Goal: Task Accomplishment & Management: Manage account settings

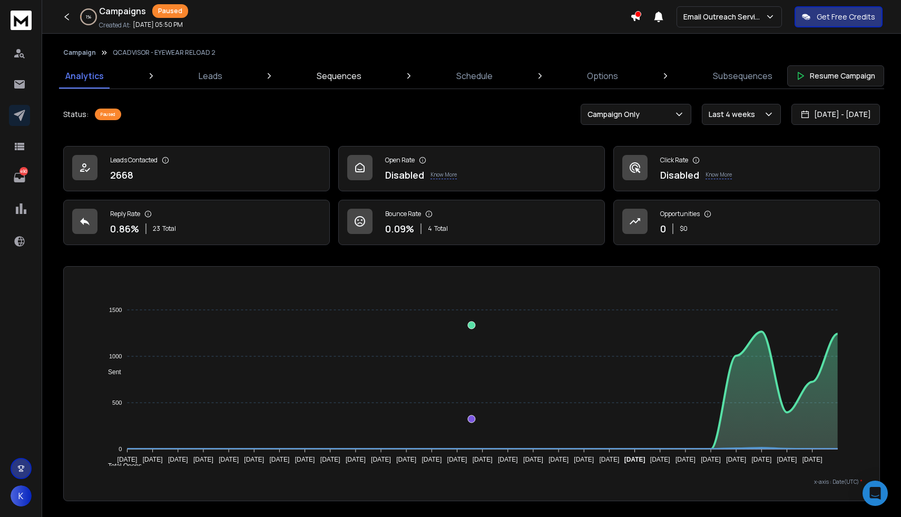
click at [354, 76] on p "Sequences" at bounding box center [339, 76] width 45 height 13
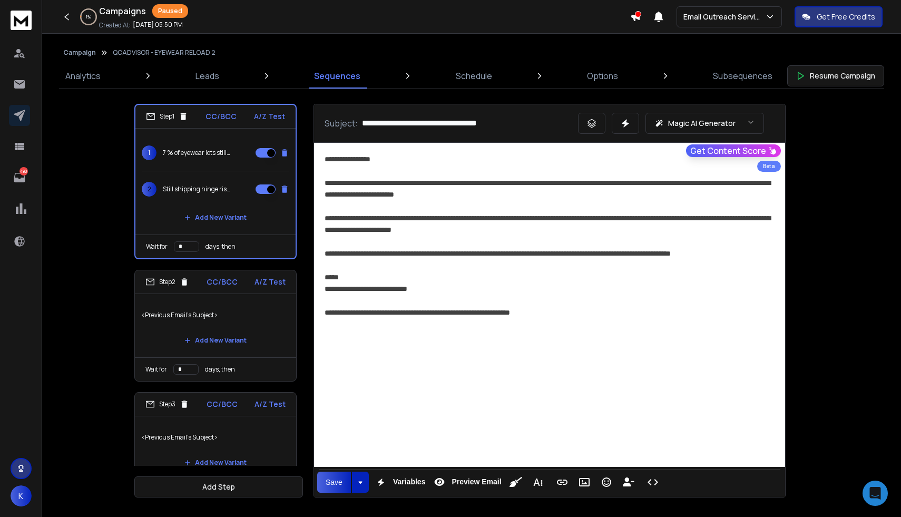
click at [209, 192] on p "Still shipping hinge risks?" at bounding box center [196, 189] width 67 height 8
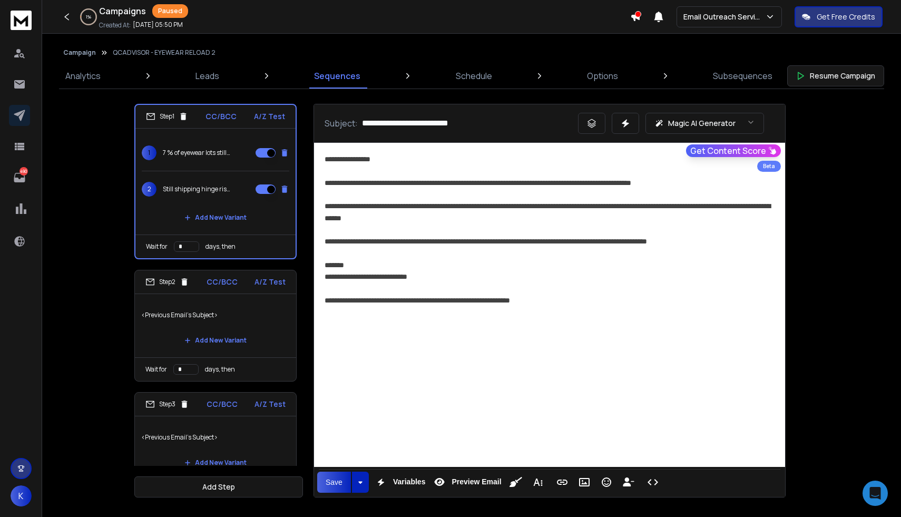
click at [395, 201] on div "**********" at bounding box center [550, 212] width 450 height 24
click at [233, 194] on div "2 Still shipping hinge risks?" at bounding box center [216, 189] width 148 height 36
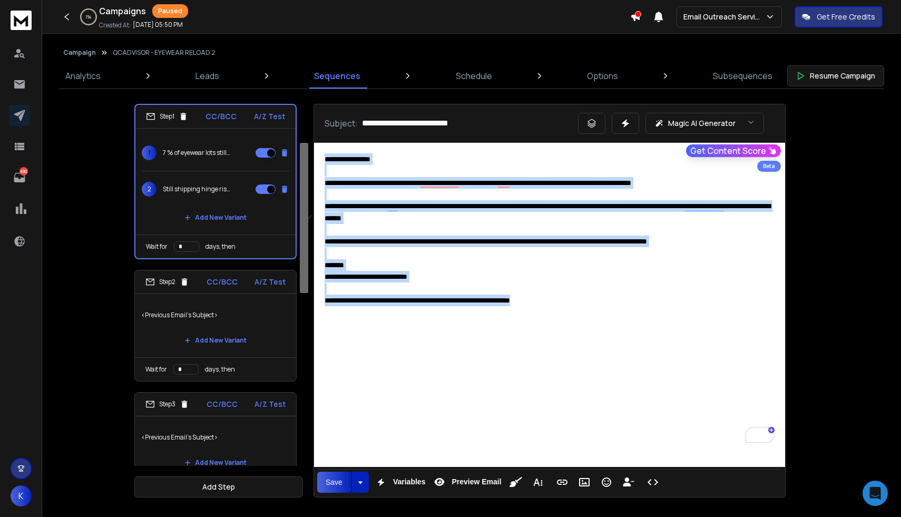
drag, startPoint x: 591, startPoint y: 309, endPoint x: 310, endPoint y: 159, distance: 318.5
click at [310, 159] on html "**********" at bounding box center [450, 258] width 901 height 517
copy div "**********"
click at [183, 160] on div "1 7 % of eyewear lots still fail UV400" at bounding box center [186, 152] width 89 height 15
type input "**********"
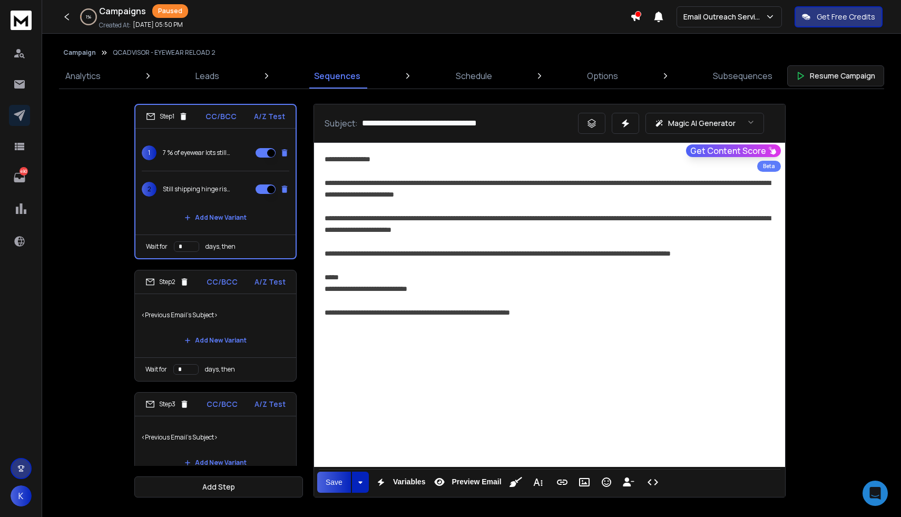
click at [224, 149] on p "7 % of eyewear lots still fail UV400" at bounding box center [196, 153] width 67 height 8
click at [650, 481] on icon "button" at bounding box center [653, 482] width 13 height 13
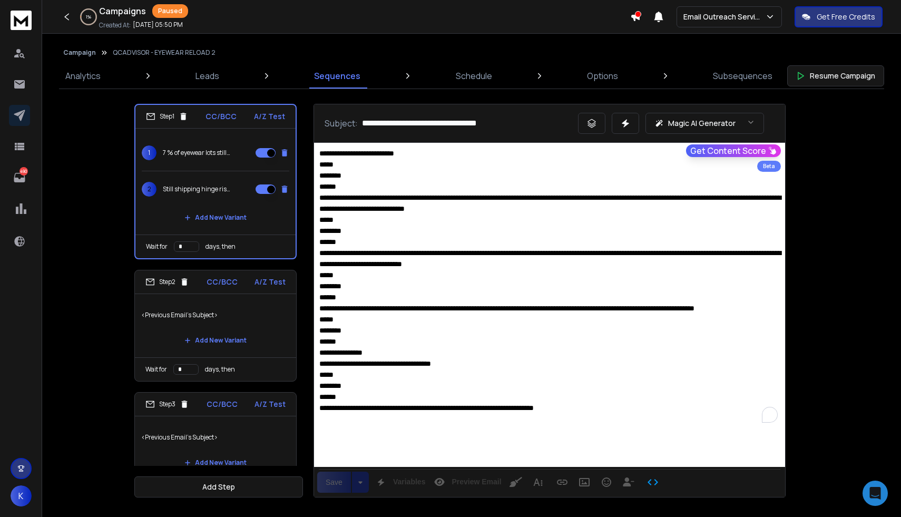
click at [534, 350] on textarea "**********" at bounding box center [549, 286] width 471 height 287
type textarea "**********"
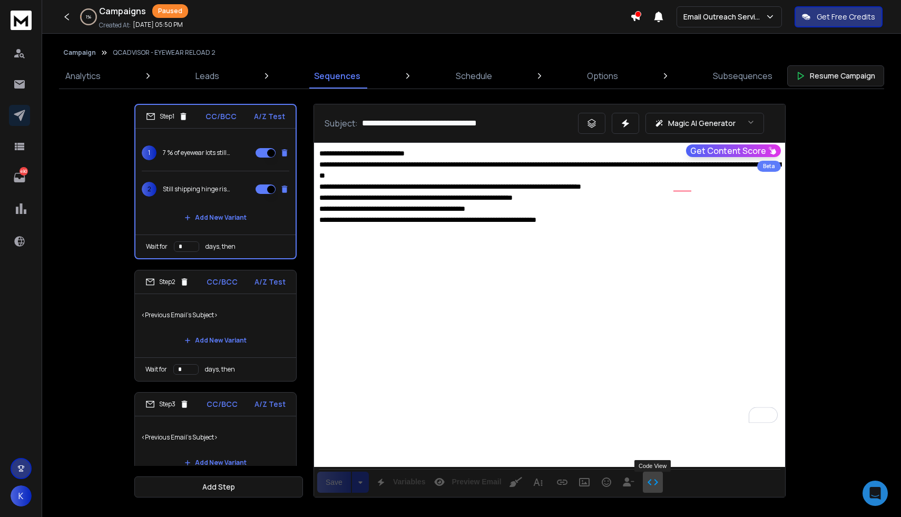
click at [656, 475] on button "Code View" at bounding box center [653, 482] width 20 height 21
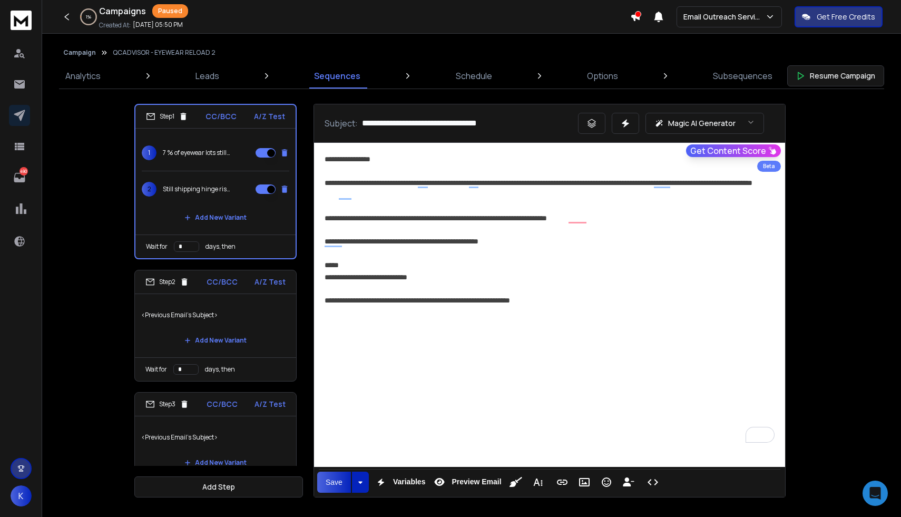
click at [167, 149] on p "7 % of eyewear lots still fail UV400" at bounding box center [196, 153] width 67 height 8
click at [367, 119] on input "**********" at bounding box center [465, 123] width 206 height 13
paste input
click at [210, 192] on p "Still shipping hinge risks?" at bounding box center [196, 189] width 67 height 8
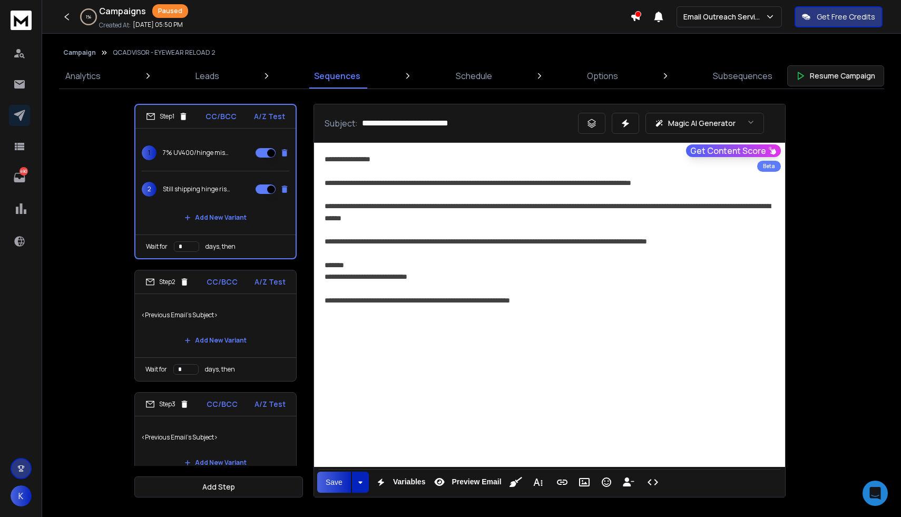
click at [401, 130] on div "**********" at bounding box center [549, 123] width 471 height 38
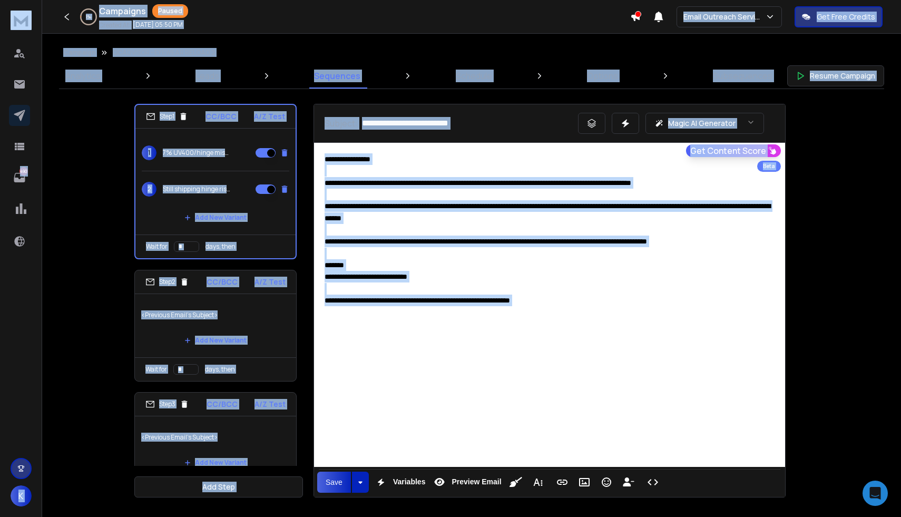
click at [404, 125] on input "**********" at bounding box center [465, 123] width 206 height 13
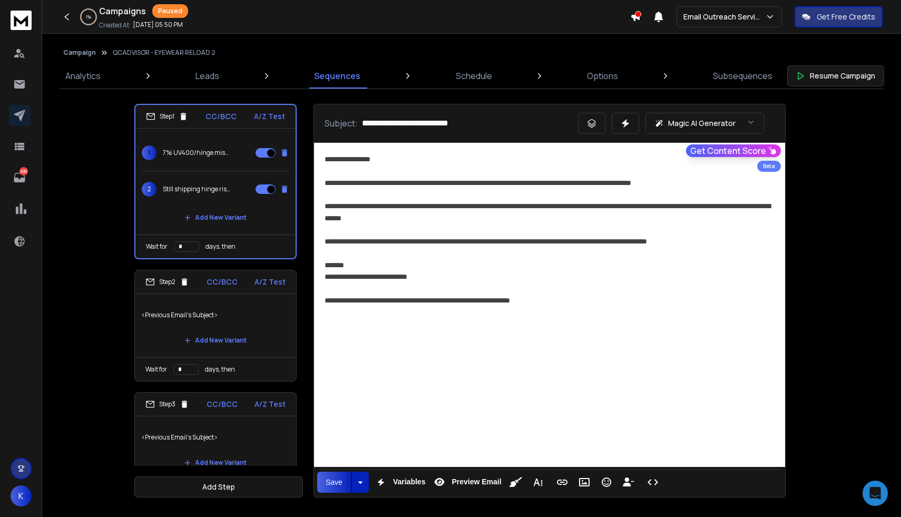
paste input "******"
click at [464, 124] on input "**********" at bounding box center [465, 123] width 206 height 13
click at [410, 131] on div "**********" at bounding box center [549, 123] width 471 height 38
click at [410, 128] on input "**********" at bounding box center [465, 123] width 206 height 13
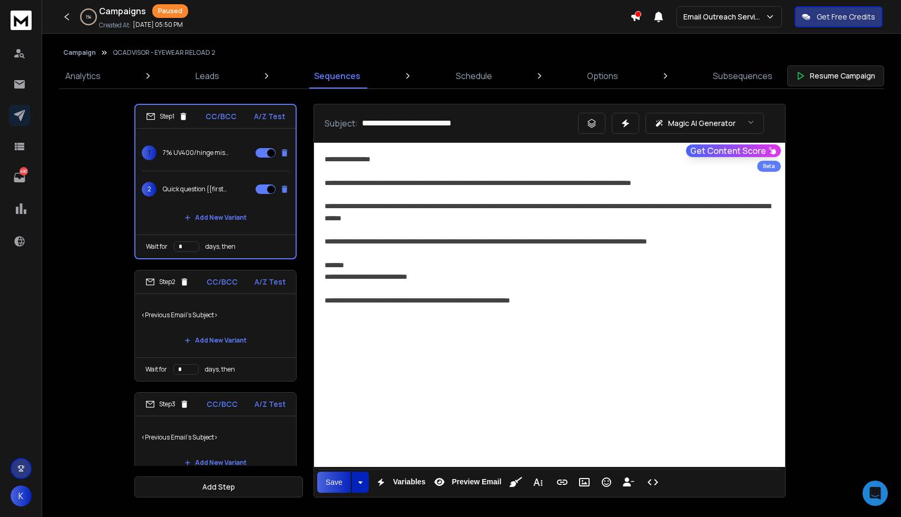
type input "**********"
click at [405, 210] on div "**********" at bounding box center [550, 212] width 450 height 24
click at [650, 477] on icon "button" at bounding box center [653, 482] width 13 height 13
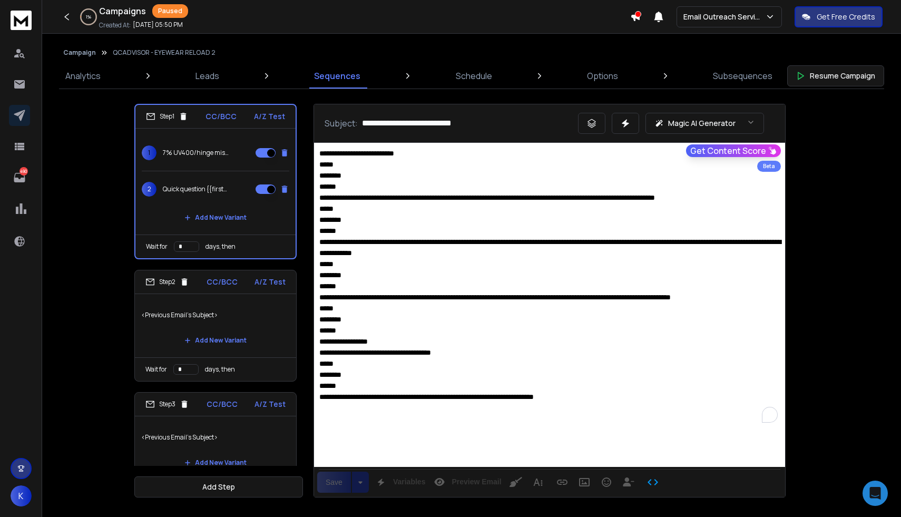
click at [531, 316] on textarea "**********" at bounding box center [549, 286] width 471 height 287
type textarea "**********"
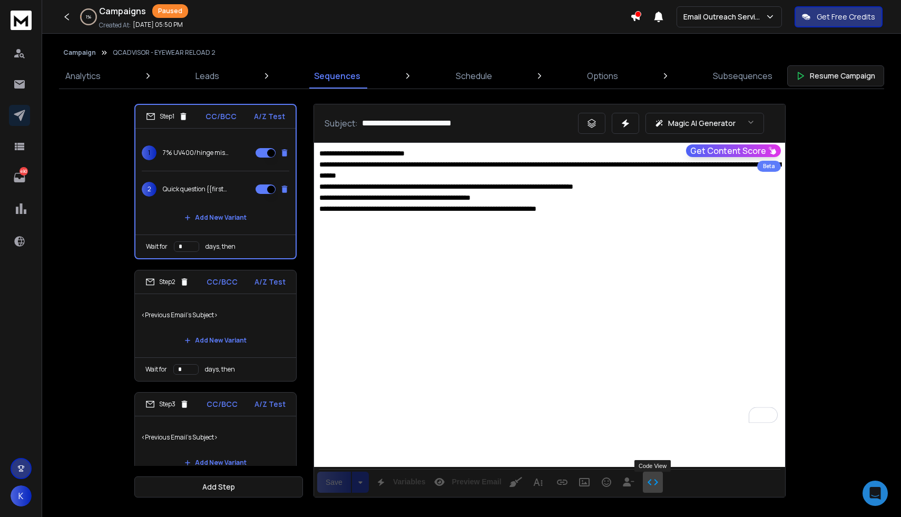
click at [658, 484] on icon "button" at bounding box center [653, 482] width 13 height 13
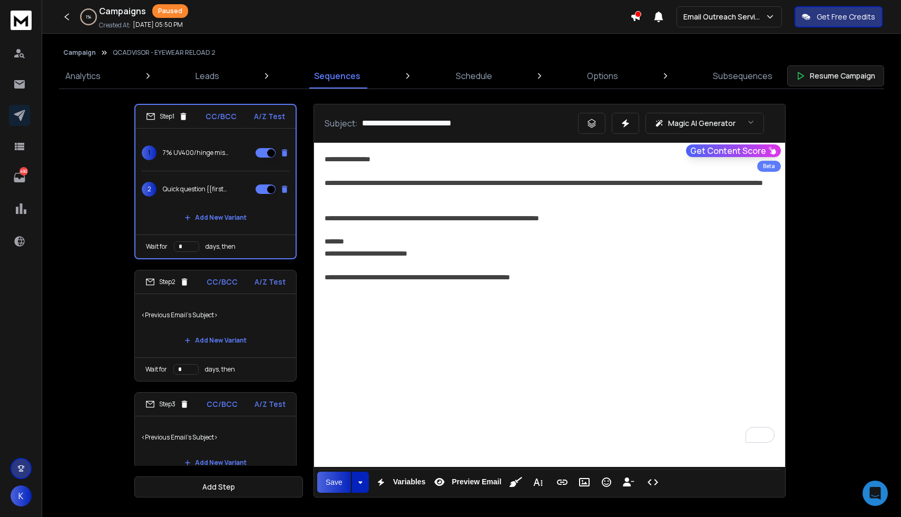
click at [543, 187] on div "**********" at bounding box center [550, 189] width 450 height 24
click at [228, 149] on p "7% UV400/hinge misses at final QC" at bounding box center [196, 153] width 67 height 8
type input "**********"
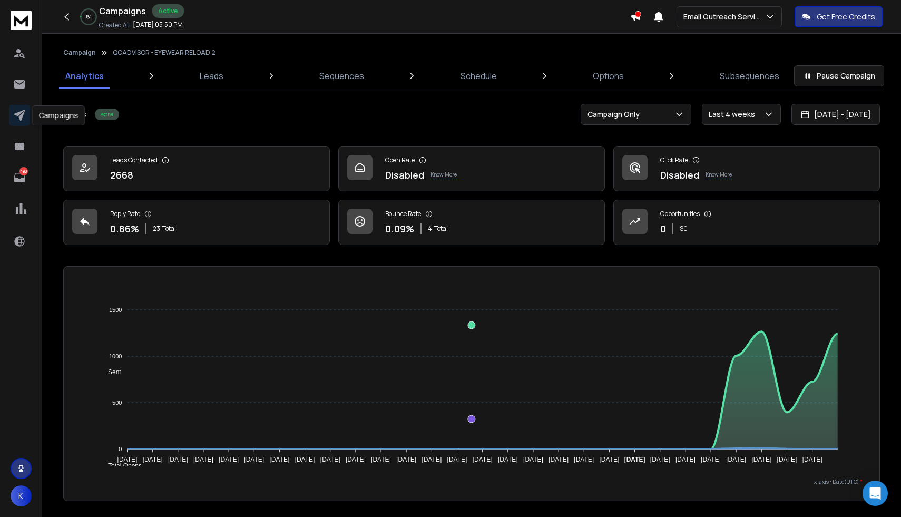
click at [24, 114] on icon at bounding box center [19, 115] width 13 height 13
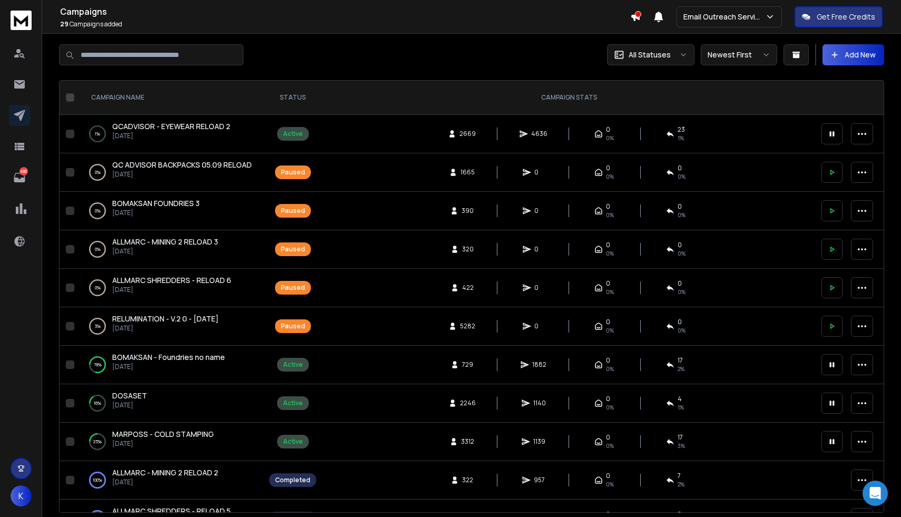
click at [164, 124] on span "QCADVISOR - EYEWEAR RELOAD 2" at bounding box center [171, 126] width 118 height 10
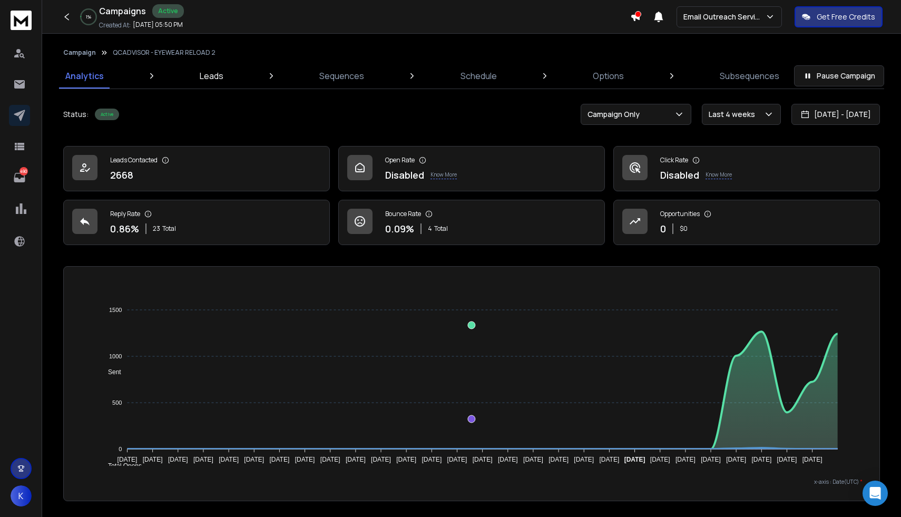
click at [206, 77] on p "Leads" at bounding box center [212, 76] width 24 height 13
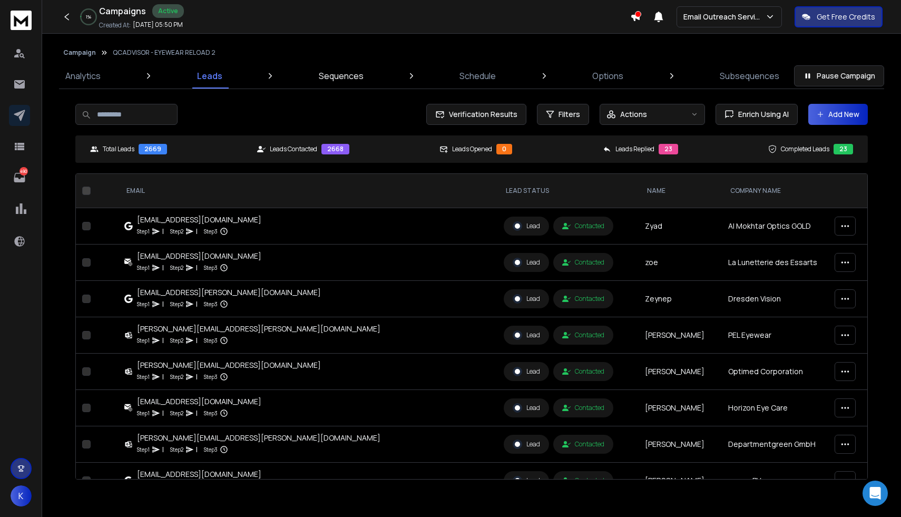
click at [332, 77] on p "Sequences" at bounding box center [341, 76] width 45 height 13
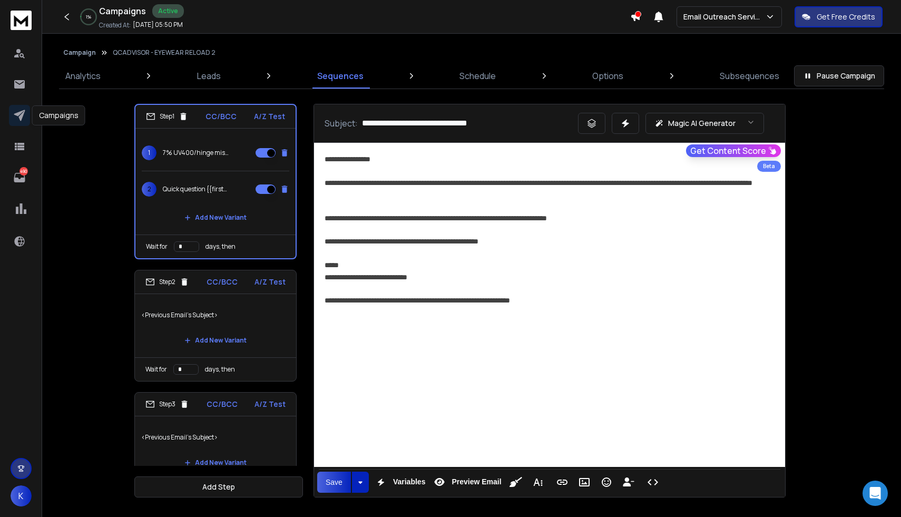
click at [15, 118] on icon at bounding box center [19, 115] width 13 height 13
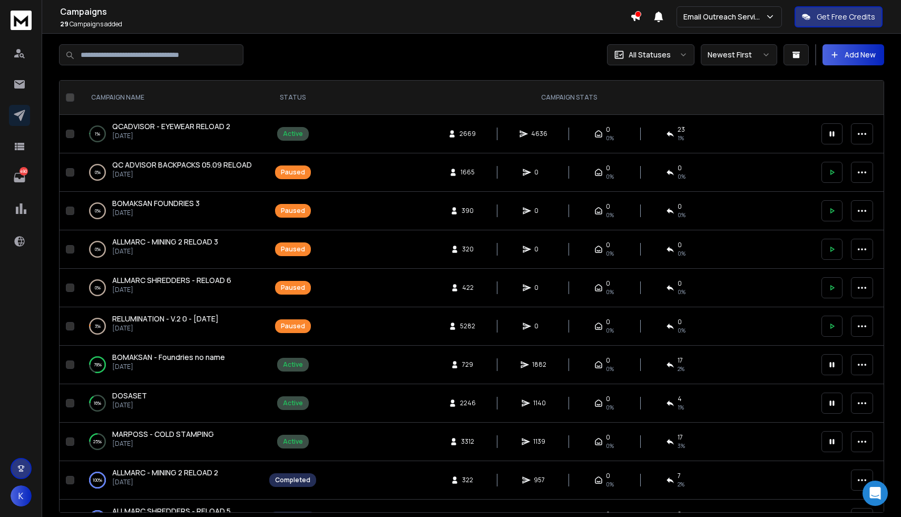
click at [196, 166] on span "QC ADVISOR BACKPACKS 05.09 RELOAD" at bounding box center [182, 165] width 140 height 10
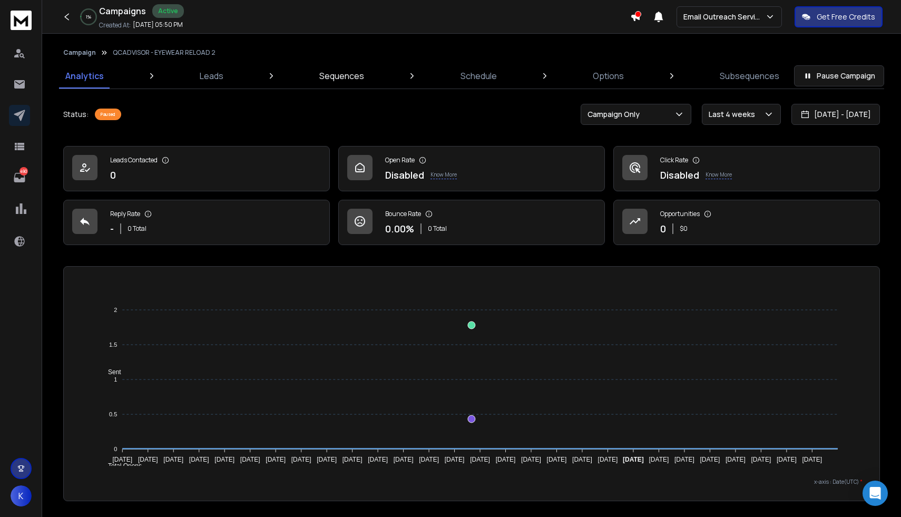
click at [326, 79] on p "Sequences" at bounding box center [341, 76] width 45 height 13
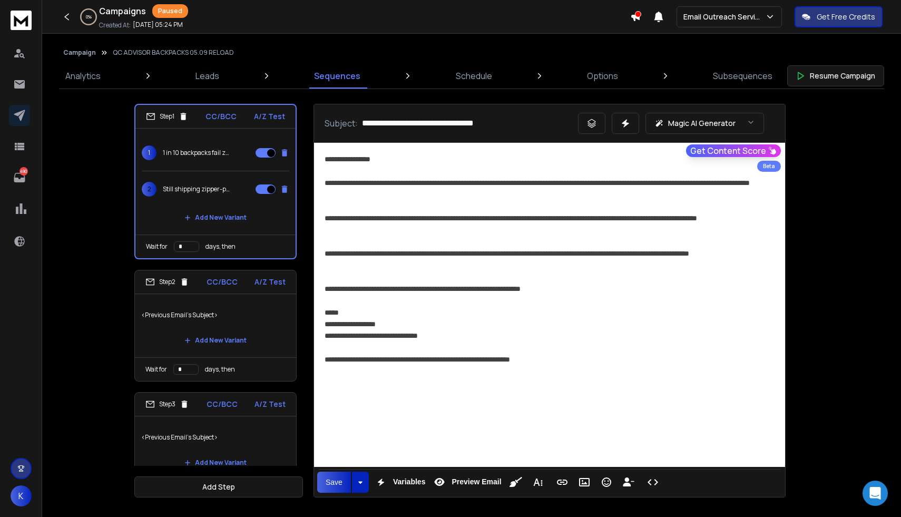
click at [221, 149] on p "1 in 10 backpacks fail zipper tests" at bounding box center [196, 153] width 67 height 8
click at [230, 191] on div "2 Still shipping zipper-pull risks?" at bounding box center [216, 189] width 148 height 36
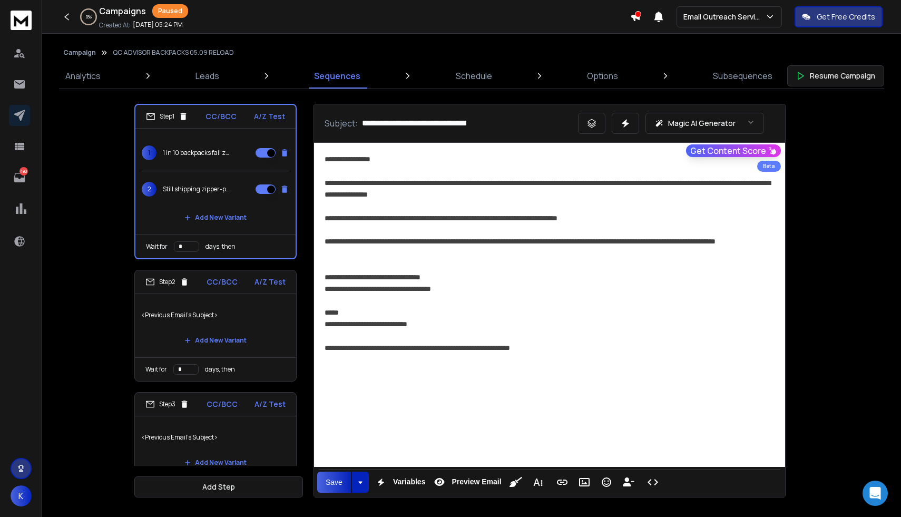
click at [217, 154] on p "1 in 10 backpacks fail zipper tests" at bounding box center [196, 153] width 67 height 8
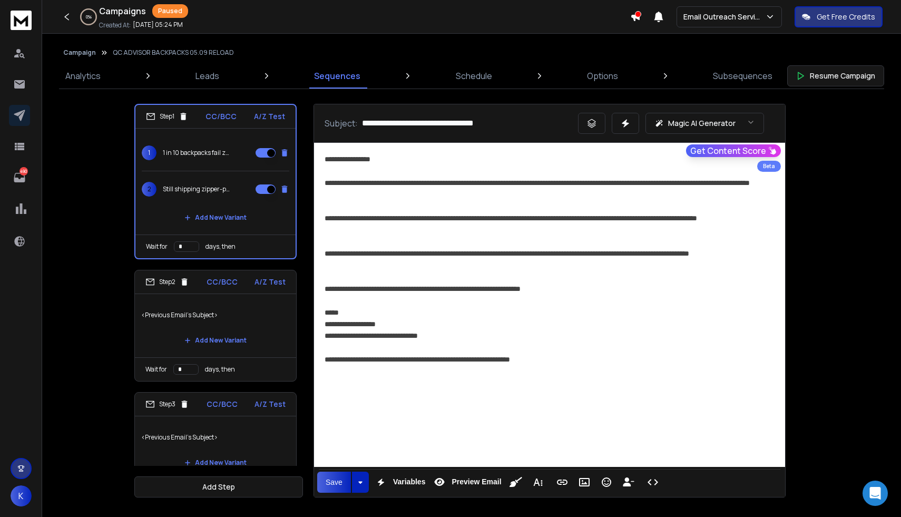
click at [209, 193] on p "Still shipping zipper-pull risks?" at bounding box center [196, 189] width 67 height 8
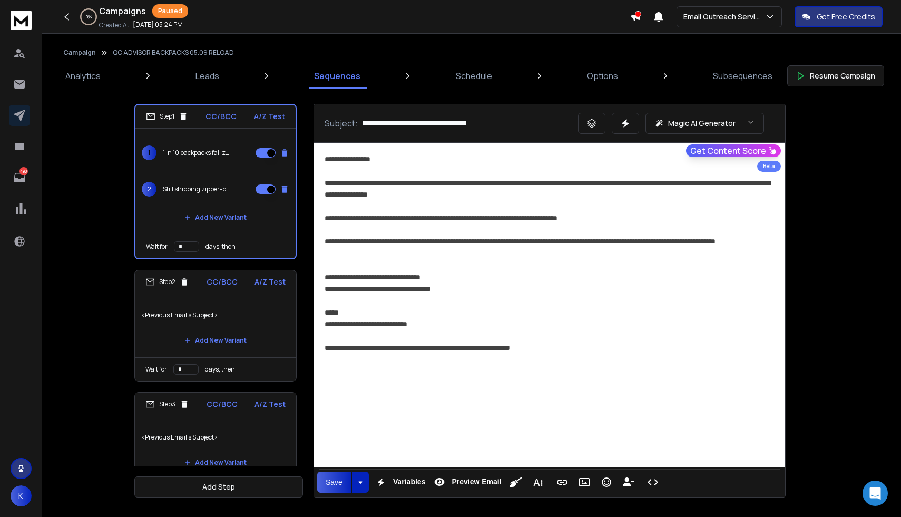
click at [211, 157] on div "1 1 in 10 backpacks fail zipper tests" at bounding box center [186, 152] width 89 height 15
type input "**********"
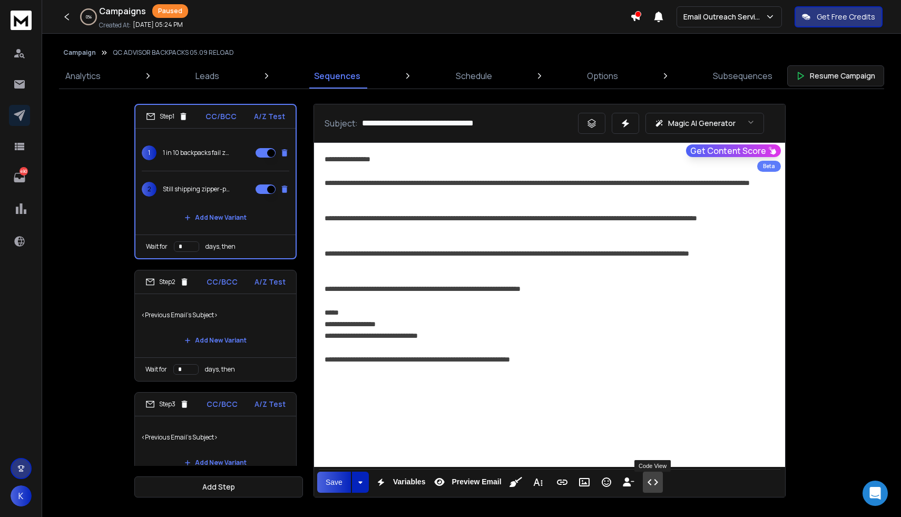
click at [648, 484] on icon "button" at bounding box center [653, 482] width 13 height 13
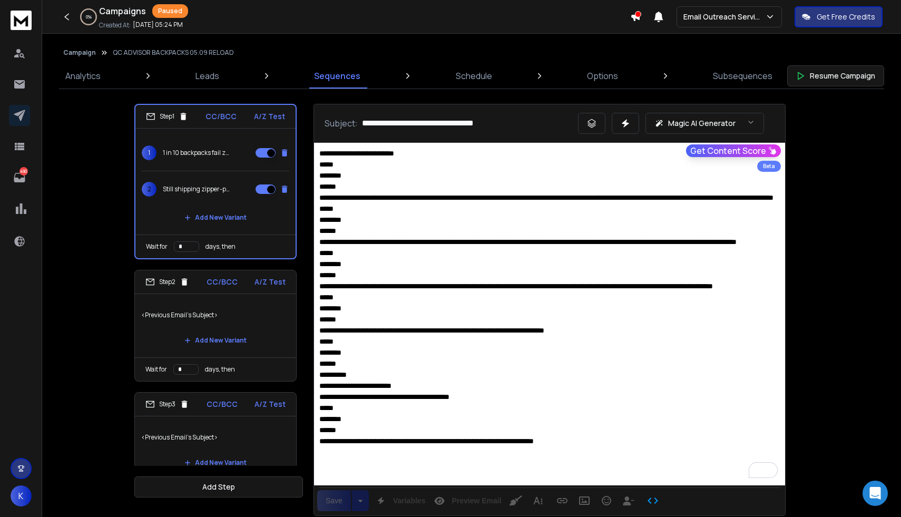
click at [509, 234] on textarea "**********" at bounding box center [549, 314] width 471 height 343
paste textarea "**********"
type textarea "**********"
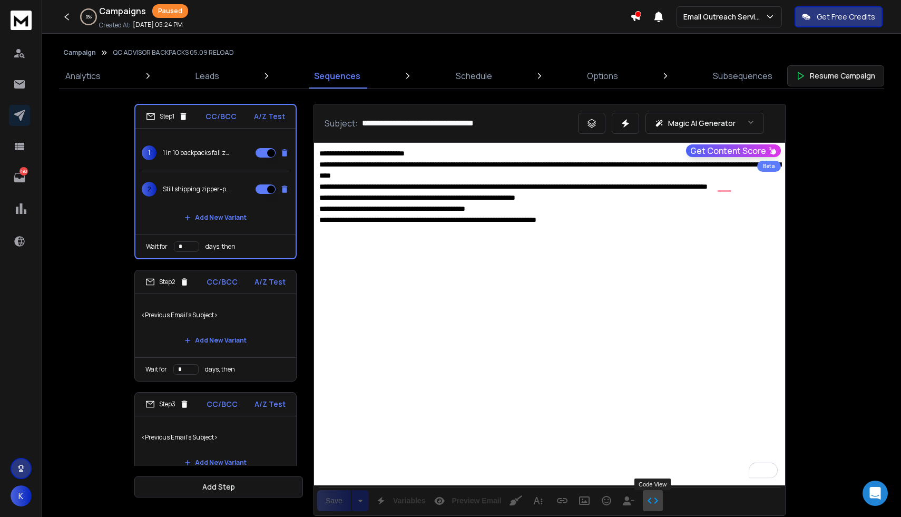
click at [656, 503] on icon "button" at bounding box center [653, 500] width 13 height 13
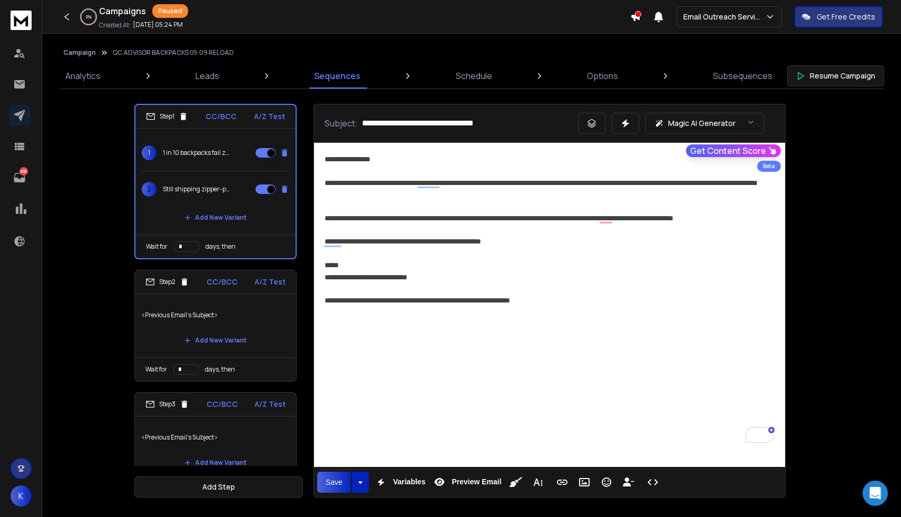
click at [335, 471] on div "Save Save Save as Template Variables Insert Variable Preview Email Preview Emai…" at bounding box center [432, 482] width 233 height 25
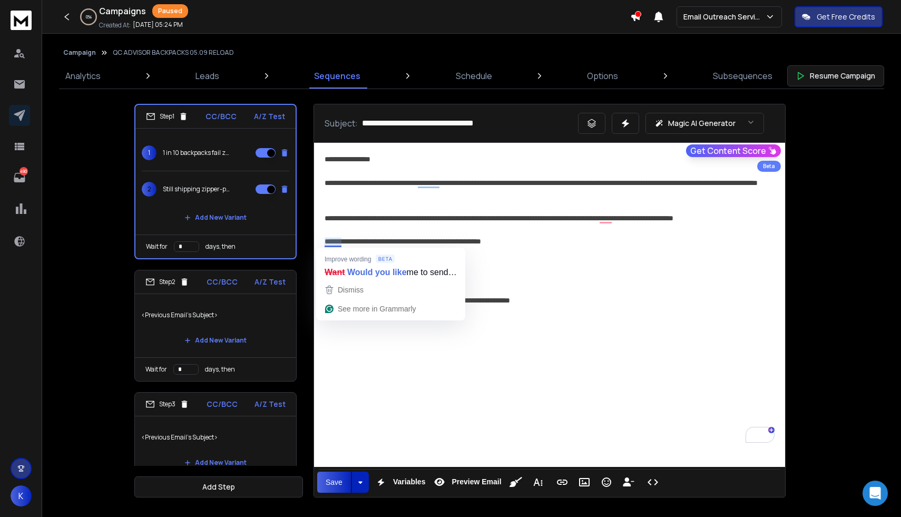
click at [548, 245] on div "**********" at bounding box center [550, 242] width 450 height 12
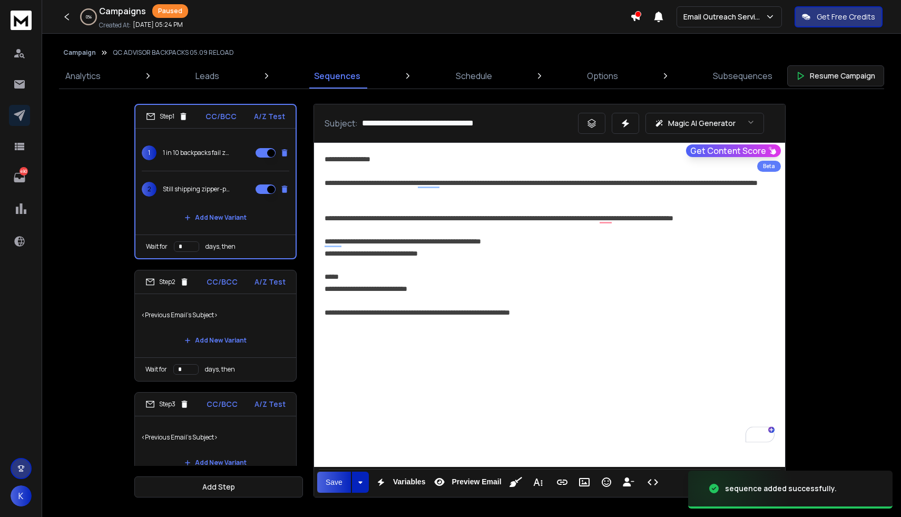
click at [219, 180] on div "2 Still shipping zipper-pull risks?" at bounding box center [216, 189] width 148 height 36
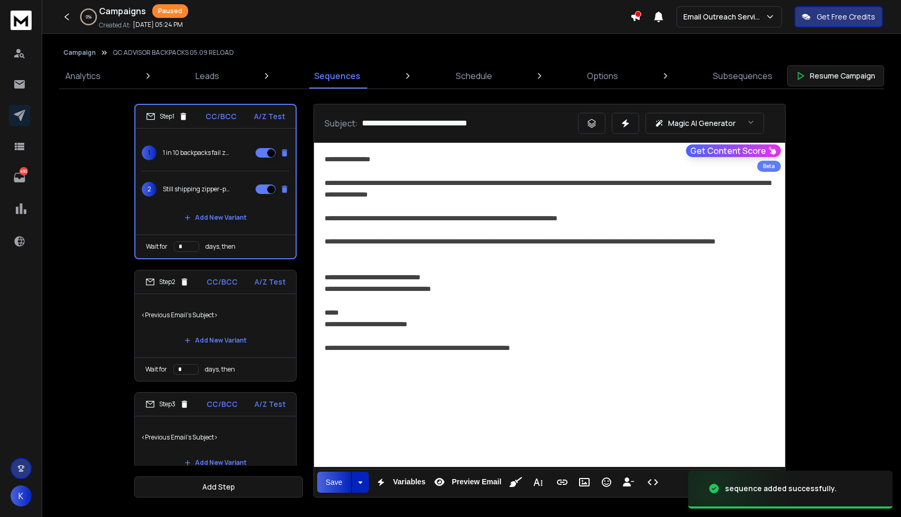
click at [414, 133] on div "**********" at bounding box center [549, 123] width 471 height 38
click at [422, 130] on div "**********" at bounding box center [549, 123] width 471 height 38
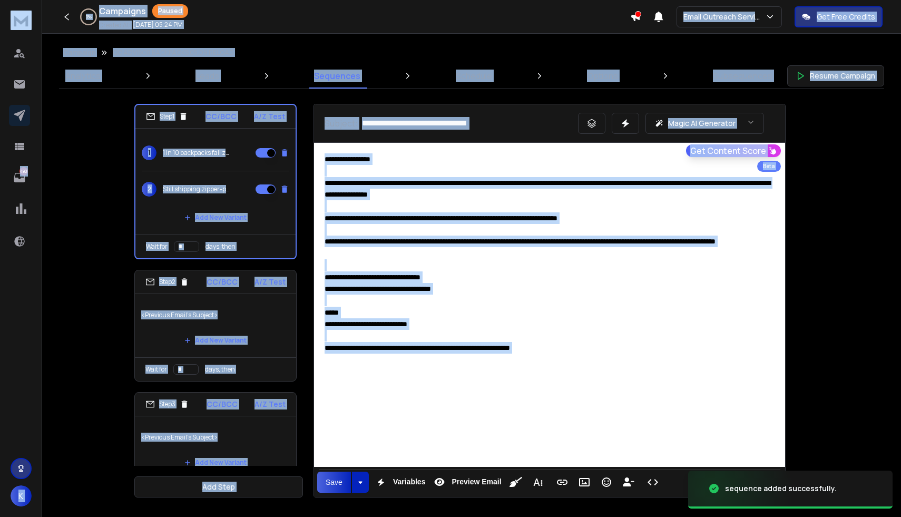
click at [422, 130] on div "**********" at bounding box center [549, 123] width 471 height 38
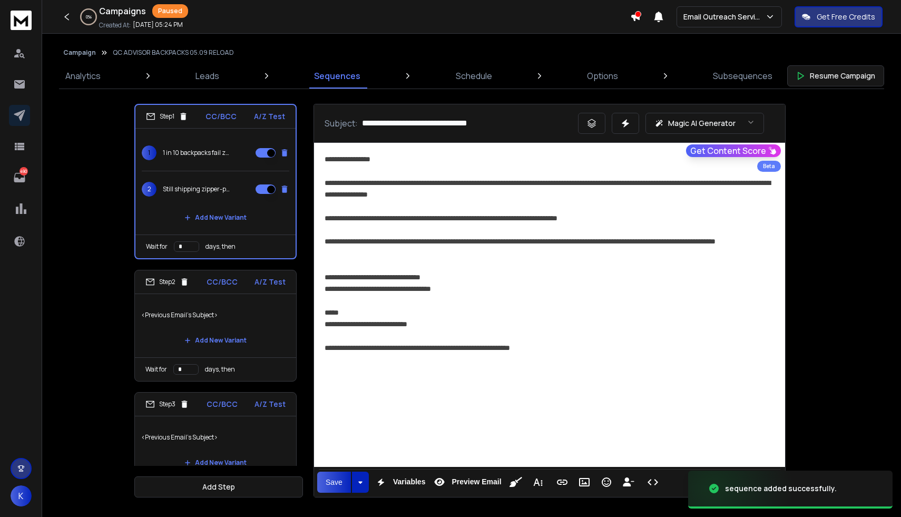
click at [427, 128] on input "**********" at bounding box center [465, 123] width 206 height 13
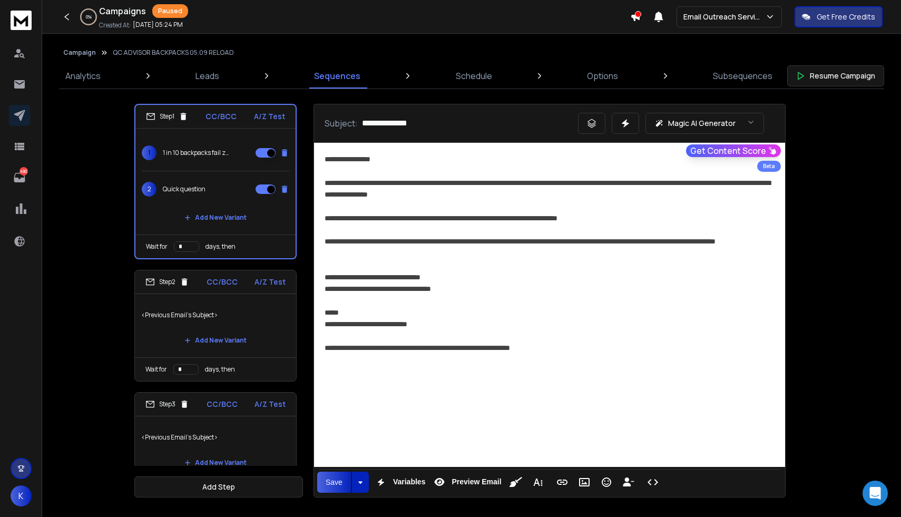
type input "**********"
click at [653, 483] on icon "button" at bounding box center [653, 482] width 13 height 13
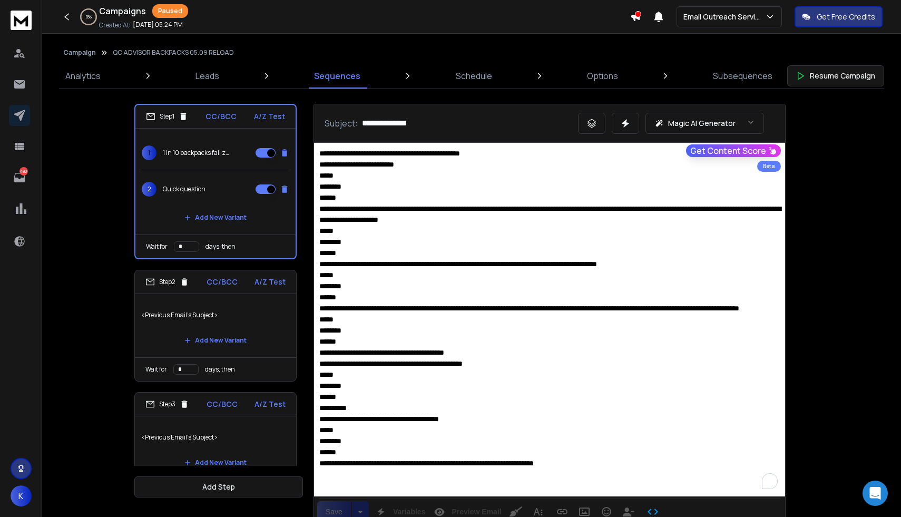
click at [630, 394] on textarea "**********" at bounding box center [549, 320] width 471 height 354
type textarea "**********"
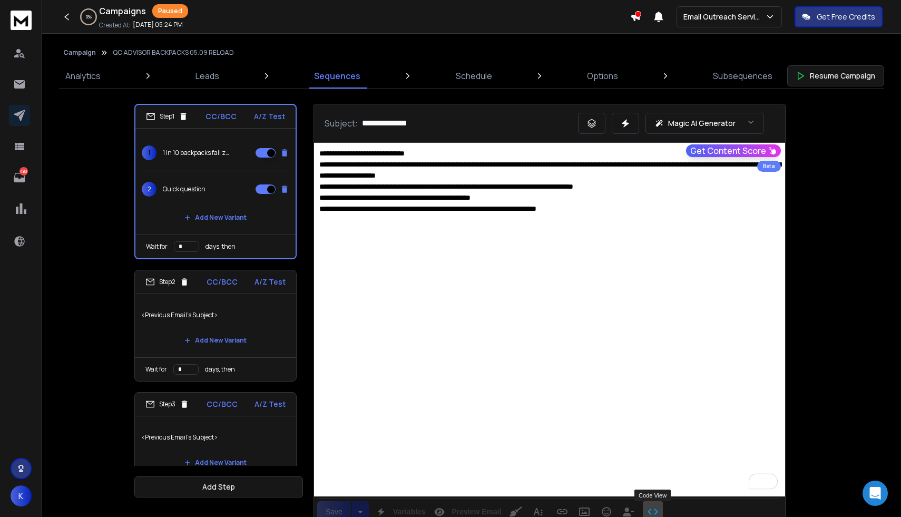
click at [652, 507] on icon "button" at bounding box center [653, 511] width 13 height 13
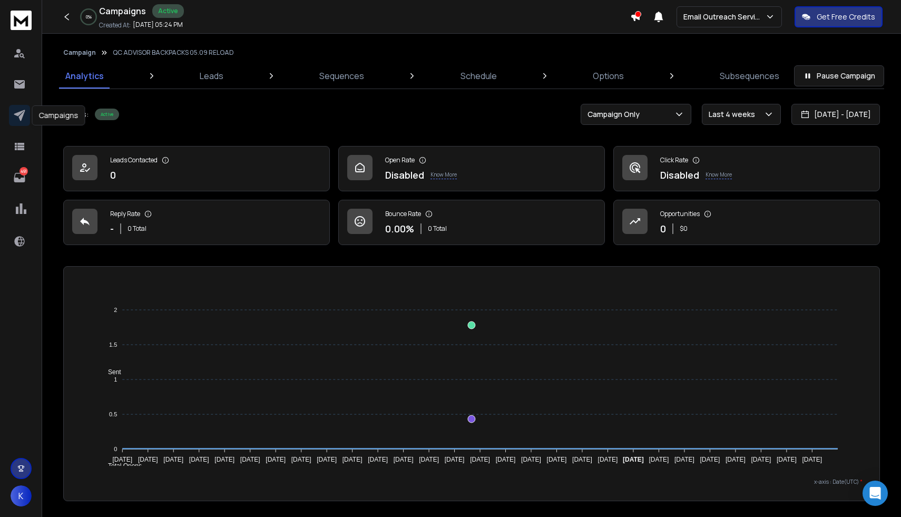
click at [25, 113] on icon at bounding box center [19, 115] width 13 height 13
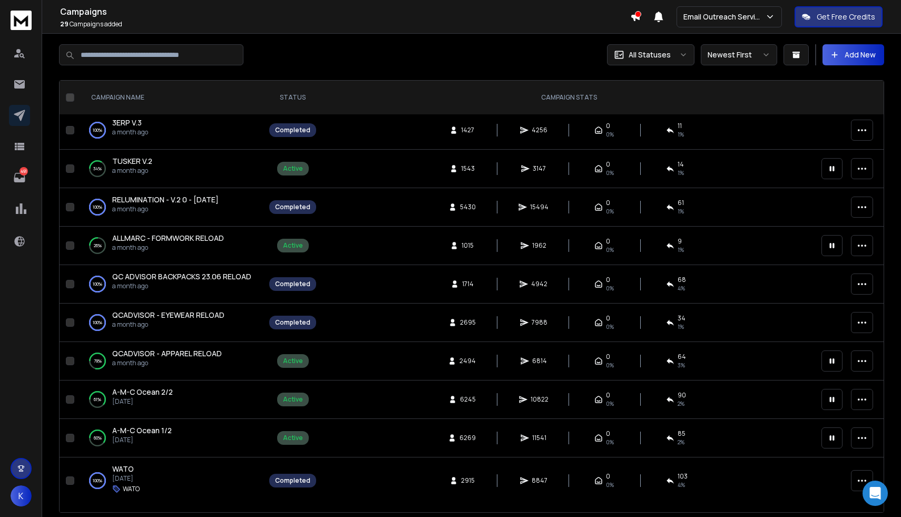
scroll to position [730, 0]
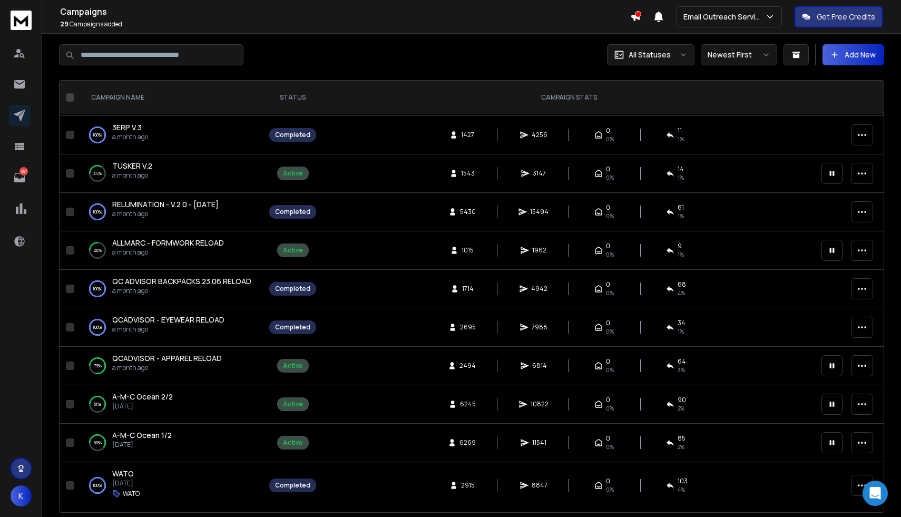
click at [193, 364] on p "a month ago" at bounding box center [167, 368] width 110 height 8
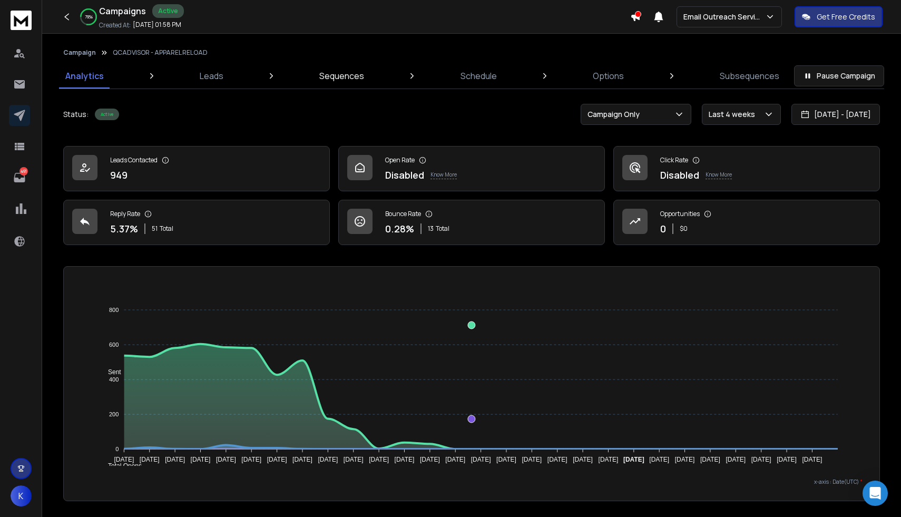
click at [339, 75] on p "Sequences" at bounding box center [341, 76] width 45 height 13
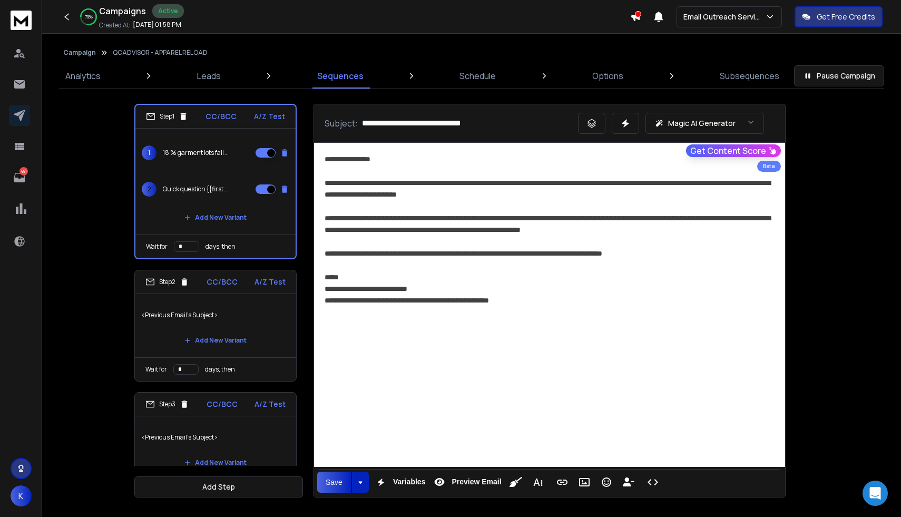
click at [203, 180] on div "2 Quick question {{firstName}}" at bounding box center [216, 189] width 148 height 36
click at [209, 162] on div "1 18 % garment lots fail final QC" at bounding box center [216, 153] width 148 height 36
click at [206, 180] on div "2 Quick question {{firstName}}" at bounding box center [216, 189] width 148 height 36
click at [223, 157] on p "18 % garment lots fail final QC" at bounding box center [196, 153] width 67 height 8
type input "**********"
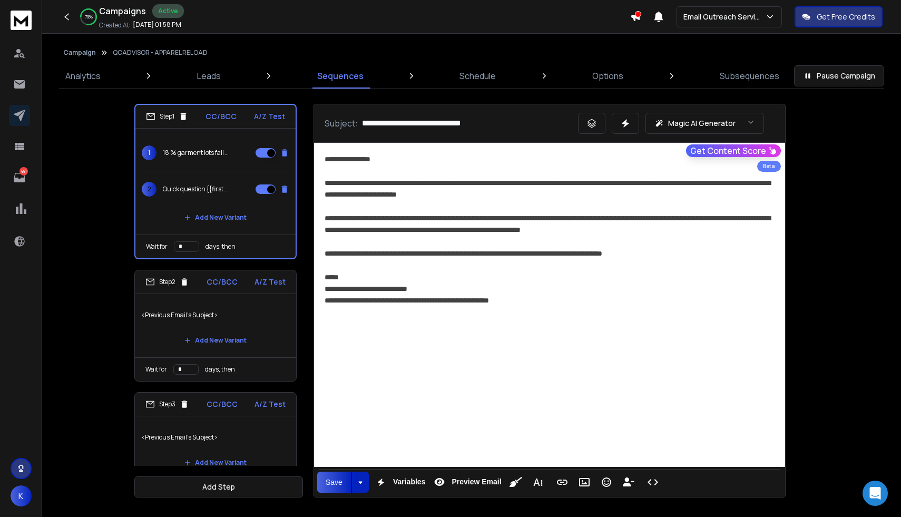
click at [409, 196] on div "**********" at bounding box center [550, 189] width 450 height 24
click at [648, 477] on icon "button" at bounding box center [653, 482] width 13 height 13
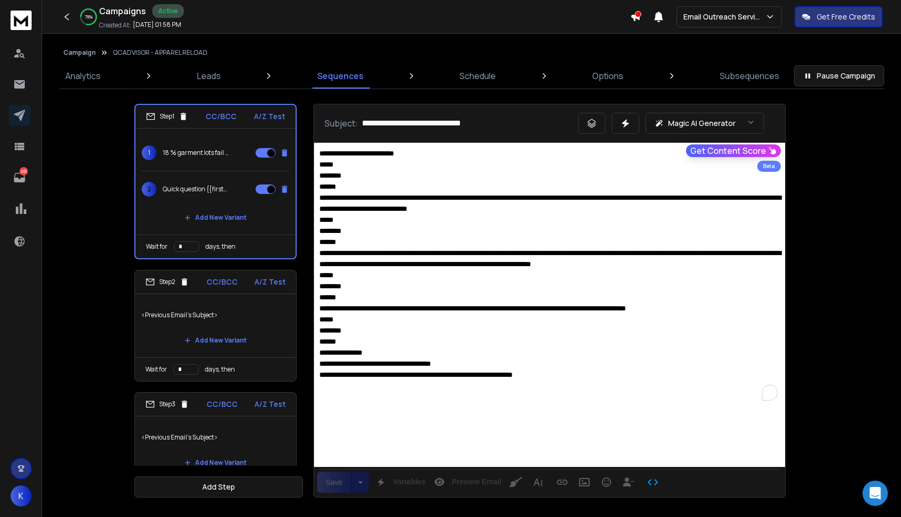
click at [546, 329] on textarea "**********" at bounding box center [549, 275] width 471 height 265
type textarea "**********"
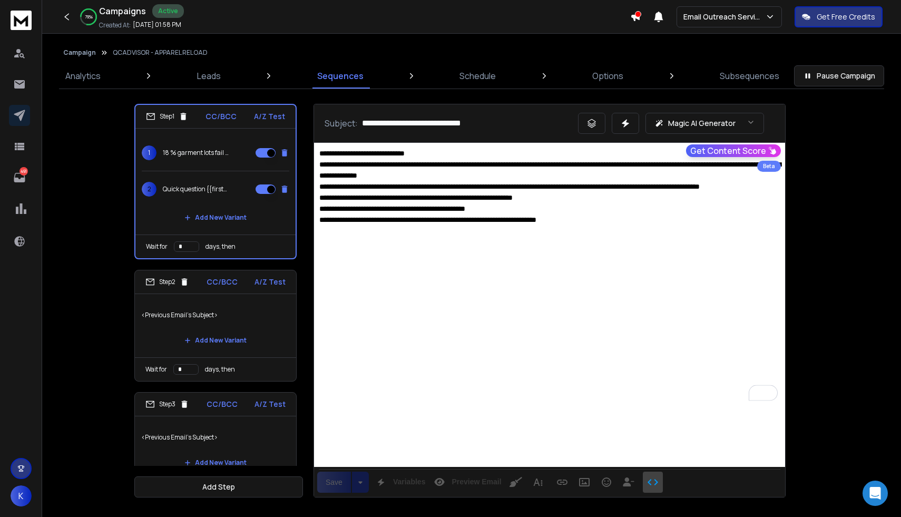
click at [651, 477] on icon "button" at bounding box center [653, 482] width 13 height 13
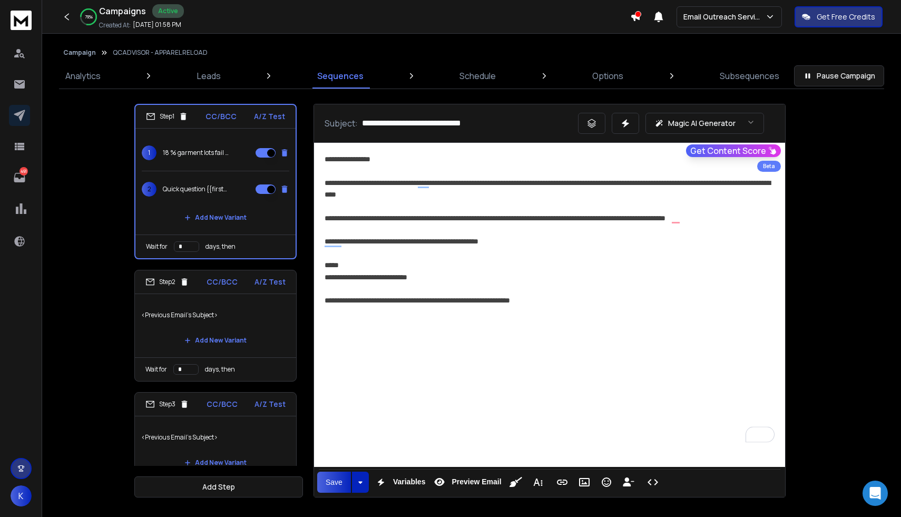
click at [536, 242] on div "**********" at bounding box center [550, 242] width 450 height 12
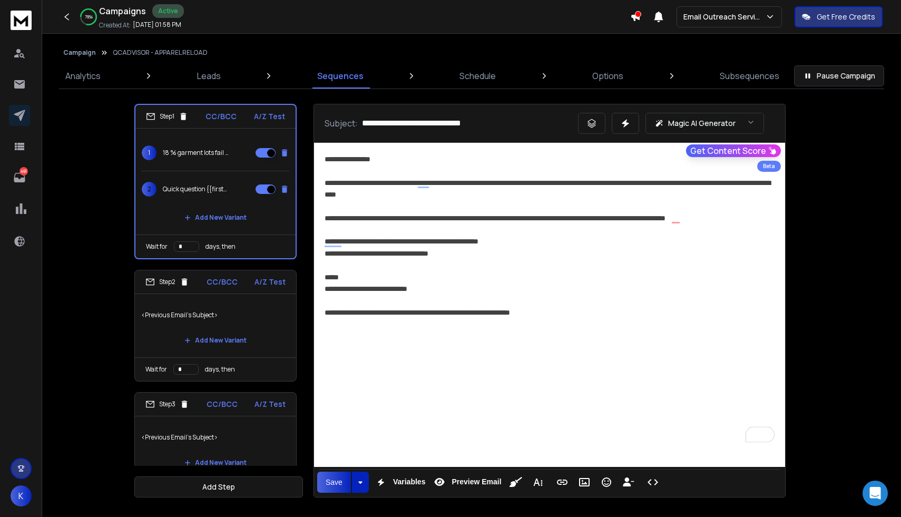
click at [323, 468] on div "Bold Italic Underline Clear Formatting Font Family Arial Georgia Impact Tahoma …" at bounding box center [549, 482] width 471 height 30
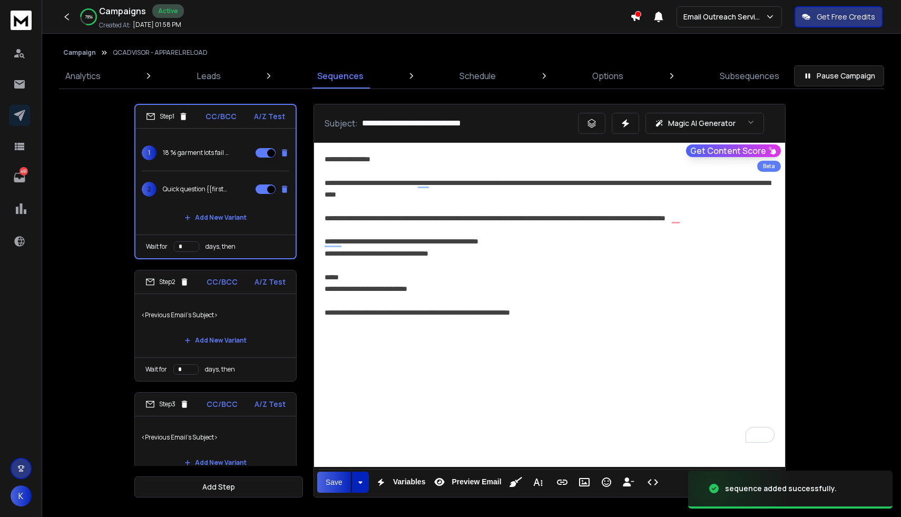
click at [191, 189] on p "Quick question {{firstName}}" at bounding box center [196, 189] width 67 height 8
type input "**********"
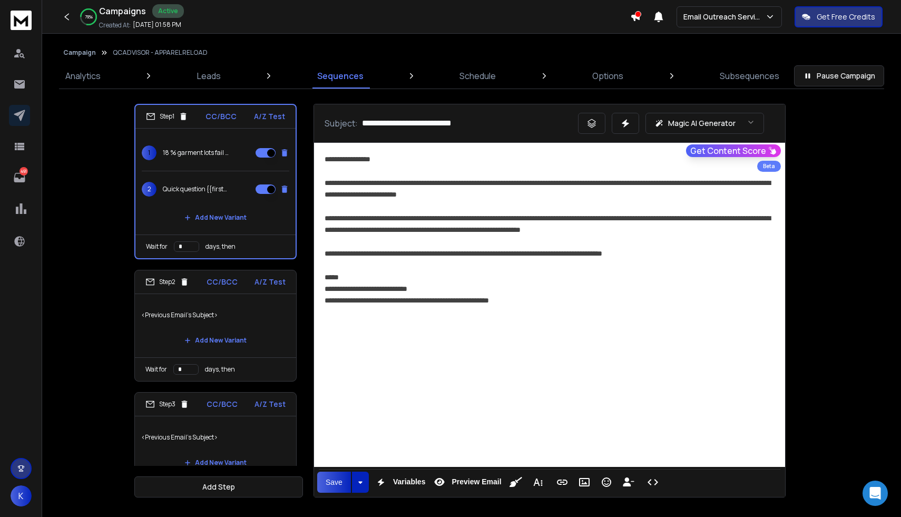
click at [214, 189] on p "Quick question {{firstName}}" at bounding box center [196, 189] width 67 height 8
click at [655, 487] on icon "button" at bounding box center [653, 482] width 13 height 13
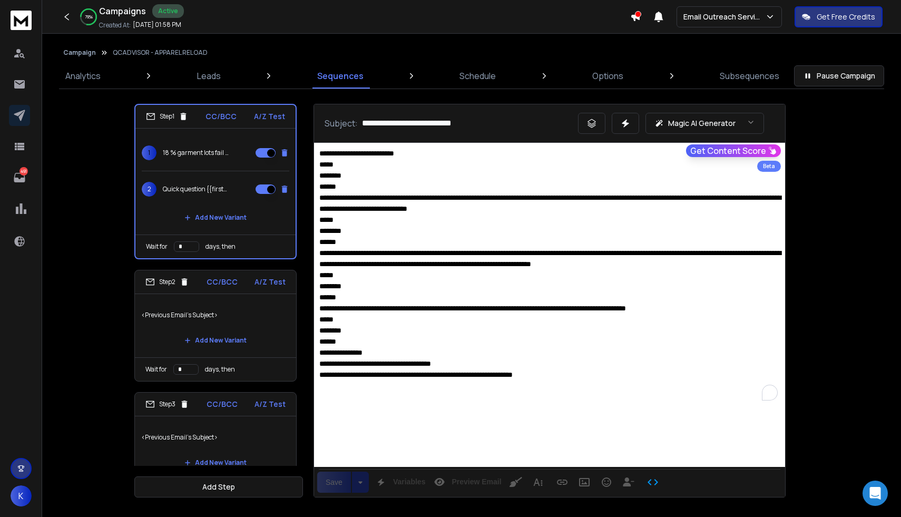
click at [490, 259] on textarea "**********" at bounding box center [549, 275] width 471 height 265
type textarea "**********"
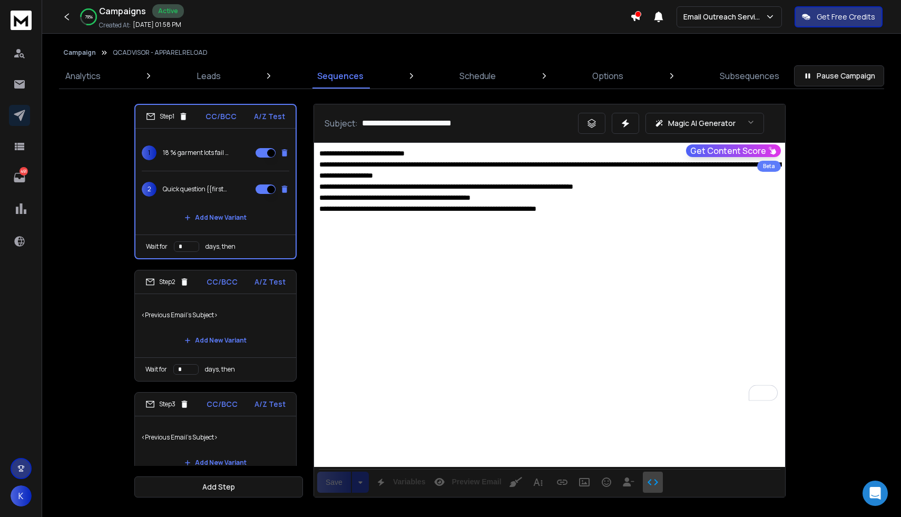
click at [657, 482] on icon "button" at bounding box center [653, 482] width 11 height 6
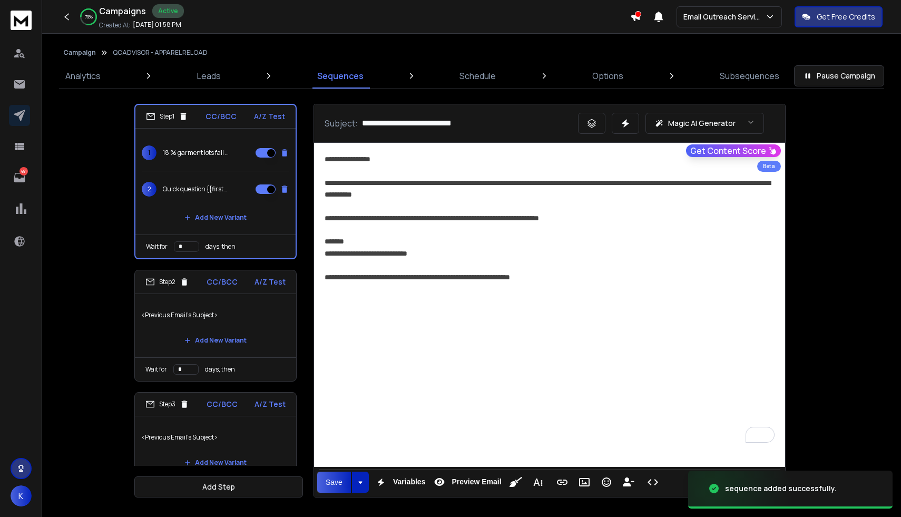
click at [232, 323] on p "<Previous Email's Subject>" at bounding box center [215, 315] width 149 height 30
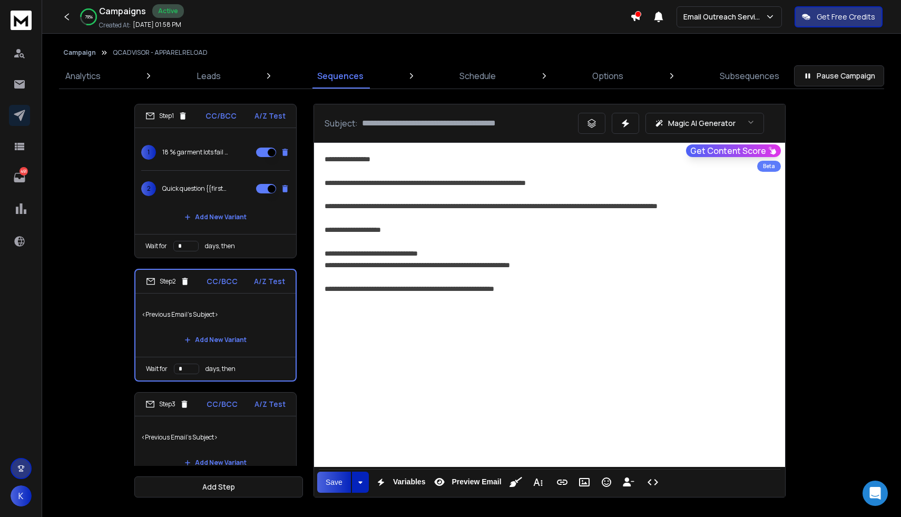
scroll to position [14, 0]
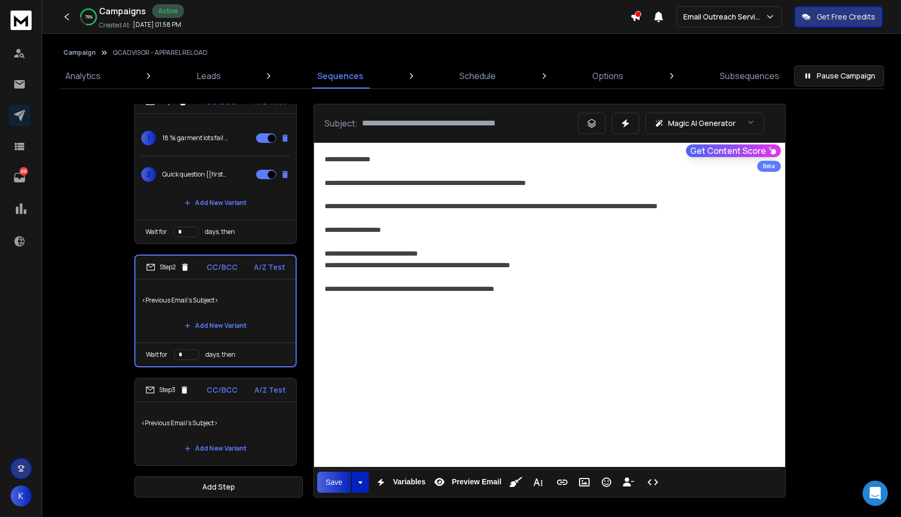
click at [214, 410] on p "<Previous Email's Subject>" at bounding box center [215, 423] width 149 height 30
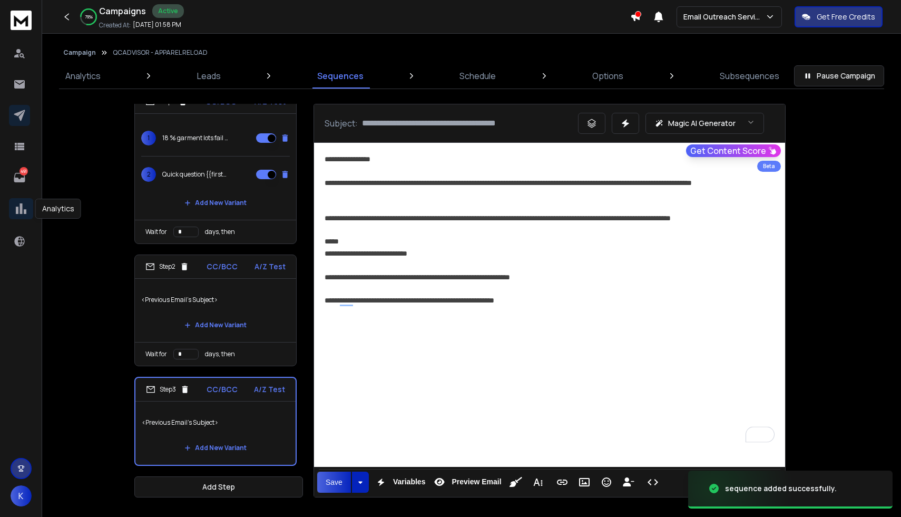
click at [17, 202] on icon at bounding box center [21, 209] width 16 height 16
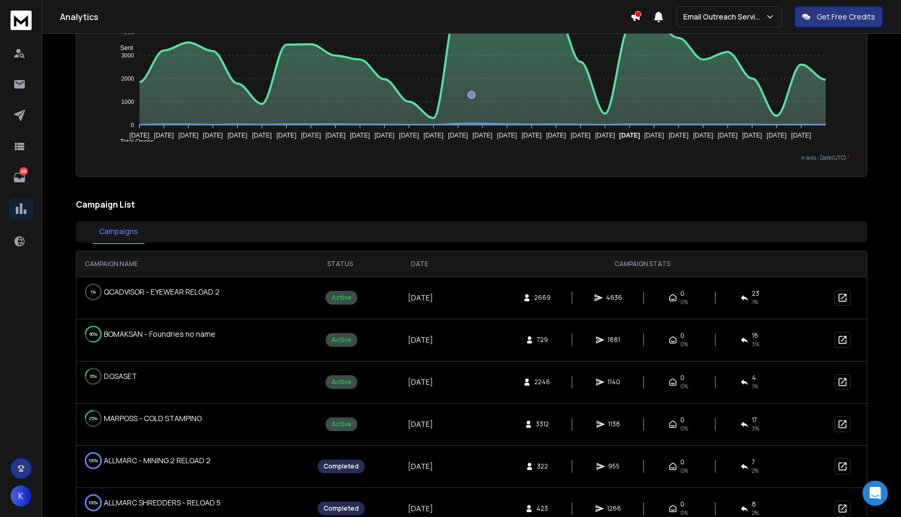
scroll to position [405, 0]
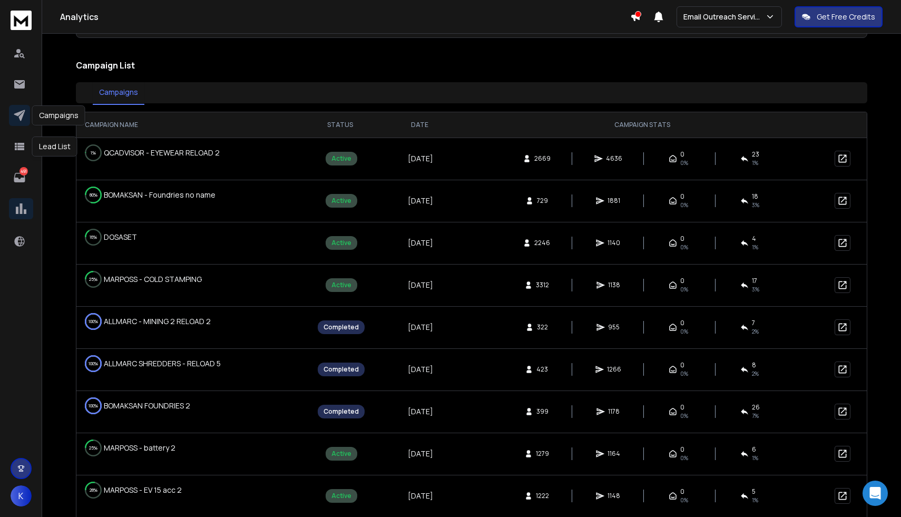
click at [21, 106] on link at bounding box center [19, 115] width 21 height 21
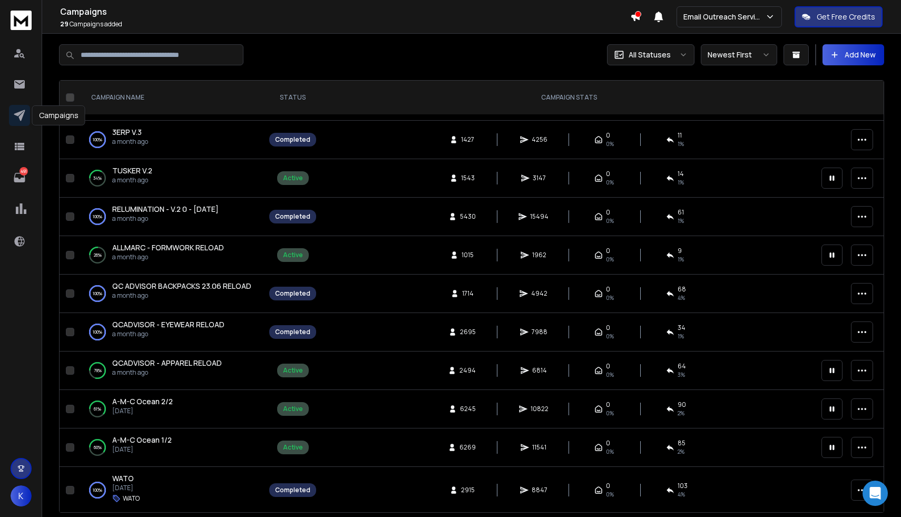
scroll to position [726, 0]
click at [834, 369] on icon at bounding box center [832, 369] width 5 height 5
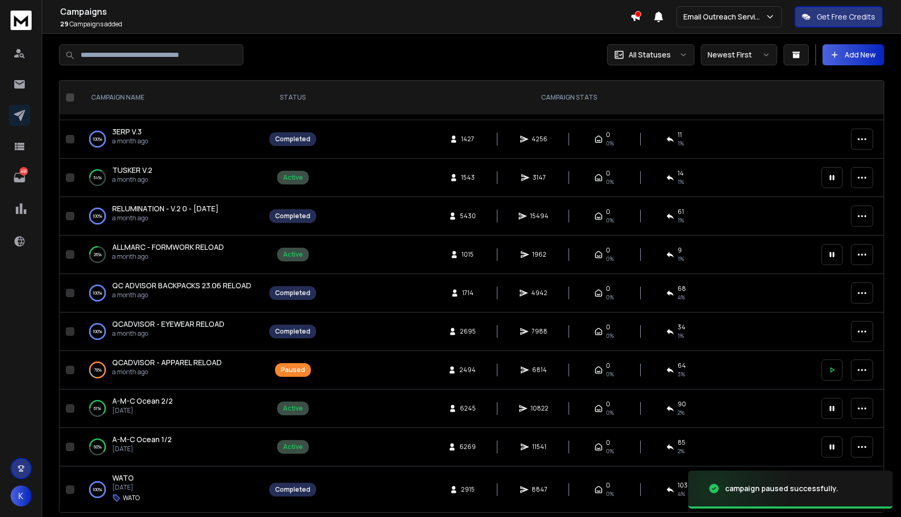
click at [174, 357] on td "79 % QCADVISOR - APPAREL RELOAD a month ago" at bounding box center [171, 370] width 184 height 38
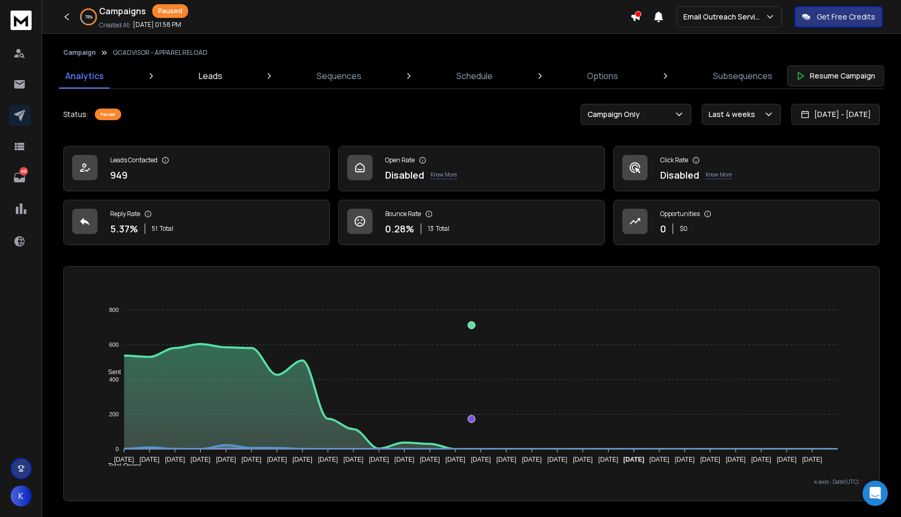
click at [216, 80] on p "Leads" at bounding box center [211, 76] width 24 height 13
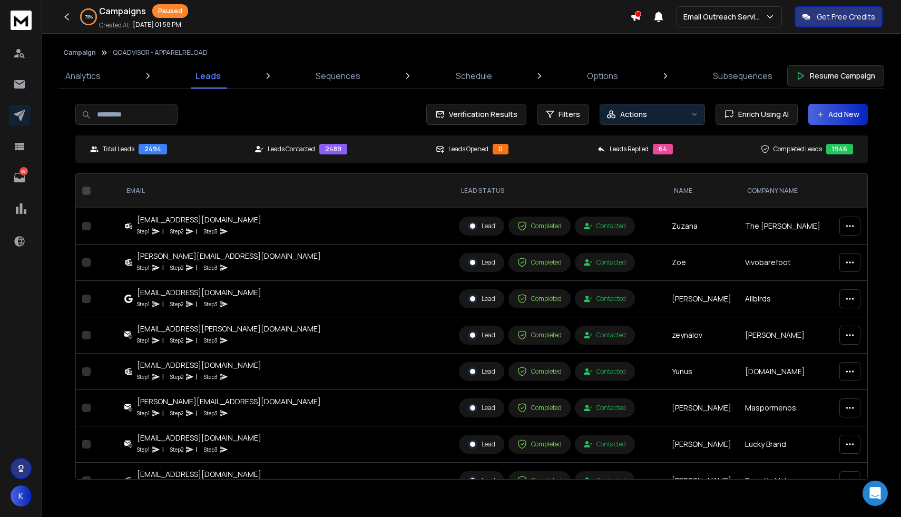
click at [654, 114] on div "Actions" at bounding box center [647, 114] width 80 height 11
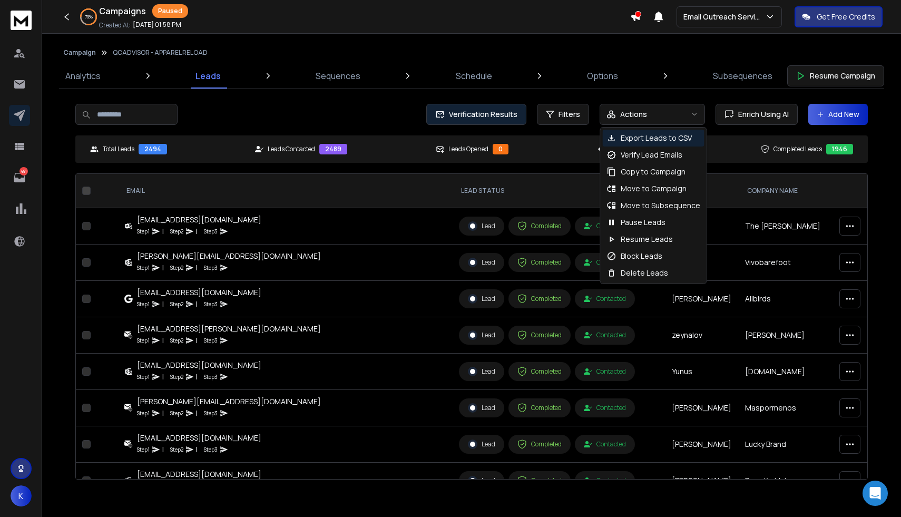
click at [501, 121] on button "Verification Results" at bounding box center [476, 114] width 100 height 21
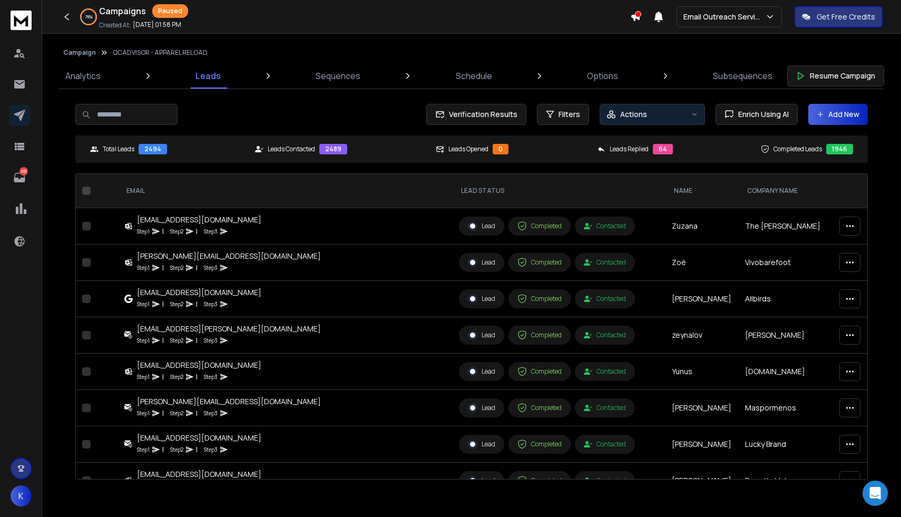
click at [639, 116] on p "Actions" at bounding box center [633, 114] width 27 height 11
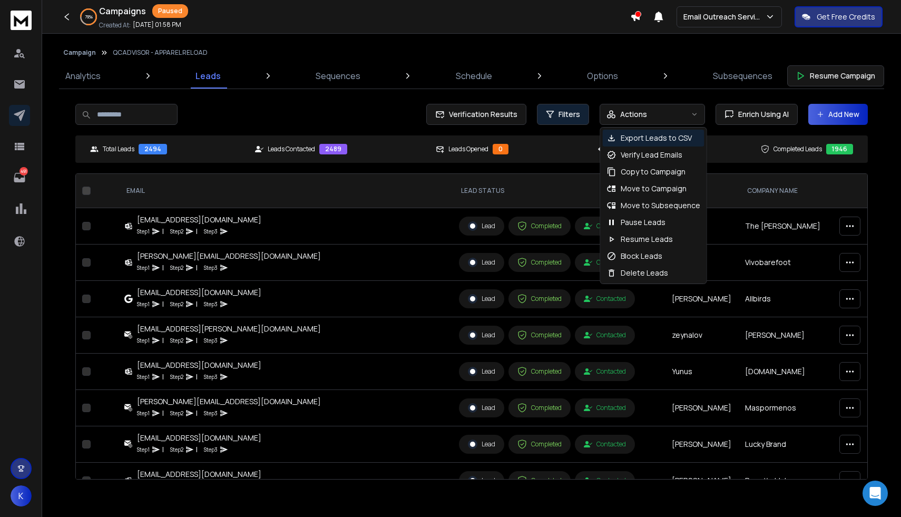
click at [577, 113] on span "Filters" at bounding box center [570, 114] width 22 height 11
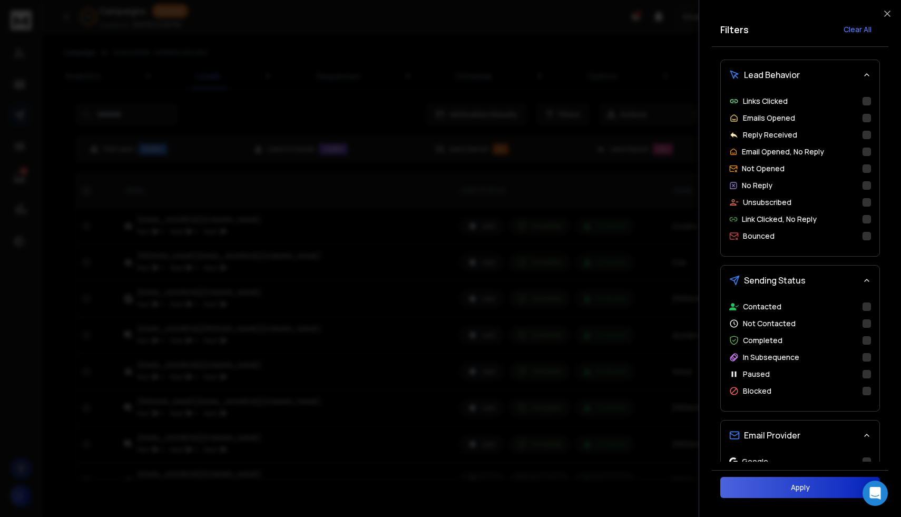
click at [866, 236] on button "Bounced" at bounding box center [867, 236] width 8 height 8
click at [767, 481] on button "Apply" at bounding box center [800, 487] width 160 height 21
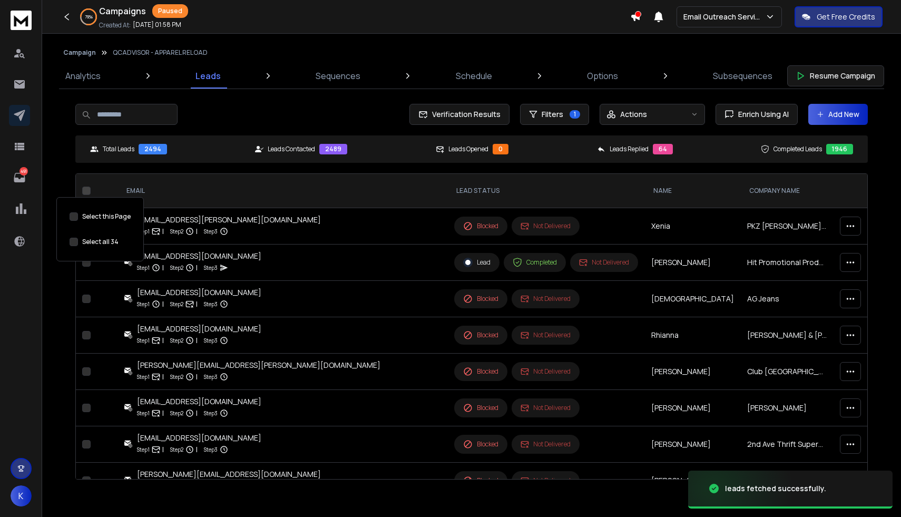
click at [70, 239] on button "Select this Page" at bounding box center [74, 242] width 8 height 8
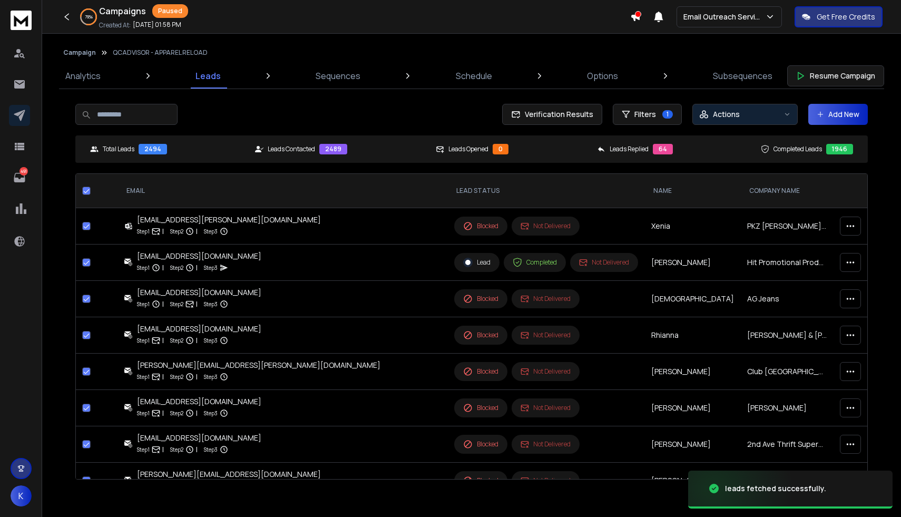
click at [757, 119] on div "Actions" at bounding box center [739, 114] width 80 height 11
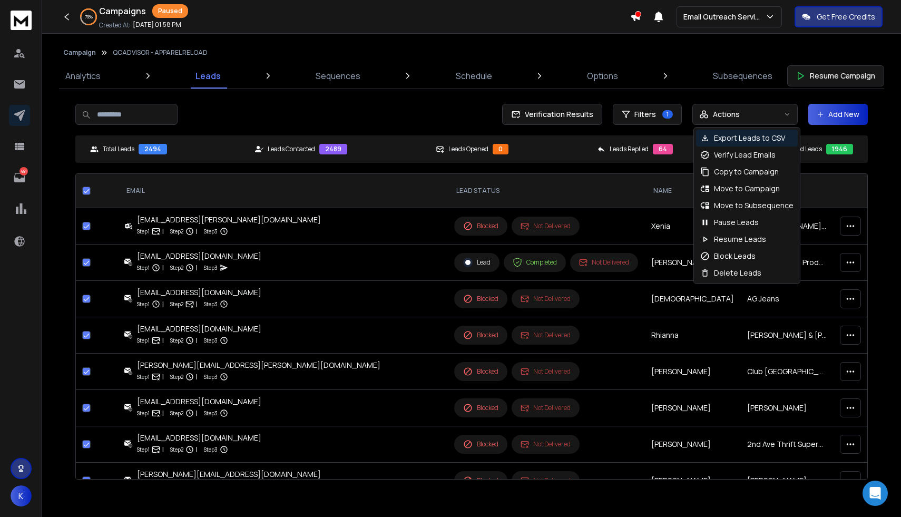
click at [742, 138] on p "Export Leads to CSV" at bounding box center [749, 138] width 71 height 11
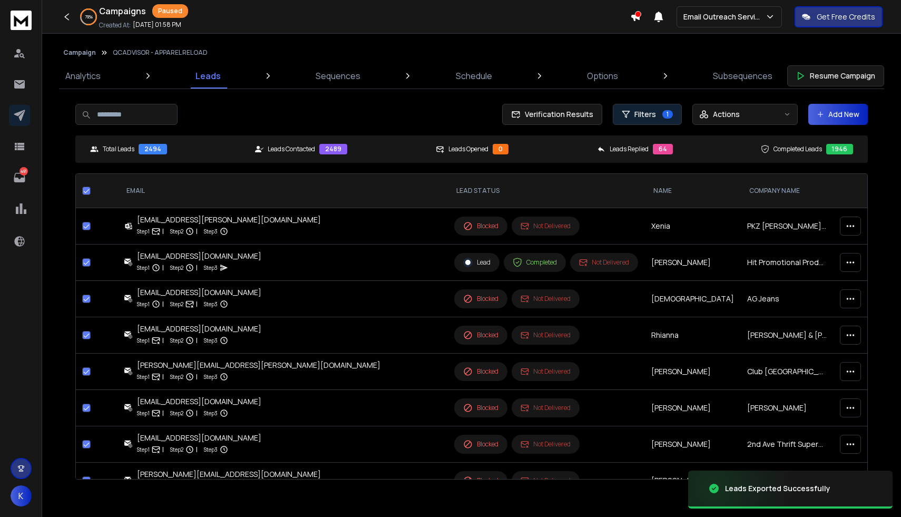
click at [634, 114] on button "Filters 1" at bounding box center [647, 114] width 69 height 21
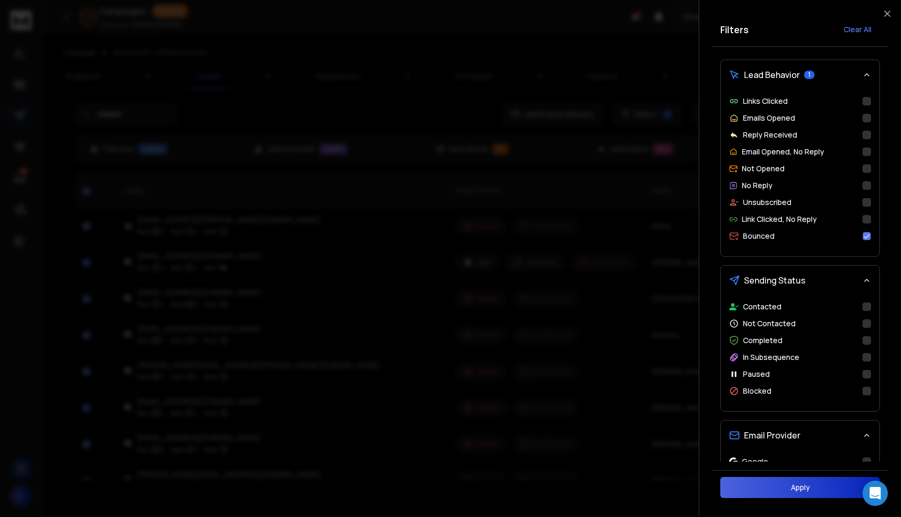
click at [865, 238] on button "Bounced" at bounding box center [867, 236] width 8 height 8
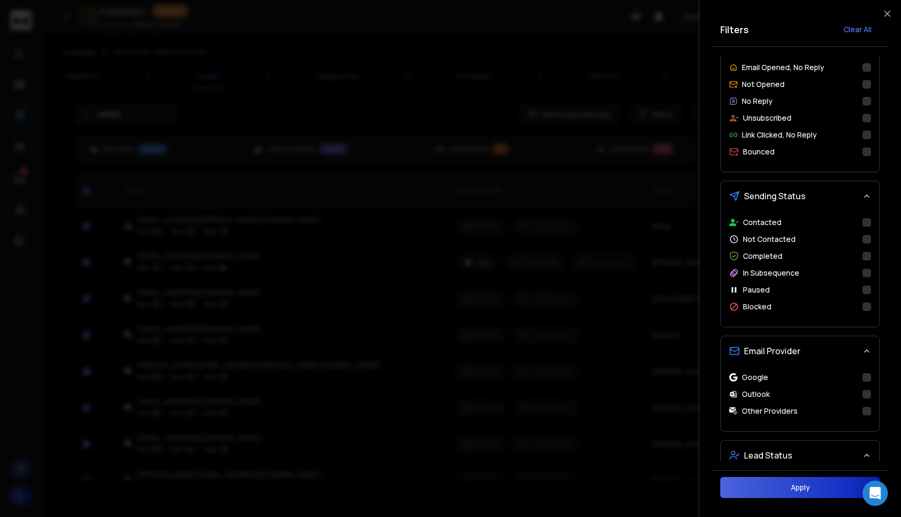
scroll to position [90, 0]
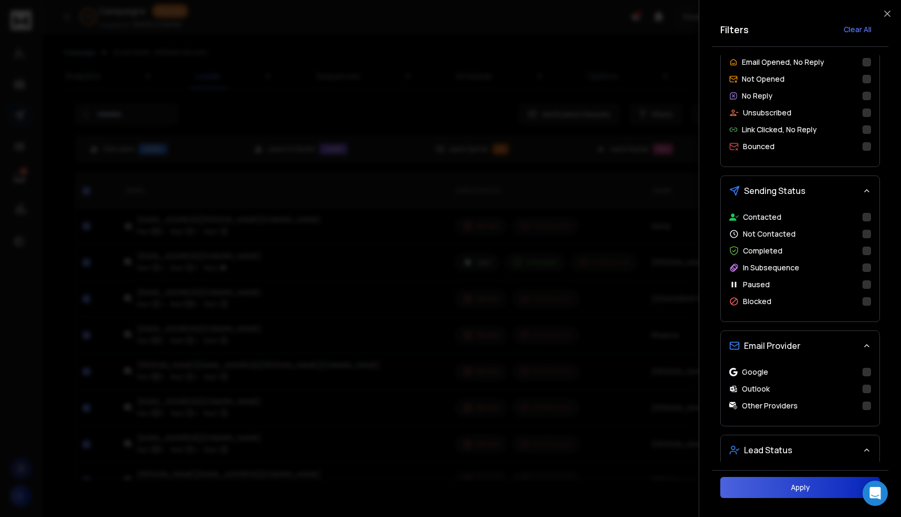
click at [865, 302] on button "Blocked" at bounding box center [867, 301] width 8 height 8
click at [791, 485] on button "Apply" at bounding box center [800, 487] width 160 height 21
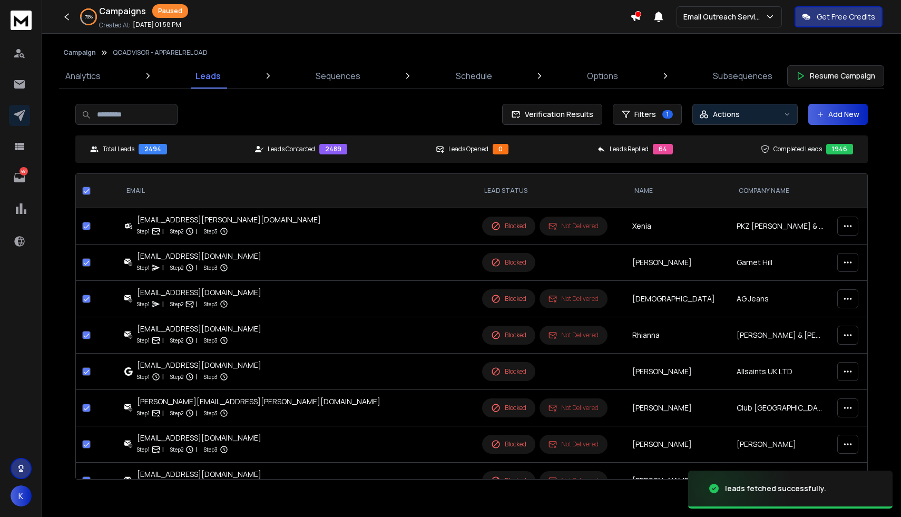
click at [755, 119] on div "Actions" at bounding box center [739, 114] width 80 height 11
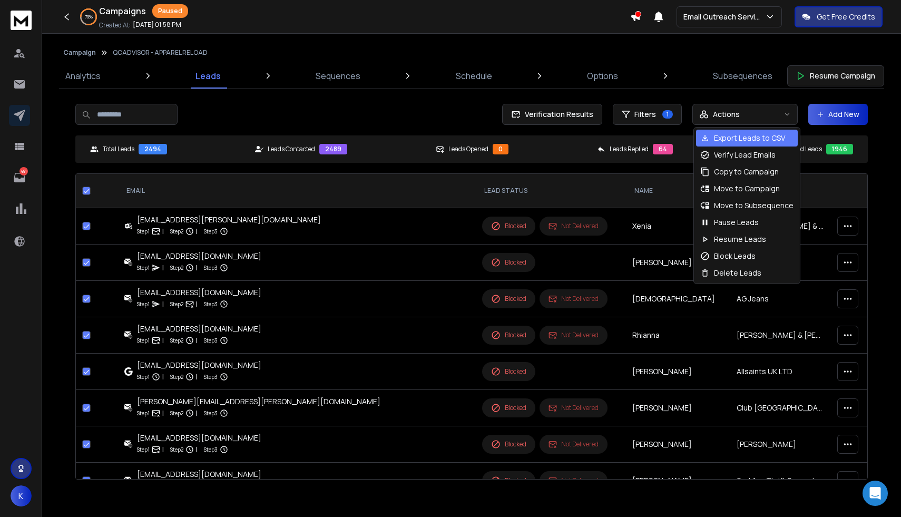
click at [747, 135] on p "Export Leads to CSV" at bounding box center [749, 138] width 71 height 11
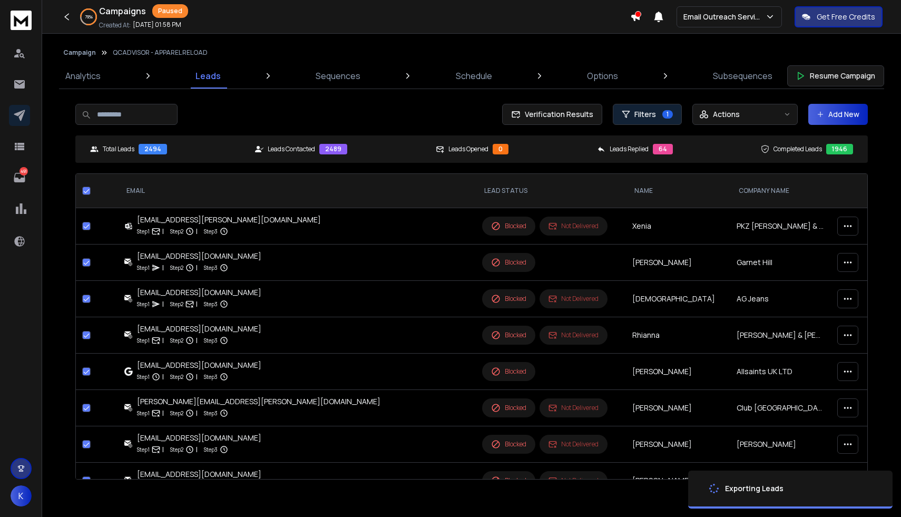
click at [656, 111] on span "Filters" at bounding box center [645, 114] width 22 height 11
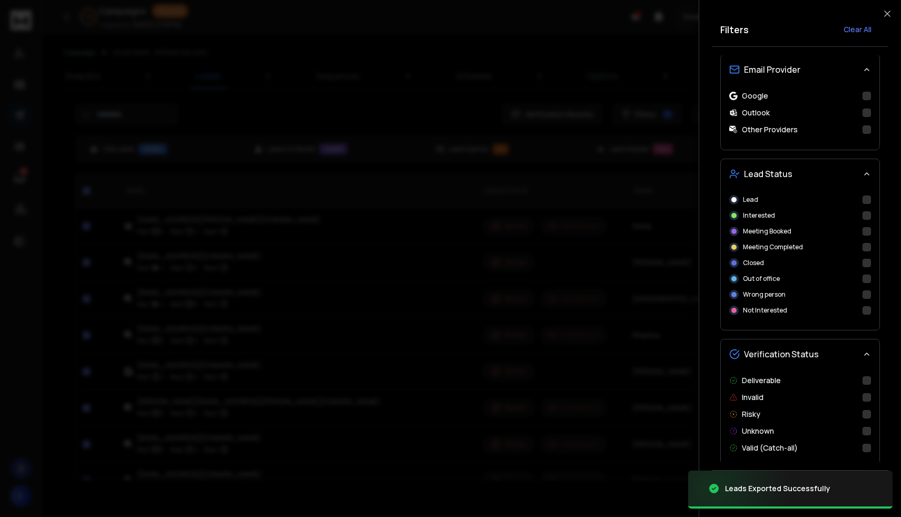
scroll to position [366, 0]
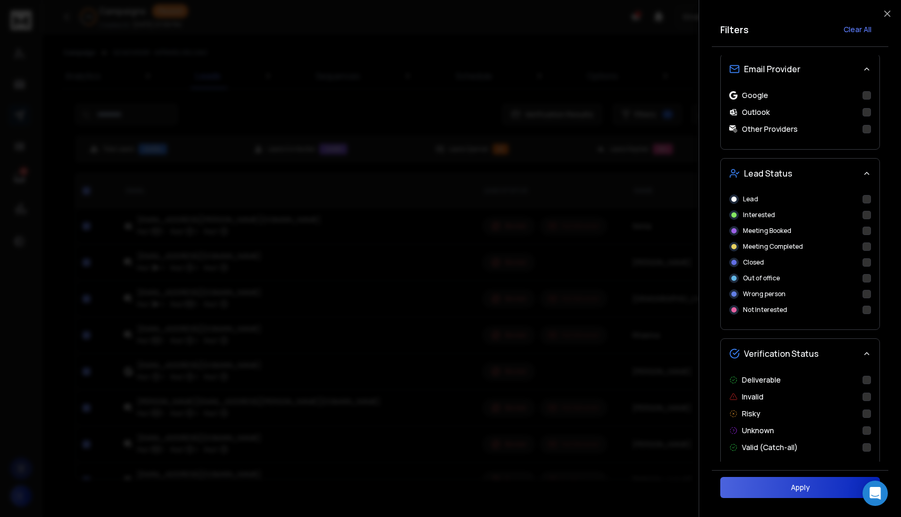
click at [868, 312] on Interested "Not Interested" at bounding box center [867, 310] width 8 height 8
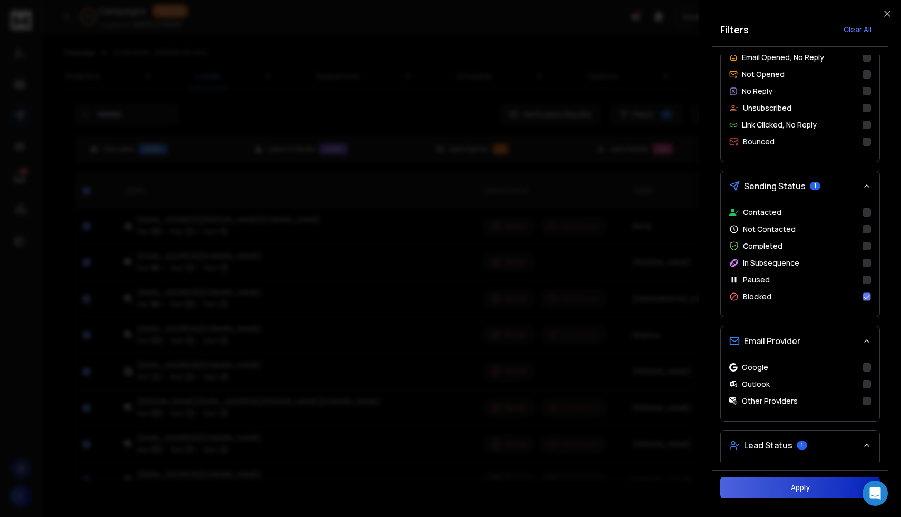
scroll to position [29, 0]
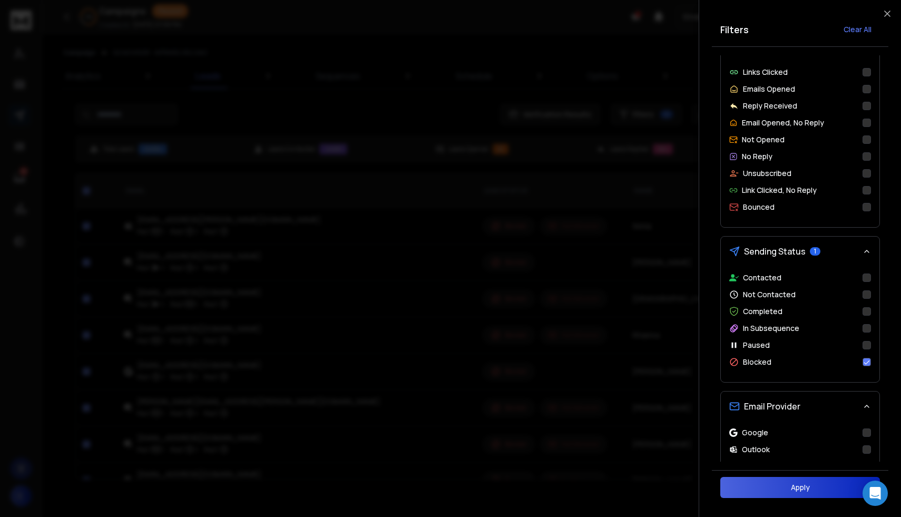
click at [864, 361] on button "Blocked" at bounding box center [867, 362] width 8 height 8
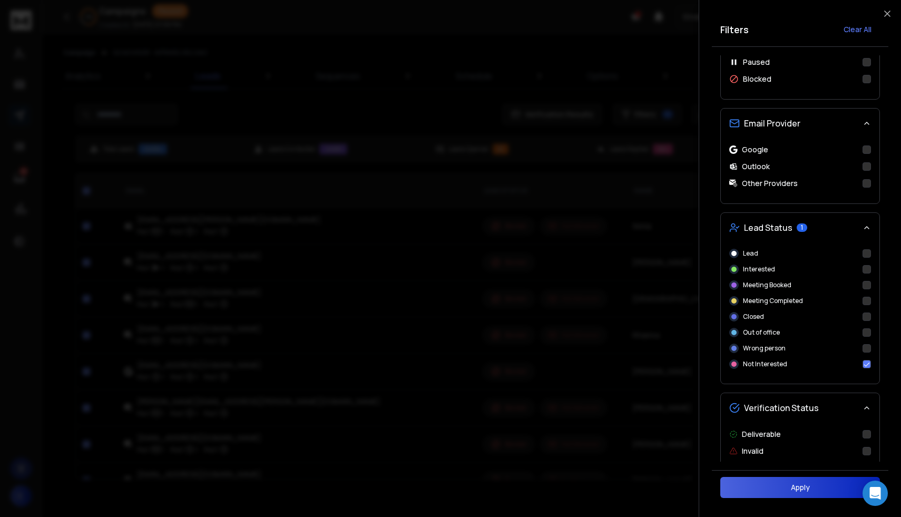
scroll to position [377, 0]
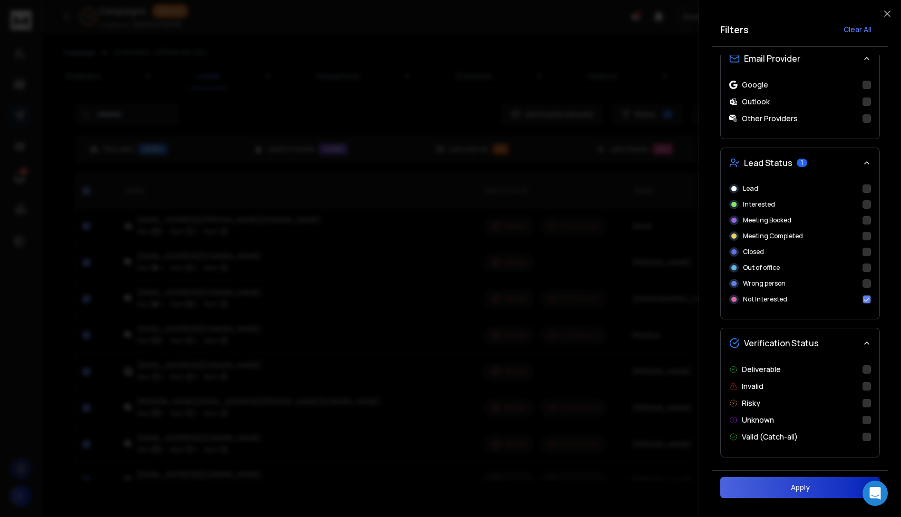
click at [869, 284] on person "Wrong person" at bounding box center [867, 283] width 8 height 8
click at [778, 483] on button "Apply" at bounding box center [800, 487] width 160 height 21
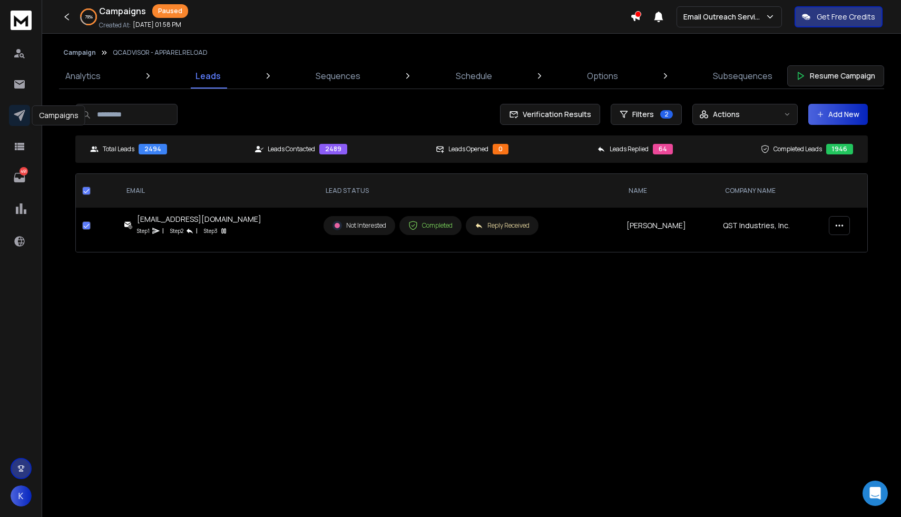
click at [19, 119] on icon at bounding box center [19, 115] width 13 height 13
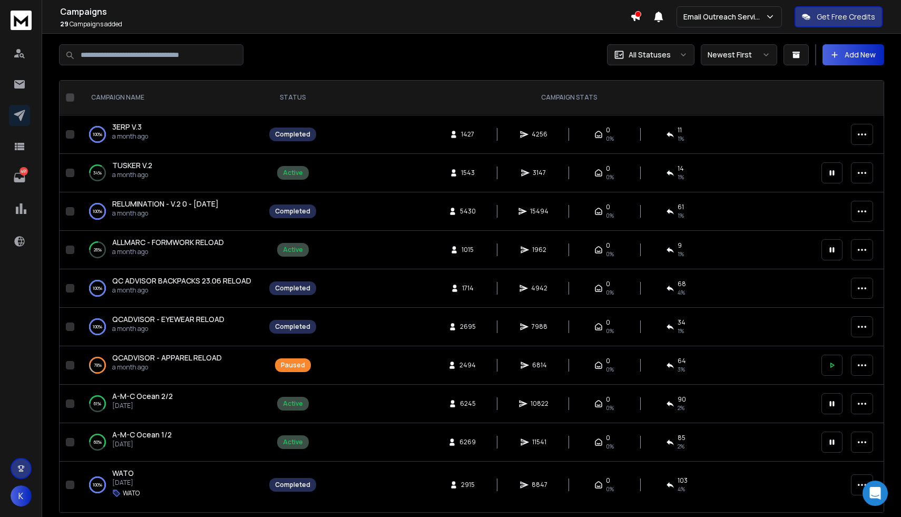
scroll to position [735, 0]
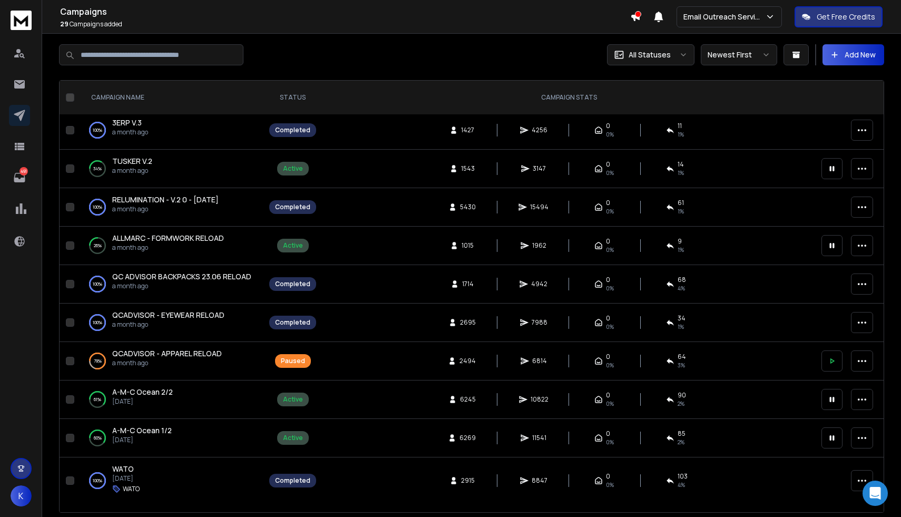
click at [866, 364] on icon "button" at bounding box center [862, 361] width 11 height 11
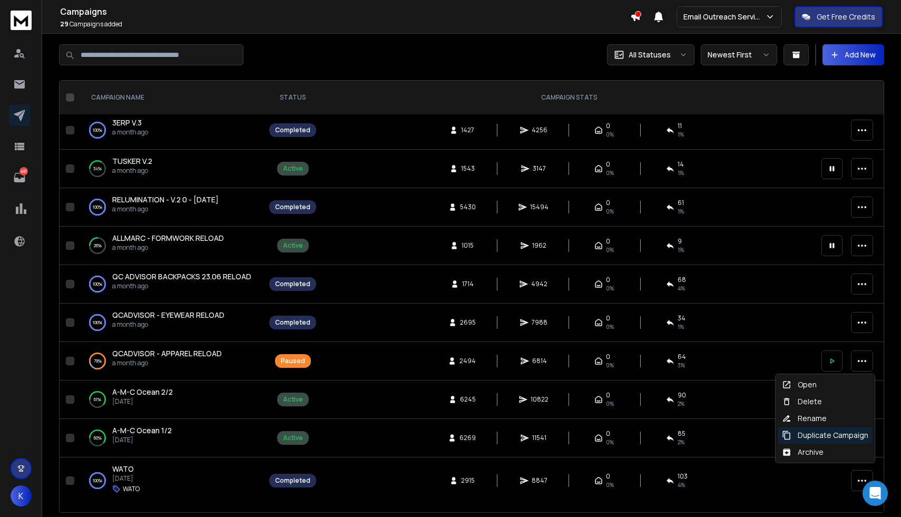
click at [818, 436] on div "Duplicate Campaign" at bounding box center [825, 435] width 86 height 11
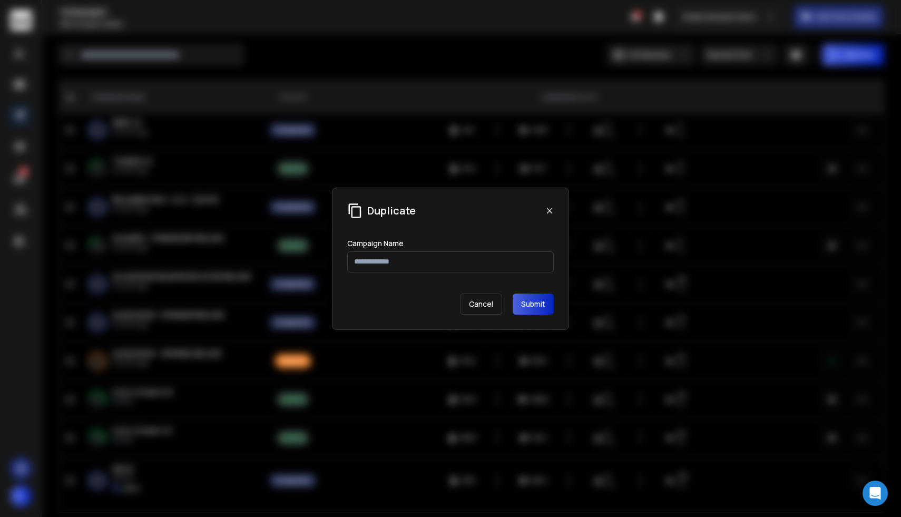
click at [408, 261] on input "text" at bounding box center [450, 261] width 207 height 21
type input "**********"
click at [529, 303] on button "Submit" at bounding box center [533, 304] width 41 height 21
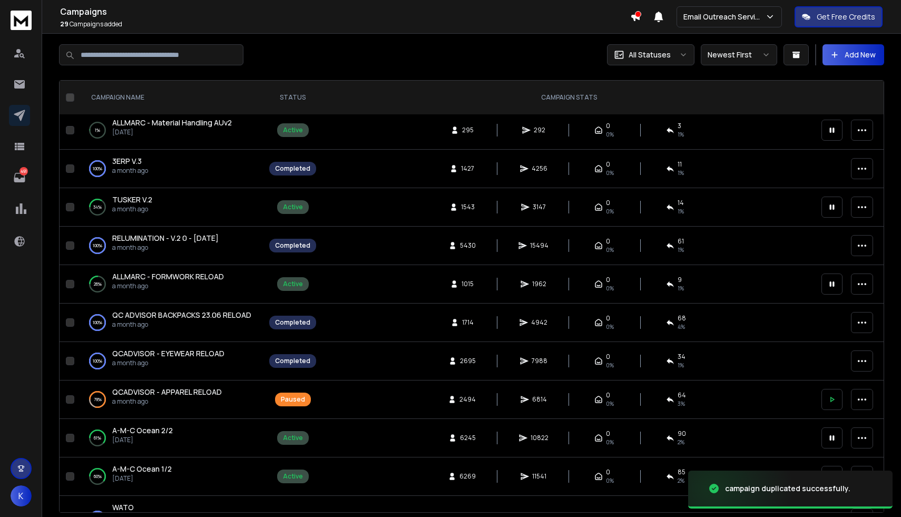
scroll to position [773, 0]
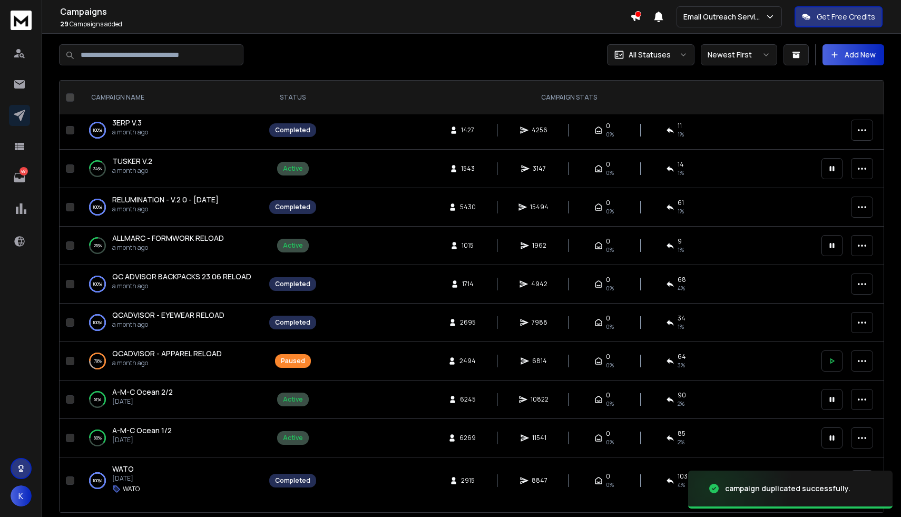
click at [74, 356] on td at bounding box center [69, 361] width 19 height 38
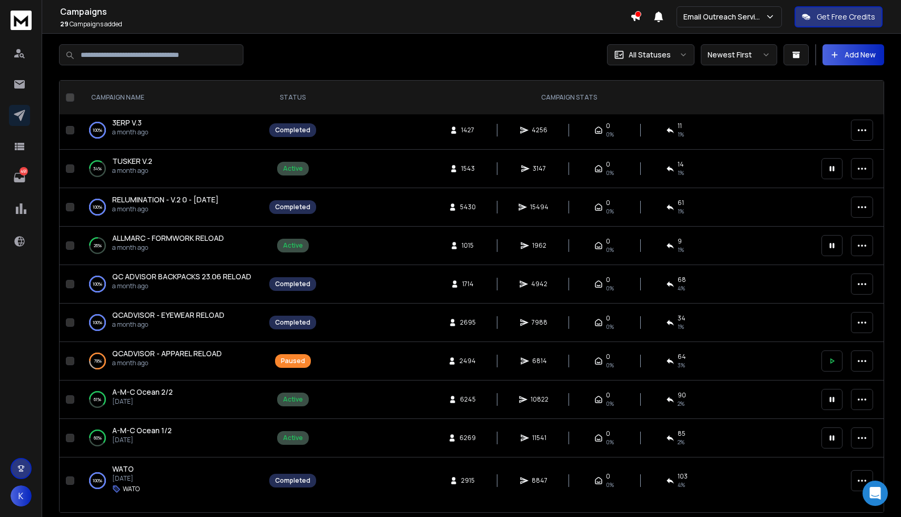
click at [70, 322] on button "button" at bounding box center [70, 322] width 8 height 8
click at [71, 284] on button "button" at bounding box center [70, 284] width 8 height 8
click at [74, 363] on button "button" at bounding box center [70, 361] width 8 height 8
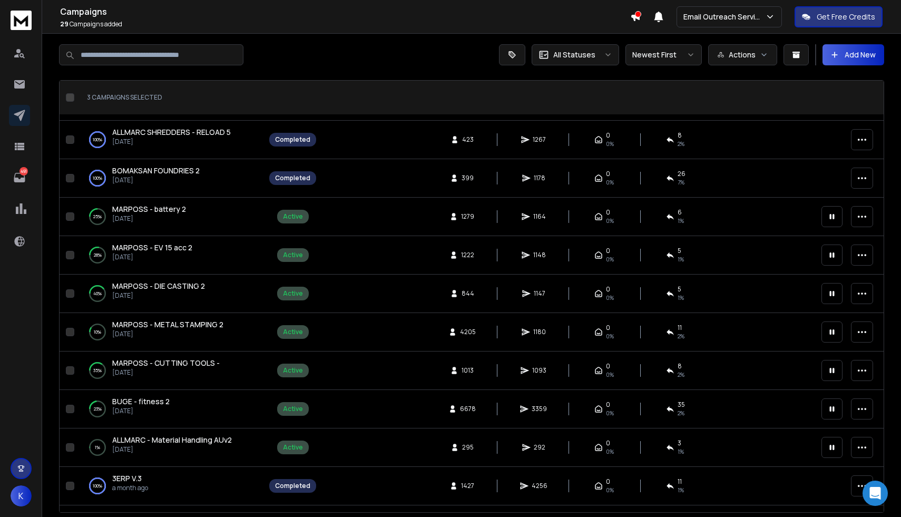
scroll to position [0, 0]
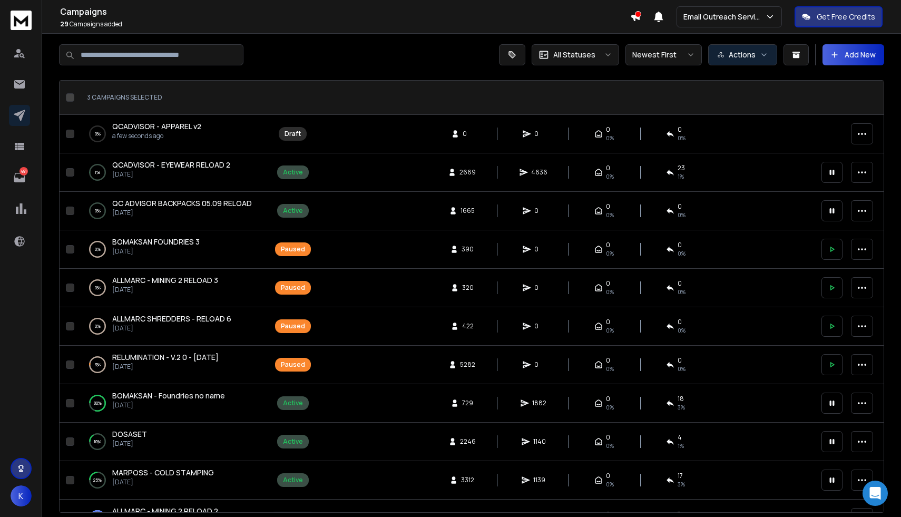
click at [720, 52] on icon "button" at bounding box center [720, 54] width 7 height 7
click at [736, 114] on p "Archive" at bounding box center [744, 112] width 26 height 11
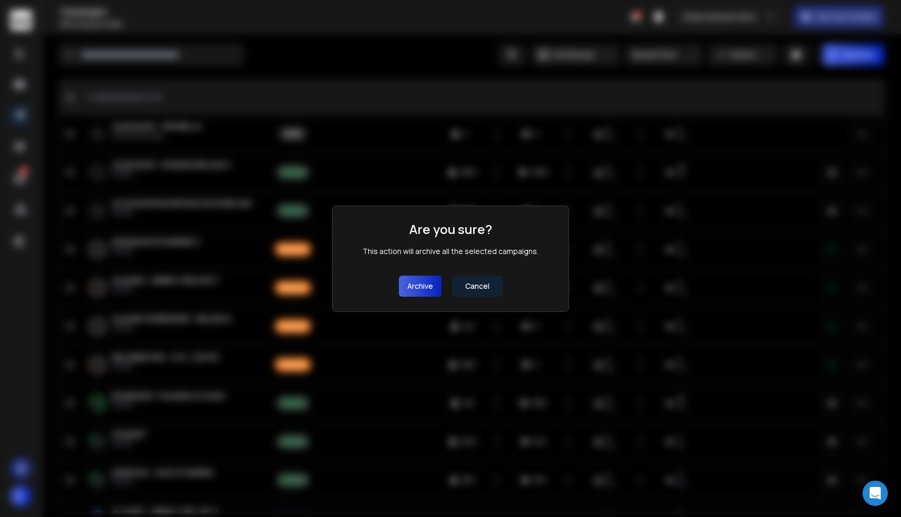
click at [425, 282] on p "archive" at bounding box center [420, 286] width 26 height 11
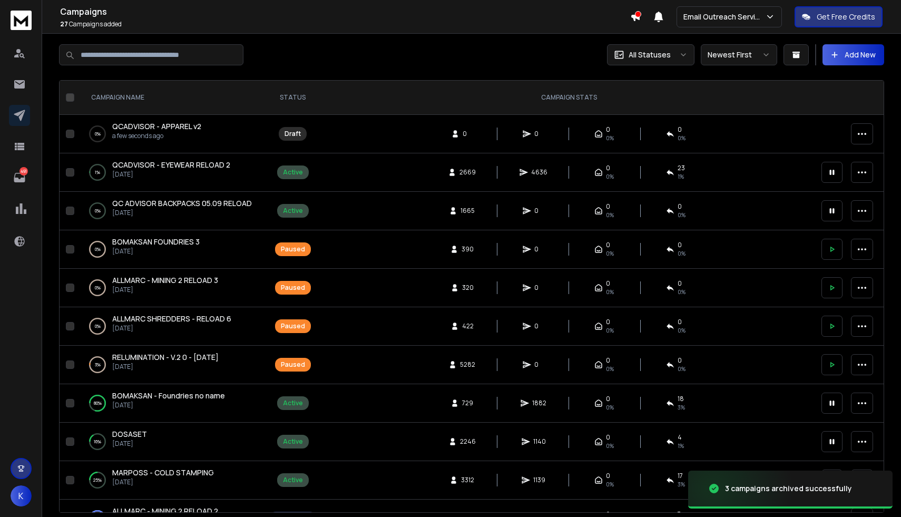
click at [860, 169] on icon "button" at bounding box center [862, 172] width 11 height 11
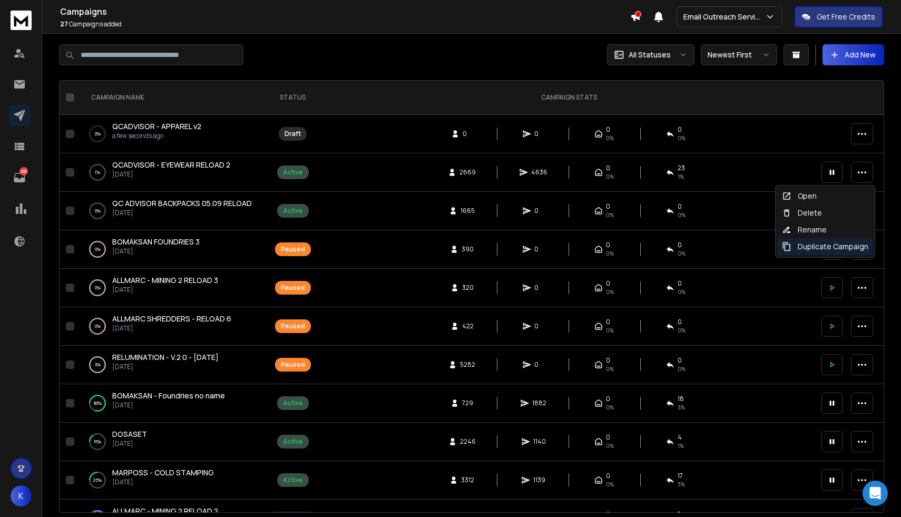
click at [820, 248] on div "Duplicate Campaign" at bounding box center [825, 246] width 86 height 11
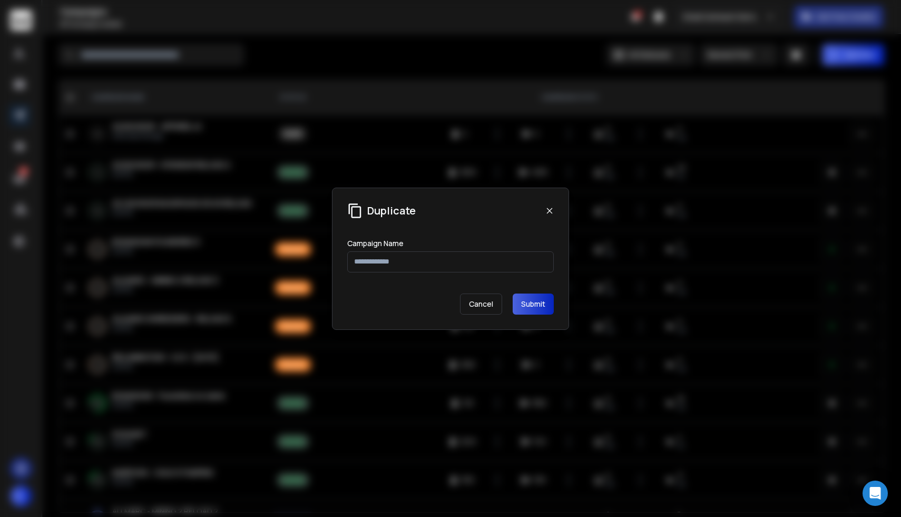
click at [425, 266] on input "text" at bounding box center [450, 261] width 207 height 21
type input "**********"
click at [546, 305] on button "Submit" at bounding box center [533, 304] width 41 height 21
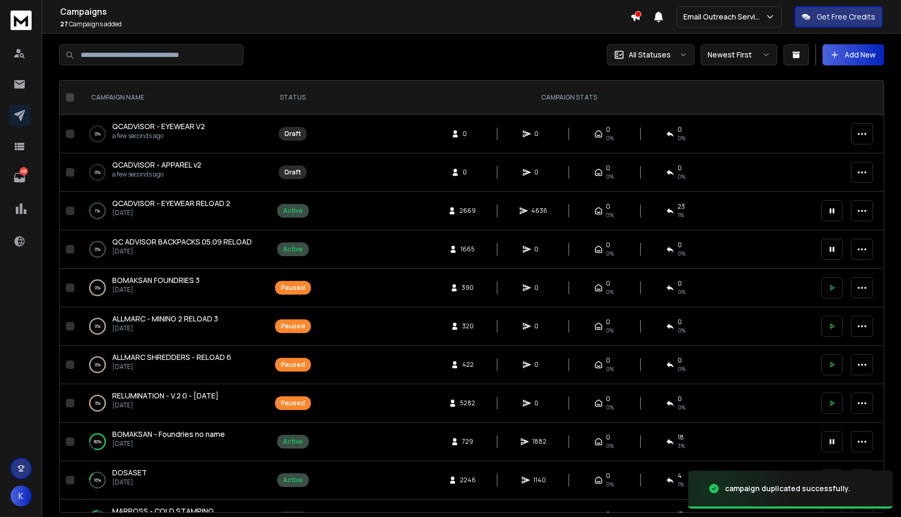
click at [866, 212] on icon "button" at bounding box center [862, 211] width 11 height 11
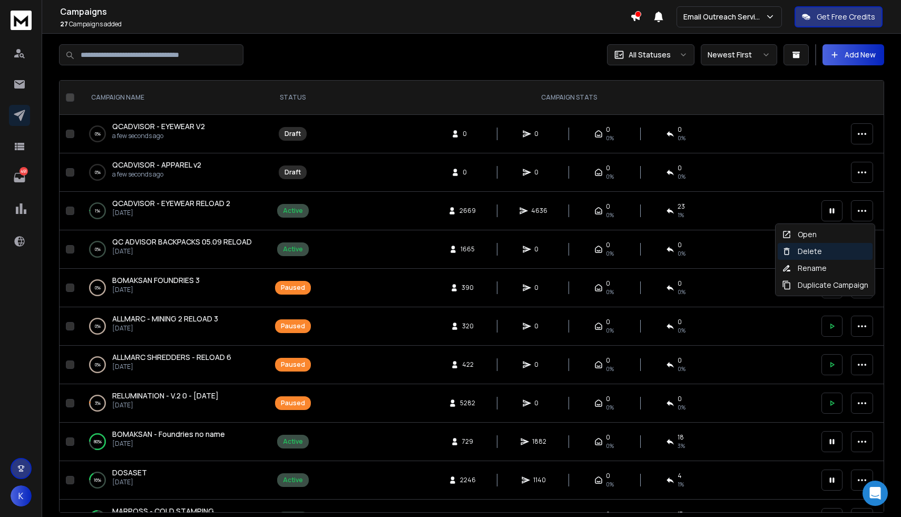
click at [825, 244] on div "Delete" at bounding box center [825, 251] width 95 height 17
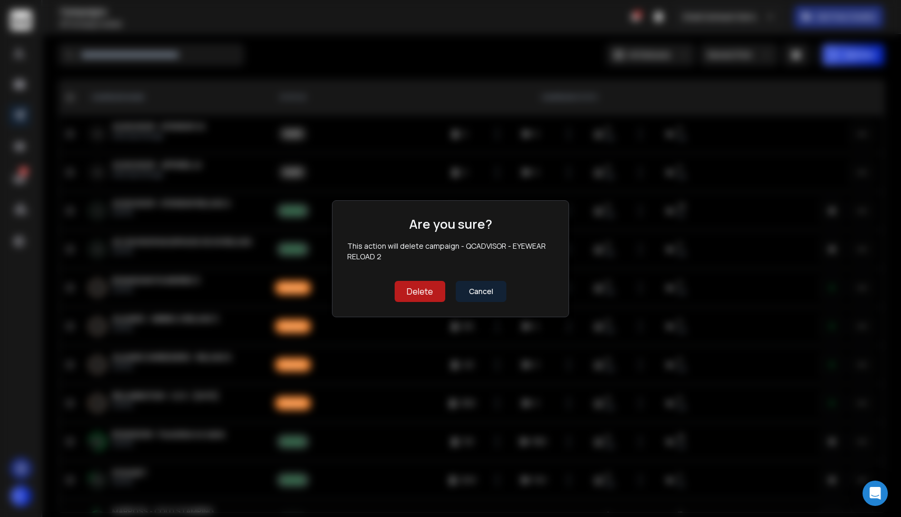
click at [421, 290] on button "Delete" at bounding box center [420, 291] width 51 height 21
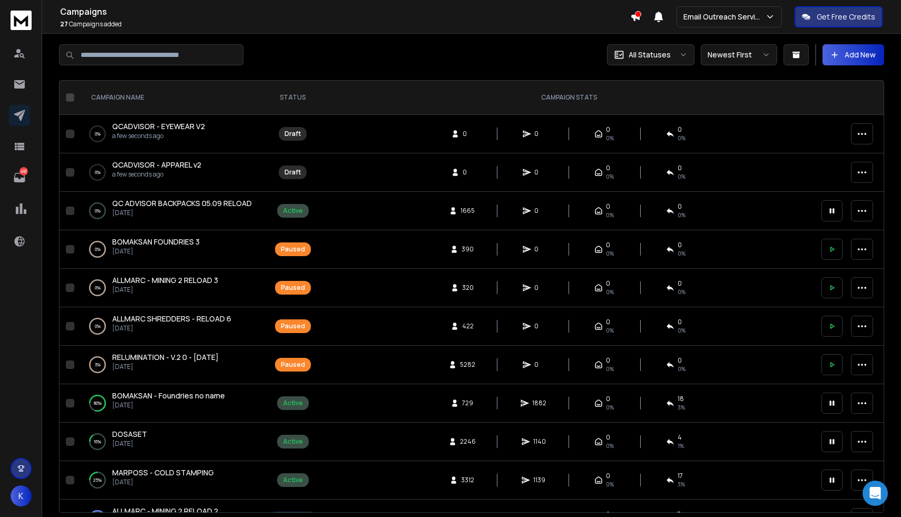
click at [170, 133] on p "a few seconds ago" at bounding box center [158, 136] width 93 height 8
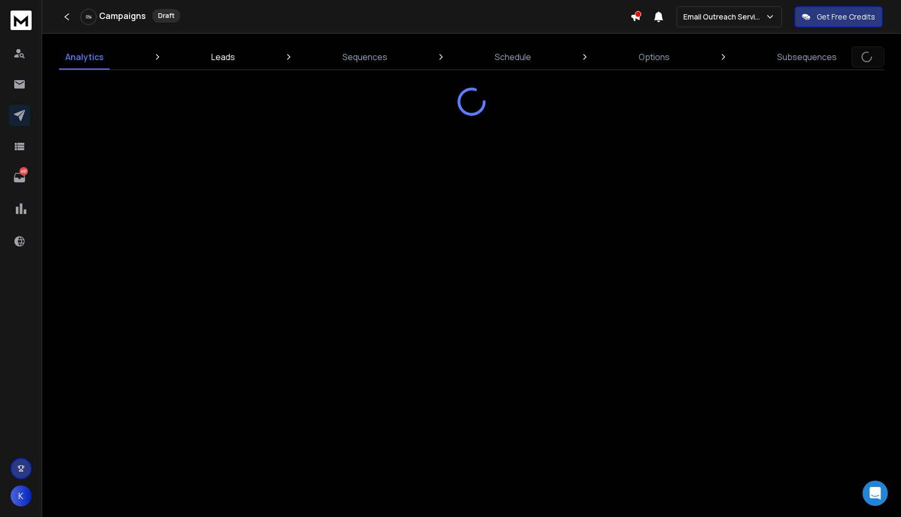
click at [231, 64] on link "Leads" at bounding box center [223, 56] width 36 height 25
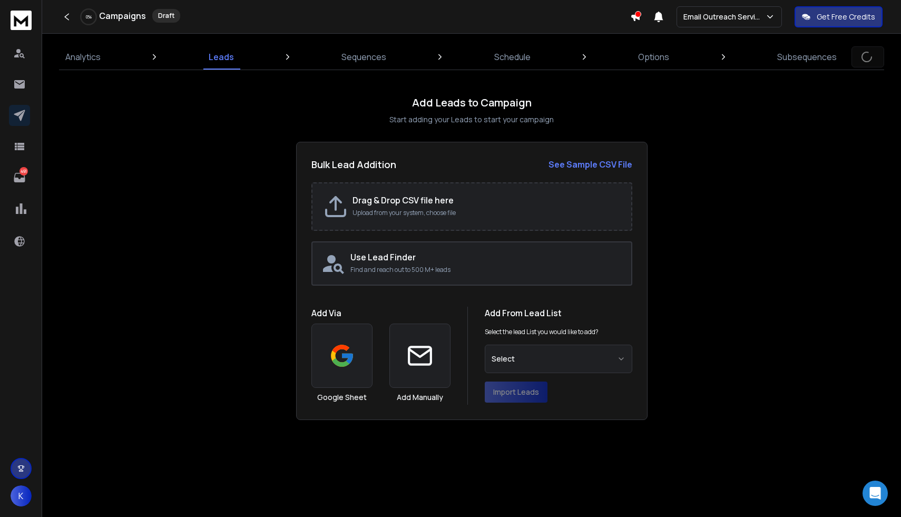
click at [324, 206] on icon at bounding box center [335, 206] width 25 height 25
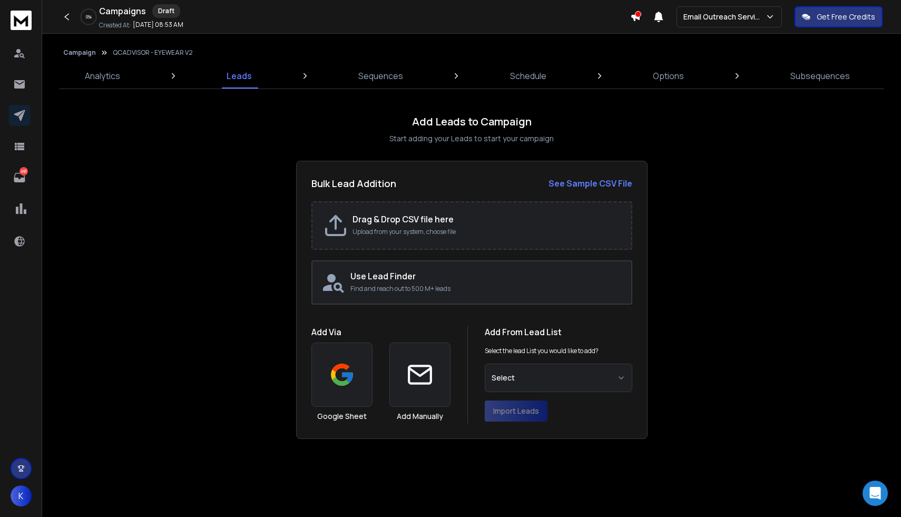
type input "**********"
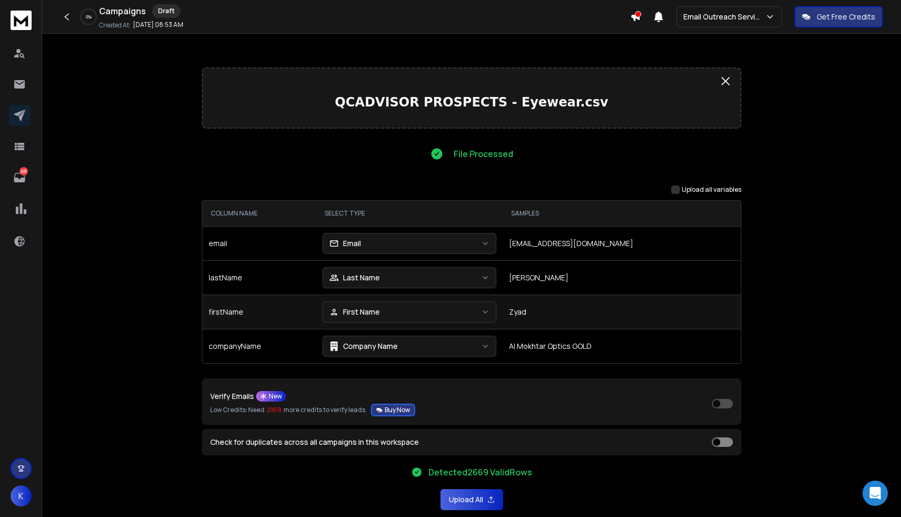
scroll to position [9, 0]
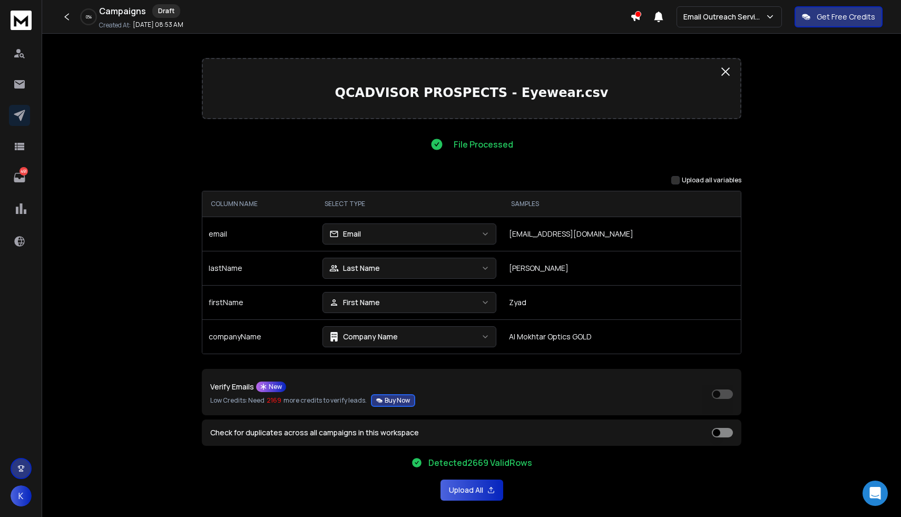
click at [482, 486] on button "Upload All" at bounding box center [472, 490] width 63 height 21
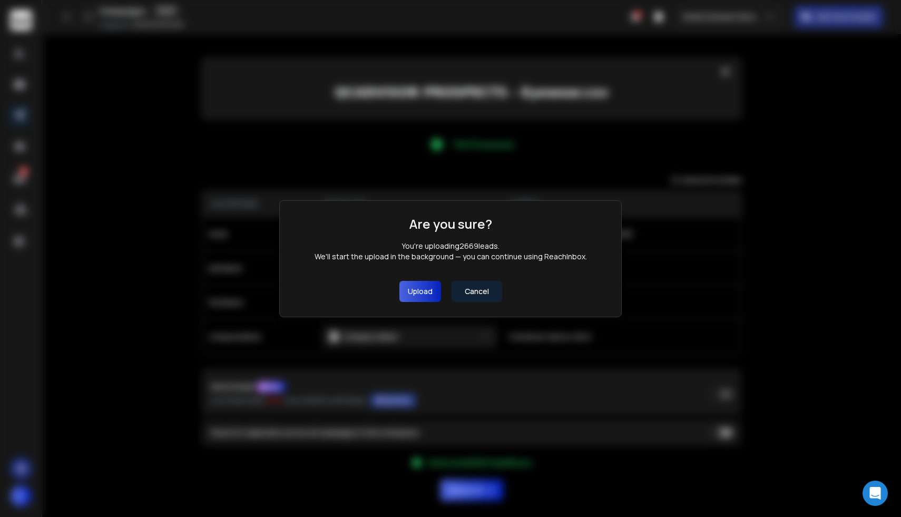
click at [424, 277] on div "Are you sure? You're uploading 2669 lead s . We'll start the upload in the back…" at bounding box center [451, 259] width 312 height 86
click at [425, 287] on button "Upload" at bounding box center [420, 291] width 42 height 21
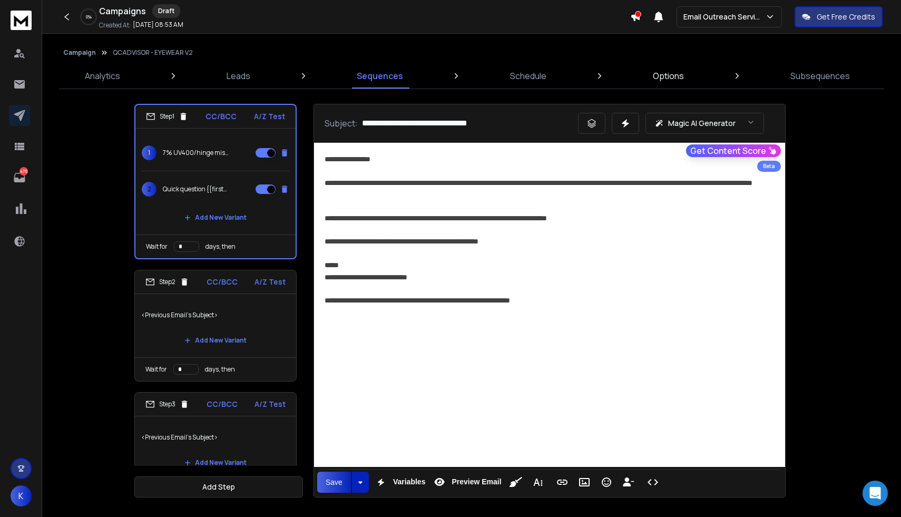
click at [671, 72] on p "Options" at bounding box center [668, 76] width 31 height 13
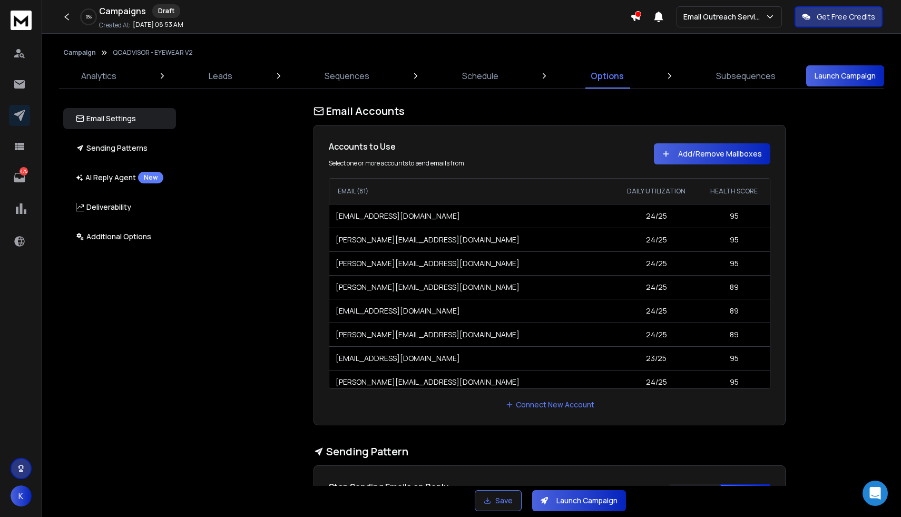
click at [834, 75] on button "Launch Campaign" at bounding box center [845, 75] width 78 height 21
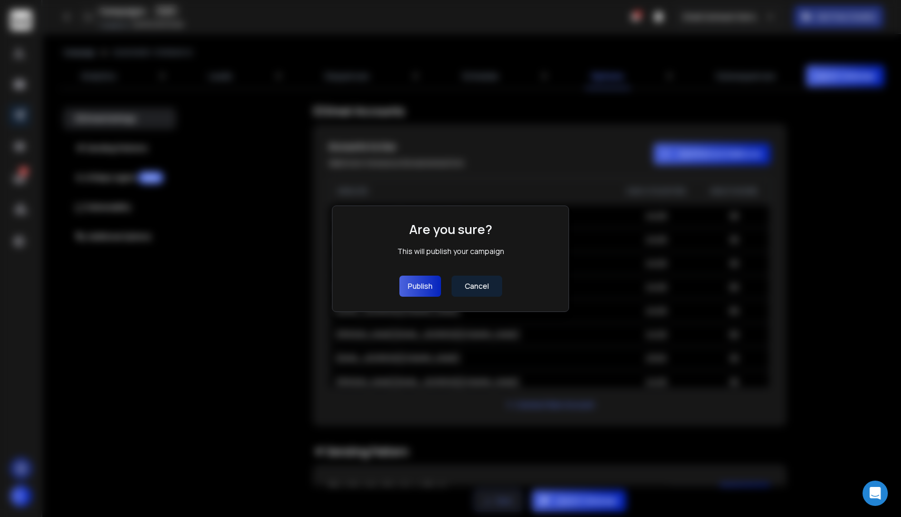
click at [433, 292] on button "Publish" at bounding box center [420, 286] width 42 height 21
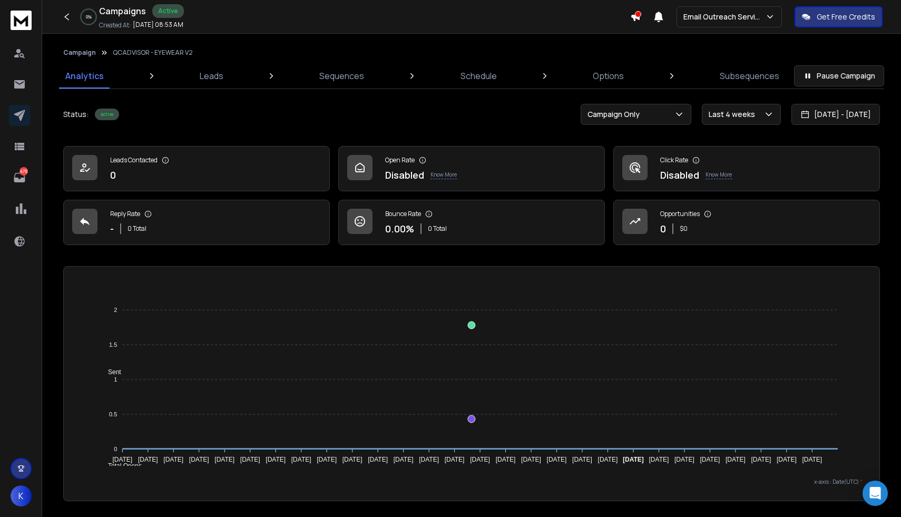
click at [32, 116] on div at bounding box center [21, 117] width 24 height 25
click at [16, 115] on icon at bounding box center [19, 115] width 11 height 11
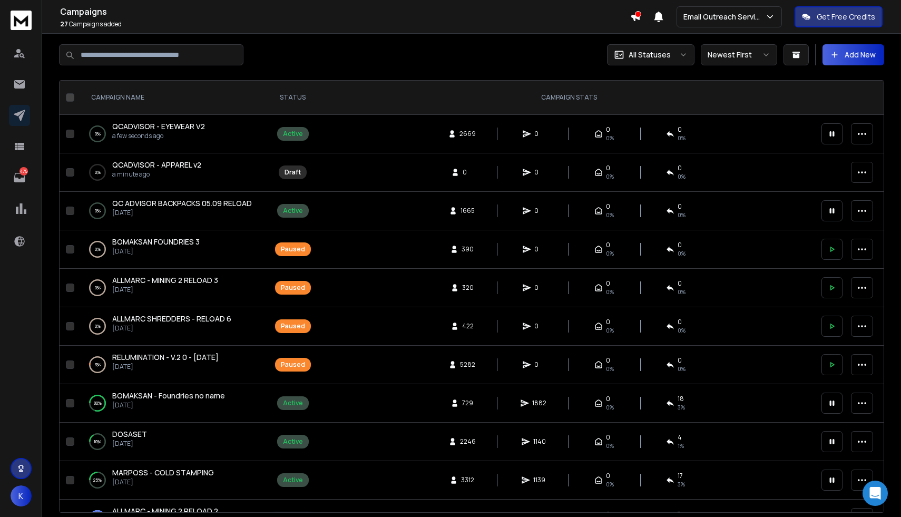
click at [170, 165] on span "QCADVISOR - APPAREL v2" at bounding box center [156, 165] width 89 height 10
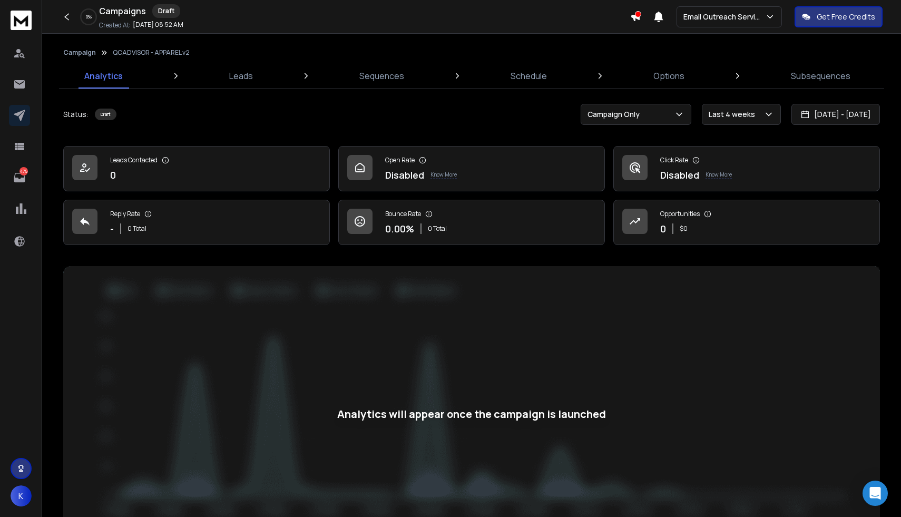
click at [207, 73] on div "Analytics Leads Sequences Schedule Options Subsequences" at bounding box center [467, 75] width 817 height 25
click at [243, 75] on p "Leads" at bounding box center [241, 76] width 24 height 13
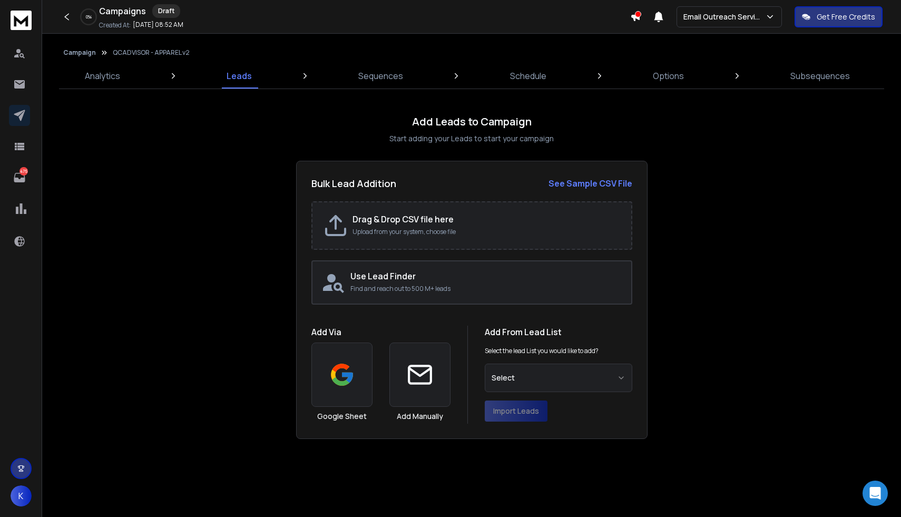
click at [356, 211] on div "Drag & Drop CSV file here Upload from your system, choose file" at bounding box center [471, 225] width 321 height 48
type input "**********"
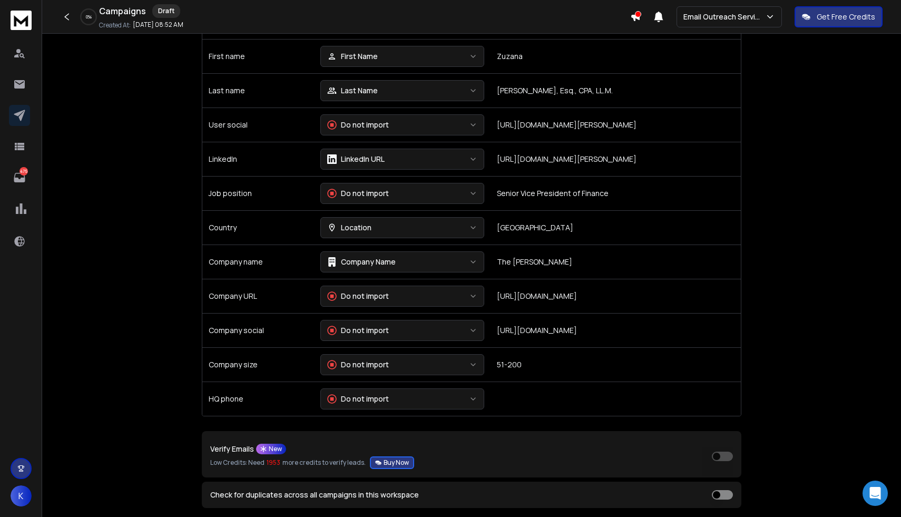
scroll to position [284, 0]
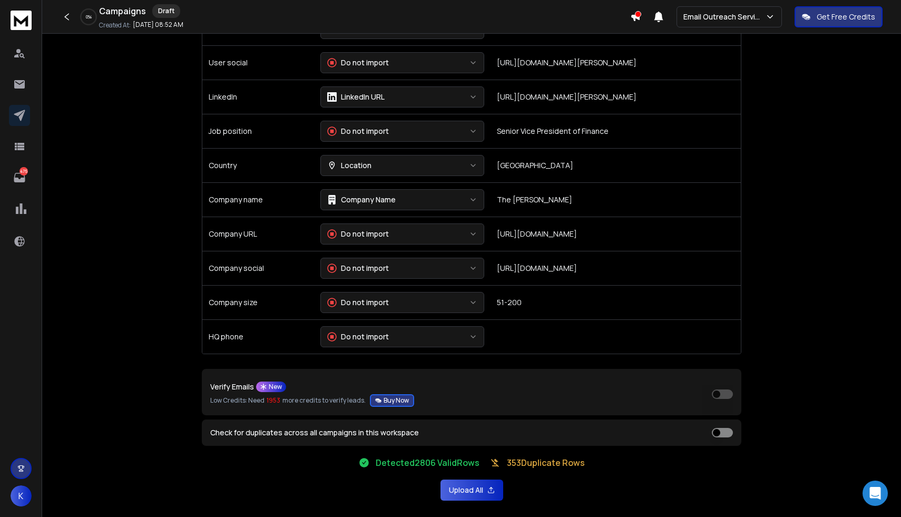
click at [495, 500] on div "QCADVISOR PROSPECTS - APPAREL.csv File Processed Upload all variables COLUMN NA…" at bounding box center [472, 151] width 540 height 734
click at [493, 497] on button "Upload All" at bounding box center [472, 490] width 63 height 21
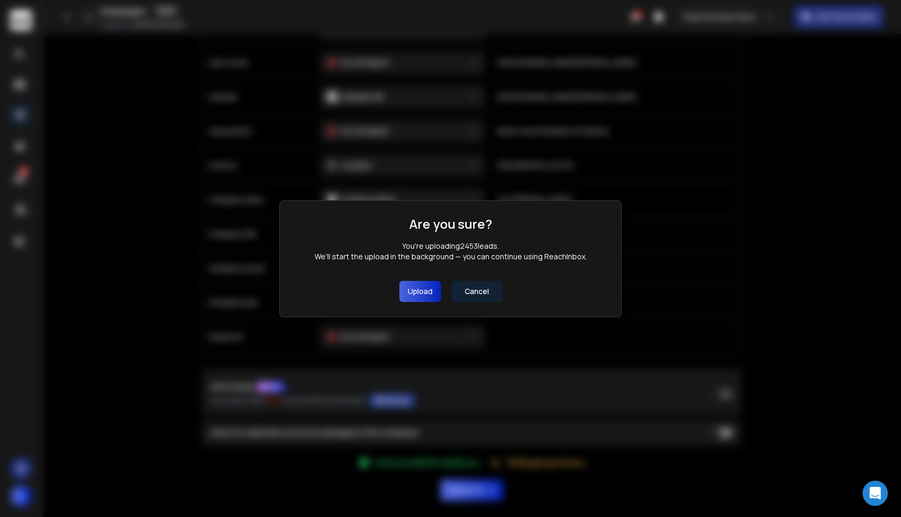
click at [412, 296] on button "Upload" at bounding box center [420, 291] width 42 height 21
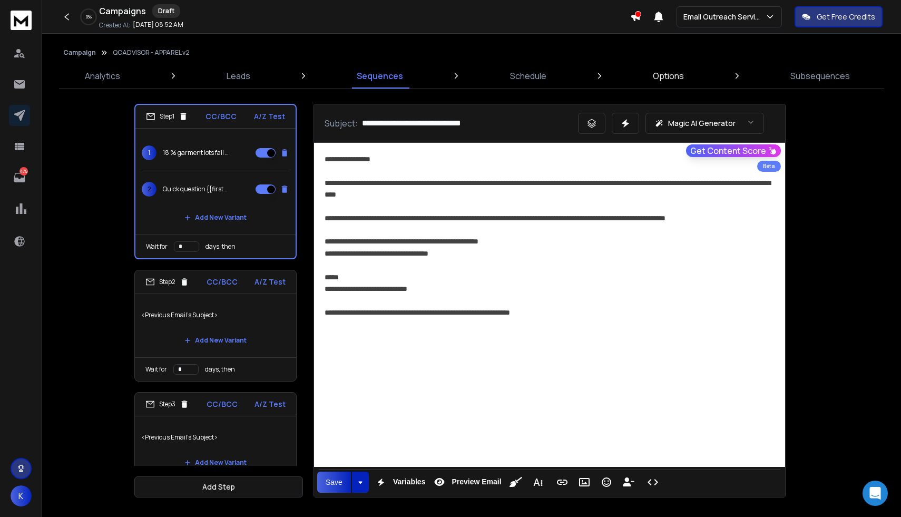
click at [675, 75] on p "Options" at bounding box center [668, 76] width 31 height 13
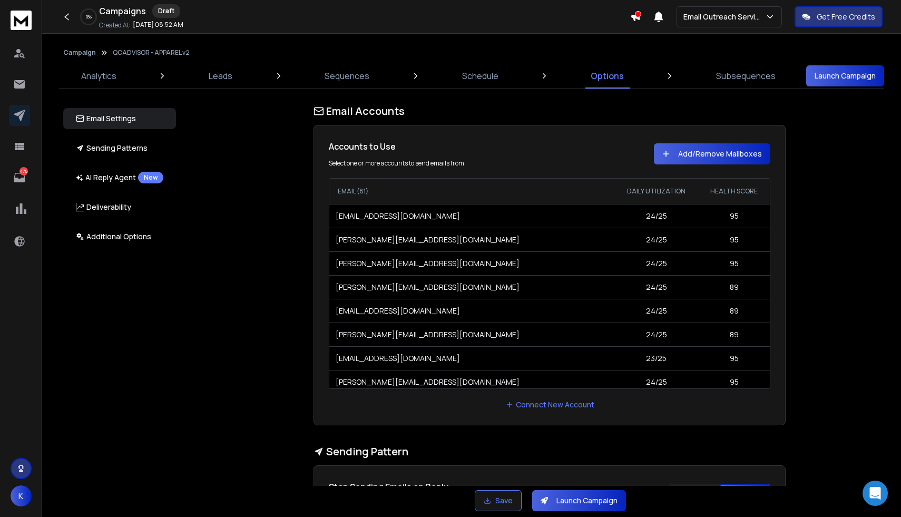
click at [822, 72] on button "Launch Campaign" at bounding box center [845, 75] width 78 height 21
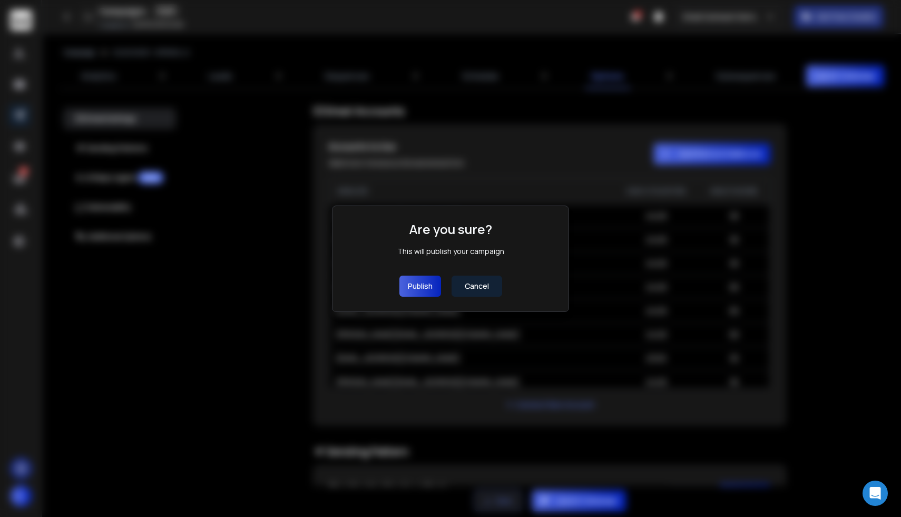
click at [426, 289] on button "Publish" at bounding box center [420, 286] width 42 height 21
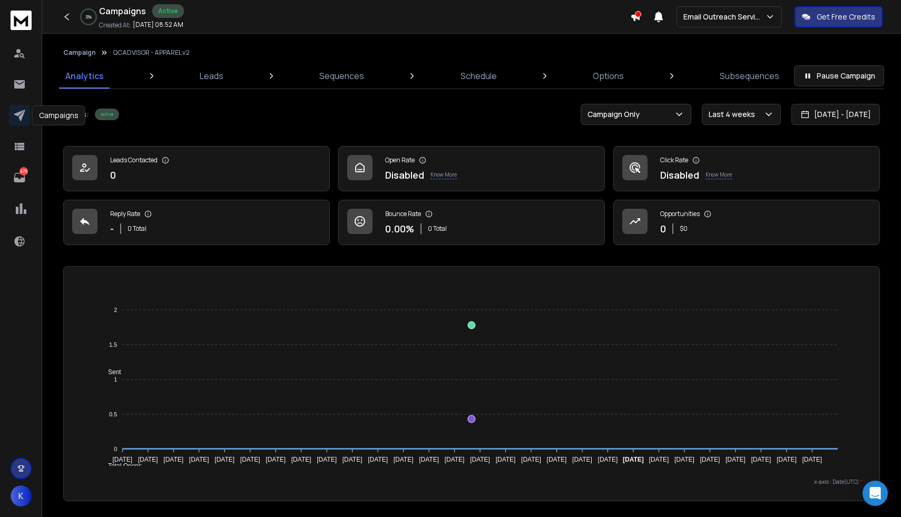
click at [15, 109] on icon at bounding box center [19, 115] width 13 height 13
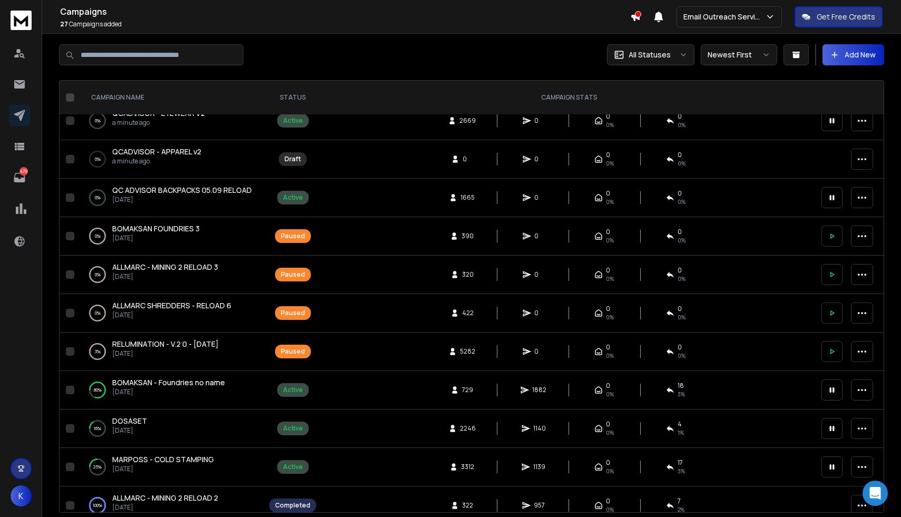
scroll to position [14, 0]
click at [144, 151] on span "QCADVISOR - APPAREL v2" at bounding box center [156, 150] width 89 height 10
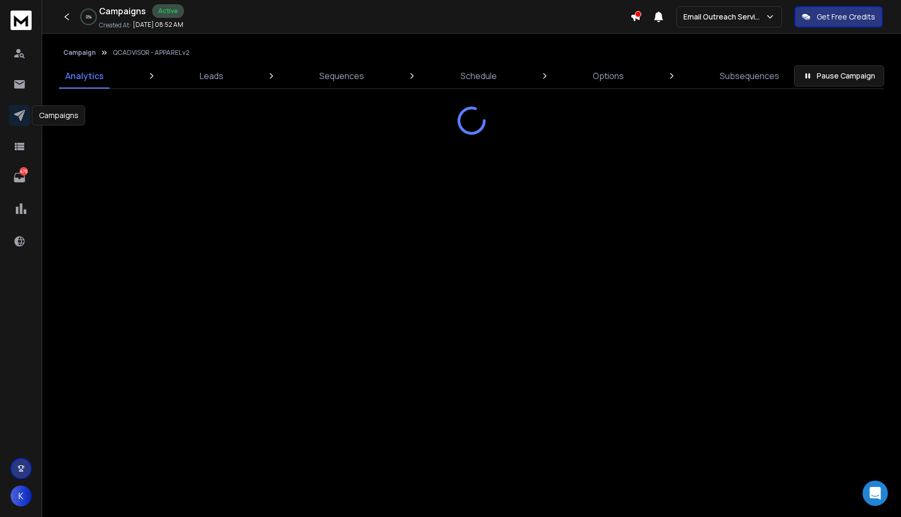
click at [19, 120] on icon at bounding box center [19, 115] width 13 height 13
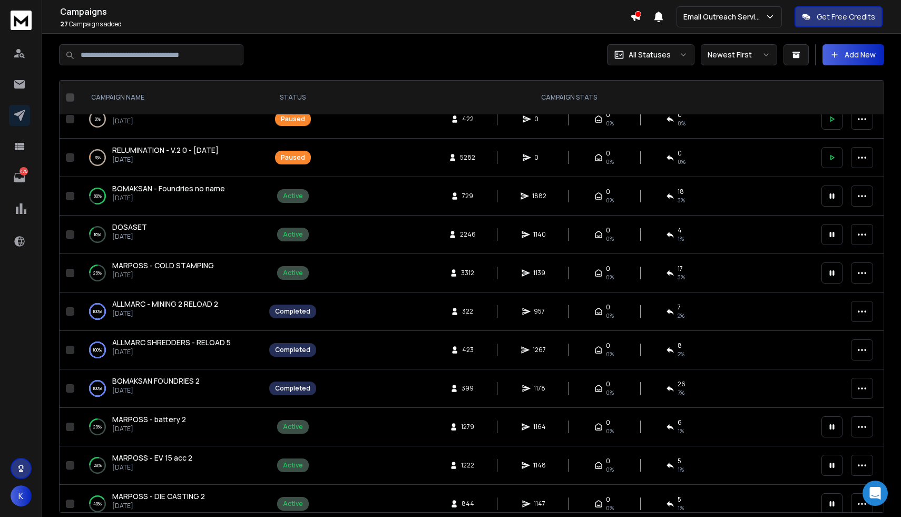
scroll to position [248, 0]
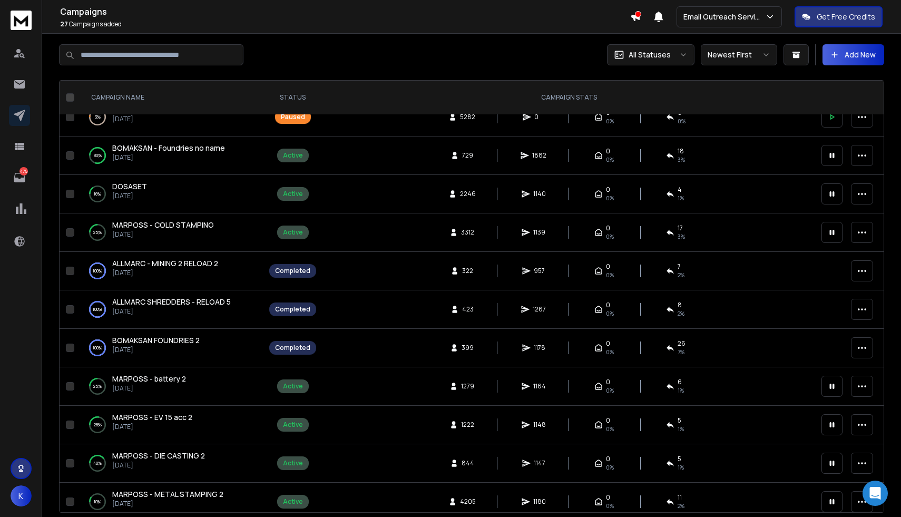
click at [74, 345] on div at bounding box center [72, 348] width 13 height 8
click at [69, 307] on button "button" at bounding box center [70, 309] width 8 height 8
click at [69, 271] on button "button" at bounding box center [70, 271] width 8 height 8
click at [67, 349] on button "button" at bounding box center [70, 348] width 8 height 8
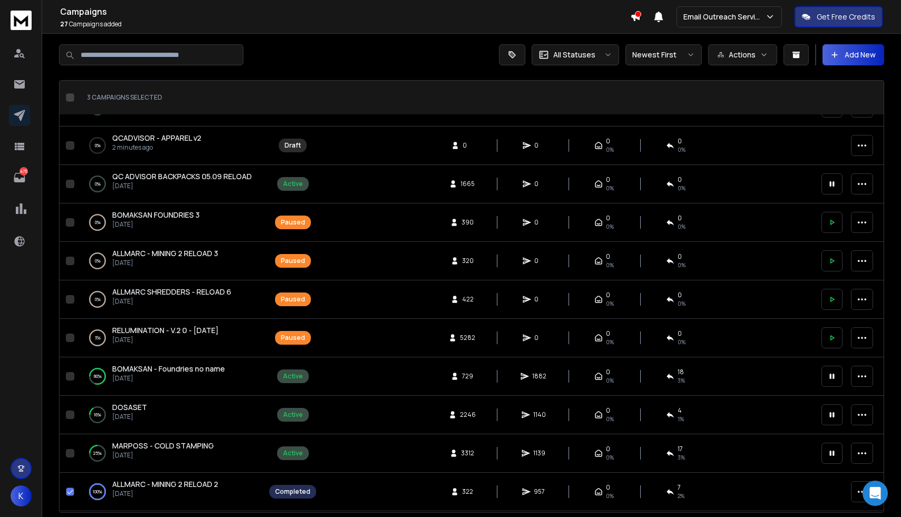
scroll to position [26, 0]
click at [746, 59] on button "Actions" at bounding box center [742, 54] width 69 height 21
click at [727, 112] on div "Archive" at bounding box center [737, 112] width 40 height 11
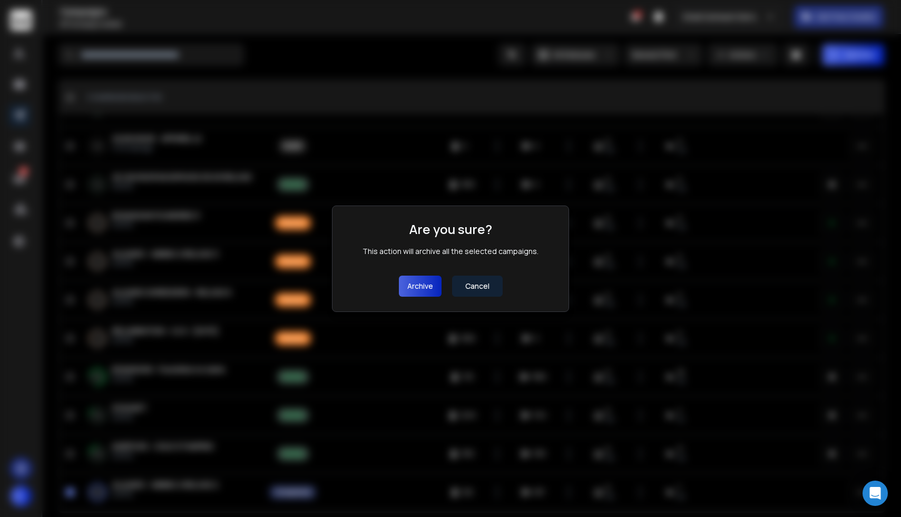
click at [433, 292] on button "archive" at bounding box center [420, 286] width 43 height 21
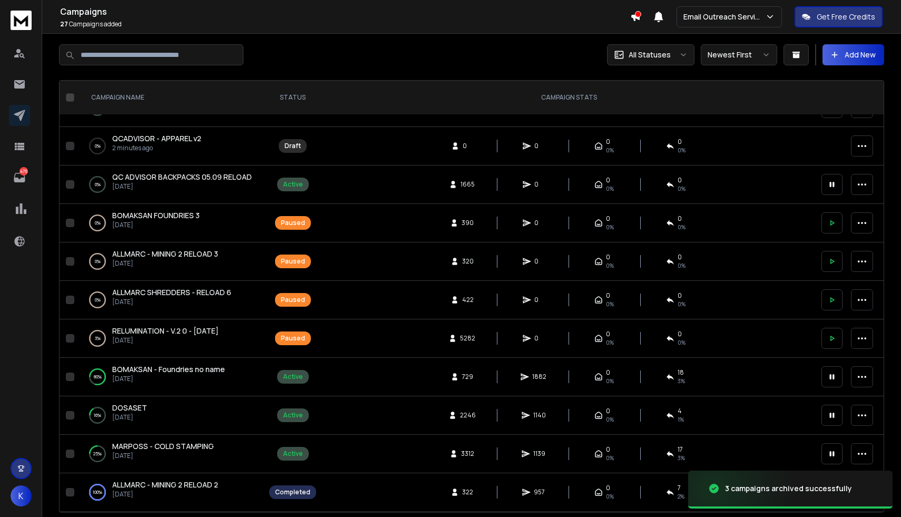
click at [148, 212] on span "BOMAKSAN FOUNDRIES 3" at bounding box center [155, 215] width 87 height 10
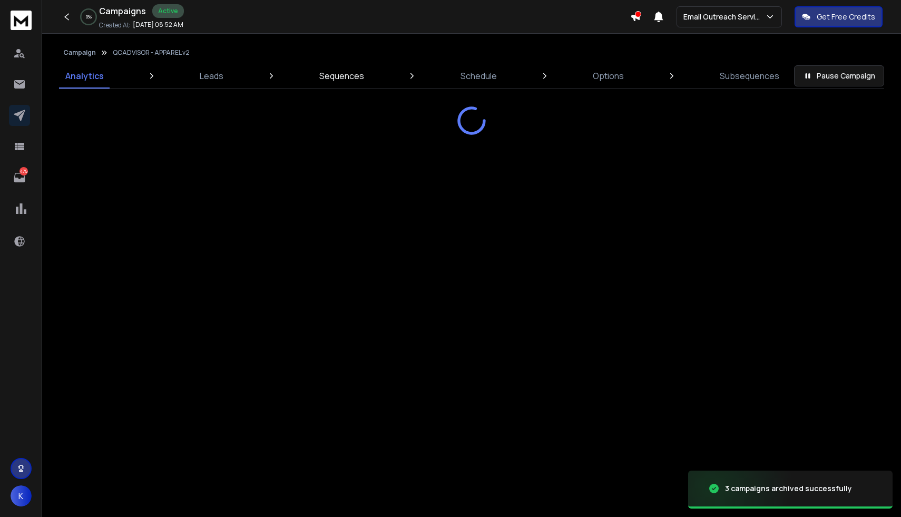
click at [323, 75] on p "Sequences" at bounding box center [341, 76] width 45 height 13
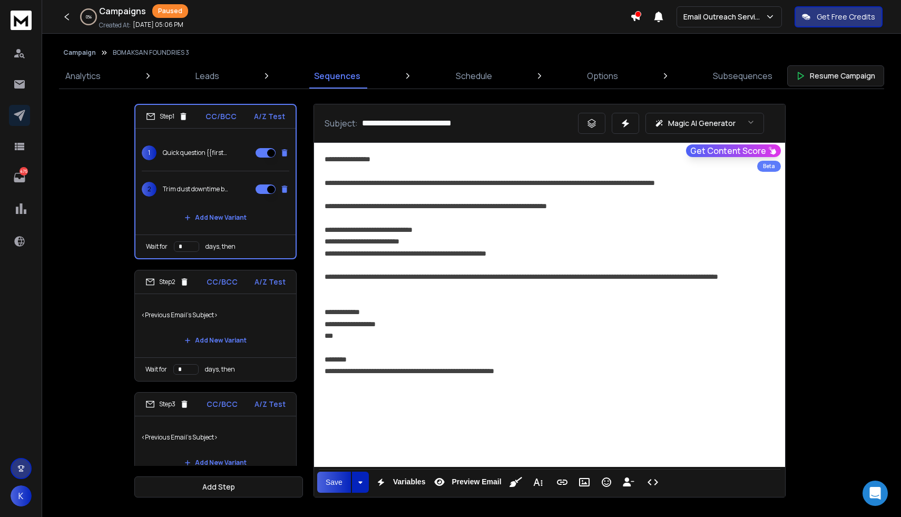
click at [214, 192] on p "Trim dust downtime by 12%?" at bounding box center [196, 189] width 67 height 8
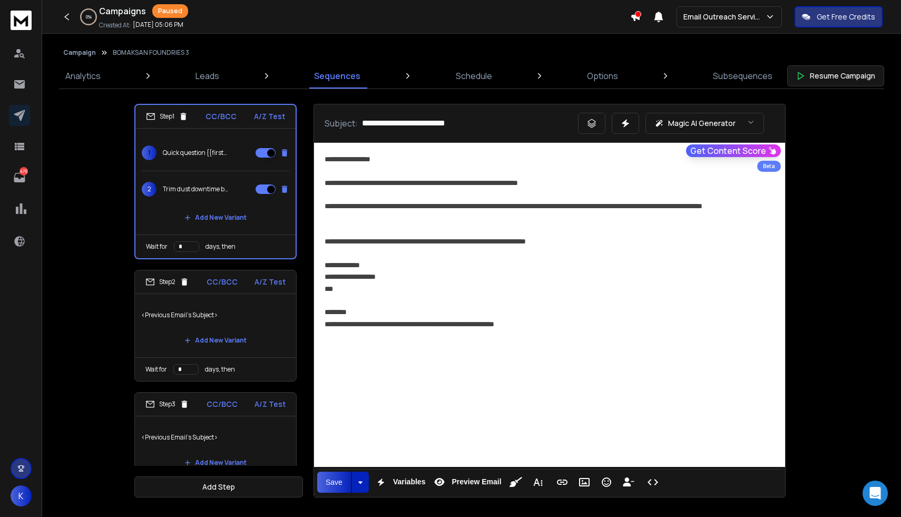
click at [213, 184] on div "2 Trim dust downtime by 12%?" at bounding box center [186, 189] width 89 height 15
click at [210, 161] on div "1 Quick question {{firstName}}" at bounding box center [216, 153] width 148 height 36
type input "**********"
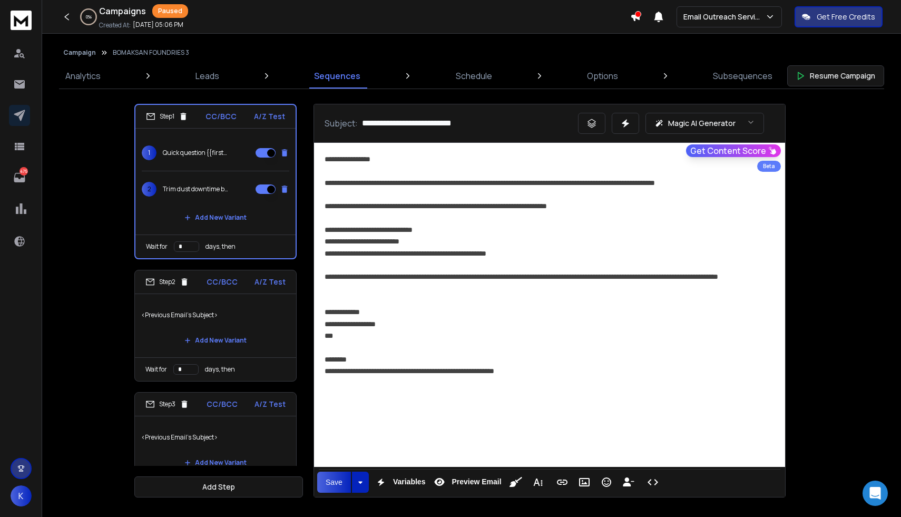
click at [212, 311] on p "<Previous Email's Subject>" at bounding box center [215, 315] width 149 height 30
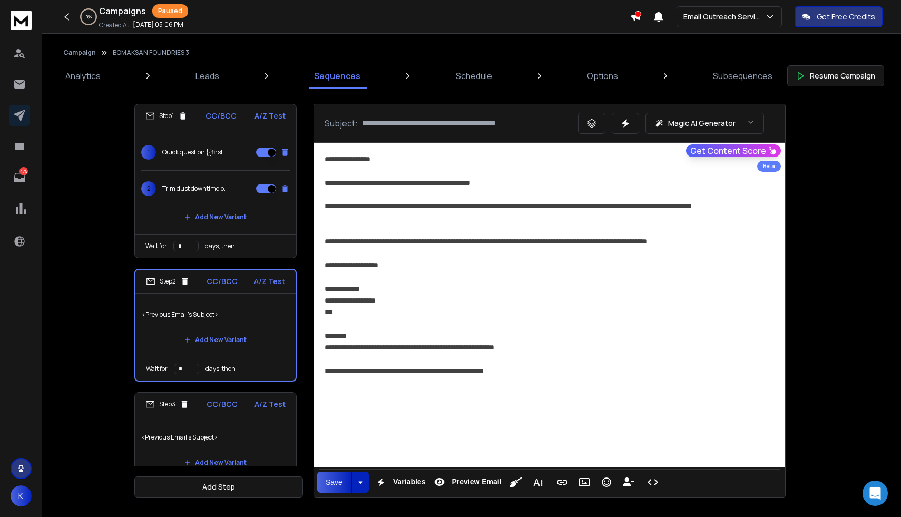
click at [222, 154] on p "Quick question {{firstName}}" at bounding box center [195, 152] width 67 height 8
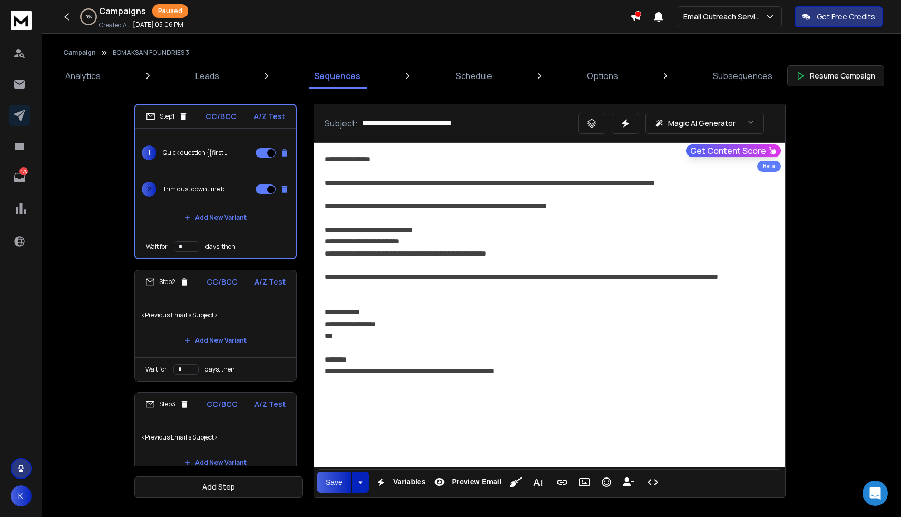
click at [227, 196] on div "2 Trim dust downtime by 12%?" at bounding box center [186, 189] width 89 height 15
type input "**********"
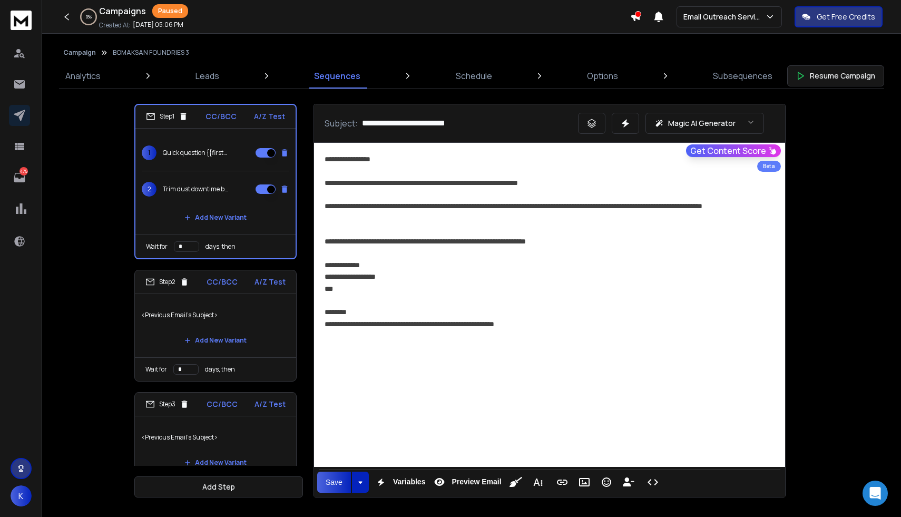
click at [223, 307] on p "<Previous Email's Subject>" at bounding box center [215, 315] width 149 height 30
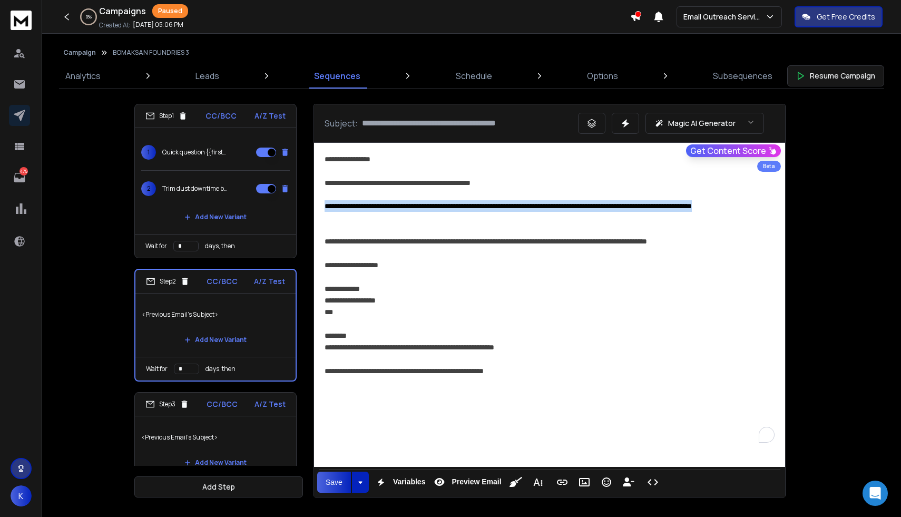
drag, startPoint x: 390, startPoint y: 222, endPoint x: 310, endPoint y: 205, distance: 81.9
click at [309, 205] on div "**********" at bounding box center [471, 301] width 675 height 394
copy div "**********"
click at [215, 148] on p "Quick question {{firstName}}" at bounding box center [195, 152] width 67 height 8
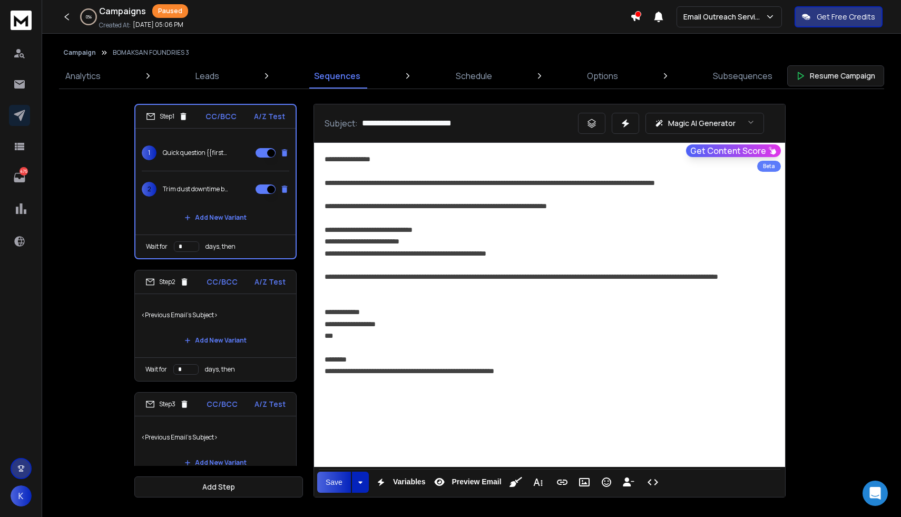
click at [199, 189] on p "Trim dust downtime by 12%?" at bounding box center [196, 189] width 67 height 8
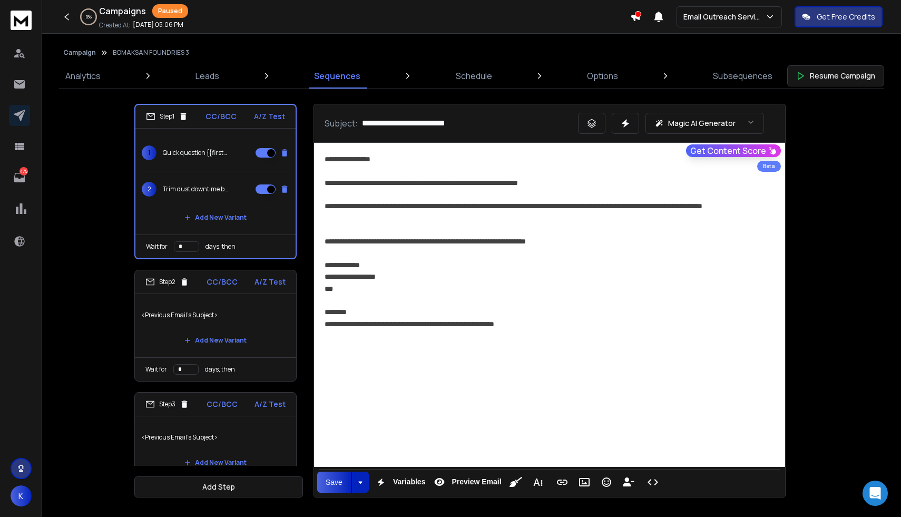
click at [214, 158] on div "1 Quick question {{firstName}}" at bounding box center [186, 152] width 89 height 15
type input "**********"
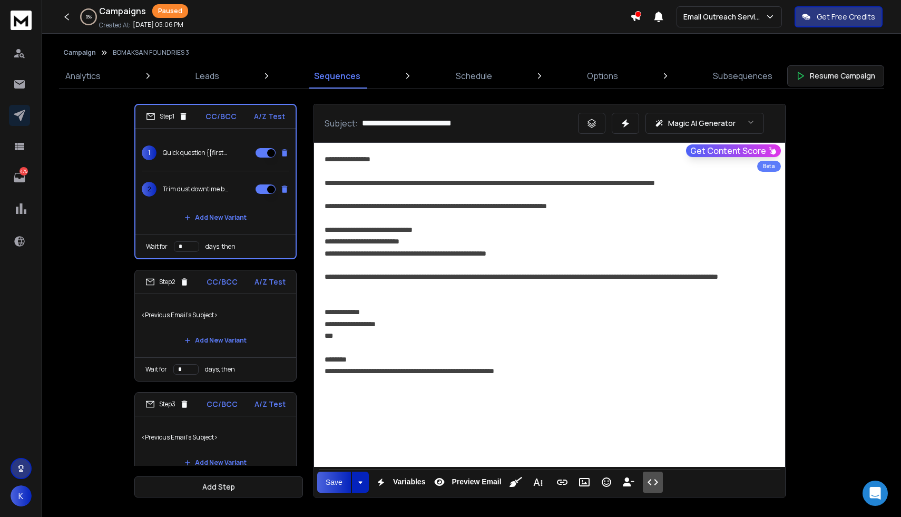
click at [651, 482] on icon "button" at bounding box center [653, 482] width 13 height 13
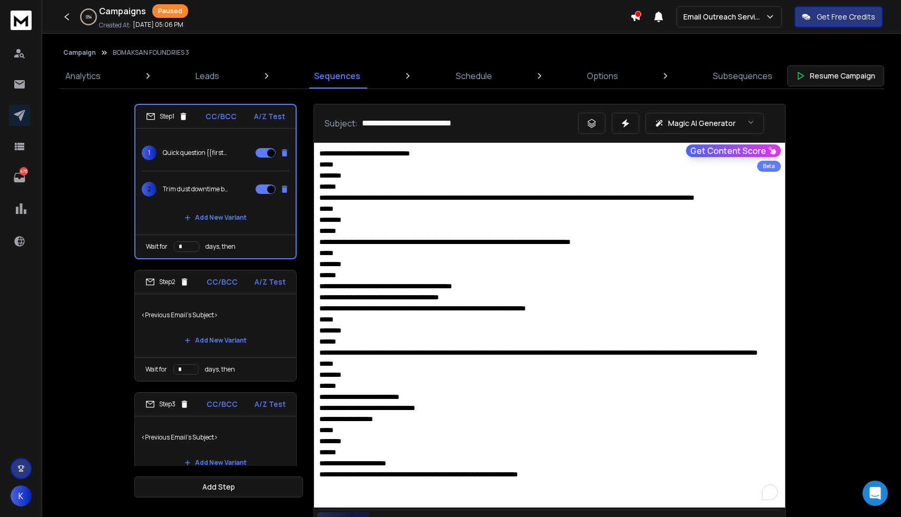
click at [526, 351] on textarea "**********" at bounding box center [549, 325] width 471 height 365
type textarea "**********"
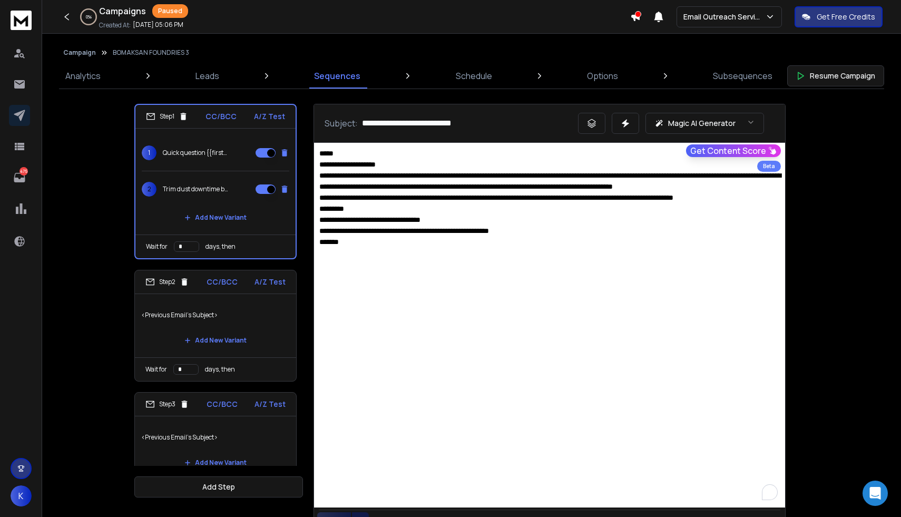
scroll to position [36, 0]
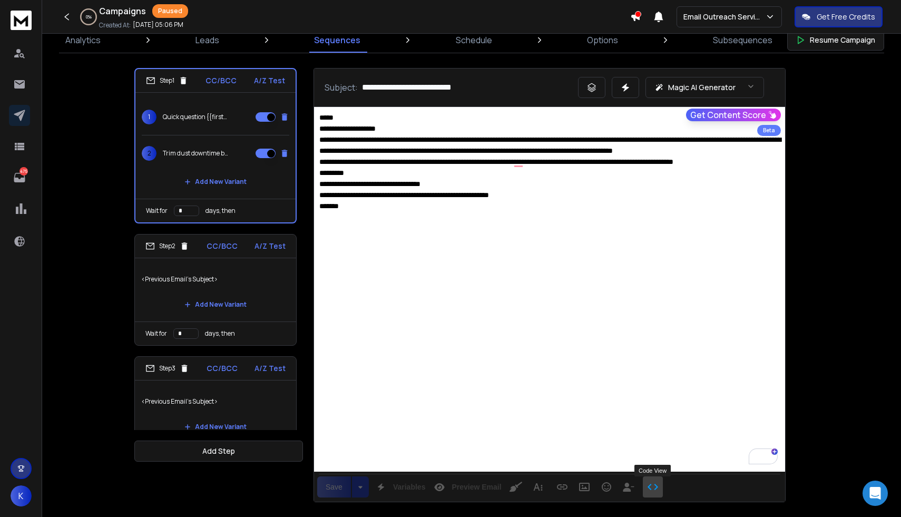
click at [649, 485] on icon "button" at bounding box center [653, 487] width 13 height 13
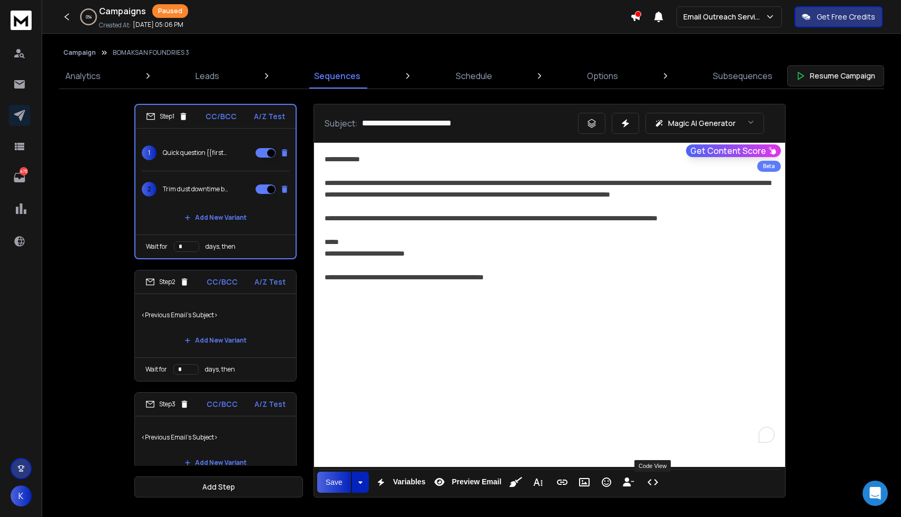
scroll to position [0, 0]
drag, startPoint x: 522, startPoint y: 300, endPoint x: 315, endPoint y: 291, distance: 206.8
click at [315, 291] on div "**********" at bounding box center [549, 298] width 471 height 310
click at [213, 193] on div "2 Trim dust downtime by 12%?" at bounding box center [186, 189] width 89 height 15
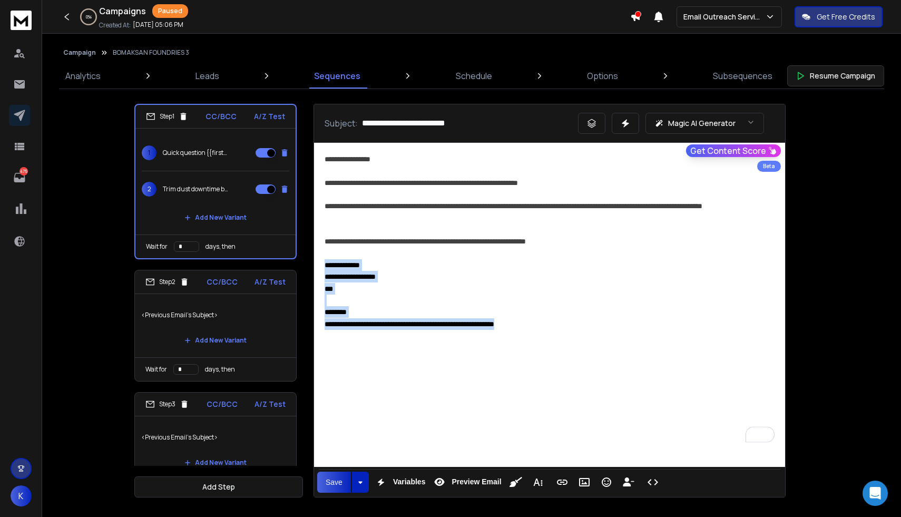
drag, startPoint x: 550, startPoint y: 325, endPoint x: 306, endPoint y: 269, distance: 250.9
click at [306, 269] on div "**********" at bounding box center [471, 301] width 675 height 394
copy div "**********"
click at [206, 153] on p "Quick question {{firstName}}" at bounding box center [196, 153] width 67 height 8
type input "**********"
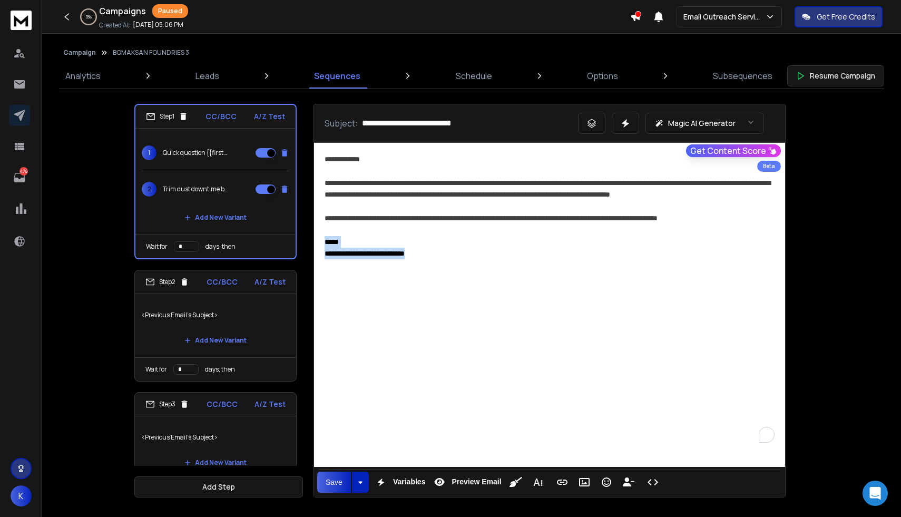
drag, startPoint x: 445, startPoint y: 261, endPoint x: 299, endPoint y: 255, distance: 146.7
click at [299, 255] on div "**********" at bounding box center [471, 301] width 675 height 394
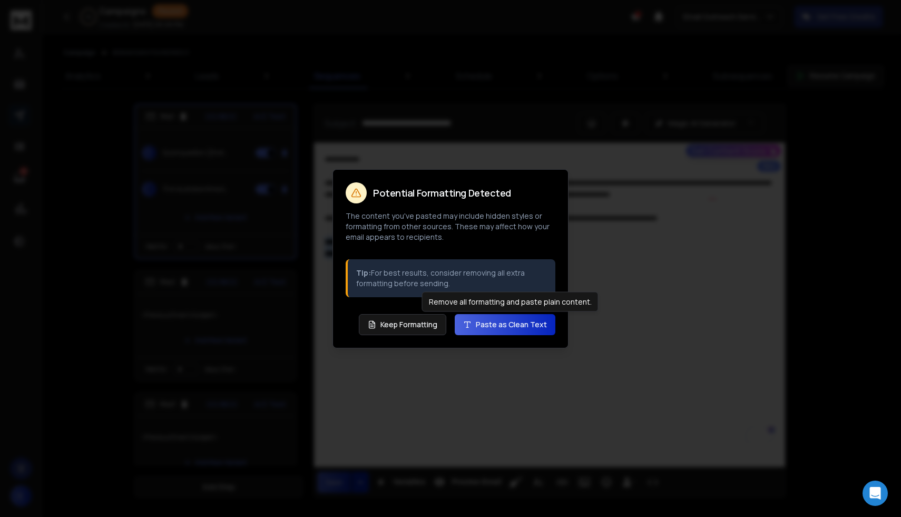
click at [469, 322] on icon at bounding box center [467, 324] width 8 height 8
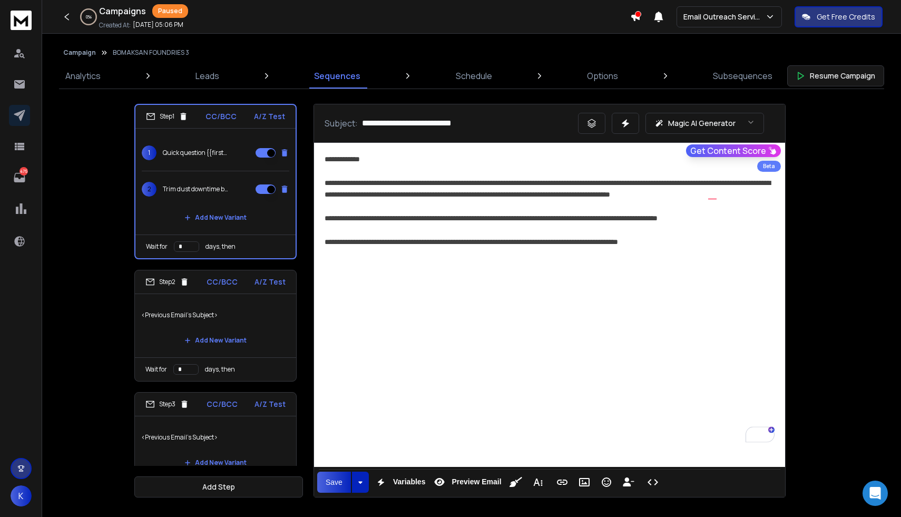
click at [371, 251] on div "**********" at bounding box center [550, 218] width 450 height 130
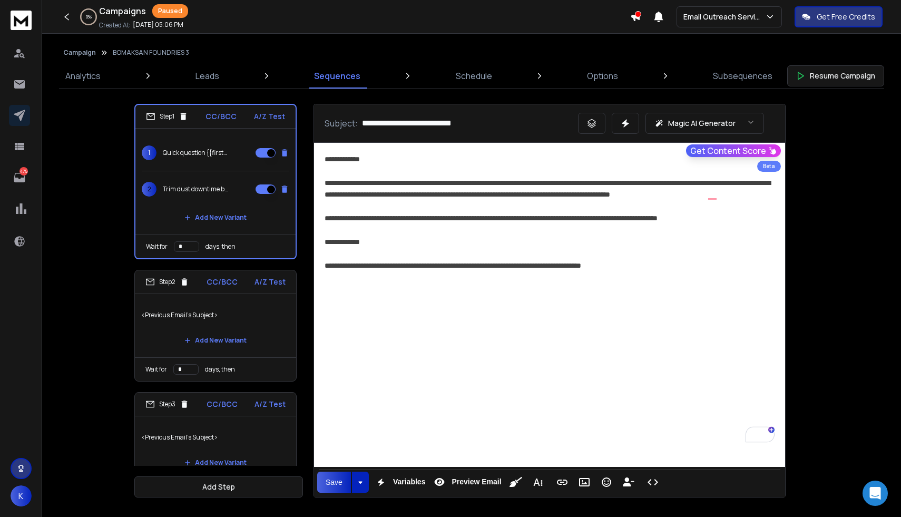
click at [393, 268] on div "**********" at bounding box center [550, 277] width 450 height 35
click at [343, 277] on div "**********" at bounding box center [550, 288] width 450 height 35
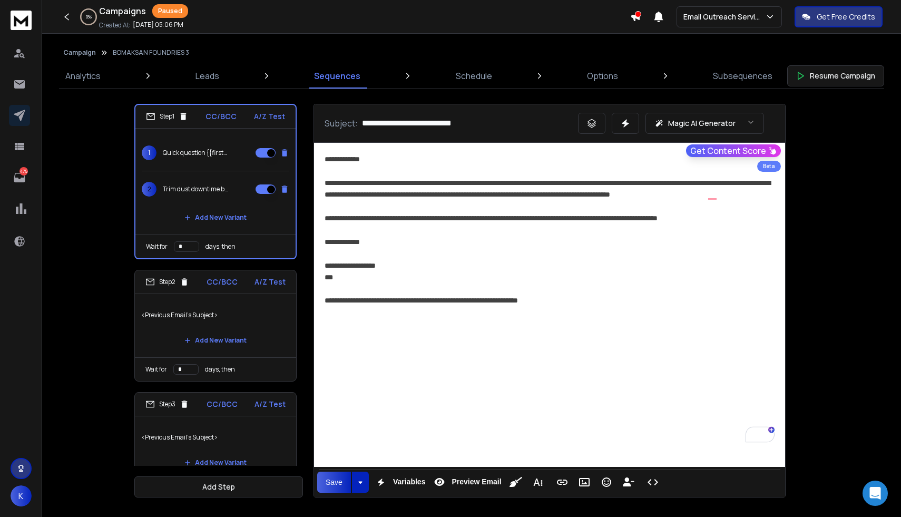
click at [370, 304] on div "**********" at bounding box center [550, 312] width 450 height 35
click at [343, 159] on div "**********" at bounding box center [550, 206] width 450 height 106
click at [690, 159] on div "**********" at bounding box center [550, 206] width 450 height 106
click at [705, 156] on button "Get Content Score" at bounding box center [733, 150] width 95 height 13
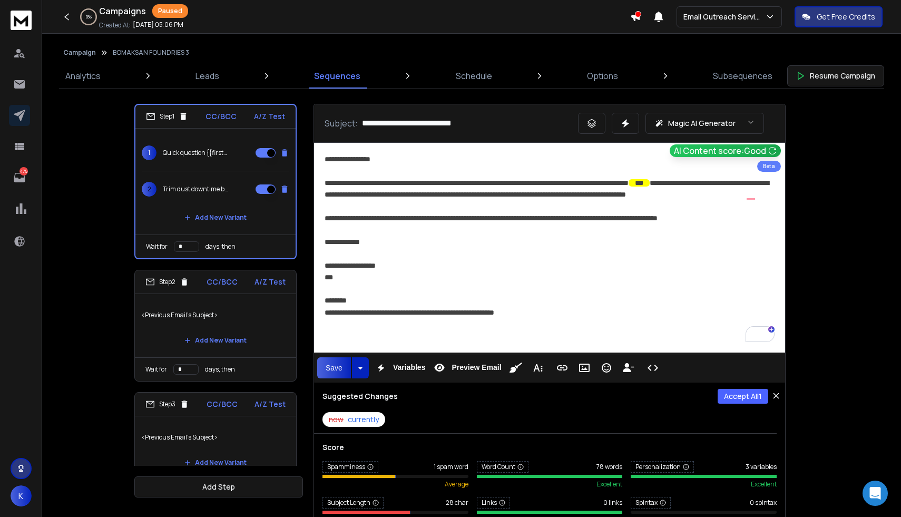
click at [506, 183] on div "**********" at bounding box center [550, 206] width 450 height 106
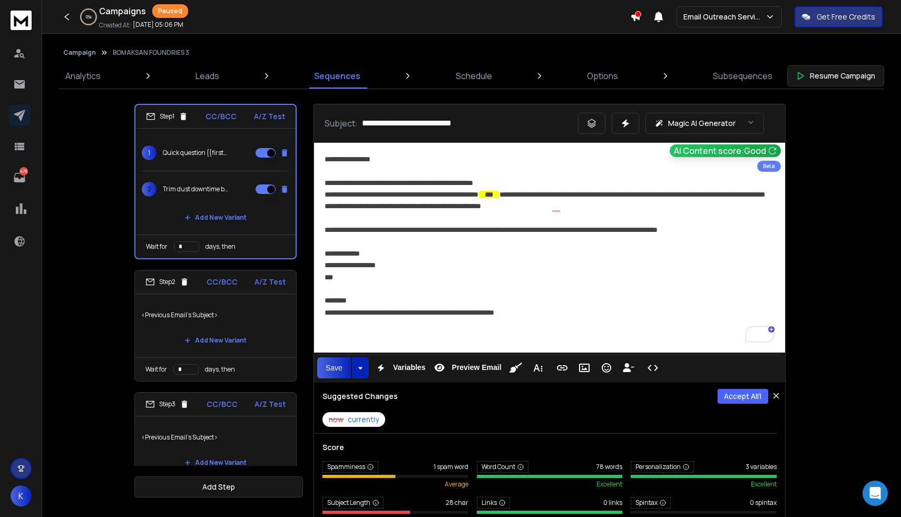
click at [500, 194] on span "***" at bounding box center [488, 194] width 21 height 7
click at [361, 422] on span "currently" at bounding box center [363, 419] width 31 height 11
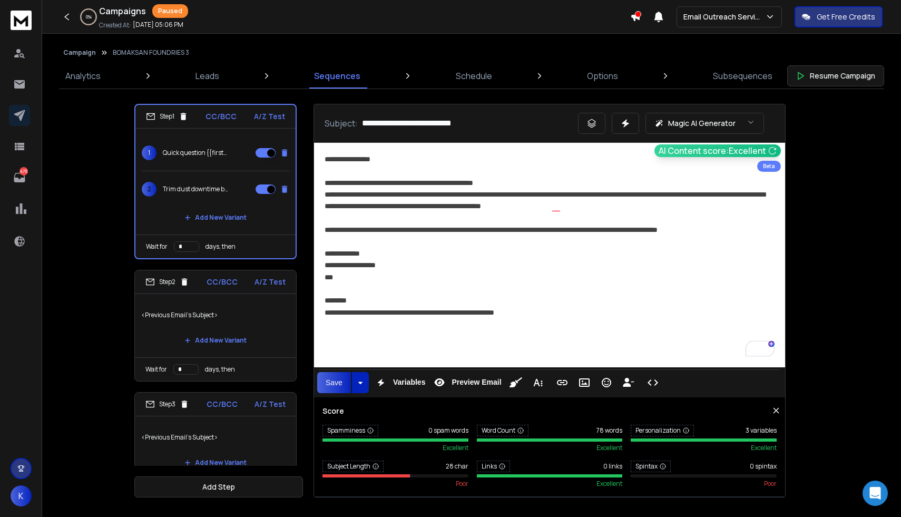
click at [359, 207] on div "**********" at bounding box center [550, 224] width 450 height 71
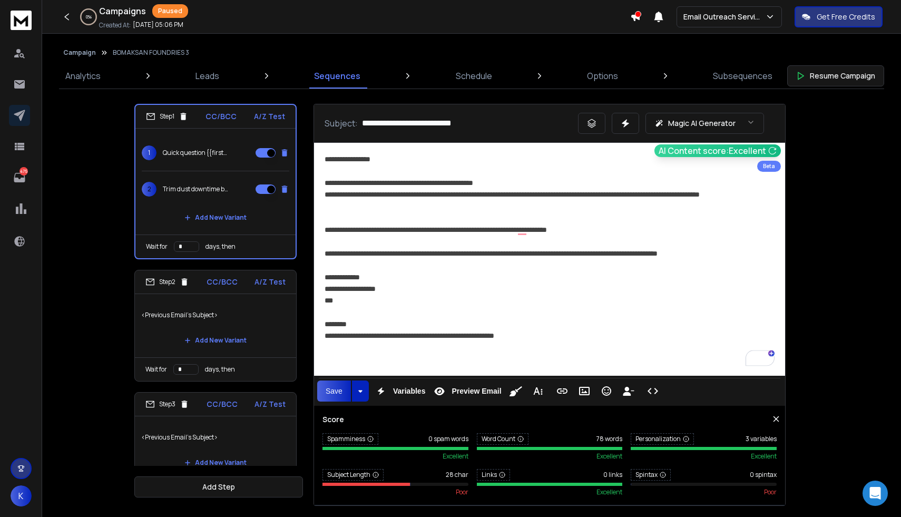
click at [720, 253] on div "**********" at bounding box center [550, 253] width 450 height 59
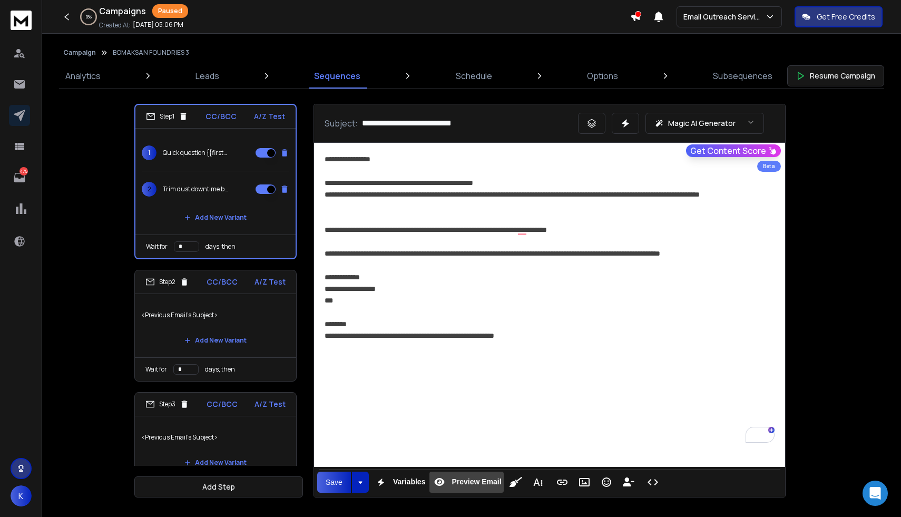
click at [458, 472] on button "Preview Email Preview Email" at bounding box center [466, 482] width 74 height 21
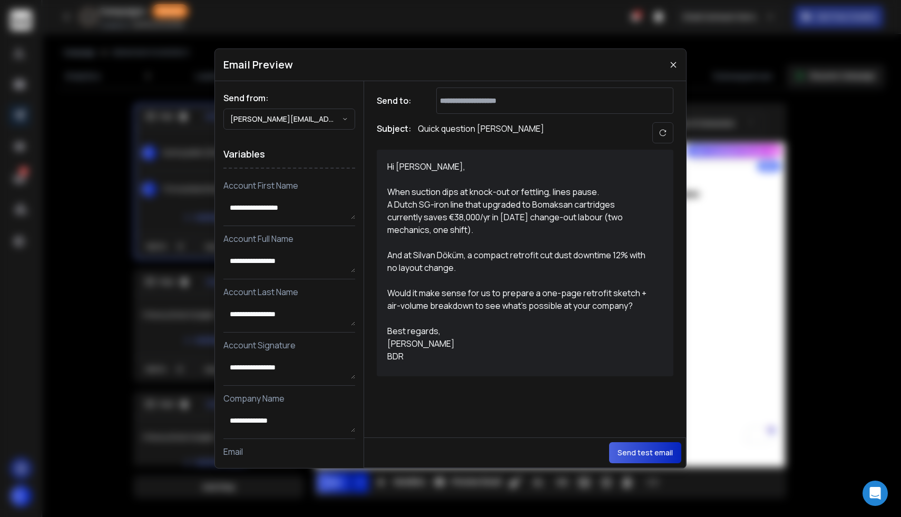
click at [676, 60] on div "Email Preview" at bounding box center [450, 65] width 471 height 32
click at [671, 69] on div "Email Preview" at bounding box center [450, 65] width 471 height 32
click at [679, 62] on div "Email Preview" at bounding box center [450, 65] width 471 height 32
click at [674, 63] on icon at bounding box center [674, 65] width 6 height 6
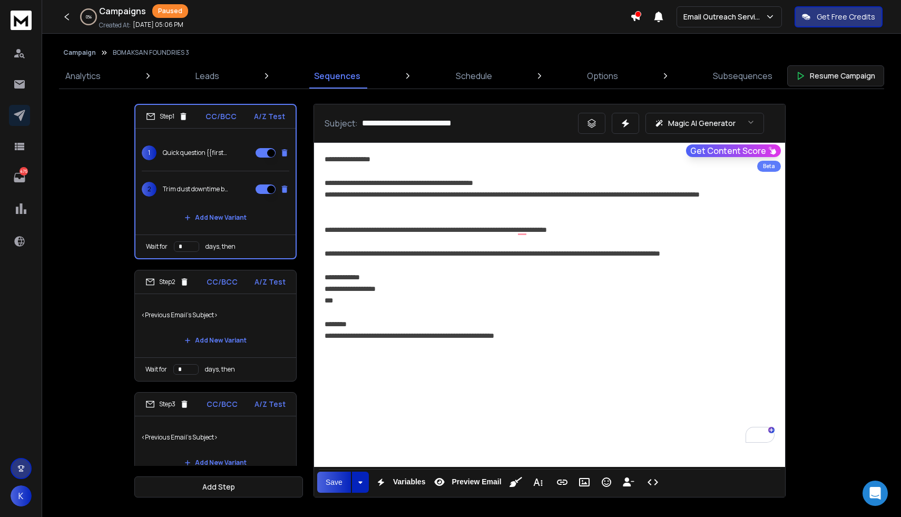
click at [182, 188] on p "Trim dust downtime by 12%?" at bounding box center [196, 189] width 67 height 8
type input "**********"
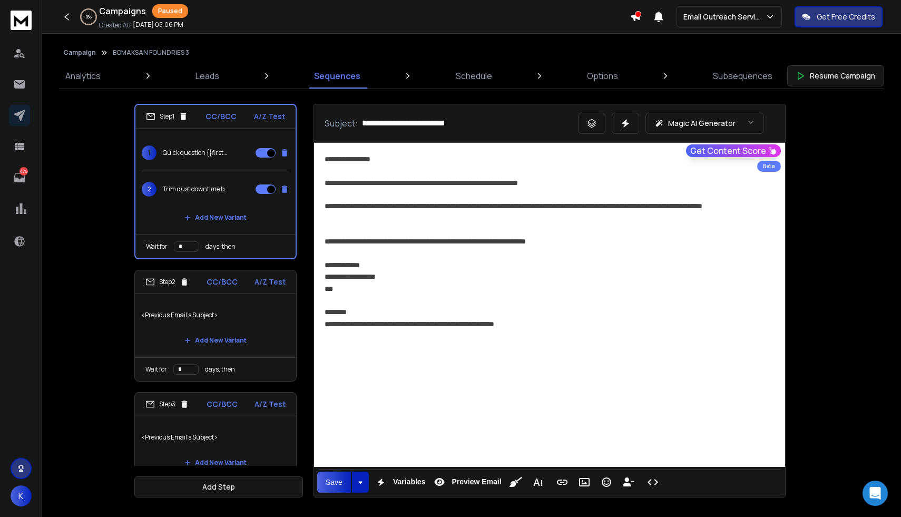
click at [240, 319] on p "<Previous Email's Subject>" at bounding box center [215, 315] width 149 height 30
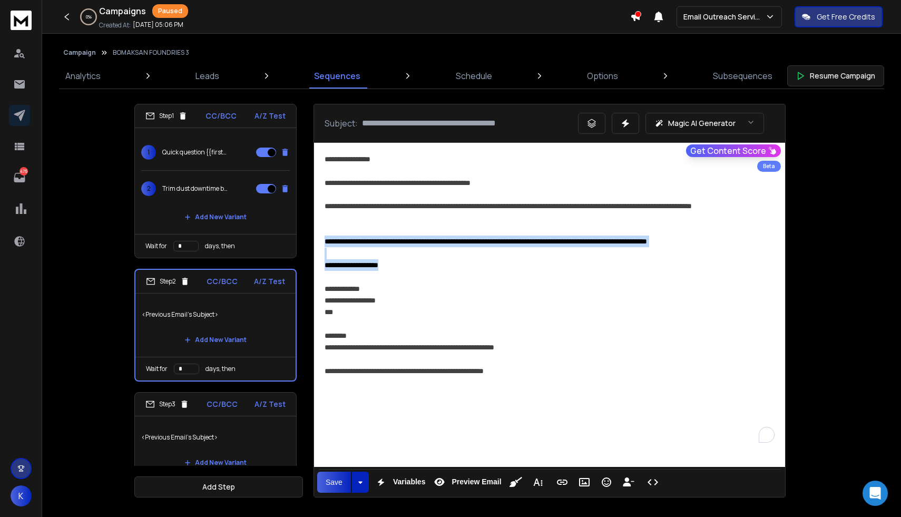
drag, startPoint x: 405, startPoint y: 262, endPoint x: 307, endPoint y: 245, distance: 98.9
click at [307, 245] on div "**********" at bounding box center [471, 301] width 675 height 394
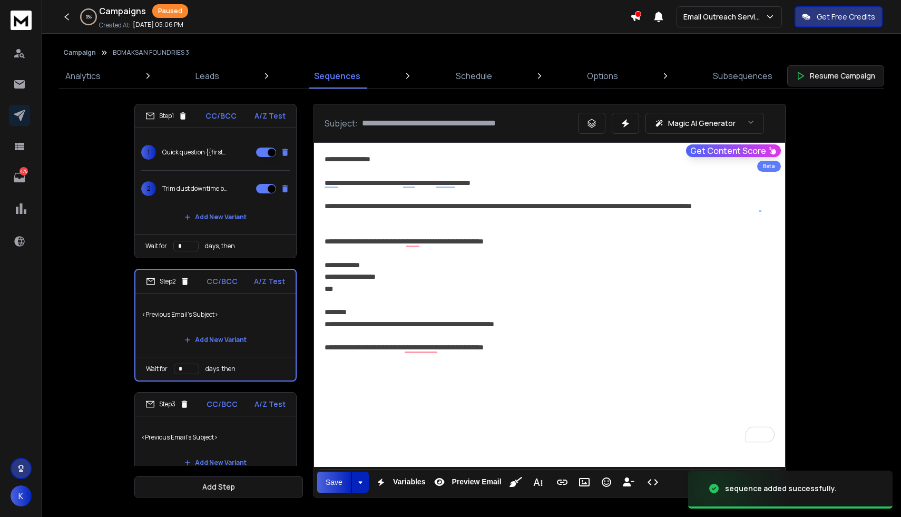
scroll to position [14, 0]
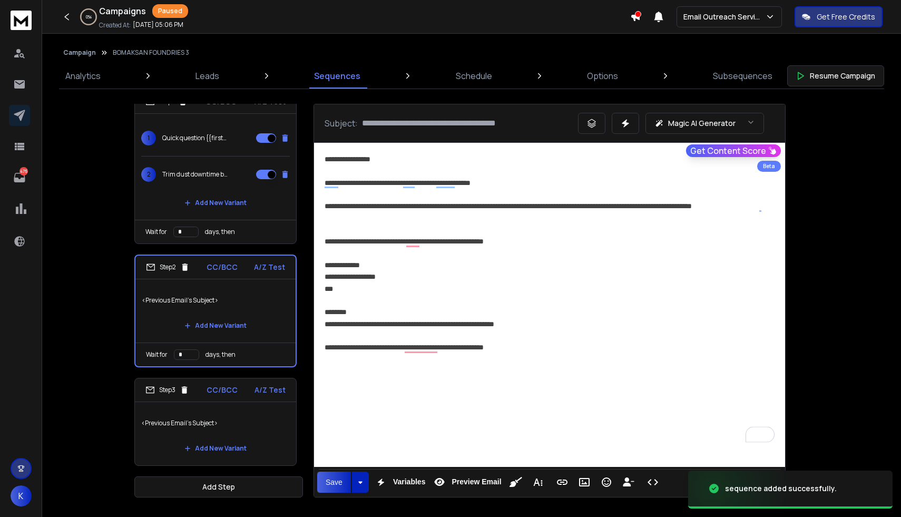
click at [216, 411] on p "<Previous Email's Subject>" at bounding box center [215, 423] width 149 height 30
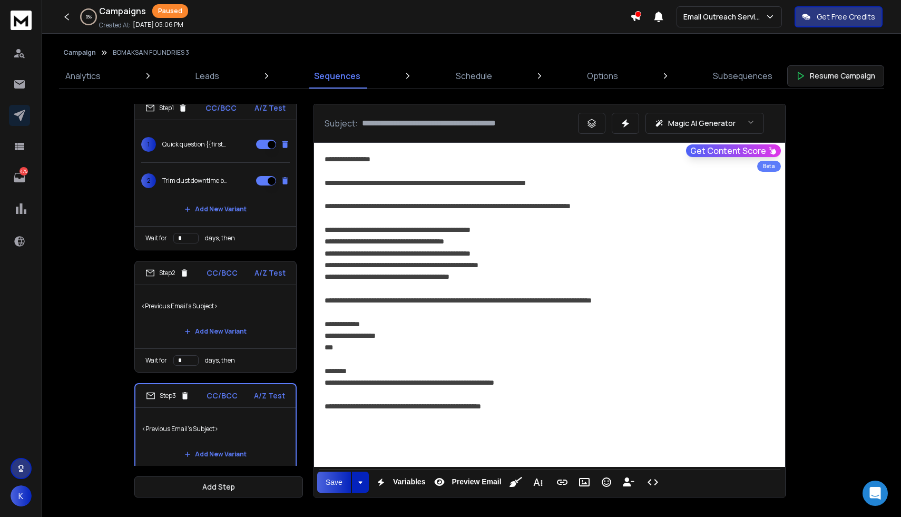
scroll to position [0, 0]
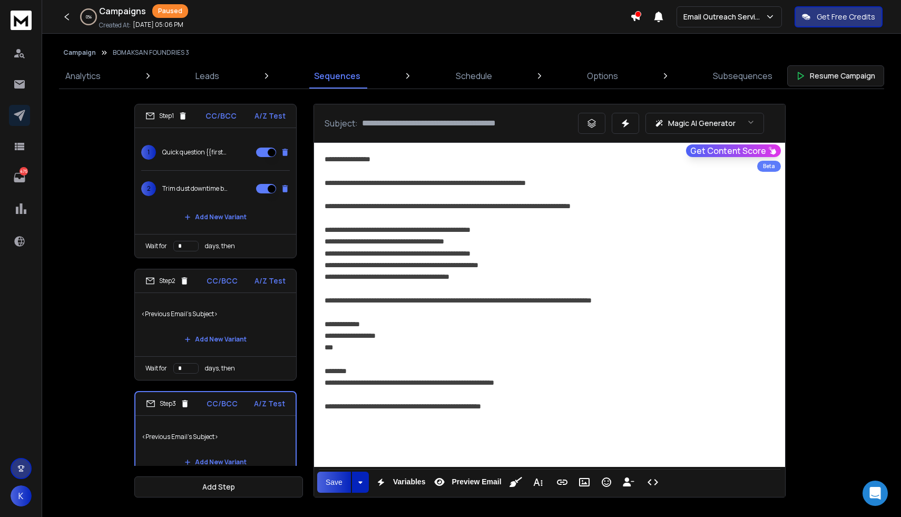
click at [215, 187] on p "Trim dust downtime by 12%?" at bounding box center [195, 188] width 67 height 8
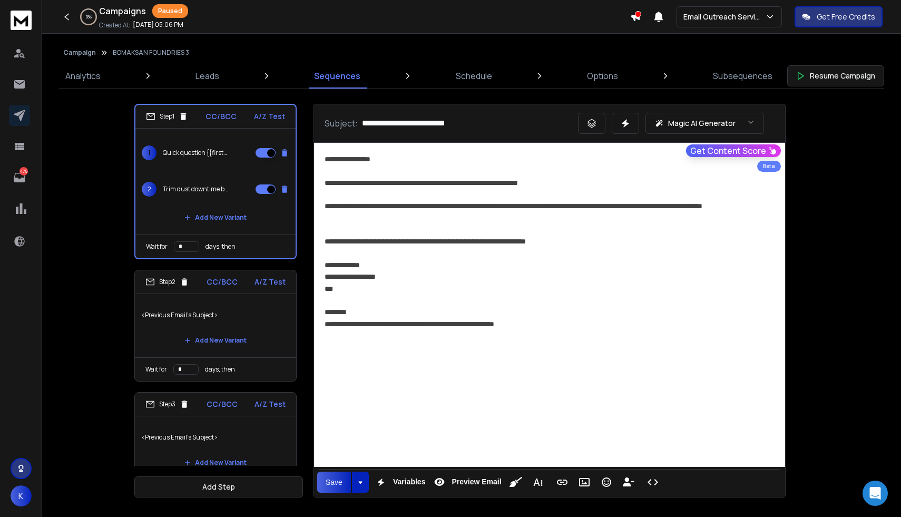
click at [210, 157] on p "Quick question {{firstName}}" at bounding box center [196, 153] width 67 height 8
type input "**********"
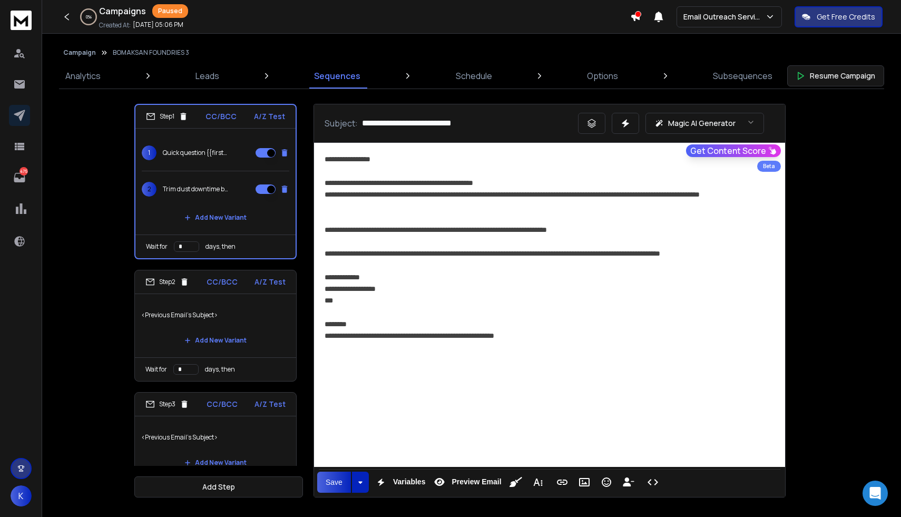
click at [222, 427] on p "<Previous Email's Subject>" at bounding box center [215, 438] width 149 height 30
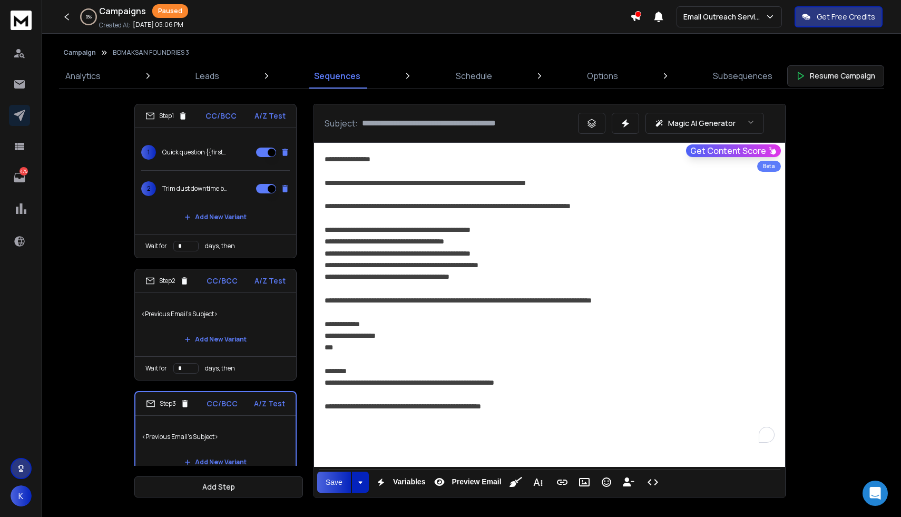
click at [465, 301] on div "**********" at bounding box center [550, 301] width 450 height 12
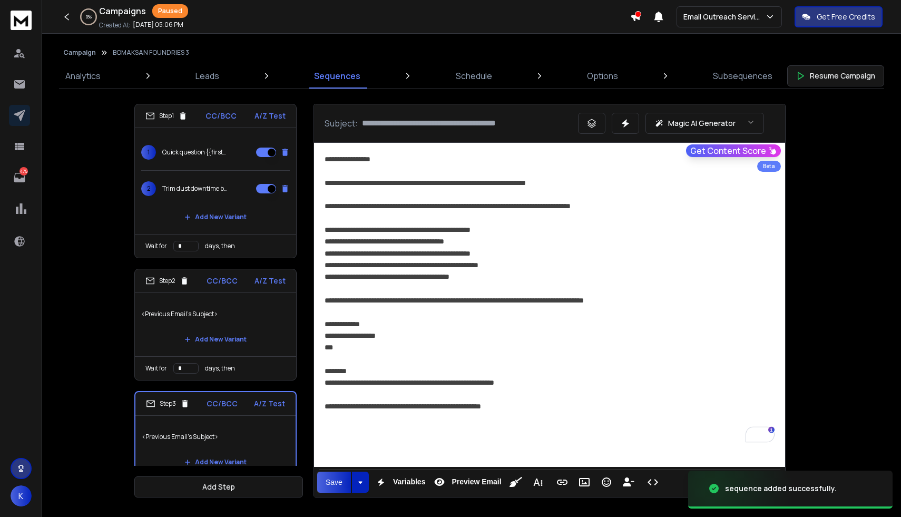
click at [199, 145] on div "1 Quick question {{firstName}}" at bounding box center [185, 152] width 89 height 15
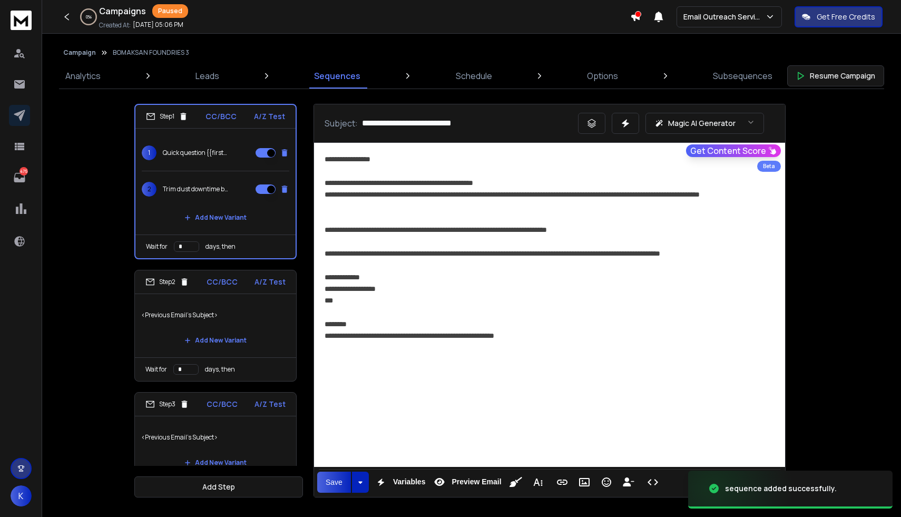
click at [209, 179] on div "2 Trim dust downtime by 12%?" at bounding box center [216, 189] width 148 height 36
type input "**********"
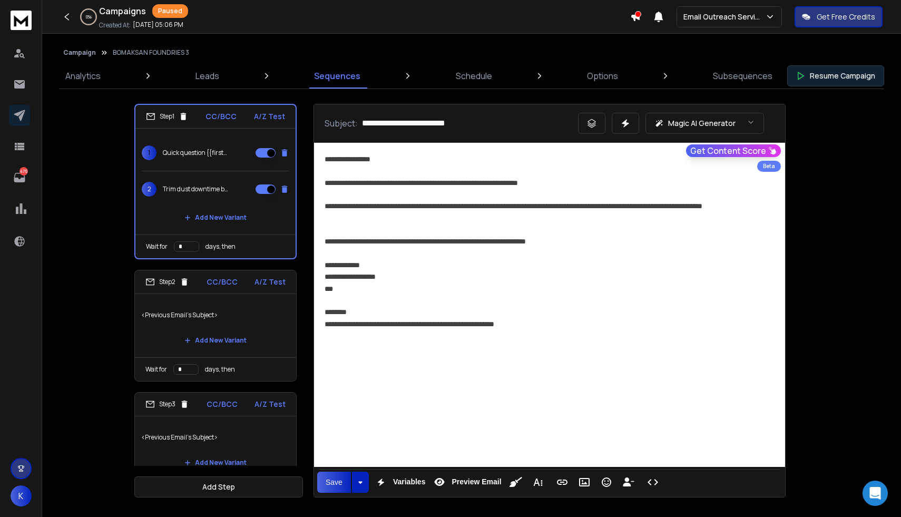
click at [795, 78] on button "Resume Campaign" at bounding box center [835, 75] width 97 height 21
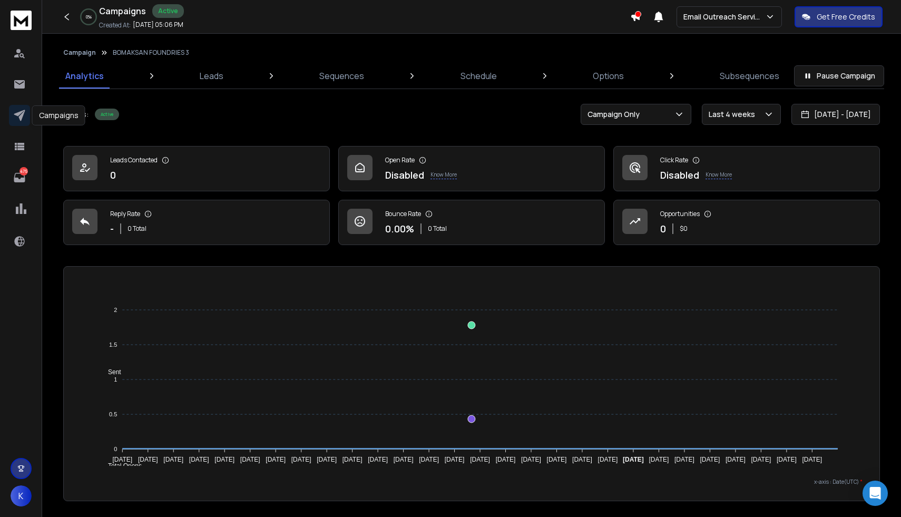
click at [17, 112] on icon at bounding box center [19, 115] width 11 height 11
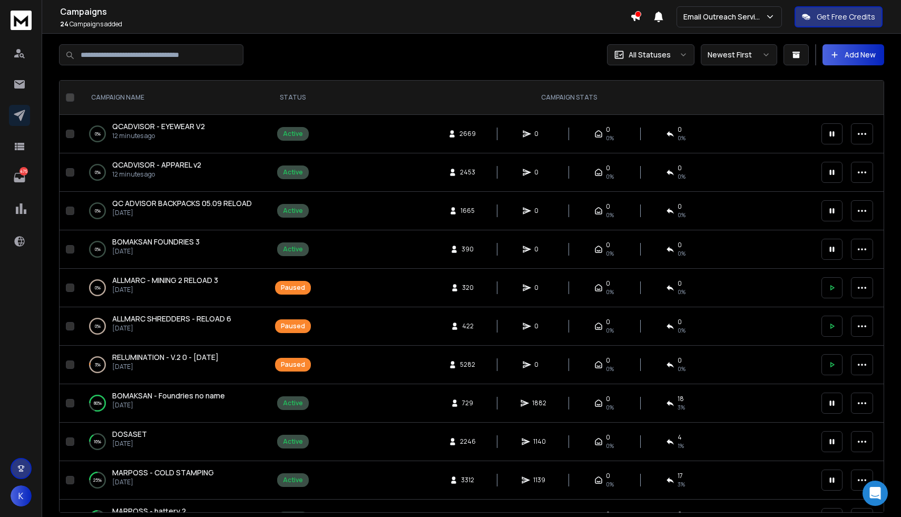
click at [864, 250] on icon "button" at bounding box center [862, 249] width 11 height 11
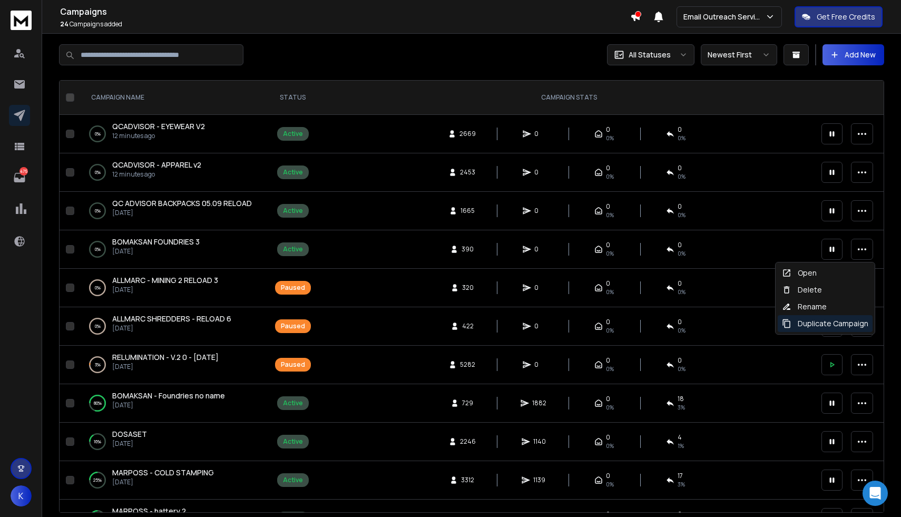
click at [821, 317] on div "Duplicate Campaign" at bounding box center [825, 323] width 95 height 17
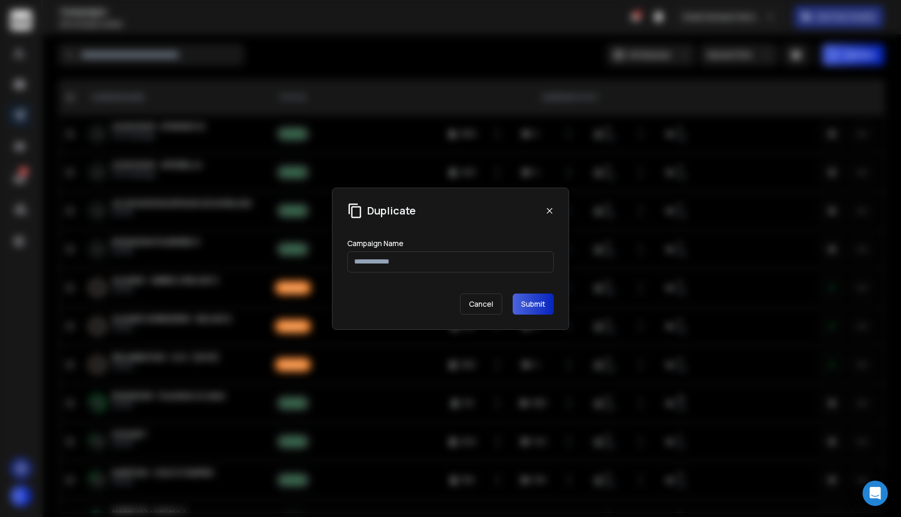
click at [431, 250] on div "Campaign Name" at bounding box center [450, 256] width 207 height 33
click at [430, 251] on input "text" at bounding box center [450, 261] width 207 height 21
type input "**********"
click at [535, 305] on button "Submit" at bounding box center [533, 304] width 41 height 21
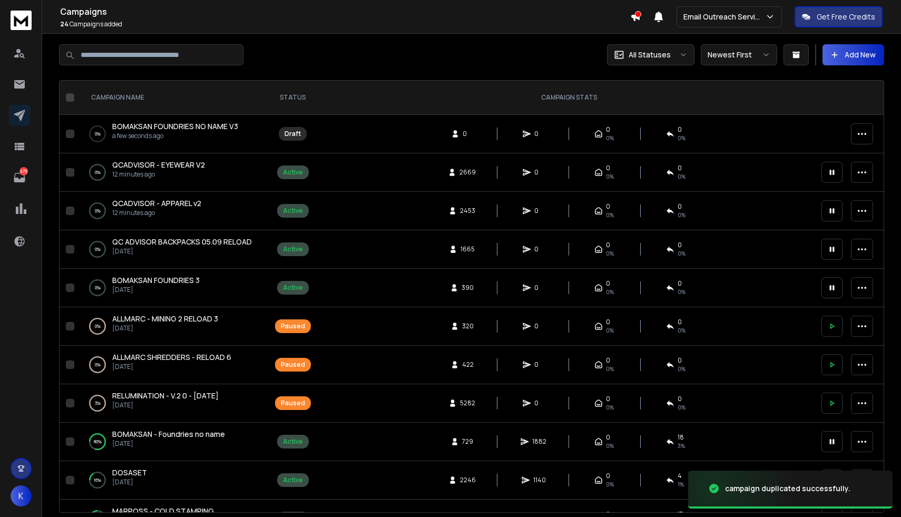
click at [153, 431] on span "BOMAKSAN - Foundries no name" at bounding box center [168, 434] width 113 height 10
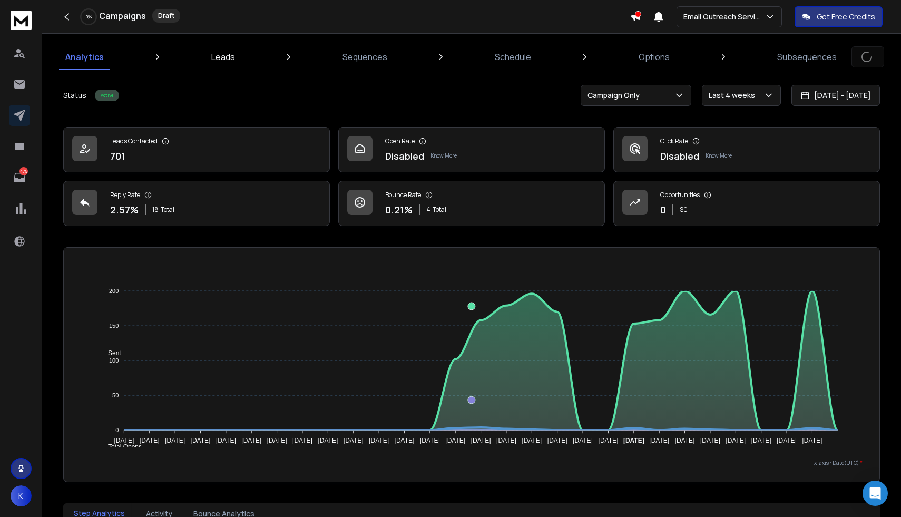
click at [223, 64] on link "Leads" at bounding box center [223, 56] width 36 height 25
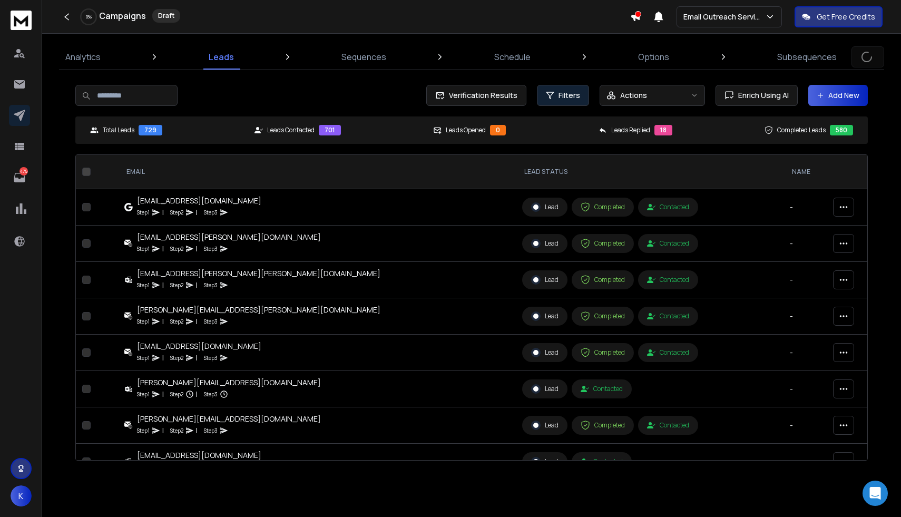
click at [565, 97] on span "Filters" at bounding box center [570, 95] width 22 height 11
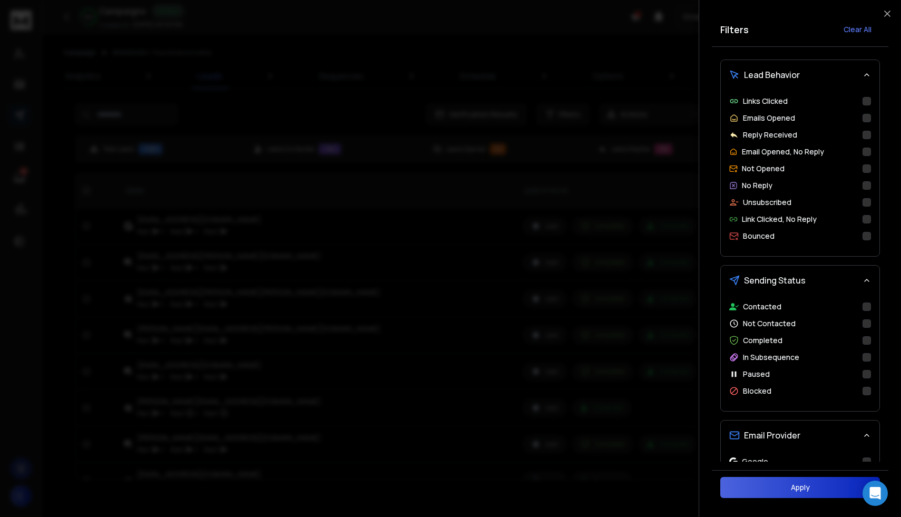
click at [865, 238] on button "Bounced" at bounding box center [867, 236] width 8 height 8
click at [784, 478] on button "Apply" at bounding box center [800, 487] width 160 height 21
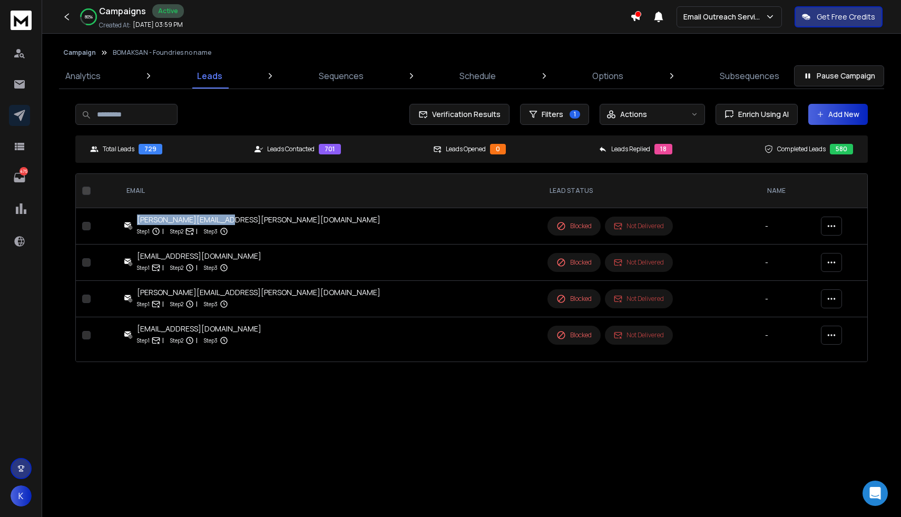
drag, startPoint x: 224, startPoint y: 218, endPoint x: 137, endPoint y: 220, distance: 87.0
click at [137, 220] on div "seifert@sieg-speith.de" at bounding box center [258, 219] width 243 height 11
copy div "seifert@sieg-speith.de"
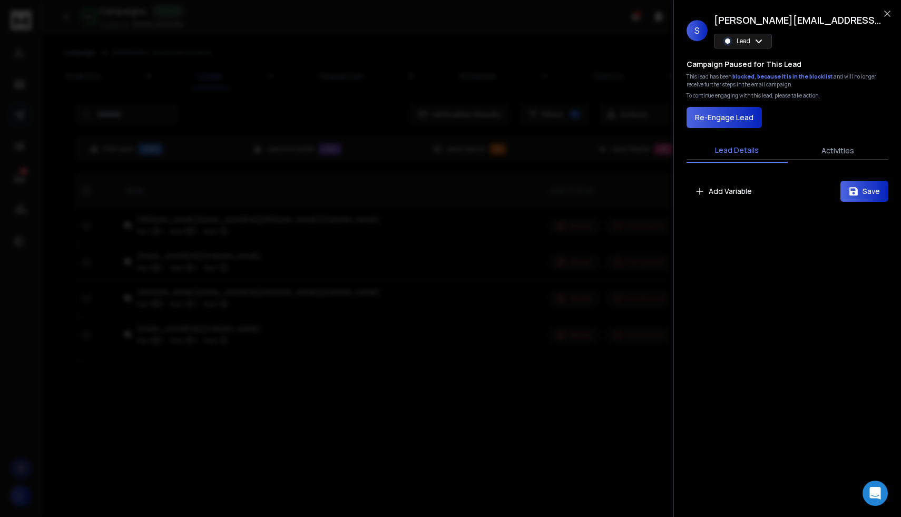
click at [176, 275] on div at bounding box center [450, 258] width 901 height 517
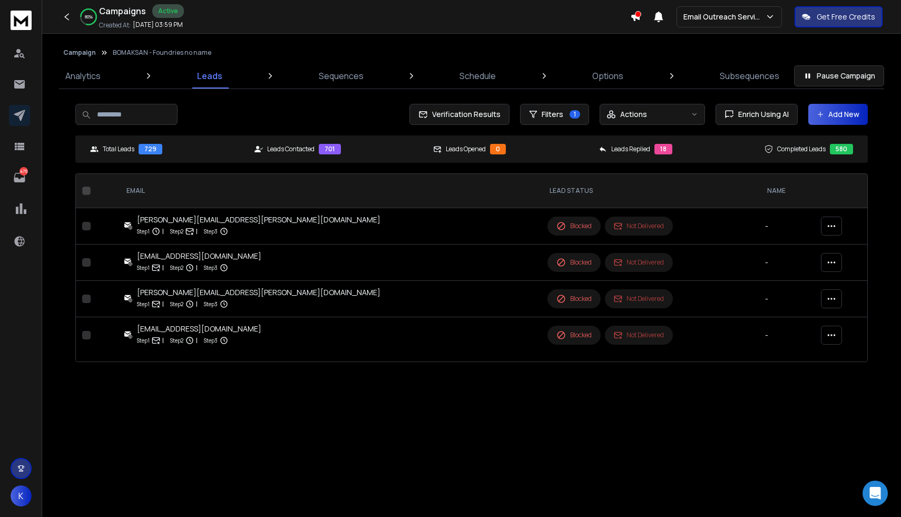
drag, startPoint x: 247, startPoint y: 253, endPoint x: 125, endPoint y: 253, distance: 122.3
click at [125, 253] on div "italo-vittoni@fonderiasfermo.it Step 1 | Step 2 | Step 3" at bounding box center [329, 262] width 411 height 23
copy div "italo-vittoni@fonderiasfermo.it"
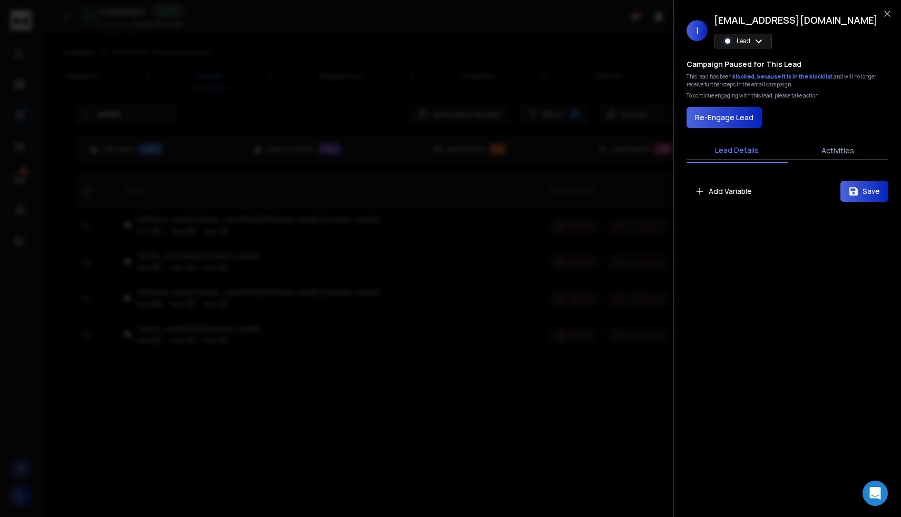
click at [145, 362] on div at bounding box center [450, 258] width 901 height 517
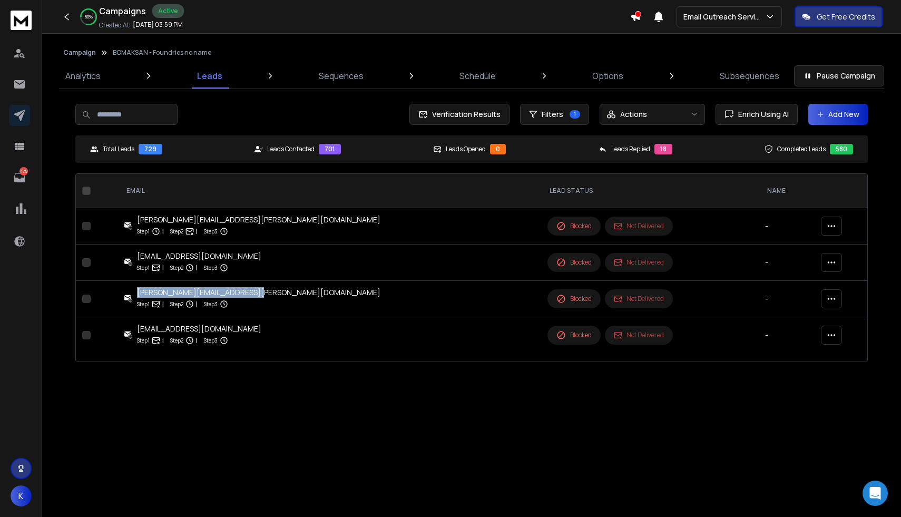
drag, startPoint x: 257, startPoint y: 290, endPoint x: 136, endPoint y: 292, distance: 120.2
click at [136, 292] on div "sam.edwards@borofoundry.co.uk Step 1 | Step 2 | Step 3" at bounding box center [329, 298] width 411 height 23
copy div "sam.edwards@borofoundry.co.uk"
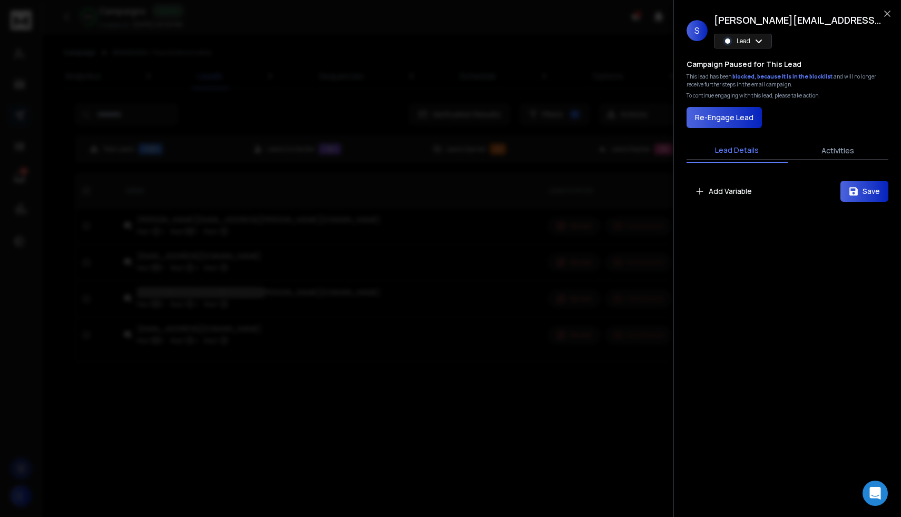
click at [143, 398] on div at bounding box center [450, 258] width 901 height 517
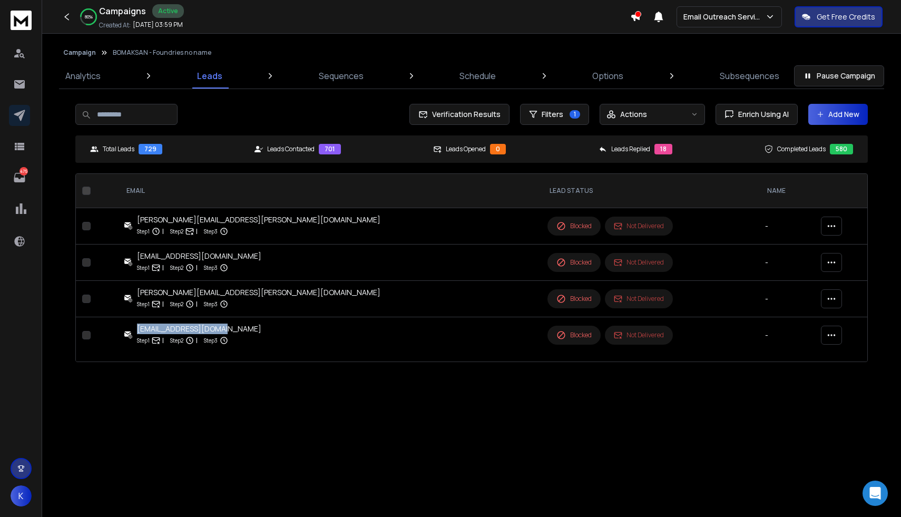
drag, startPoint x: 251, startPoint y: 325, endPoint x: 137, endPoint y: 326, distance: 114.4
click at [137, 326] on div "castinox@castinox.net Step 1 | Step 2 | Step 3" at bounding box center [329, 335] width 411 height 23
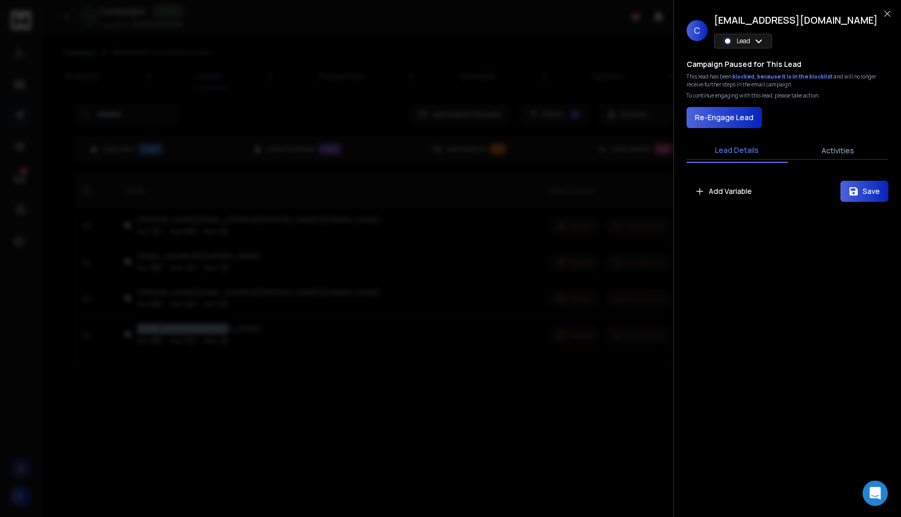
copy div "castinox@castinox.net"
click at [393, 206] on div at bounding box center [450, 258] width 901 height 517
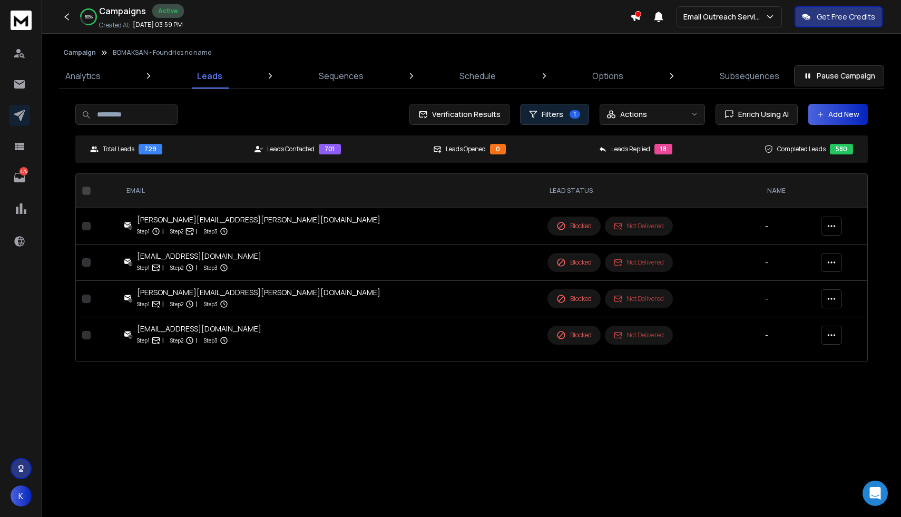
click at [547, 115] on span "Filters" at bounding box center [553, 114] width 22 height 11
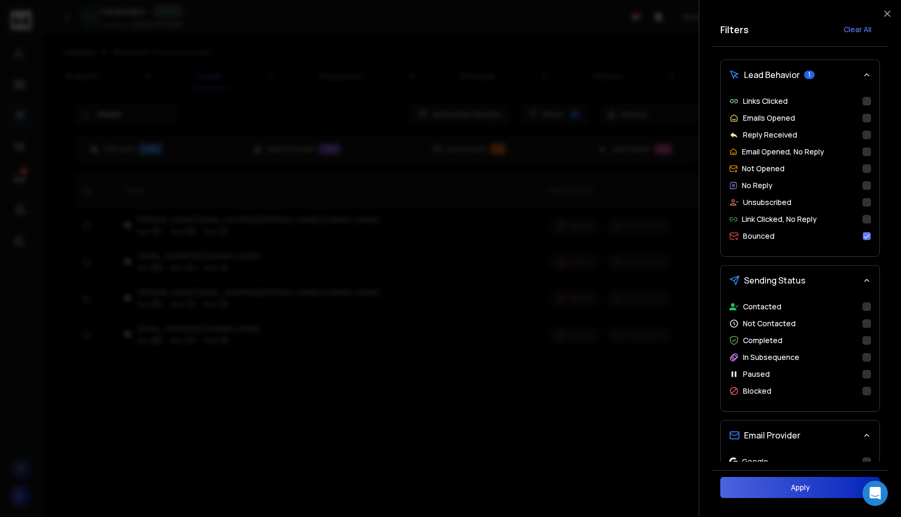
click at [867, 237] on button "Bounced" at bounding box center [867, 236] width 8 height 8
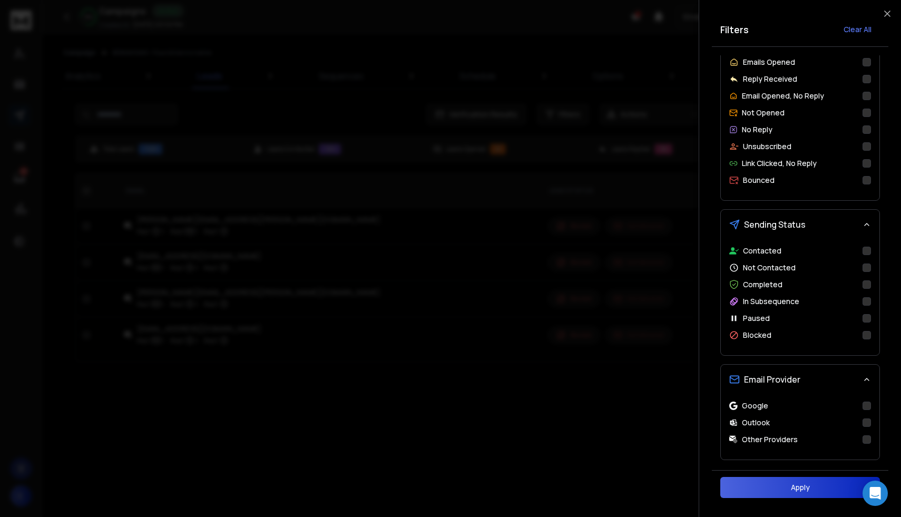
click at [869, 334] on button "Blocked" at bounding box center [867, 335] width 8 height 8
click at [805, 488] on button "Apply" at bounding box center [800, 487] width 160 height 21
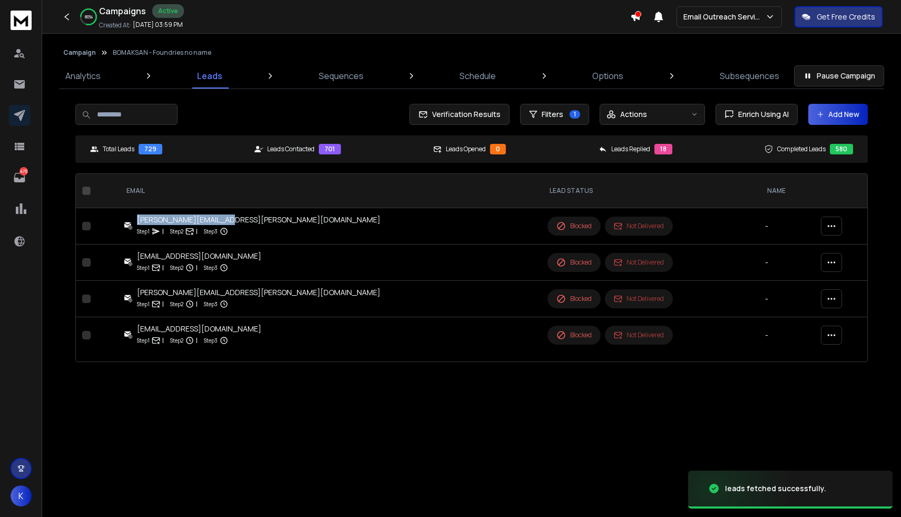
drag, startPoint x: 226, startPoint y: 217, endPoint x: 135, endPoint y: 222, distance: 90.2
click at [135, 222] on div "seifert@sieg-speith.de Step 1 | Step 2 | Step 3" at bounding box center [329, 225] width 411 height 23
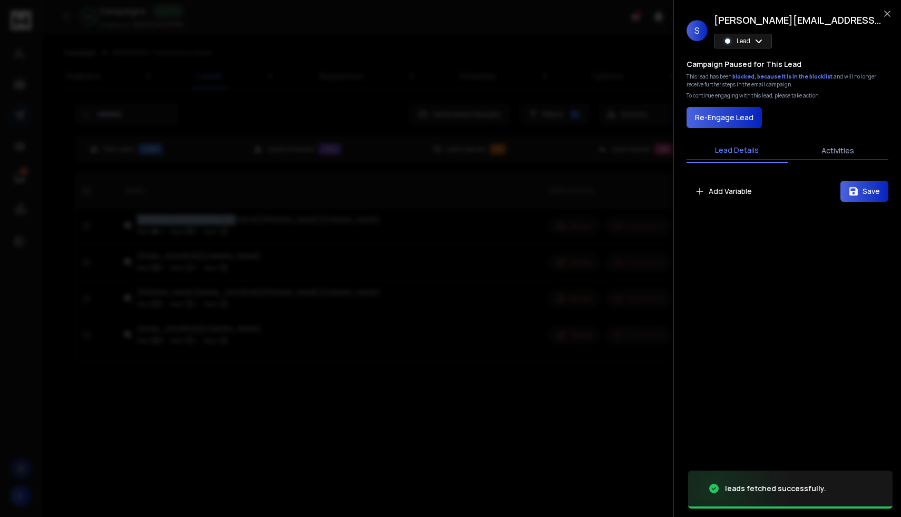
copy div "seifert@sieg-speith.de"
click at [219, 237] on div at bounding box center [450, 258] width 901 height 517
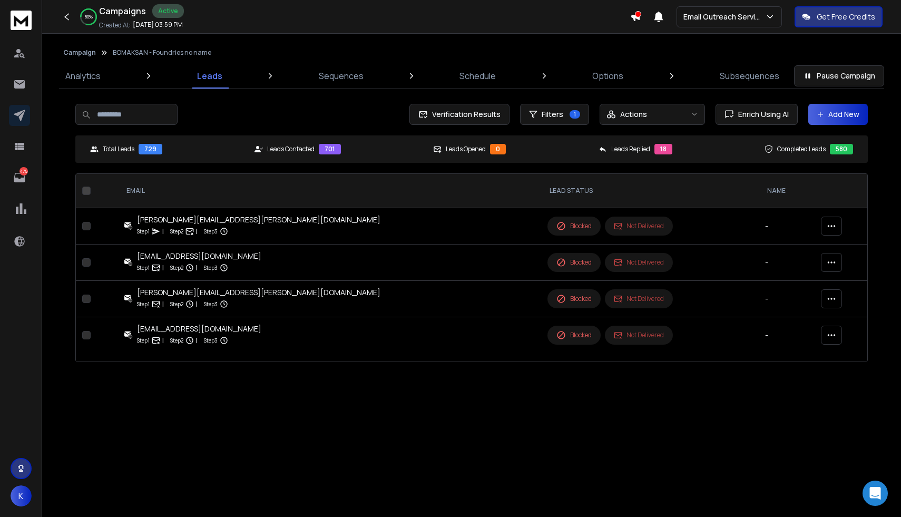
drag, startPoint x: 255, startPoint y: 253, endPoint x: 133, endPoint y: 258, distance: 121.3
click at [133, 258] on div "italo-vittoni@fonderiasfermo.it Step 1 | Step 2 | Step 3" at bounding box center [329, 262] width 411 height 23
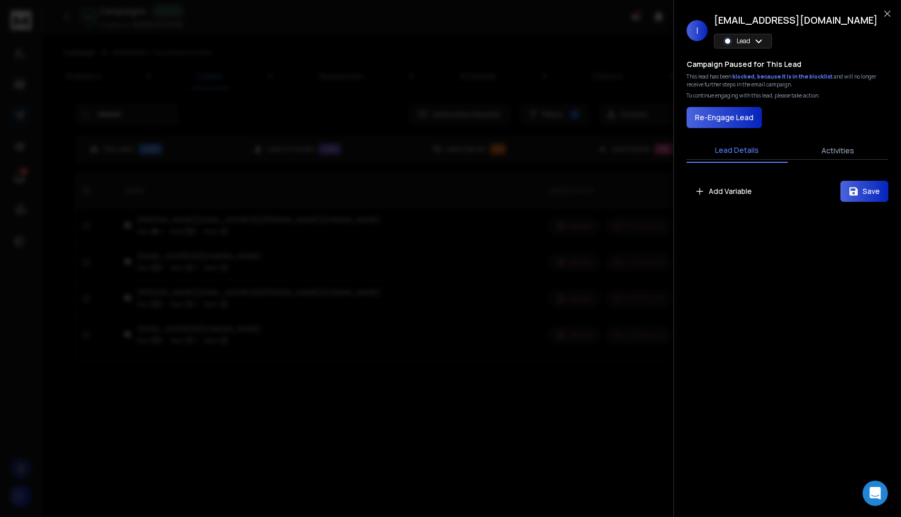
copy div "italo-vittoni@fonderiasfermo.it"
click at [229, 303] on div at bounding box center [450, 258] width 901 height 517
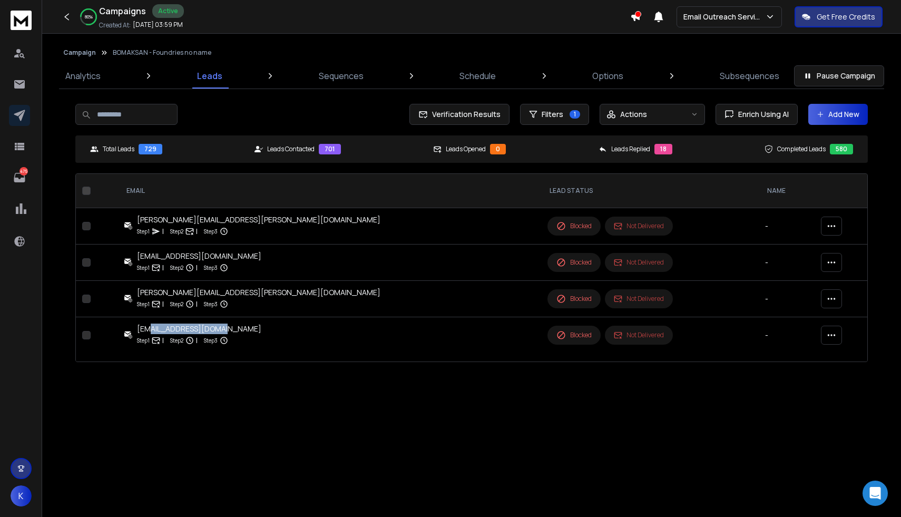
drag, startPoint x: 242, startPoint y: 326, endPoint x: 148, endPoint y: 326, distance: 94.3
click at [148, 326] on div "castinox@castinox.net Step 1 | Step 2 | Step 3" at bounding box center [329, 335] width 411 height 23
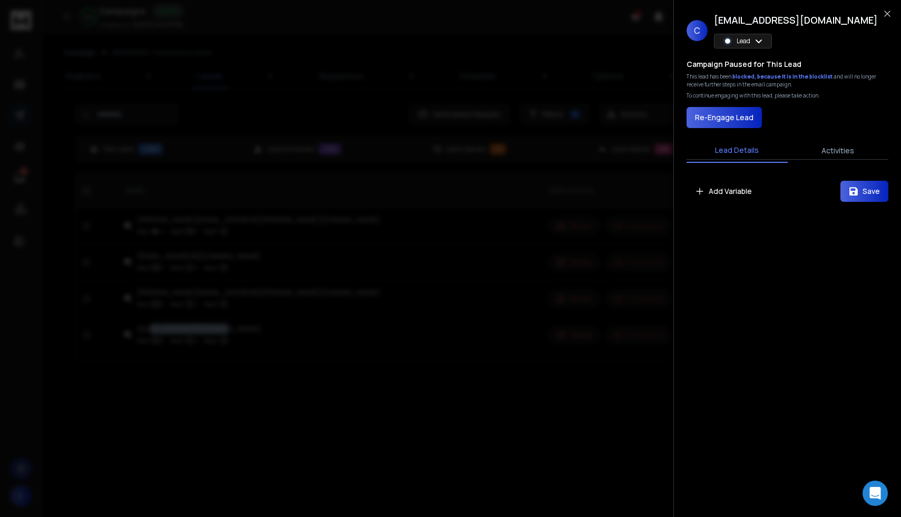
click at [726, 114] on button "Re-Engage Lead" at bounding box center [724, 117] width 75 height 21
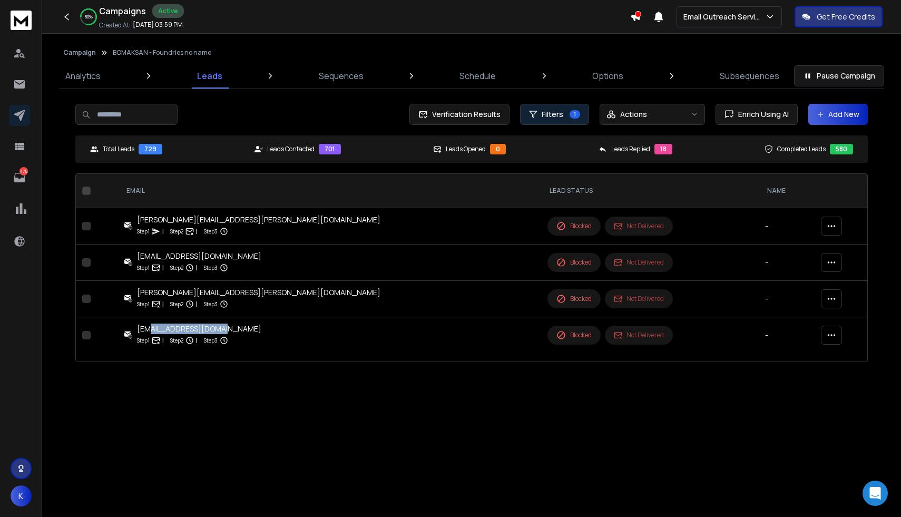
click at [558, 109] on span "Filters" at bounding box center [553, 114] width 22 height 11
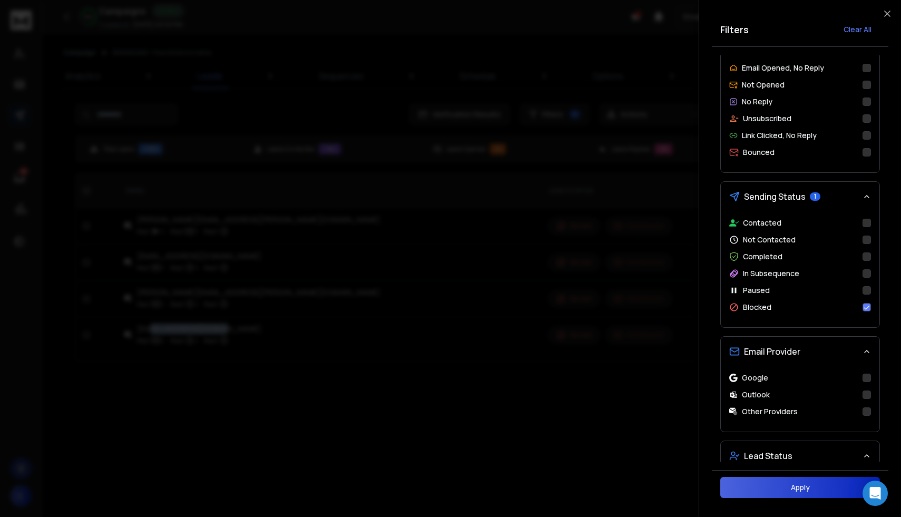
scroll to position [94, 0]
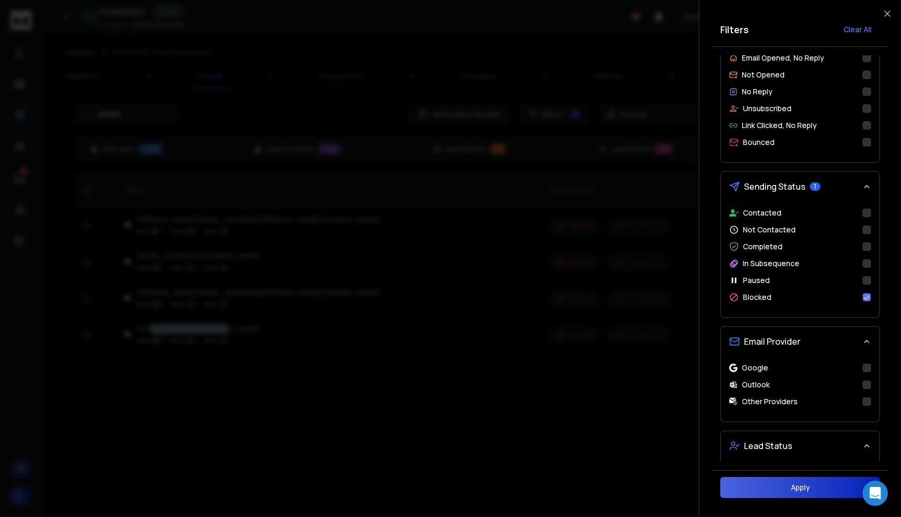
click at [865, 297] on button "Blocked" at bounding box center [867, 297] width 8 height 8
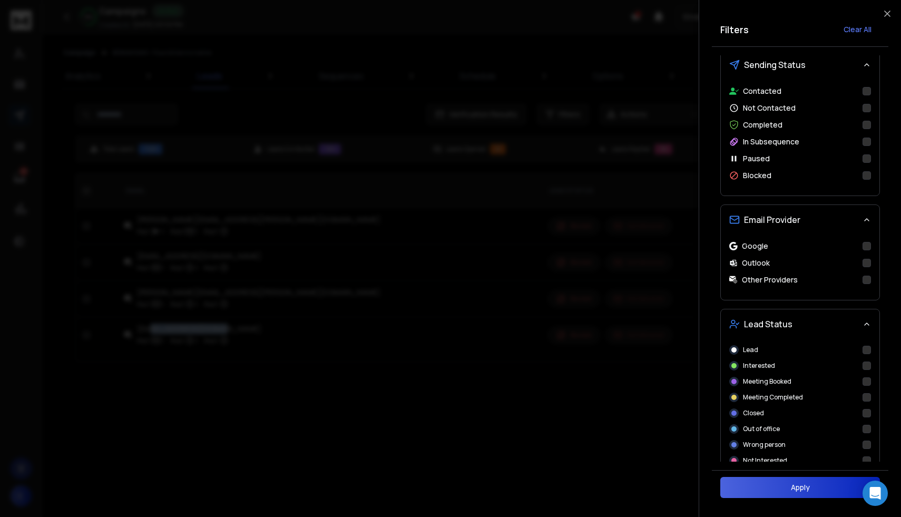
scroll to position [377, 0]
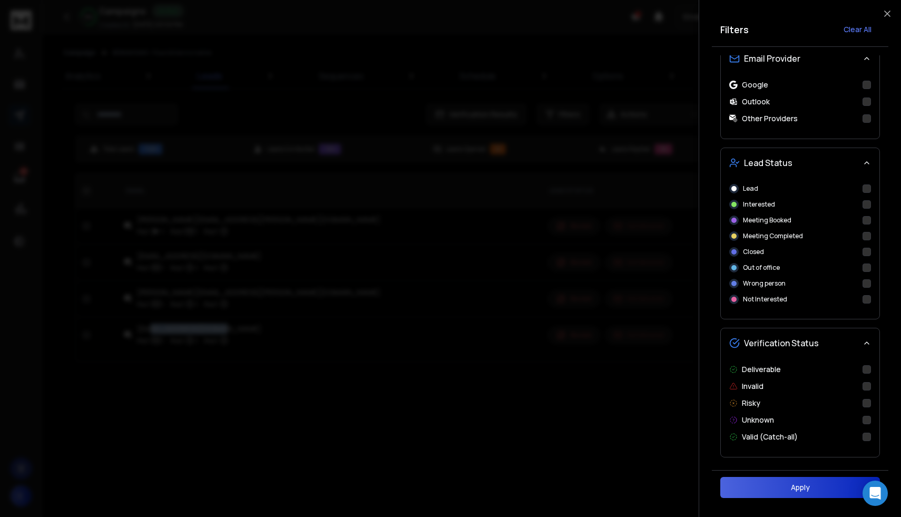
click at [867, 301] on Interested "Not Interested" at bounding box center [867, 299] width 8 height 8
click at [867, 283] on person "Wrong person" at bounding box center [867, 283] width 8 height 8
click at [866, 204] on button "Interested" at bounding box center [867, 204] width 8 height 8
click at [785, 495] on button "Apply" at bounding box center [800, 487] width 160 height 21
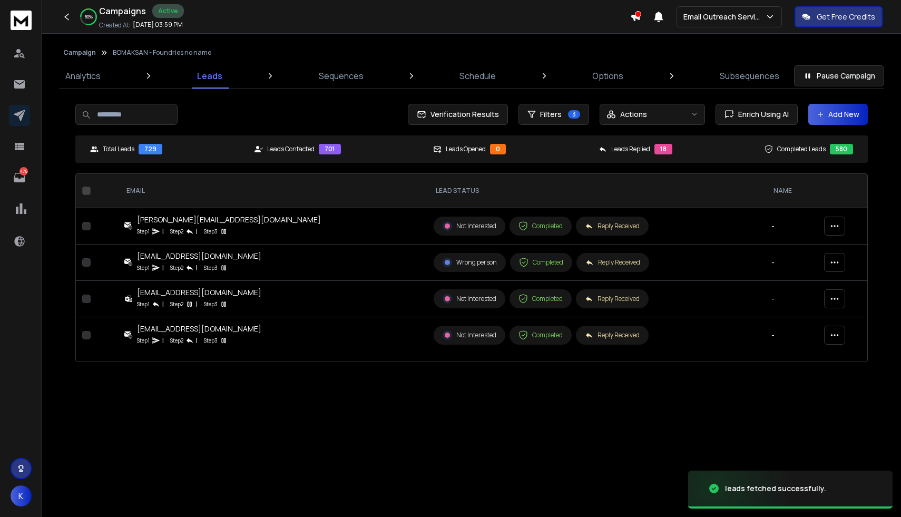
click at [305, 227] on div "thomas.bunk@gmg-gusstec.de Step 1 | Step 2 | Step 3" at bounding box center [272, 225] width 297 height 23
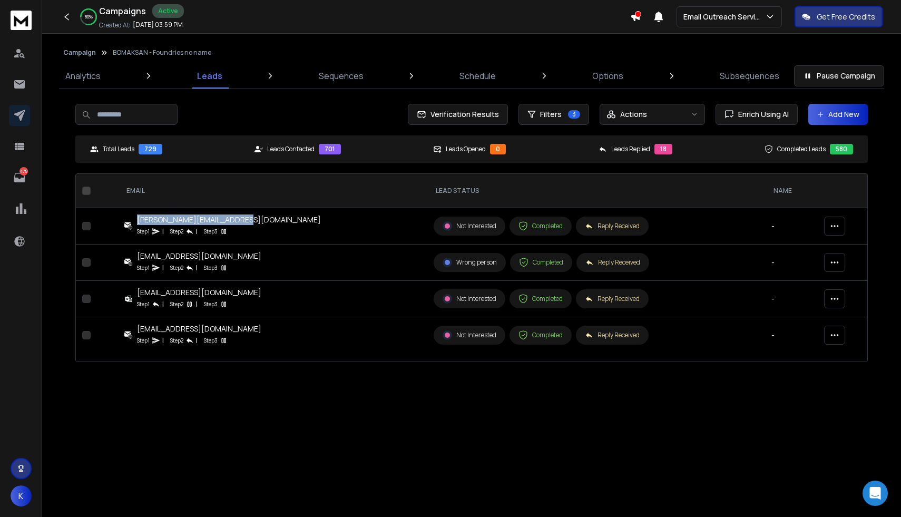
drag, startPoint x: 258, startPoint y: 221, endPoint x: 136, endPoint y: 220, distance: 122.3
click at [136, 220] on div "thomas.bunk@gmg-gusstec.de Step 1 | Step 2 | Step 3" at bounding box center [272, 225] width 297 height 23
copy div "thomas.bunk@gmg-gusstec.de"
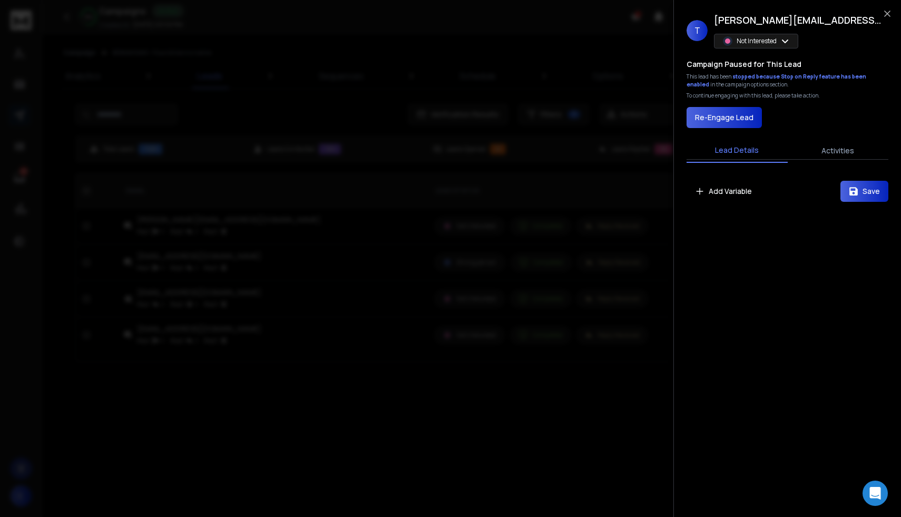
click at [104, 174] on div at bounding box center [450, 258] width 901 height 517
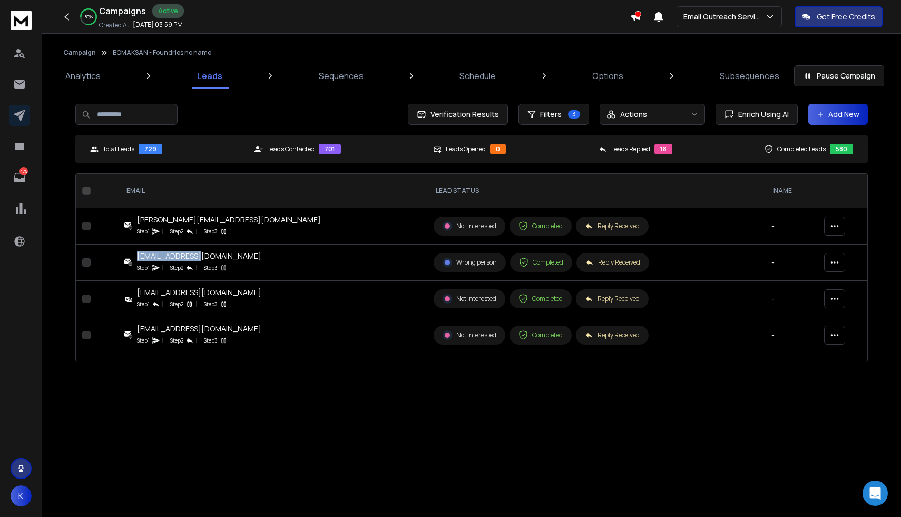
drag, startPoint x: 198, startPoint y: 252, endPoint x: 114, endPoint y: 252, distance: 83.8
click at [114, 252] on tr "info@serfond.it Step 1 | Step 2 | Step 3 Wrong person Completed Reply Received -" at bounding box center [472, 263] width 792 height 36
copy tr "info@serfond.it"
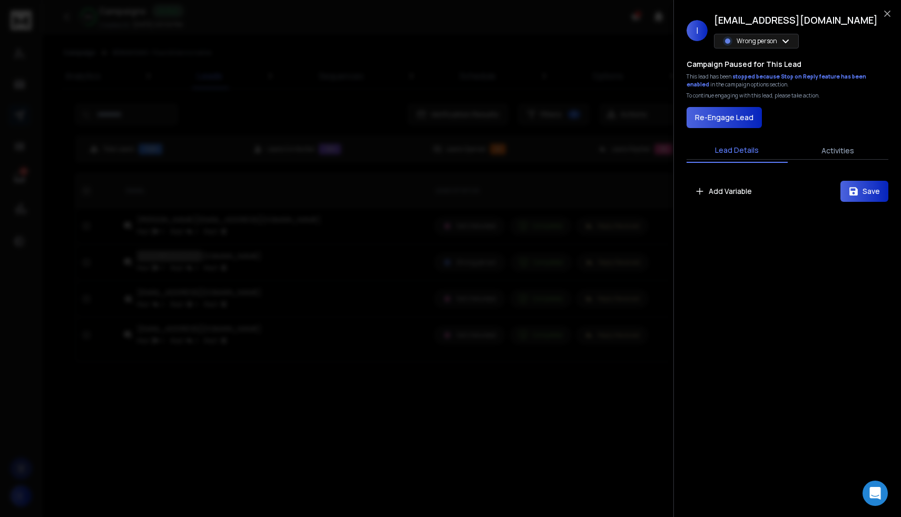
click at [106, 368] on div at bounding box center [450, 258] width 901 height 517
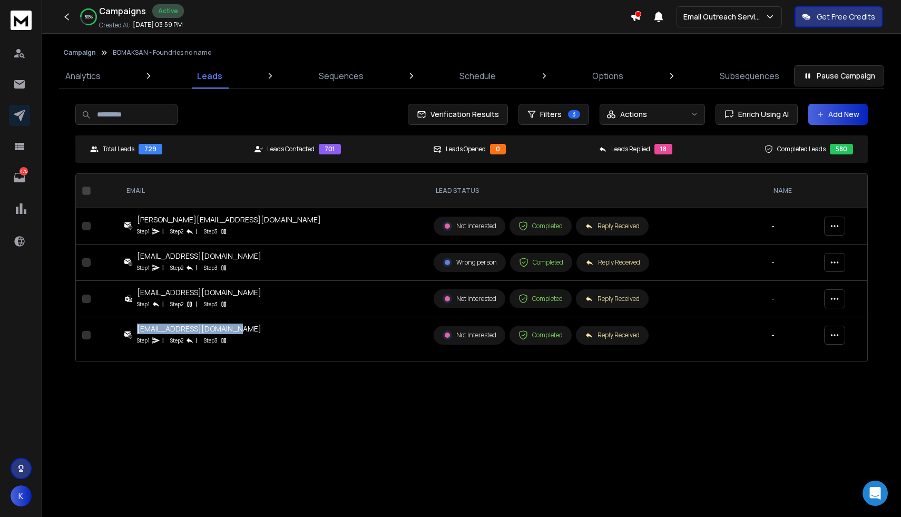
drag, startPoint x: 247, startPoint y: 330, endPoint x: 135, endPoint y: 330, distance: 111.2
click at [135, 330] on div "bn@bjerregaardnielsen.dk Step 1 | Step 2 | Step 3" at bounding box center [272, 335] width 297 height 23
copy div "bn@bjerregaardnielsen.dk"
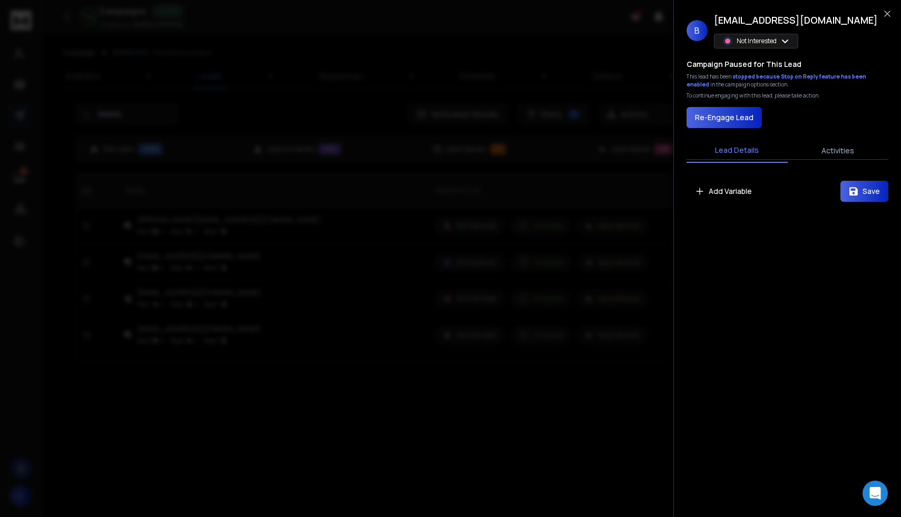
click at [146, 331] on div at bounding box center [450, 258] width 901 height 517
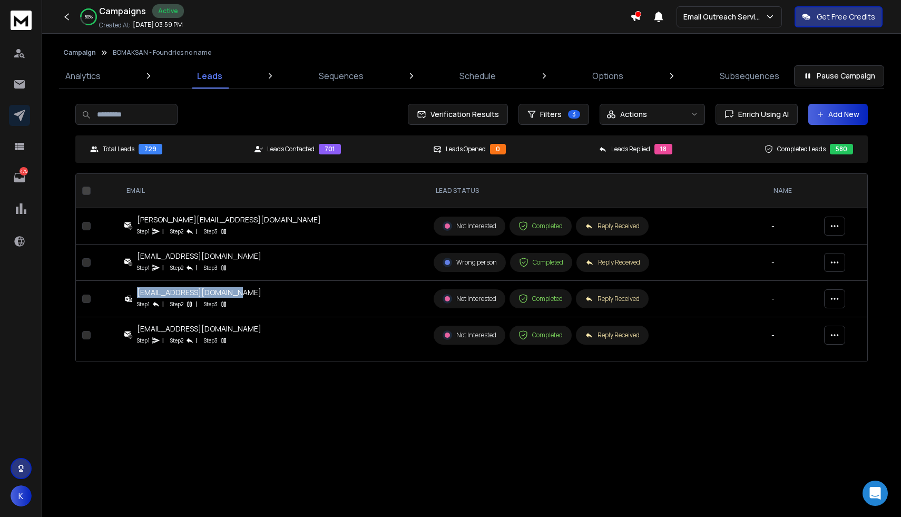
drag, startPoint x: 222, startPoint y: 292, endPoint x: 136, endPoint y: 291, distance: 85.4
click at [136, 291] on div "info@fonderiacaglioni.it Step 1 | Step 2 | Step 3" at bounding box center [272, 298] width 297 height 23
copy div "info@fonderiacaglioni.it"
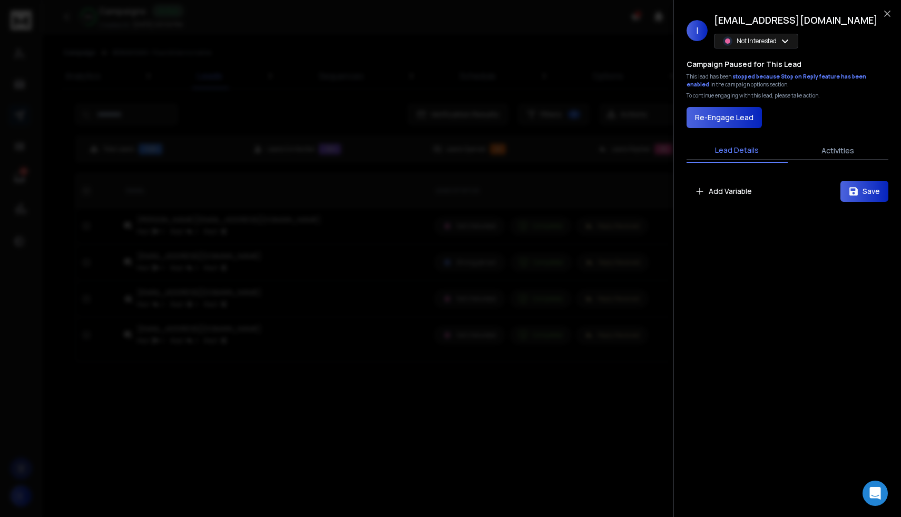
click at [423, 217] on div at bounding box center [450, 258] width 901 height 517
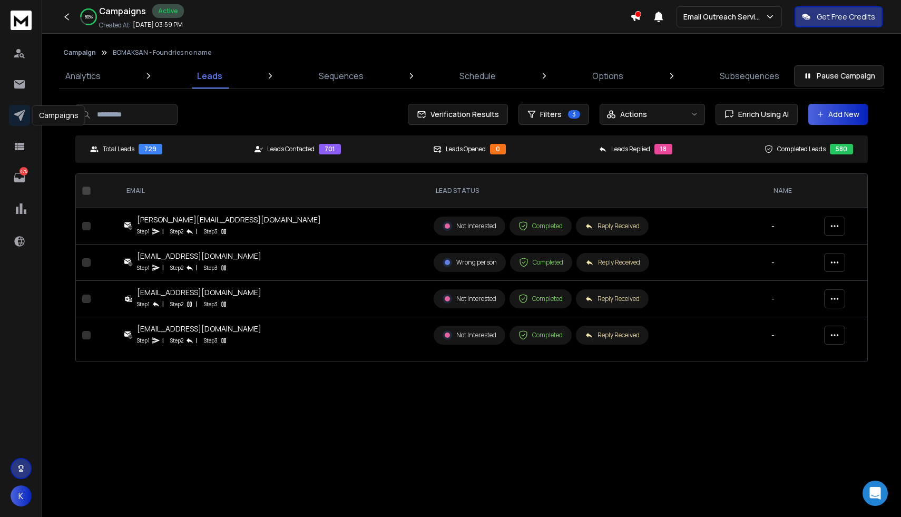
click at [17, 114] on icon at bounding box center [19, 115] width 11 height 11
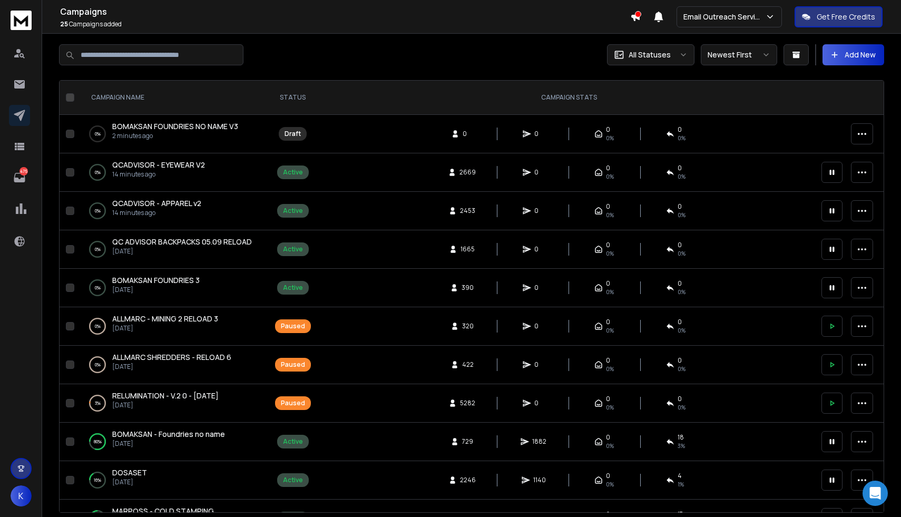
scroll to position [47, 0]
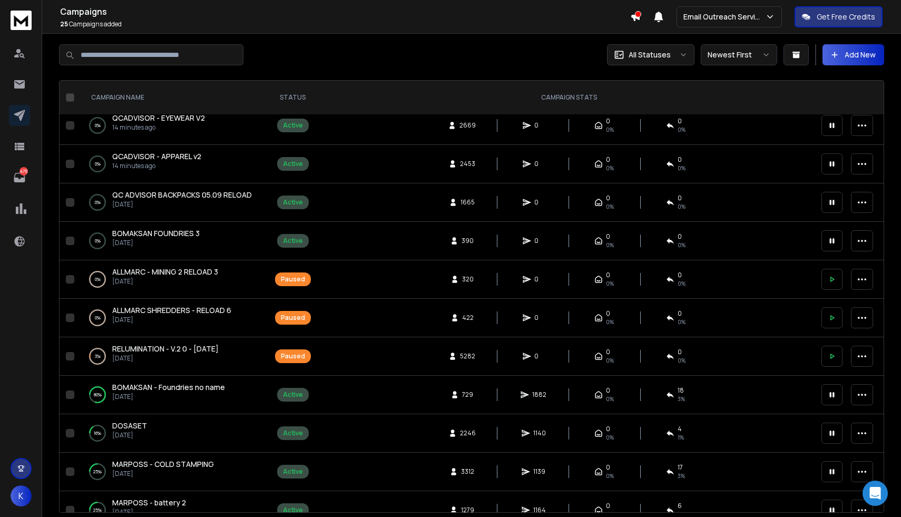
click at [855, 394] on button "button" at bounding box center [862, 394] width 22 height 21
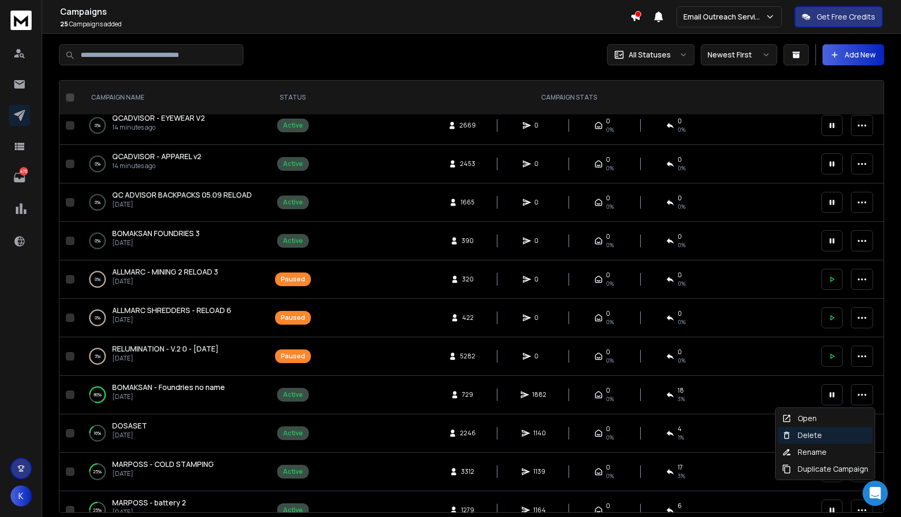
click at [822, 437] on div "Delete" at bounding box center [825, 435] width 95 height 17
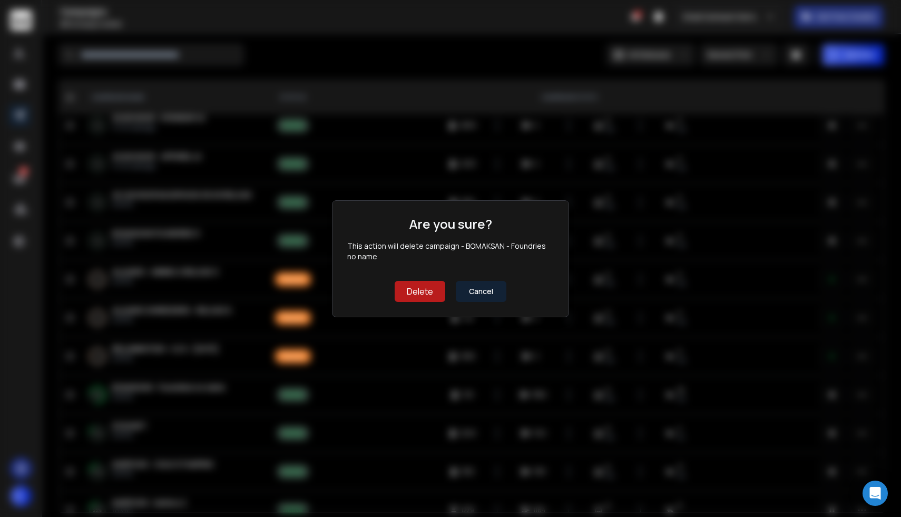
click at [438, 292] on button "Delete" at bounding box center [420, 291] width 51 height 21
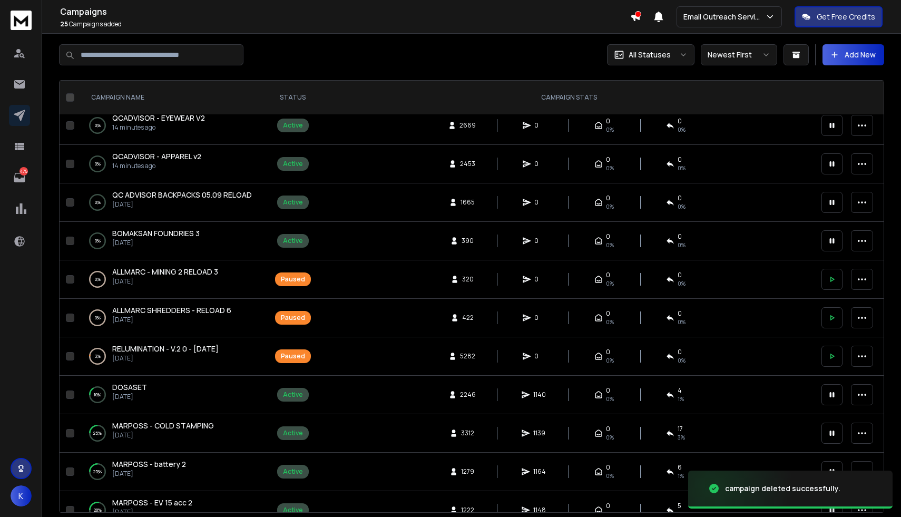
scroll to position [0, 0]
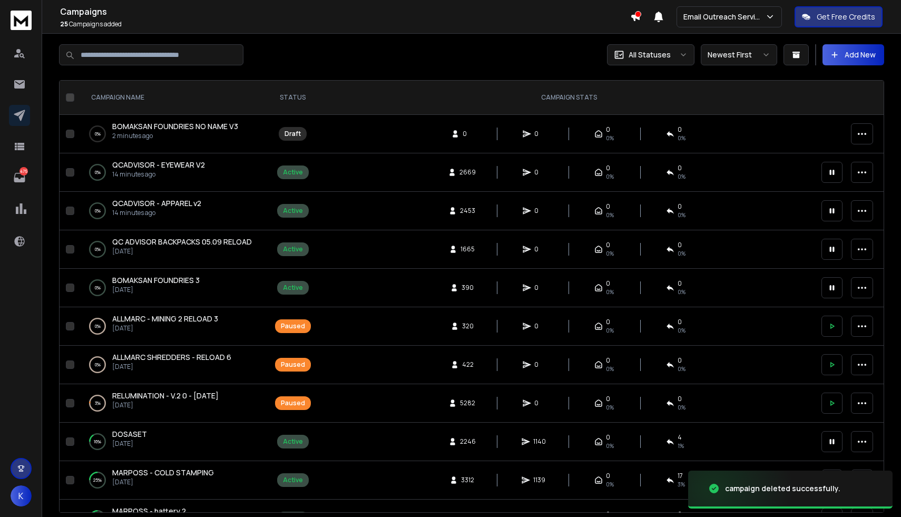
click at [189, 122] on span "BOMAKSAN FOUNDRIES NO NAME V3" at bounding box center [175, 126] width 126 height 10
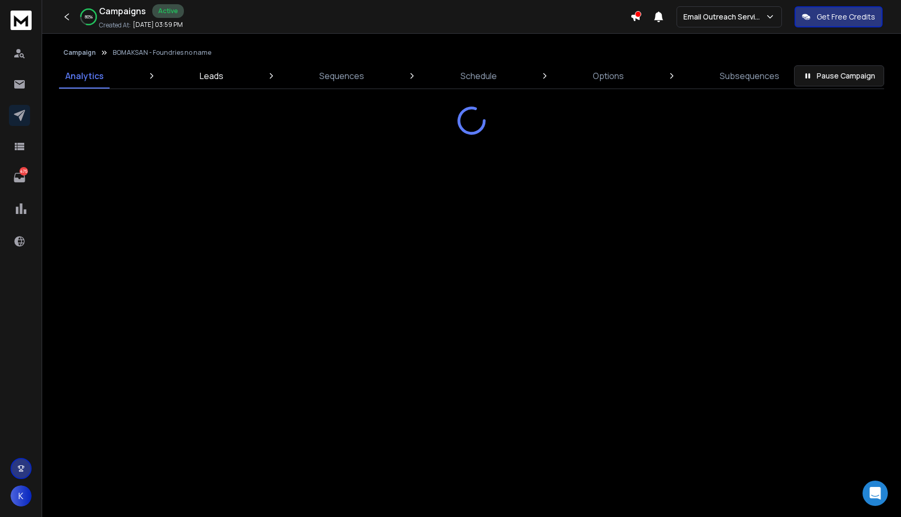
click at [212, 75] on p "Leads" at bounding box center [212, 76] width 24 height 13
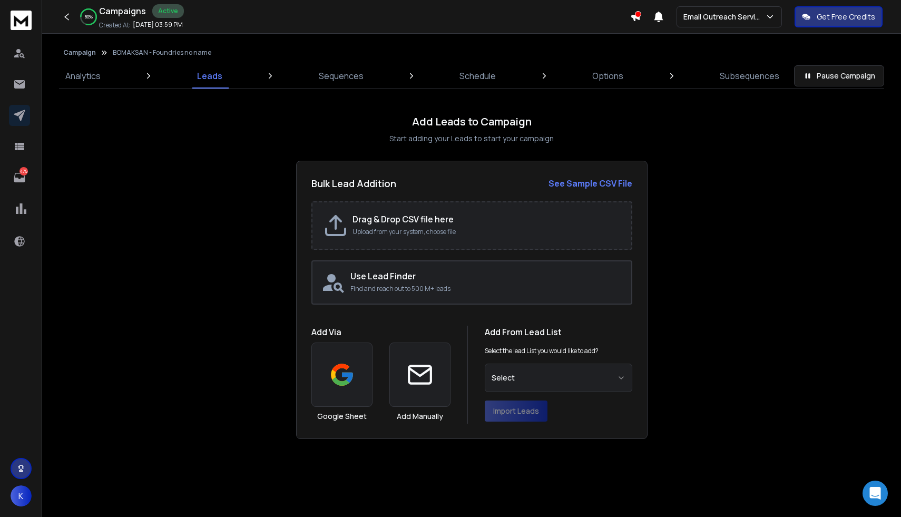
click at [368, 206] on div "Drag & Drop CSV file here Upload from your system, choose file" at bounding box center [471, 225] width 321 height 48
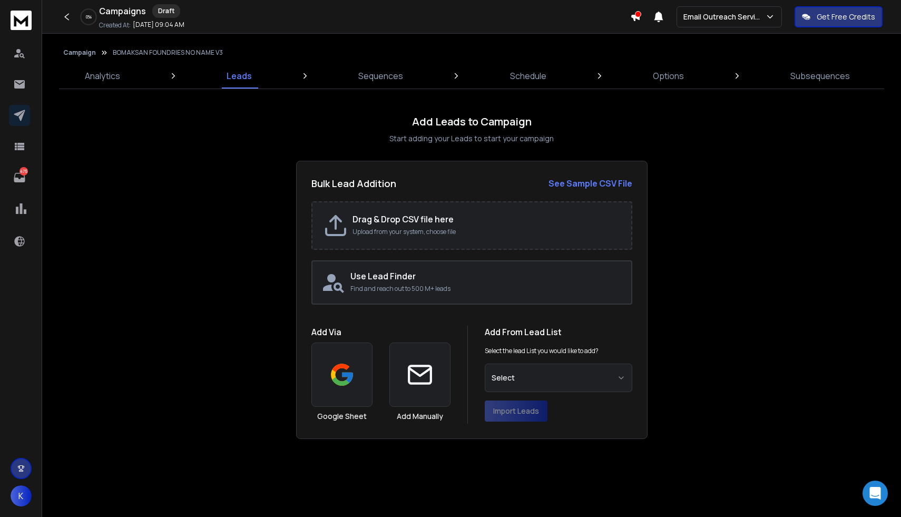
type input "**********"
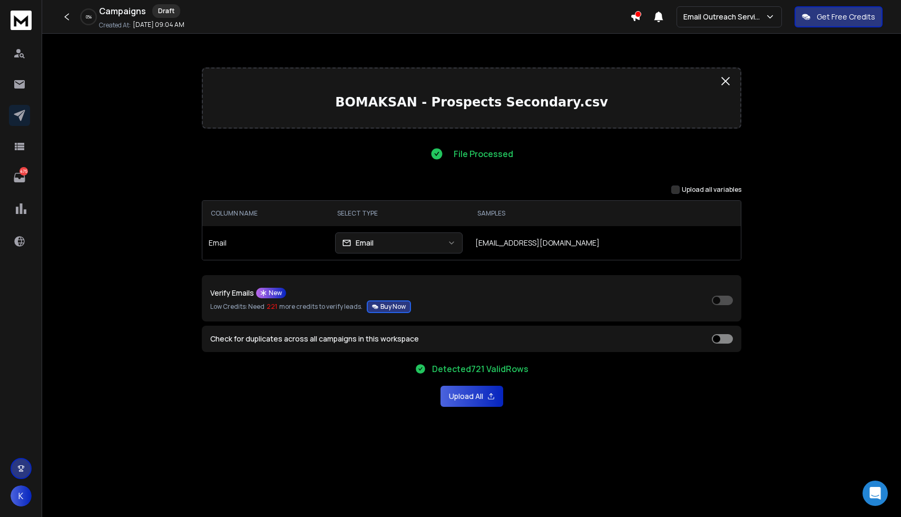
click at [464, 396] on button "Upload All" at bounding box center [472, 396] width 63 height 21
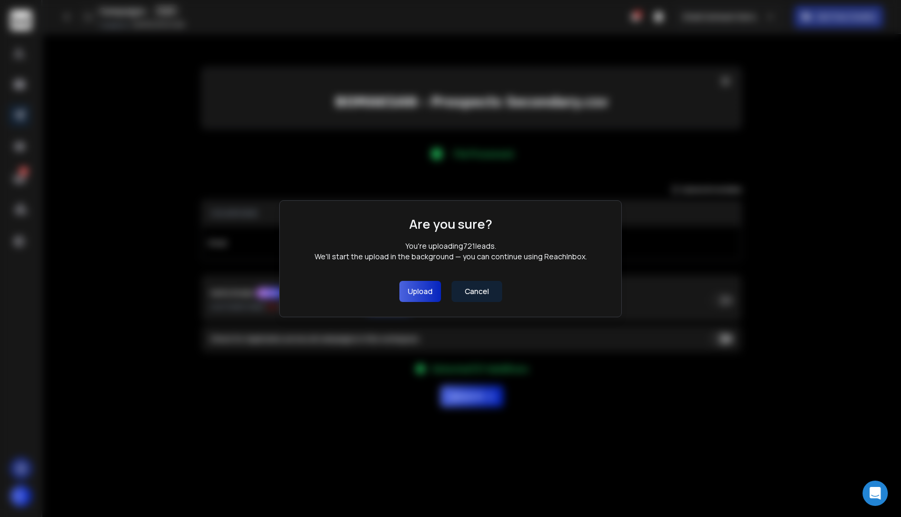
click at [410, 292] on button "Upload" at bounding box center [420, 291] width 42 height 21
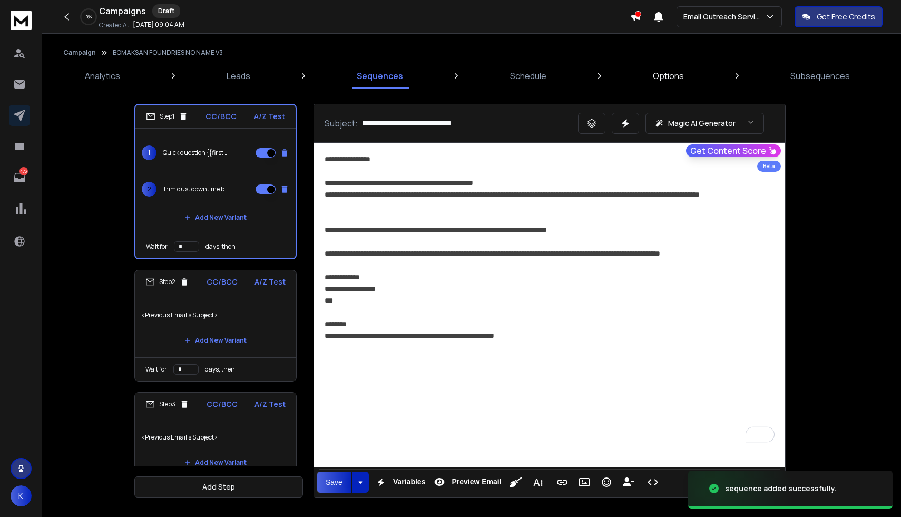
click at [669, 79] on p "Options" at bounding box center [668, 76] width 31 height 13
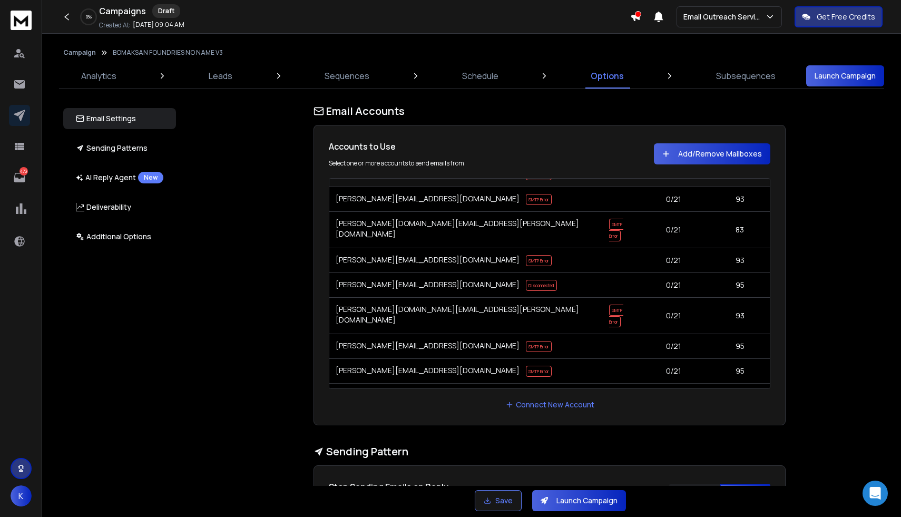
scroll to position [101, 0]
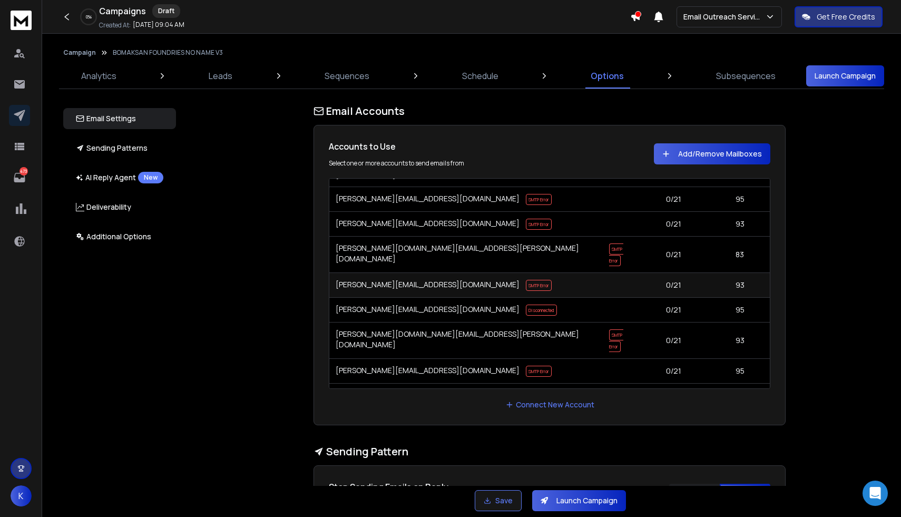
click at [445, 279] on p "leila.g@getbomaksanstudio.com" at bounding box center [428, 285] width 184 height 12
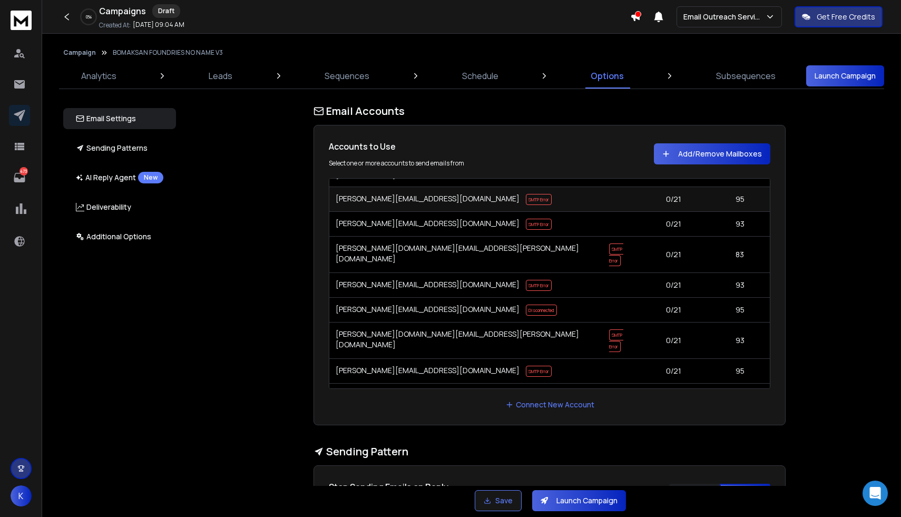
scroll to position [0, 0]
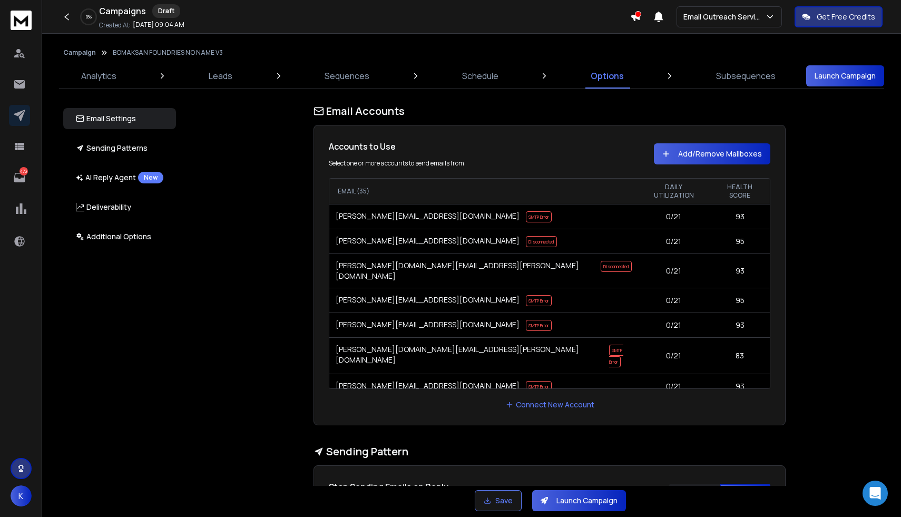
click at [698, 159] on button "Add/Remove Mailboxes" at bounding box center [712, 153] width 116 height 21
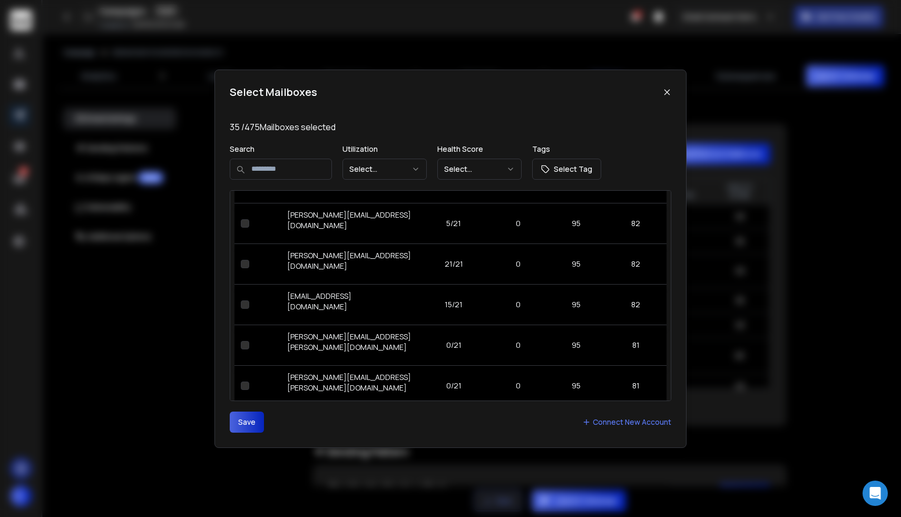
scroll to position [1552, 0]
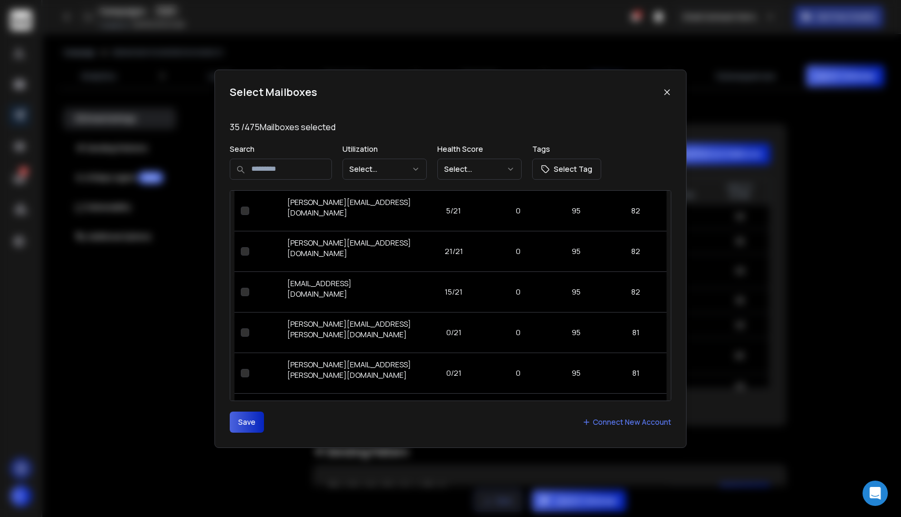
click at [668, 93] on icon at bounding box center [667, 92] width 8 height 8
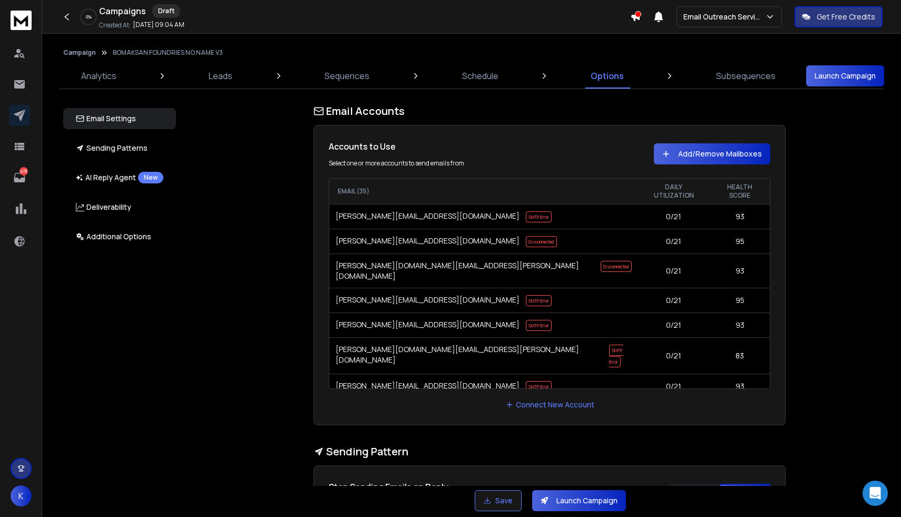
click at [836, 76] on button "Launch Campaign" at bounding box center [845, 75] width 78 height 21
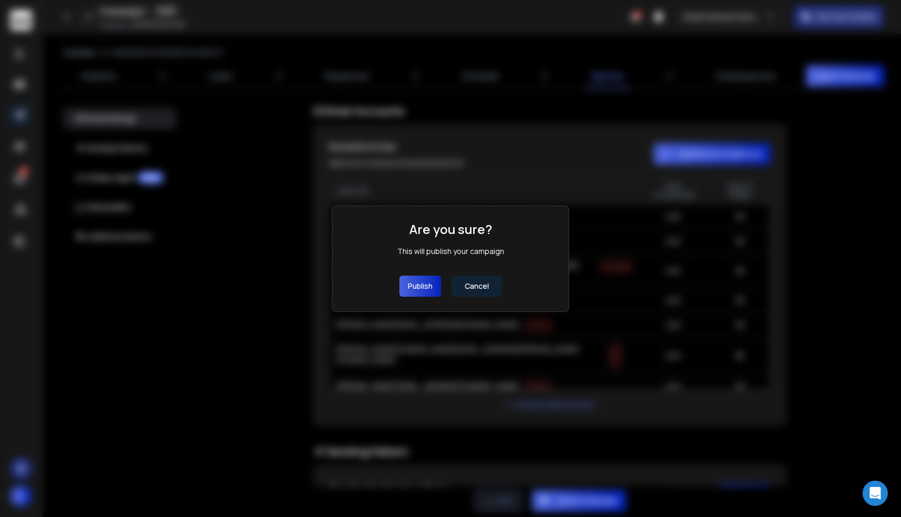
click at [422, 279] on button "Publish" at bounding box center [420, 286] width 42 height 21
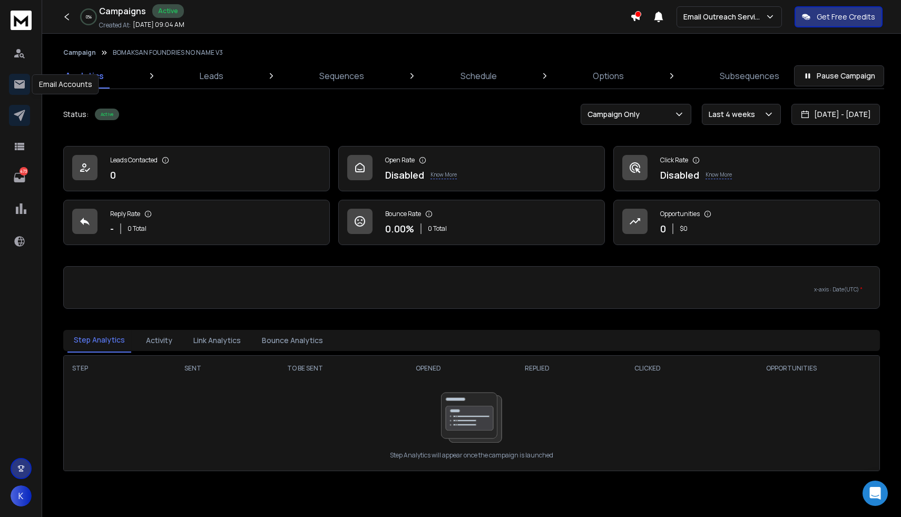
click at [18, 81] on icon at bounding box center [19, 84] width 11 height 8
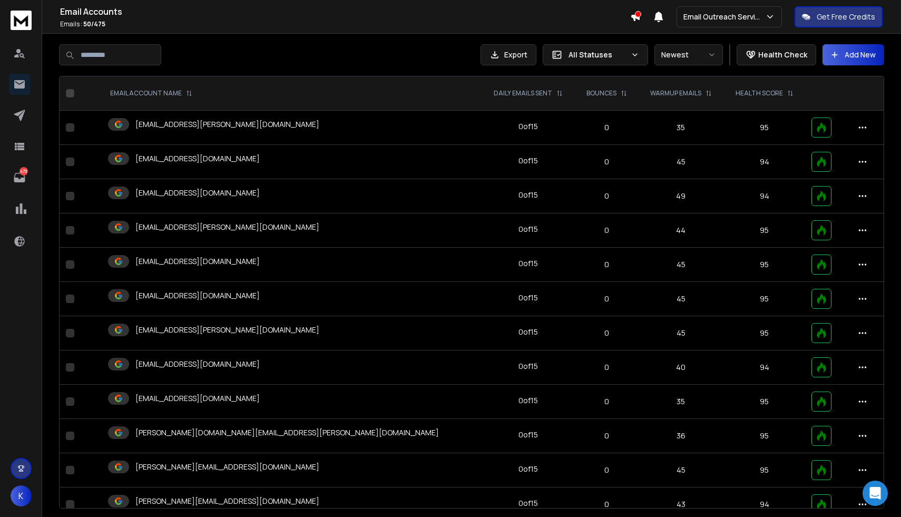
click at [599, 57] on p "All Statuses" at bounding box center [598, 55] width 58 height 11
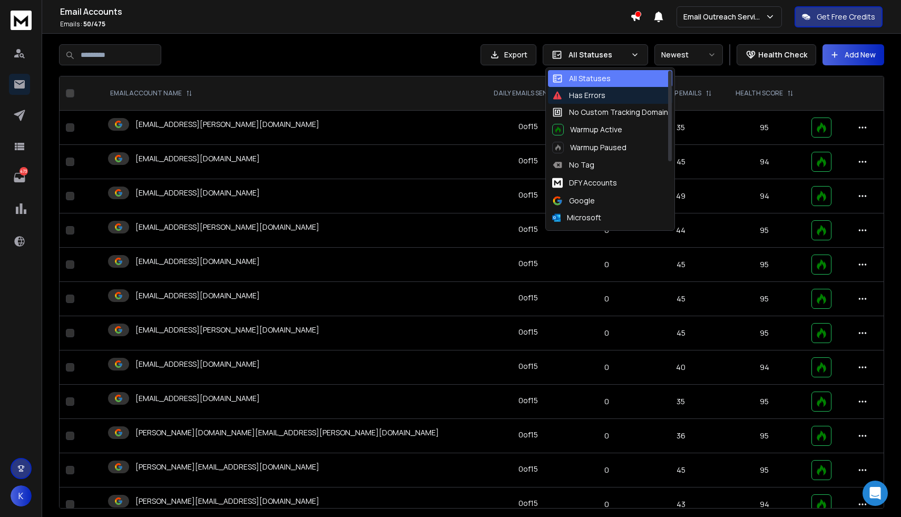
click at [600, 96] on div "Has Errors" at bounding box center [578, 95] width 53 height 11
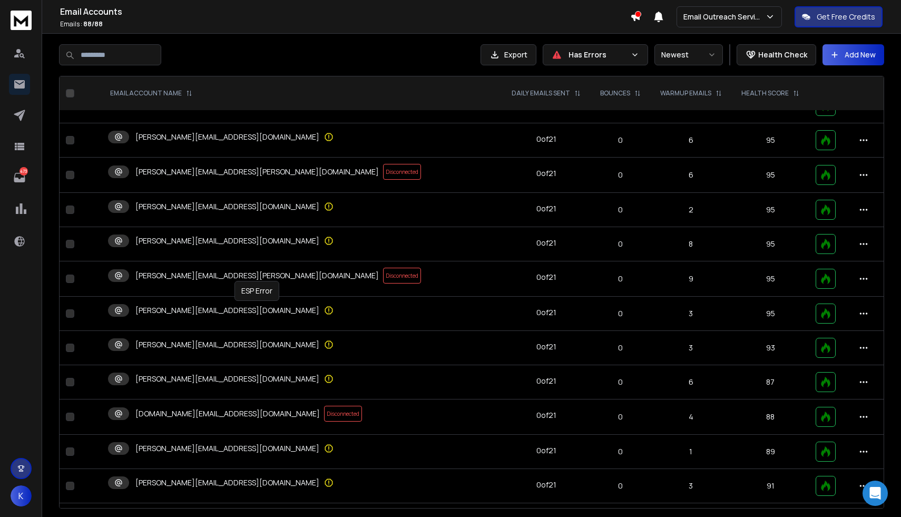
scroll to position [2, 0]
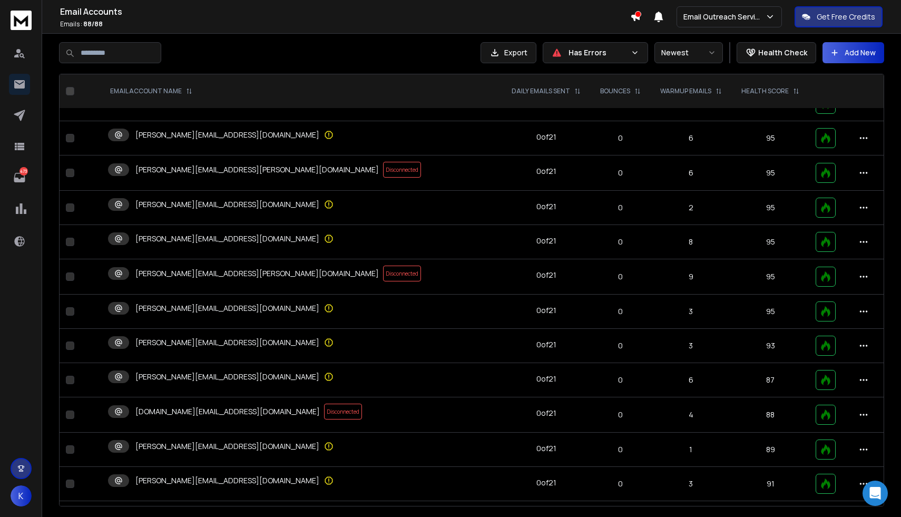
click at [222, 338] on p "[PERSON_NAME][EMAIL_ADDRESS][DOMAIN_NAME]" at bounding box center [227, 342] width 184 height 11
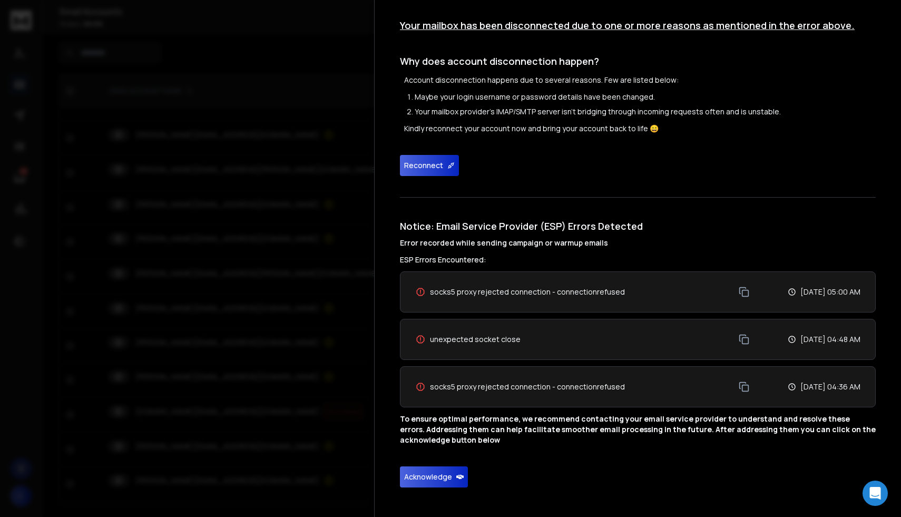
scroll to position [0, 0]
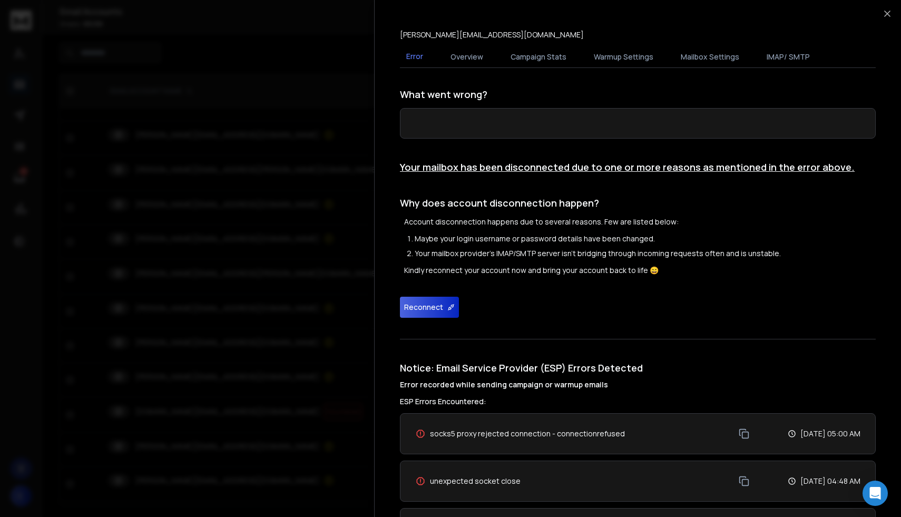
click at [264, 248] on div at bounding box center [450, 258] width 901 height 517
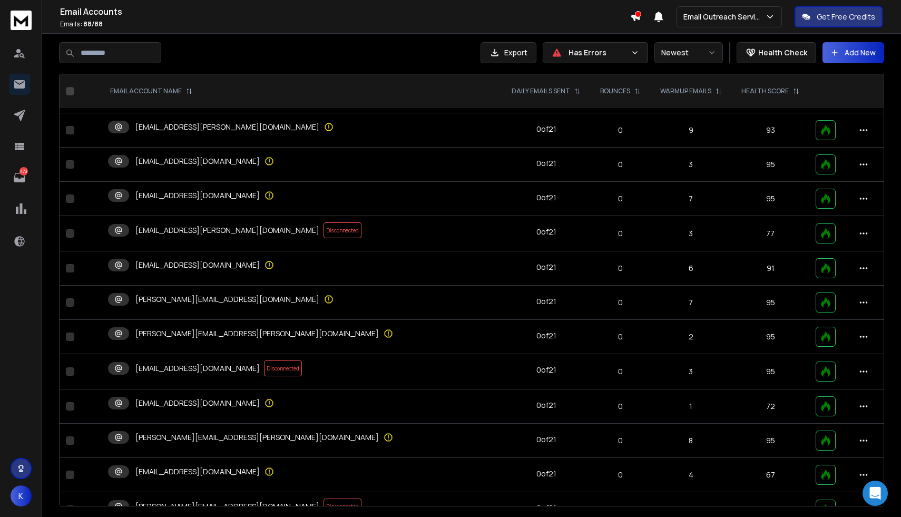
scroll to position [768, 0]
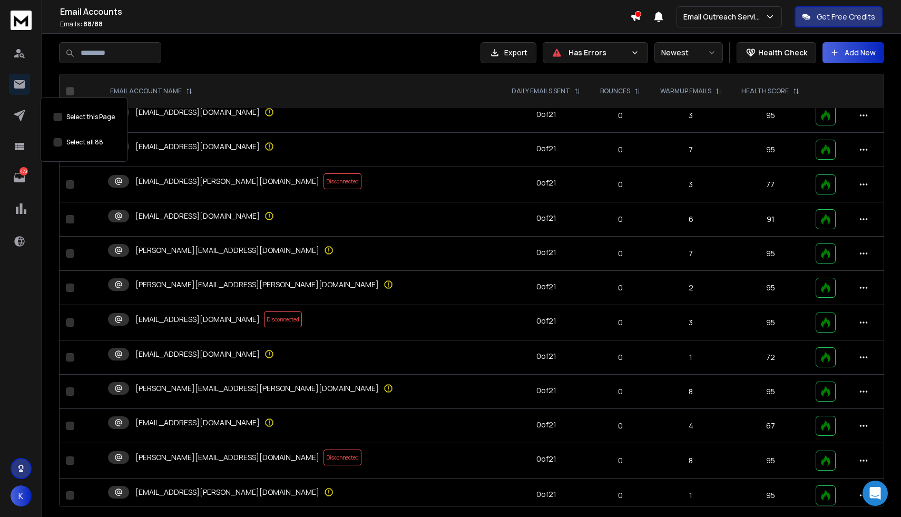
click at [61, 141] on button "Select this Page" at bounding box center [58, 142] width 8 height 8
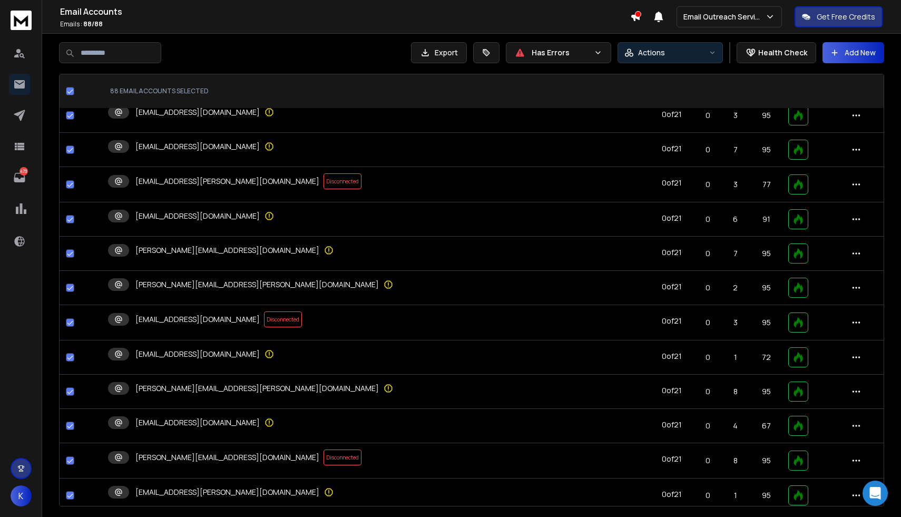
click at [657, 52] on p "Actions" at bounding box center [651, 52] width 27 height 11
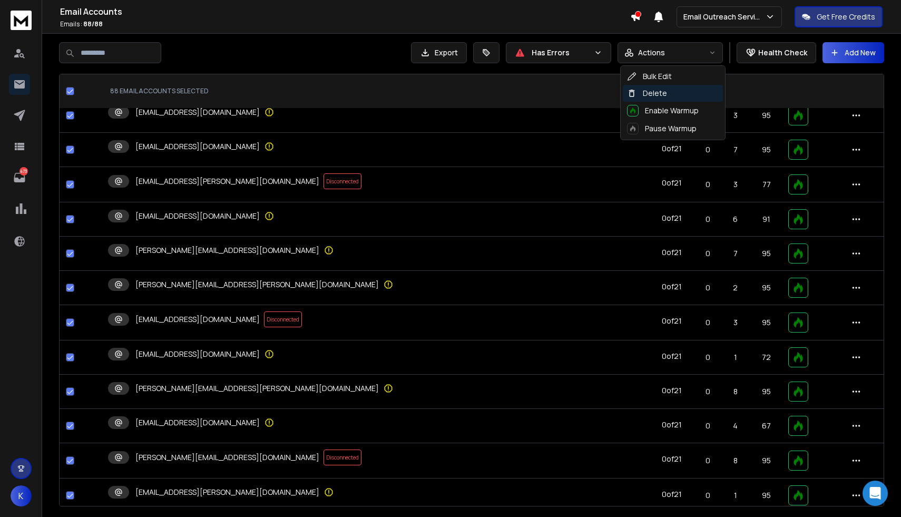
click at [665, 93] on div "Delete" at bounding box center [673, 93] width 100 height 17
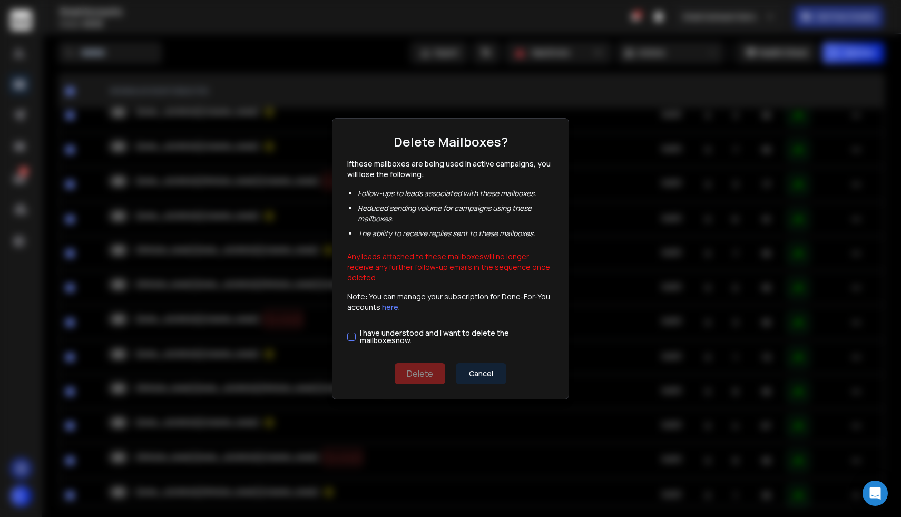
click at [420, 331] on label "I have understood and I want to delete the mailbox es now." at bounding box center [457, 336] width 194 height 15
click at [356, 333] on button "I have understood and I want to delete the mailbox es now." at bounding box center [351, 337] width 8 height 8
click at [427, 356] on div "Delete Mailboxes? If these mailboxes are being used in active campaigns, you wi…" at bounding box center [450, 258] width 207 height 251
click at [427, 363] on button "Delete" at bounding box center [420, 373] width 51 height 21
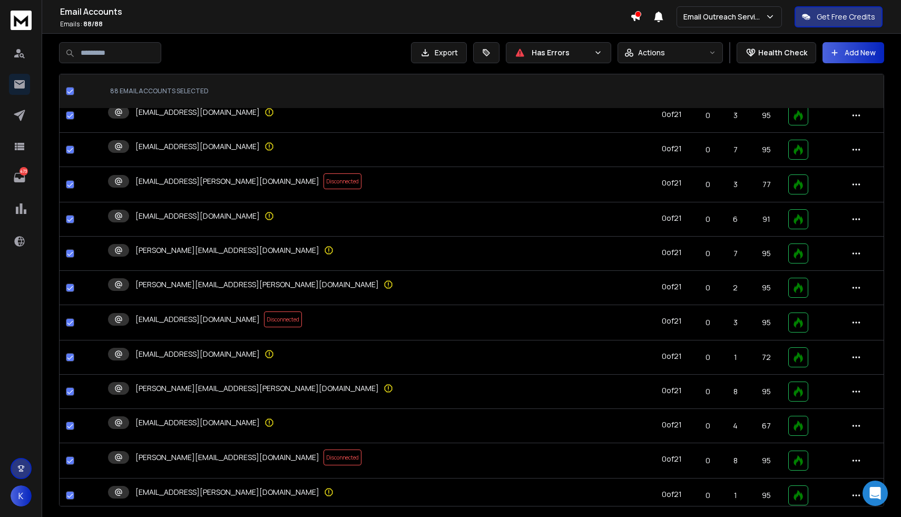
scroll to position [0, 0]
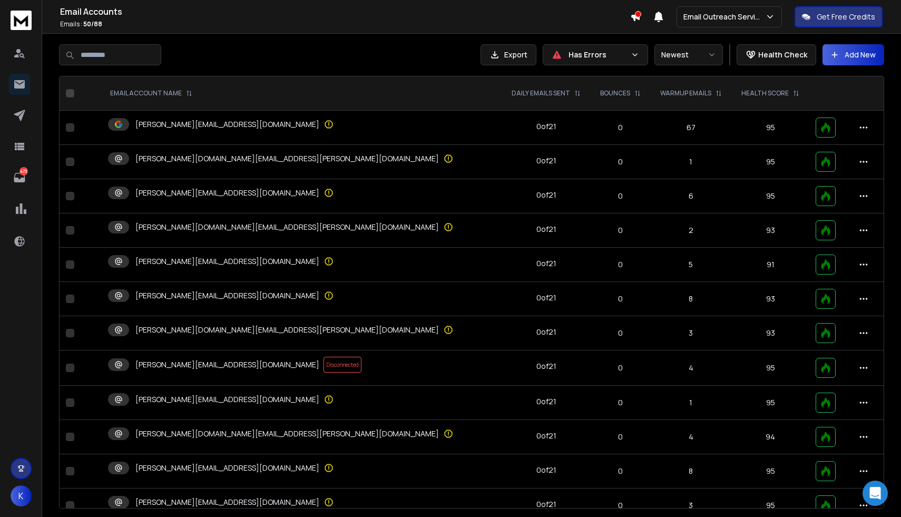
click at [582, 62] on div "Has Errors" at bounding box center [595, 54] width 105 height 21
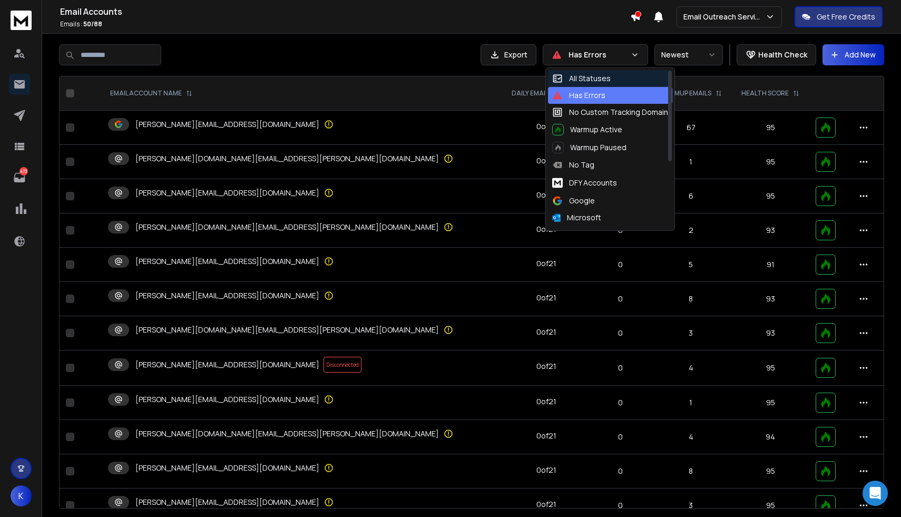
click at [583, 81] on div "All Statuses" at bounding box center [581, 78] width 58 height 11
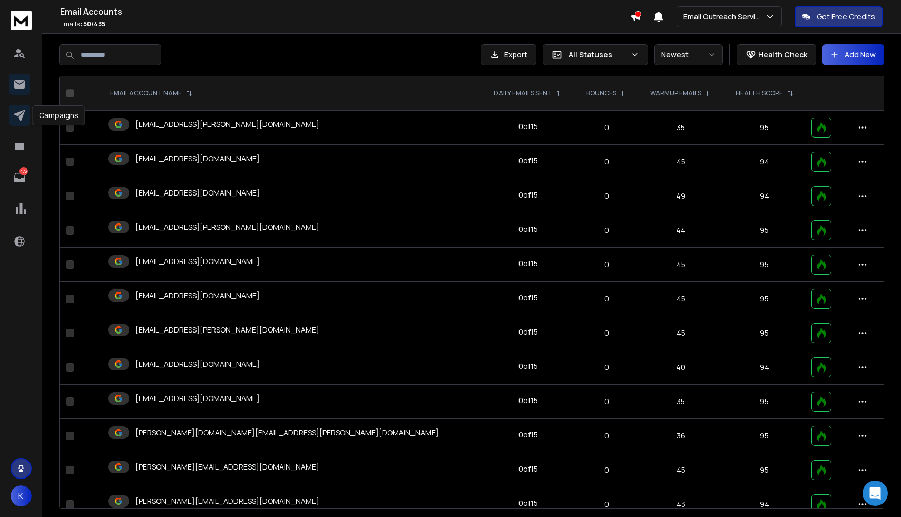
click at [16, 118] on icon at bounding box center [19, 115] width 13 height 13
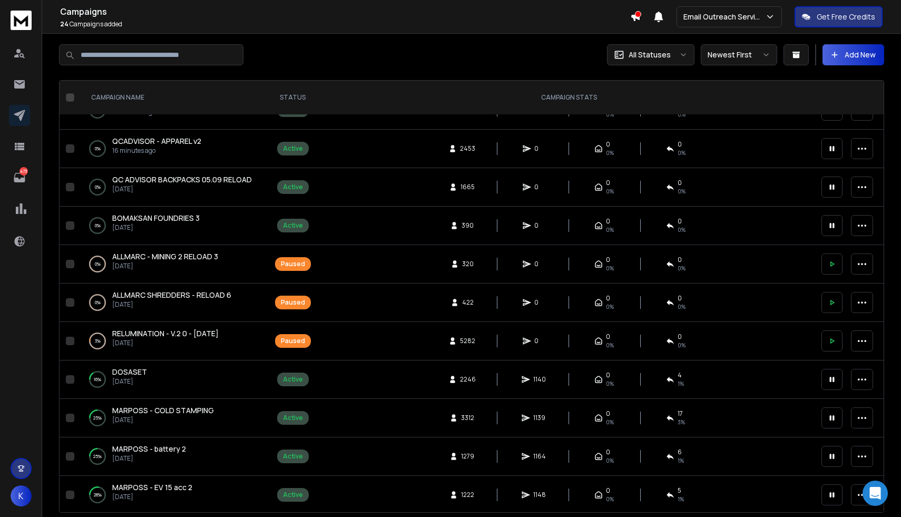
scroll to position [81, 0]
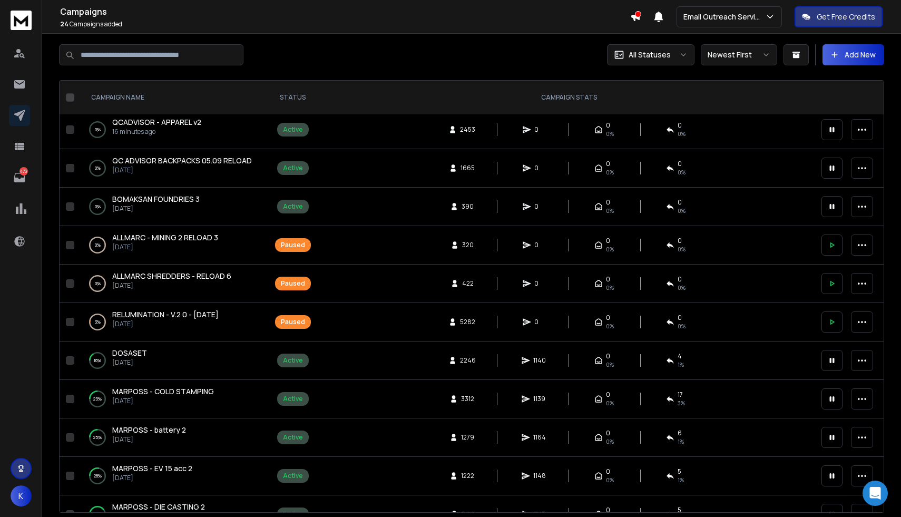
click at [187, 233] on span "ALLMARC - MINING 2 RELOAD 3" at bounding box center [165, 237] width 106 height 10
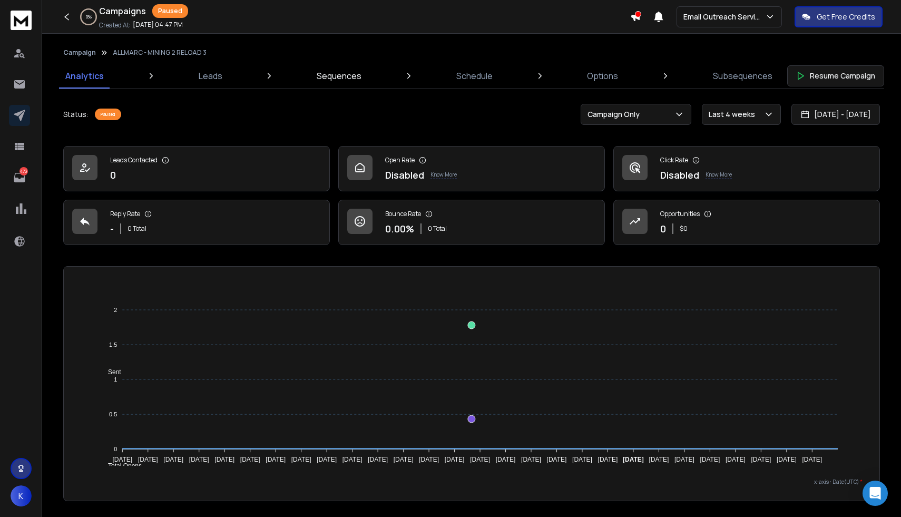
click at [357, 81] on p "Sequences" at bounding box center [339, 76] width 45 height 13
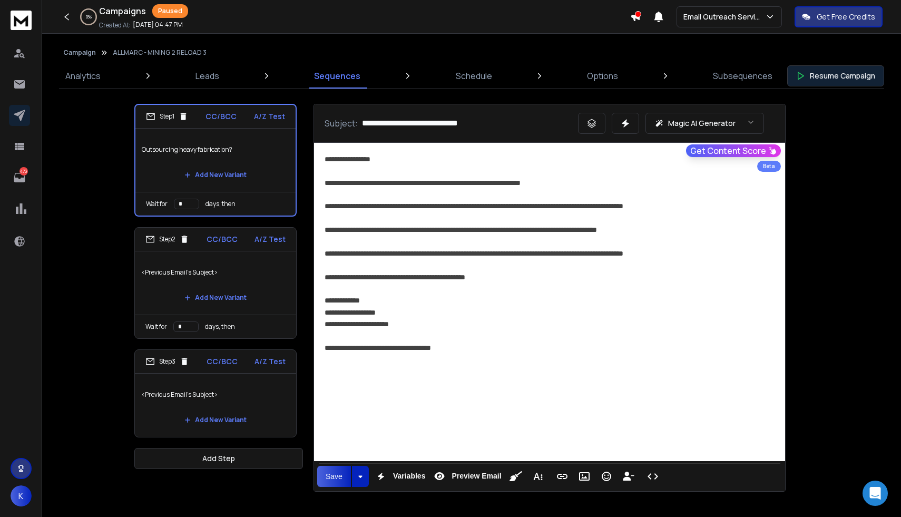
click at [817, 72] on button "Resume Campaign" at bounding box center [835, 75] width 97 height 21
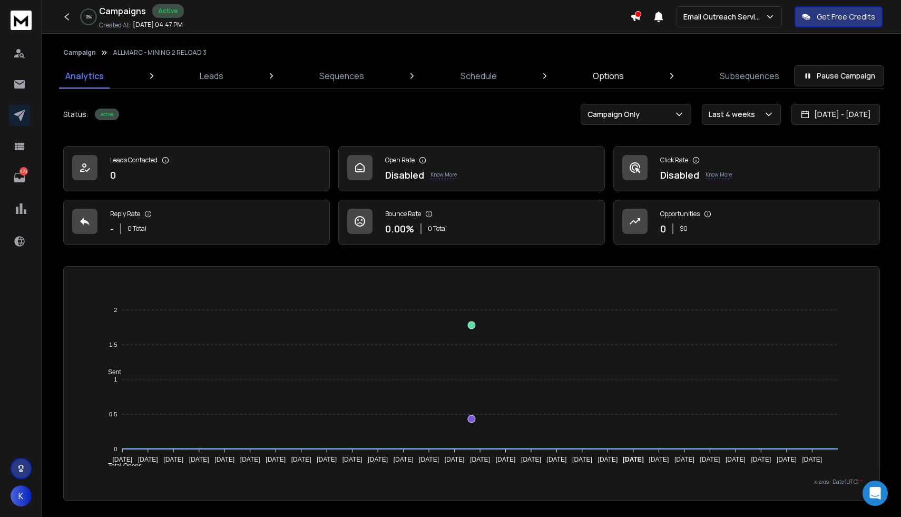
click at [612, 80] on p "Options" at bounding box center [608, 76] width 31 height 13
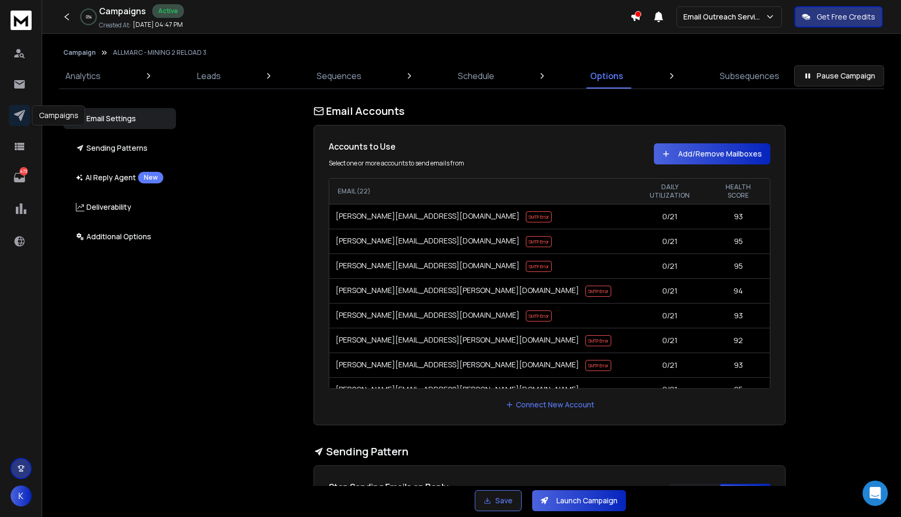
click at [16, 112] on icon at bounding box center [19, 115] width 13 height 13
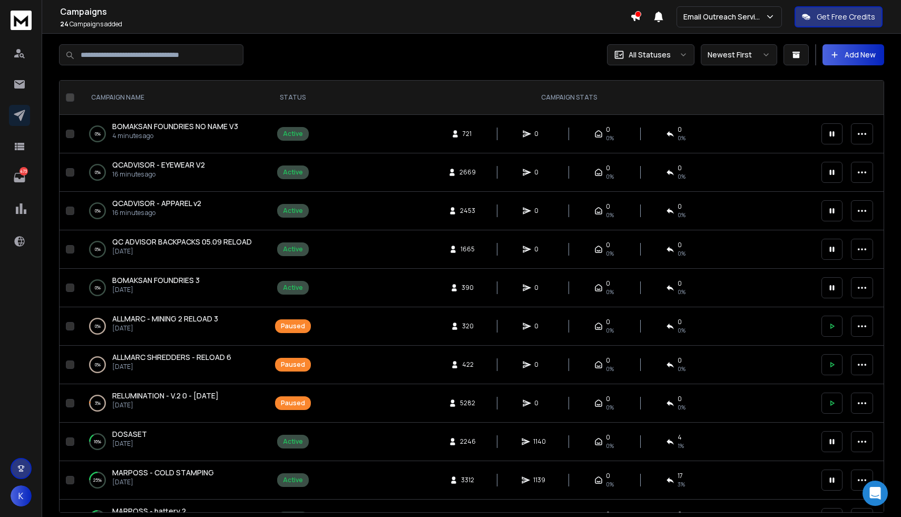
scroll to position [23, 0]
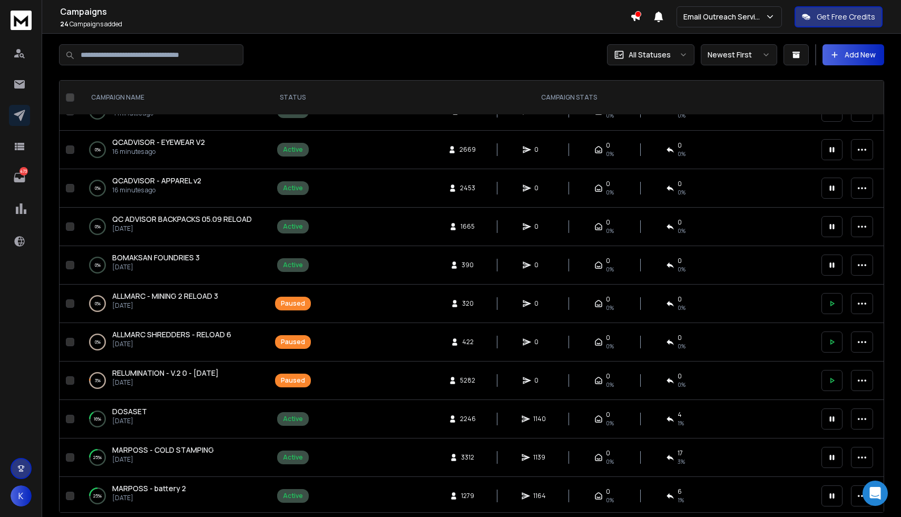
click at [169, 339] on span "ALLMARC SHREDDERS - RELOAD 6" at bounding box center [171, 334] width 119 height 10
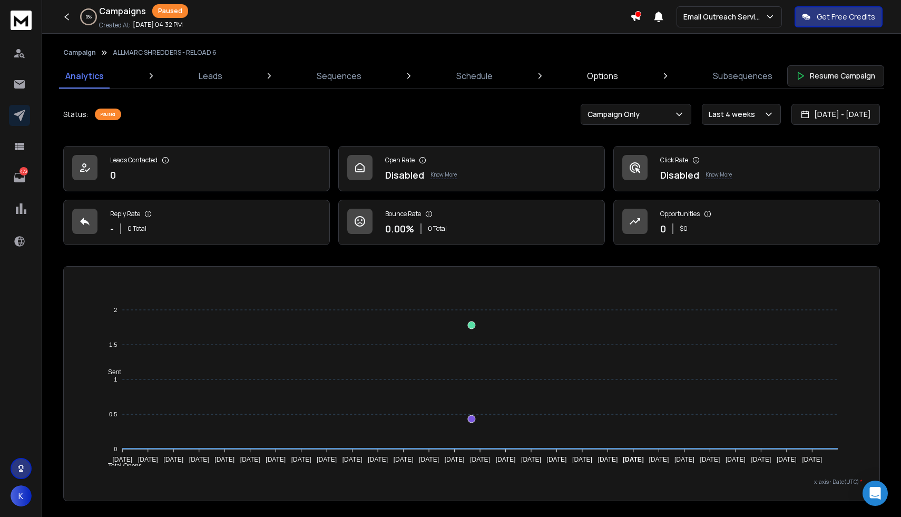
click at [614, 79] on p "Options" at bounding box center [602, 76] width 31 height 13
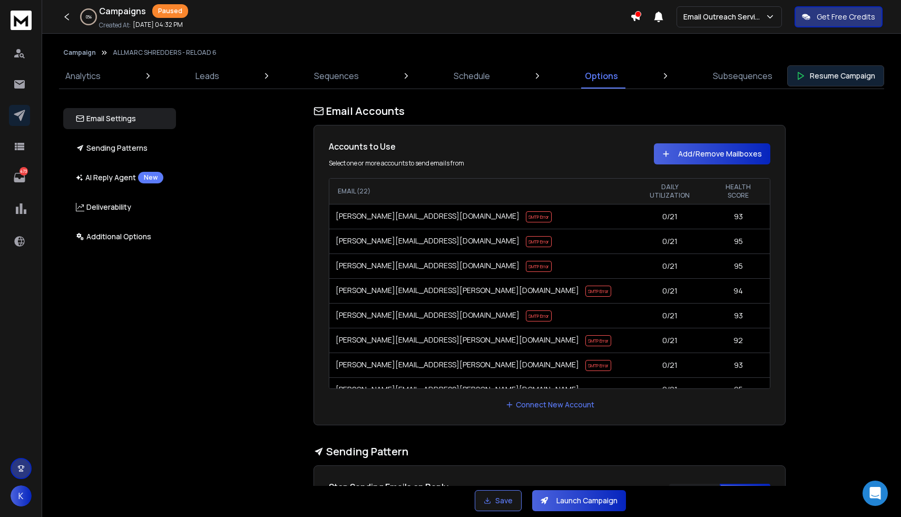
click at [813, 72] on button "Resume Campaign" at bounding box center [835, 75] width 97 height 21
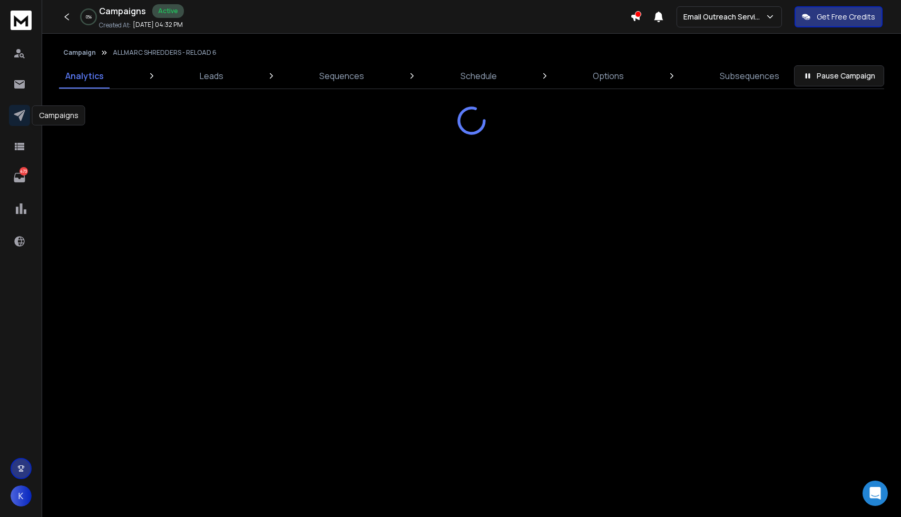
click at [22, 120] on icon at bounding box center [19, 115] width 13 height 13
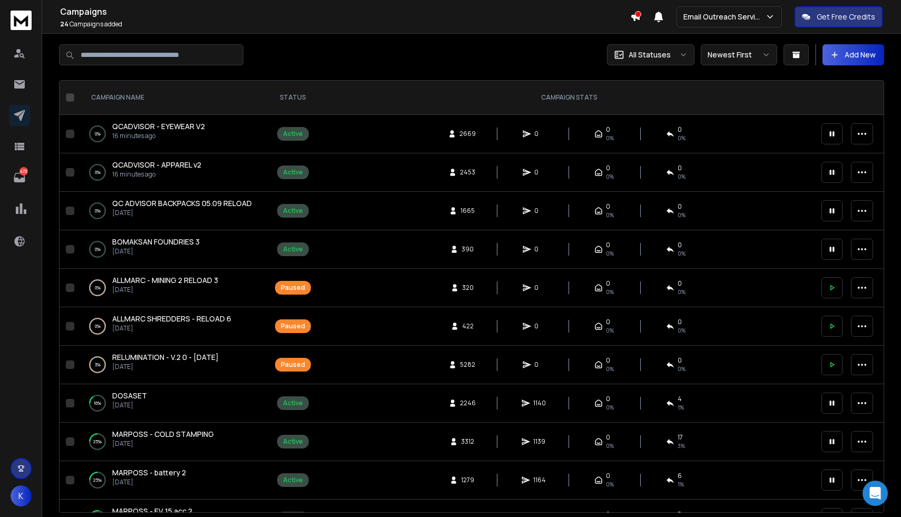
scroll to position [46, 0]
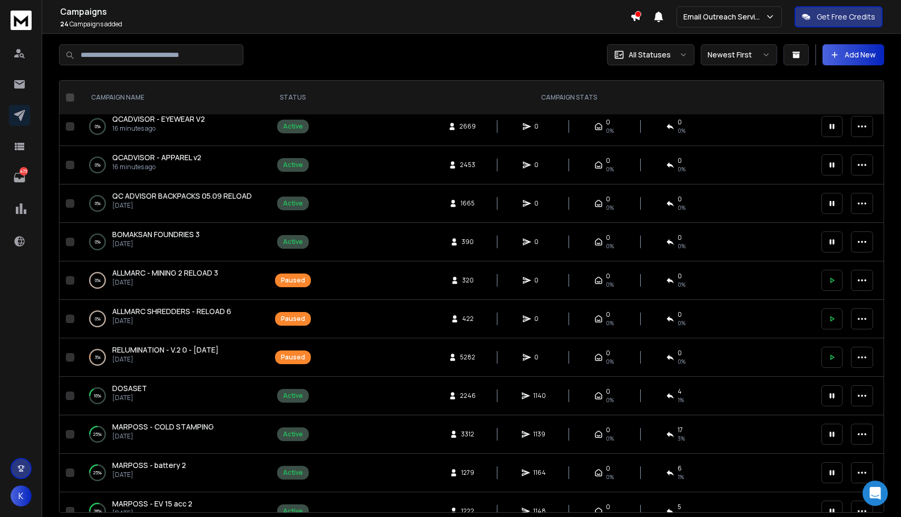
click at [151, 350] on span "RELUMINATION - V.2 0 - [DATE]" at bounding box center [165, 350] width 106 height 10
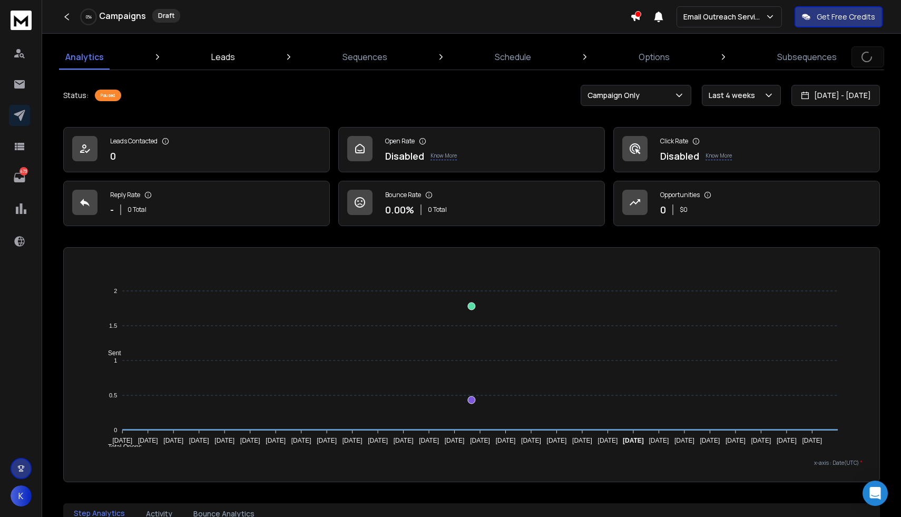
click at [214, 59] on p "Leads" at bounding box center [223, 57] width 24 height 13
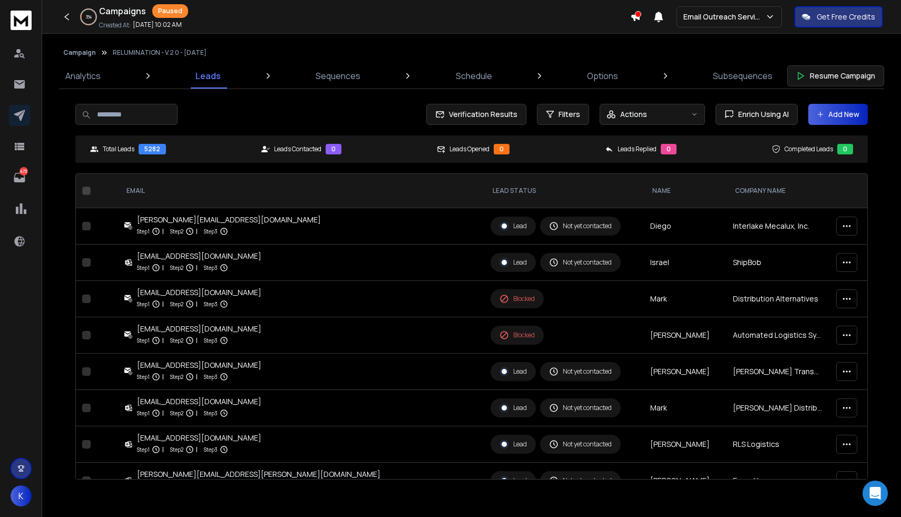
click at [365, 61] on div "Campaign RELUMINATION - V.2 0 - [DATE] Analytics Leads Sequences Schedule Optio…" at bounding box center [471, 66] width 825 height 45
click at [341, 76] on p "Sequences" at bounding box center [338, 76] width 45 height 13
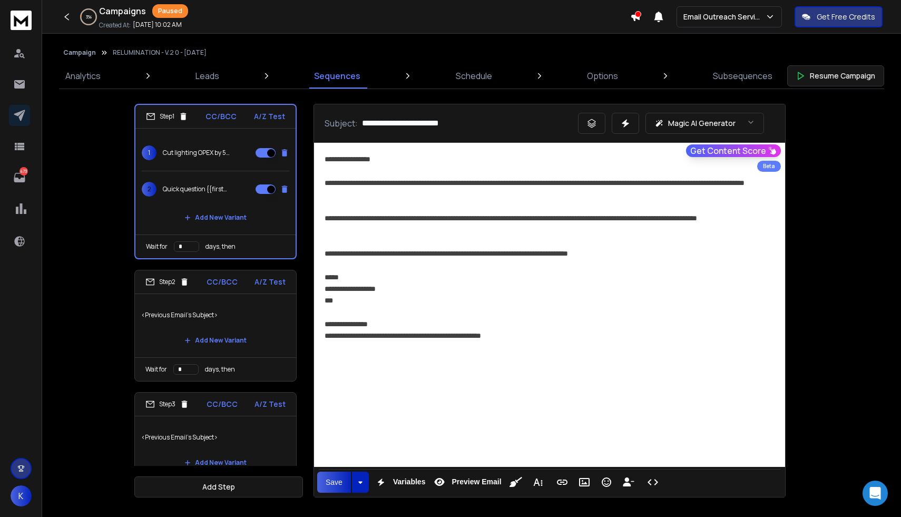
click at [210, 185] on p "Quick question {{firstName}}" at bounding box center [196, 189] width 67 height 8
type input "**********"
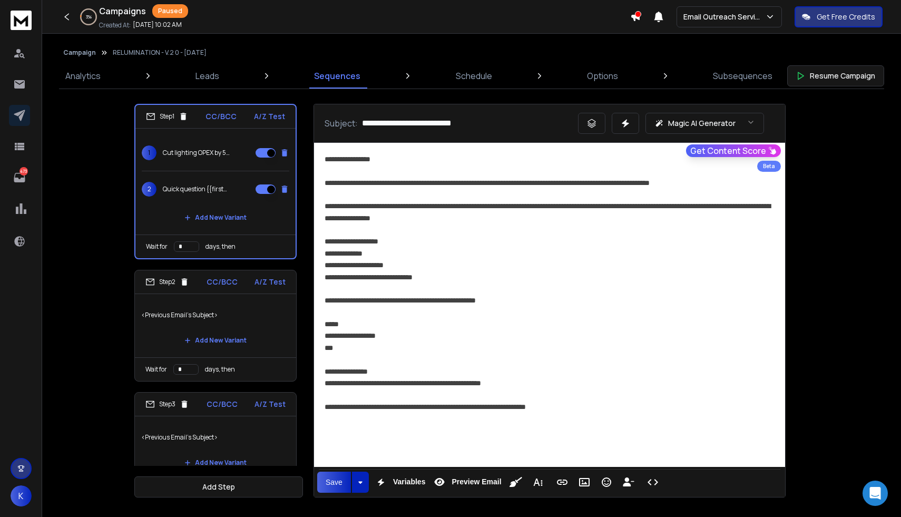
click at [627, 182] on div "**********" at bounding box center [550, 183] width 450 height 12
drag, startPoint x: 457, startPoint y: 289, endPoint x: 305, endPoint y: 235, distance: 161.2
click at [305, 235] on div "**********" at bounding box center [471, 301] width 675 height 394
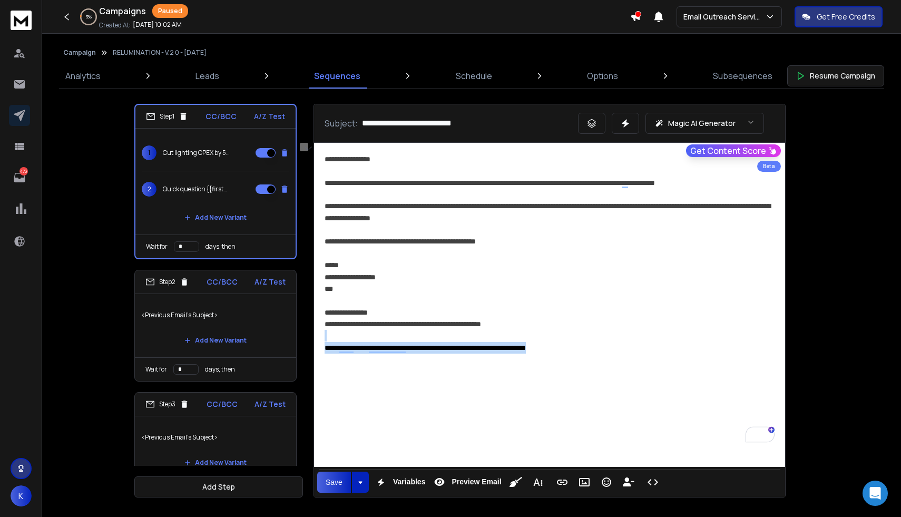
drag, startPoint x: 630, startPoint y: 367, endPoint x: 610, endPoint y: 340, distance: 33.6
click at [610, 340] on div "**********" at bounding box center [549, 298] width 471 height 310
click at [411, 350] on div "**********" at bounding box center [550, 348] width 450 height 12
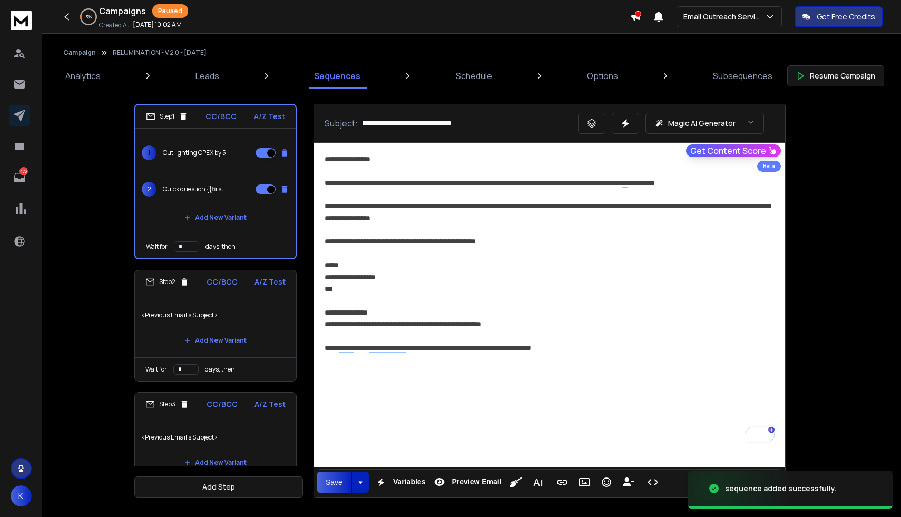
click at [206, 153] on p "Cut lighting OPEX by 50%" at bounding box center [196, 153] width 67 height 8
type input "**********"
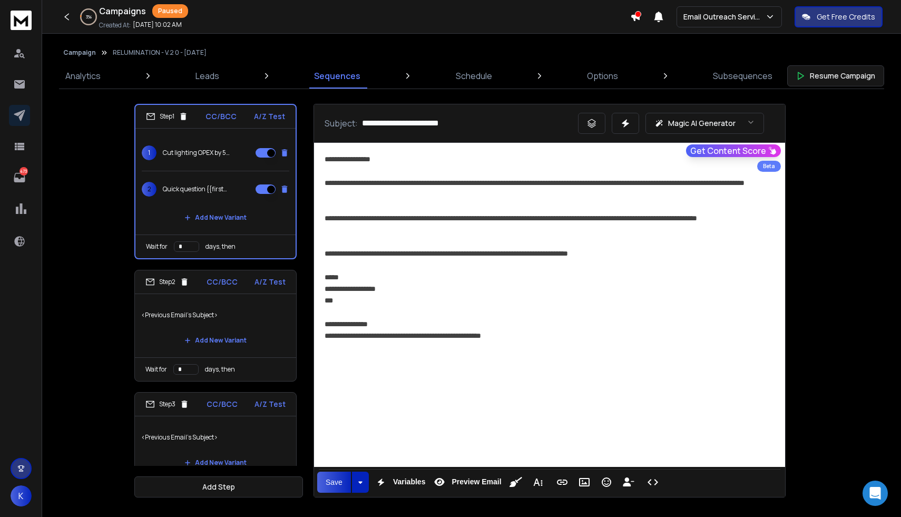
click at [698, 183] on div "**********" at bounding box center [550, 189] width 450 height 24
click at [751, 157] on button "Get Content Score" at bounding box center [733, 150] width 95 height 13
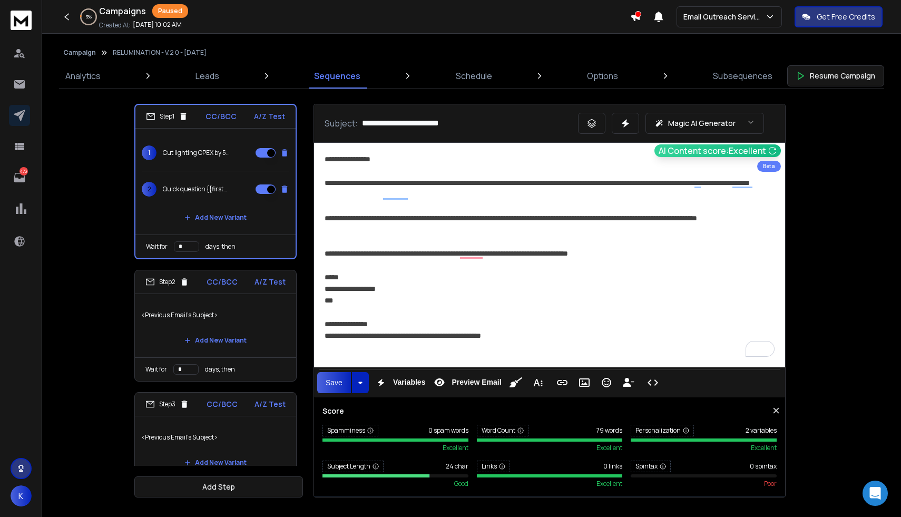
click at [250, 318] on p "<Previous Email's Subject>" at bounding box center [215, 315] width 149 height 30
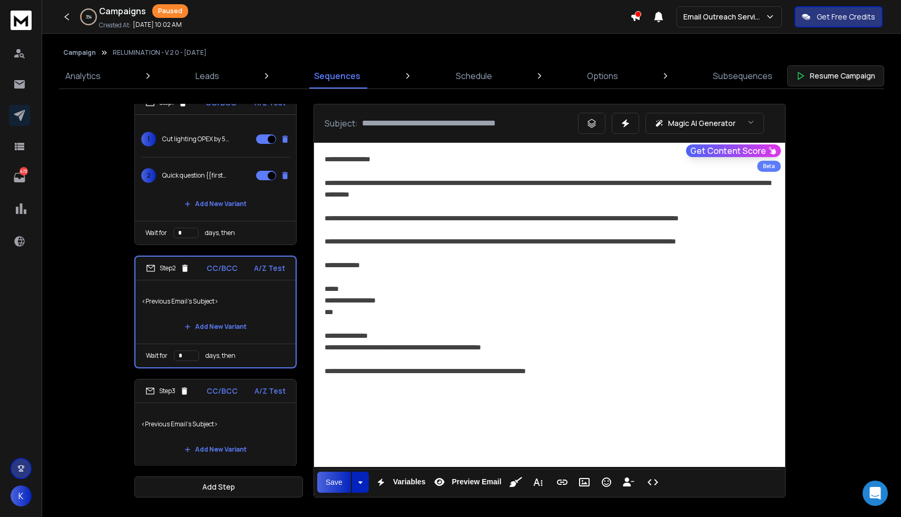
scroll to position [14, 0]
click at [239, 414] on p "<Previous Email's Subject>" at bounding box center [215, 423] width 149 height 30
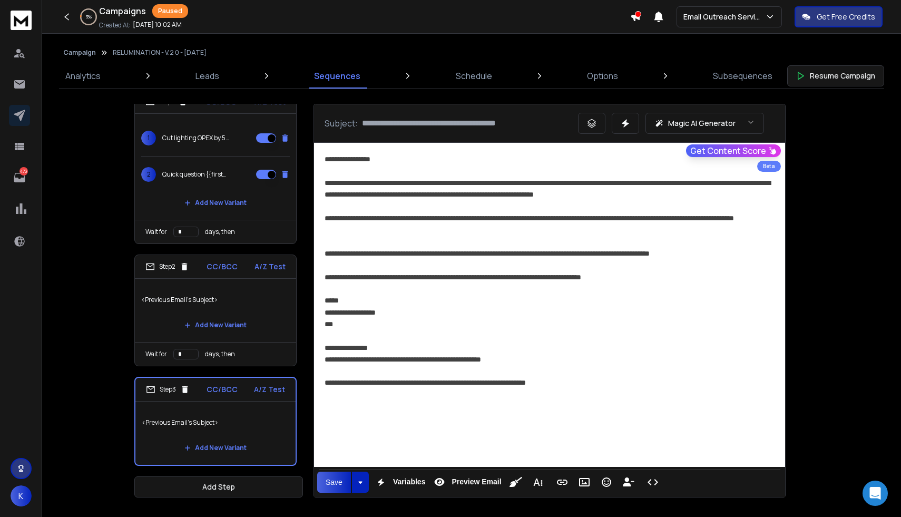
click at [236, 306] on p "<Previous Email's Subject>" at bounding box center [215, 300] width 149 height 30
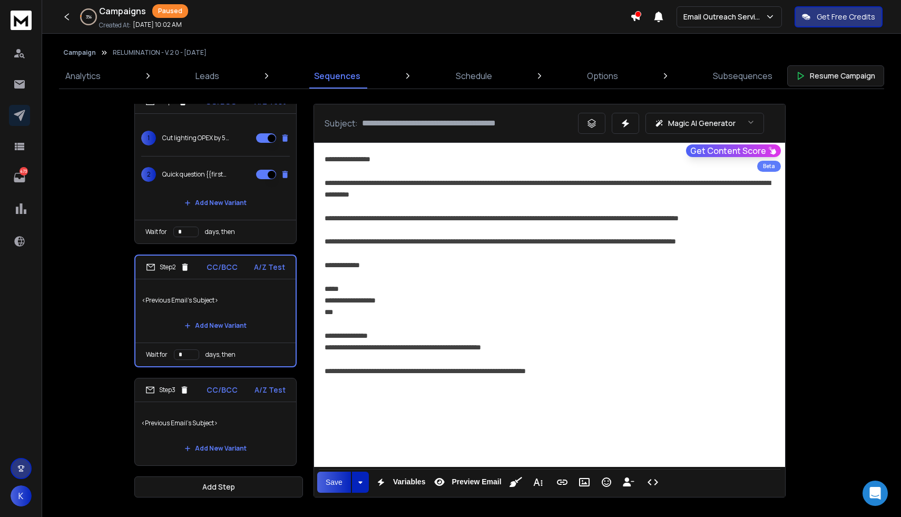
click at [216, 412] on p "<Previous Email's Subject>" at bounding box center [215, 423] width 149 height 30
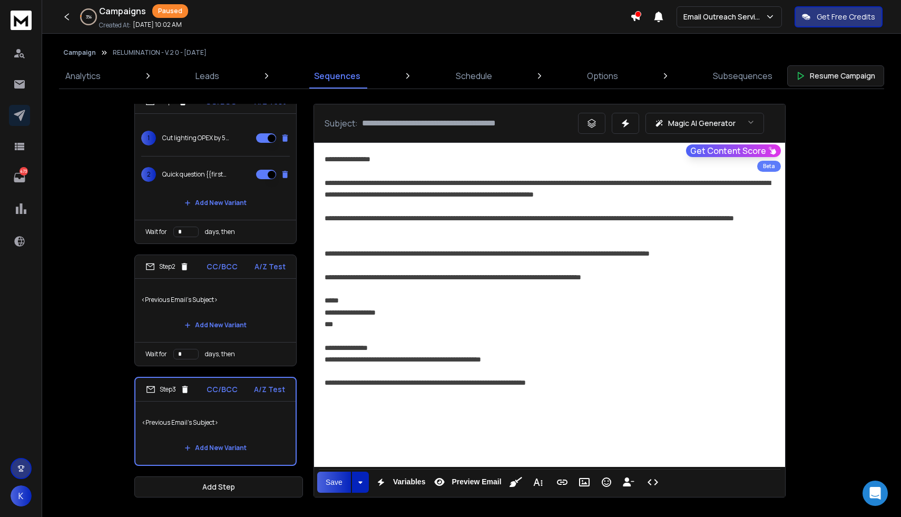
click at [245, 296] on p "<Previous Email's Subject>" at bounding box center [215, 300] width 149 height 30
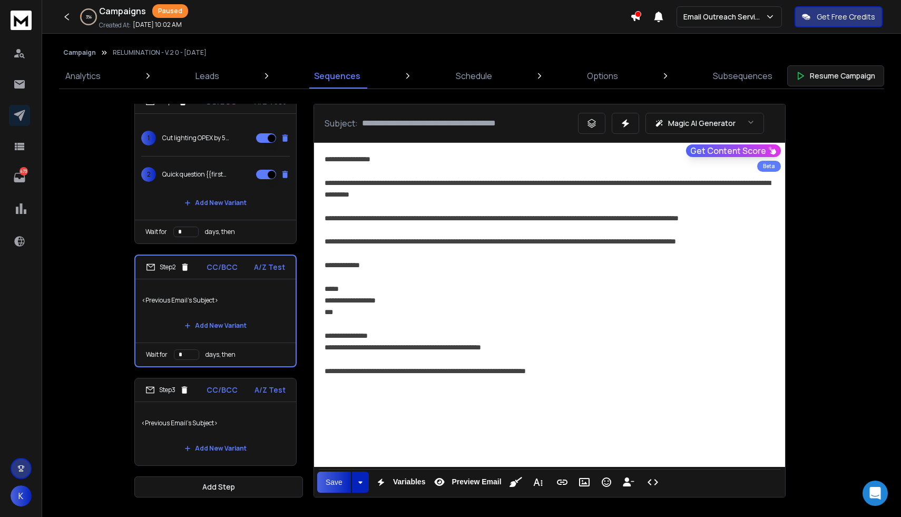
click at [200, 413] on p "<Previous Email's Subject>" at bounding box center [215, 423] width 149 height 30
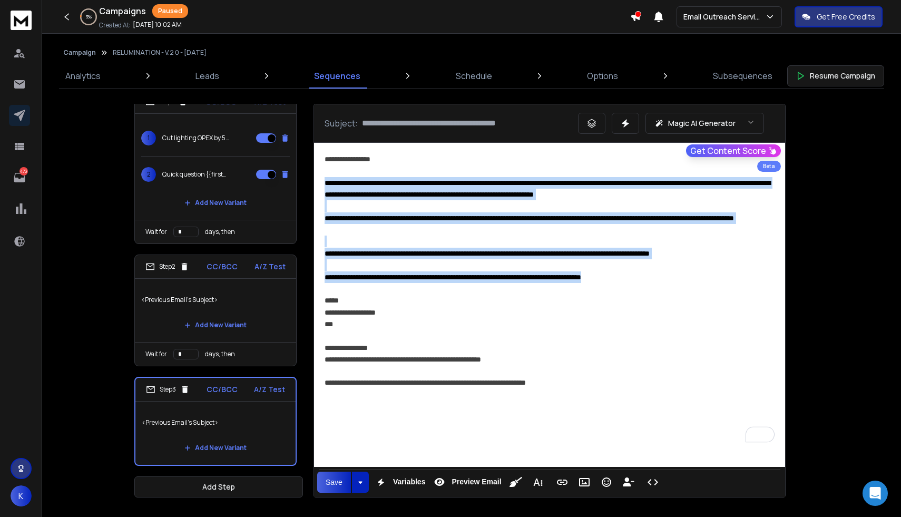
drag, startPoint x: 638, startPoint y: 278, endPoint x: 295, endPoint y: 184, distance: 355.7
click at [295, 184] on div "**********" at bounding box center [471, 301] width 675 height 394
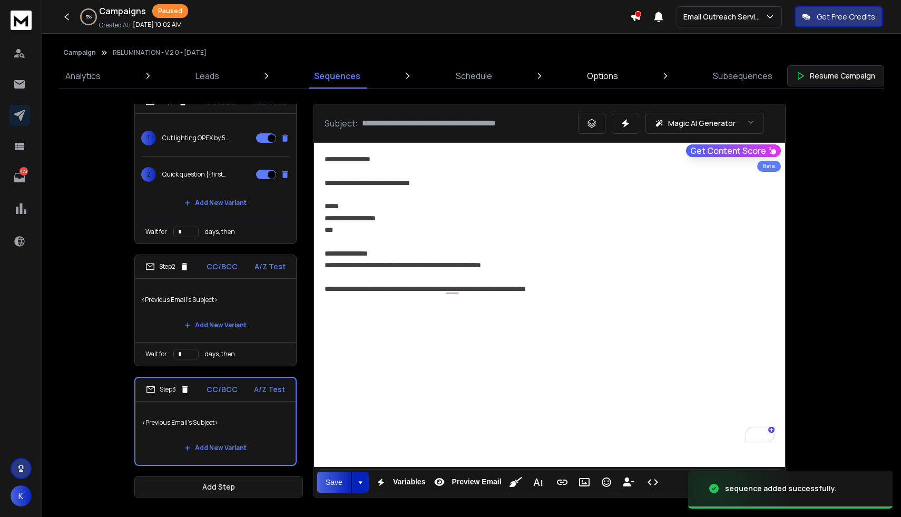
click at [587, 77] on link "Options" at bounding box center [603, 75] width 44 height 25
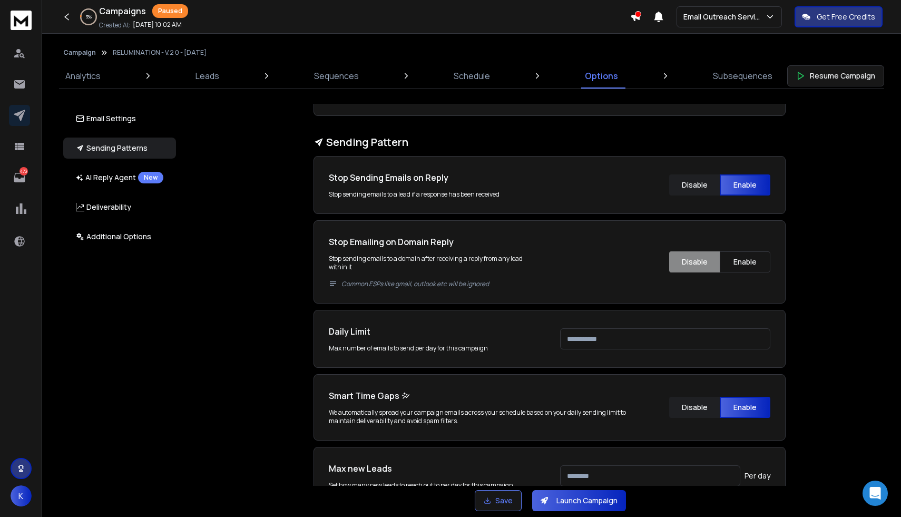
scroll to position [306, 0]
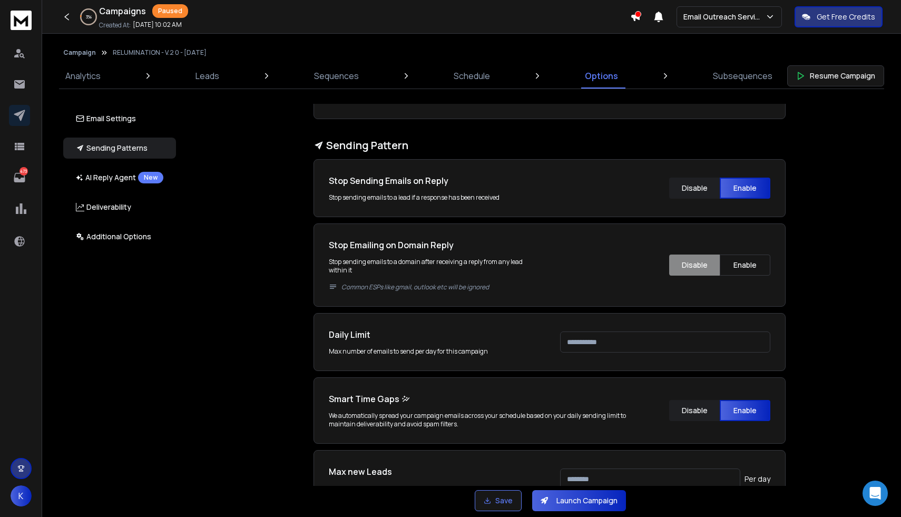
click at [564, 496] on button "Launch Campaign" at bounding box center [579, 500] width 94 height 21
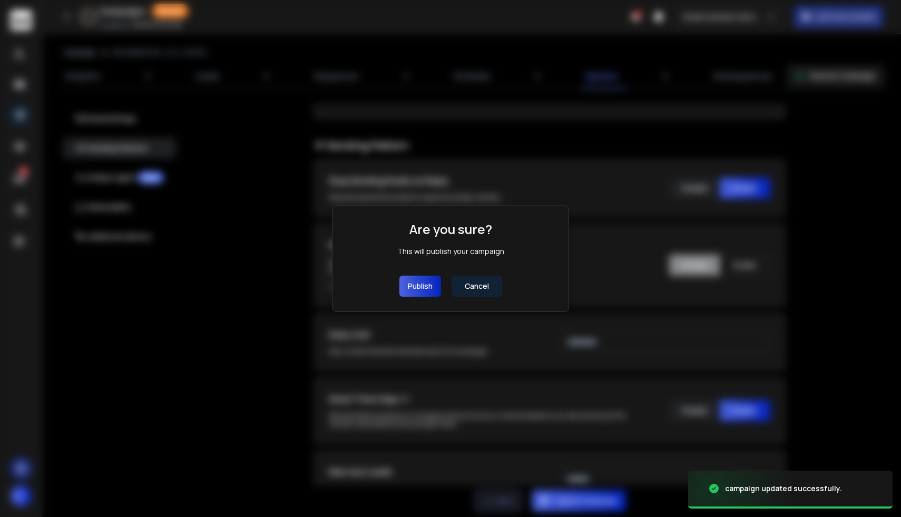
click at [414, 289] on button "Publish" at bounding box center [420, 286] width 42 height 21
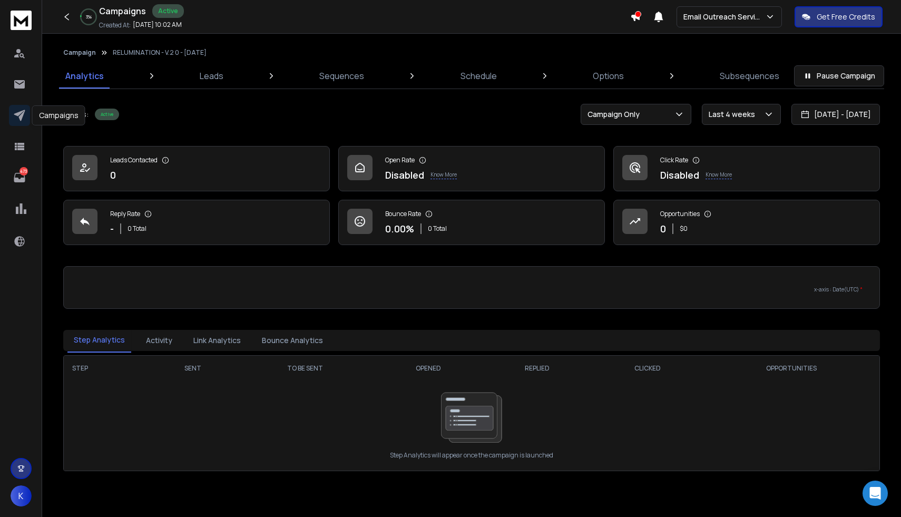
click at [18, 113] on icon at bounding box center [19, 115] width 11 height 11
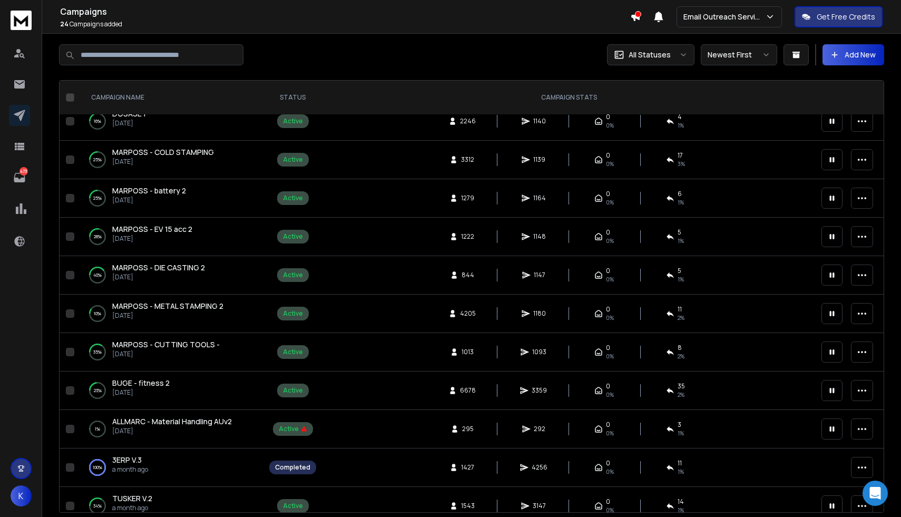
scroll to position [542, 0]
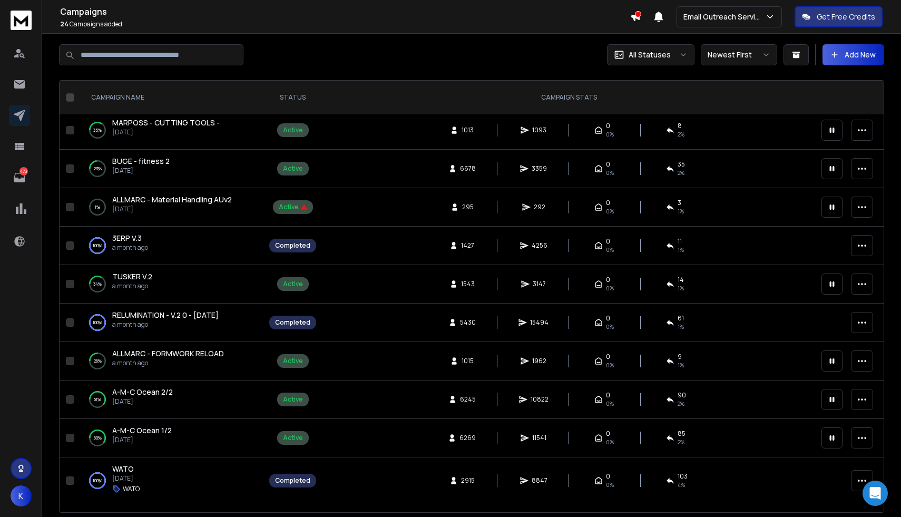
click at [204, 197] on span "ALLMARC - Material Handling AUv2" at bounding box center [172, 199] width 120 height 10
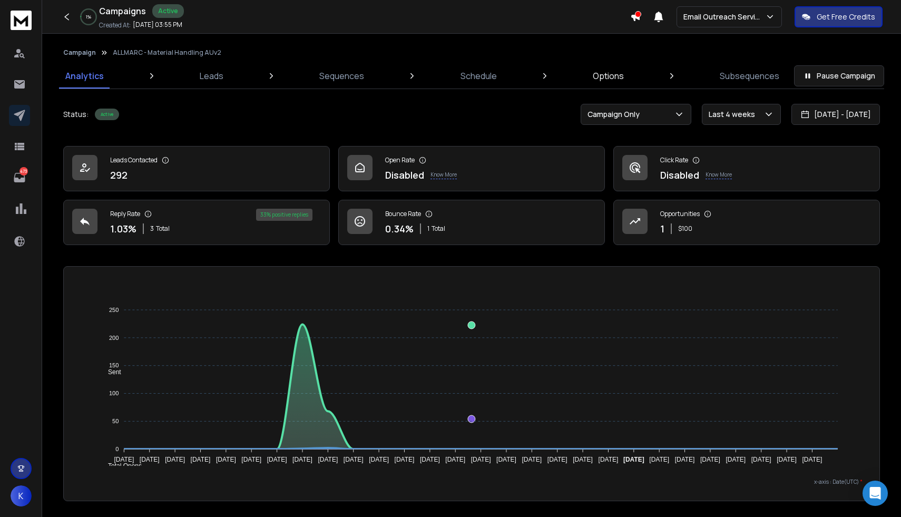
click at [610, 76] on p "Options" at bounding box center [608, 76] width 31 height 13
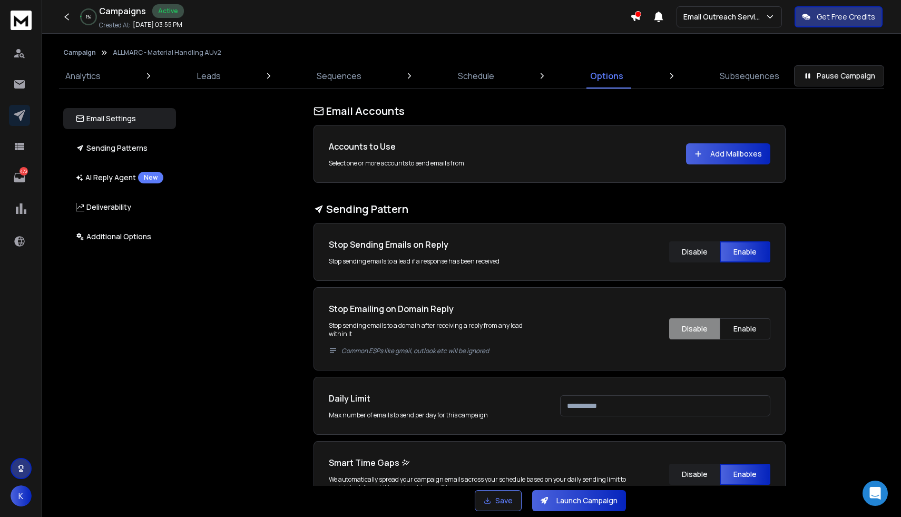
click at [698, 153] on icon "button" at bounding box center [698, 153] width 7 height 7
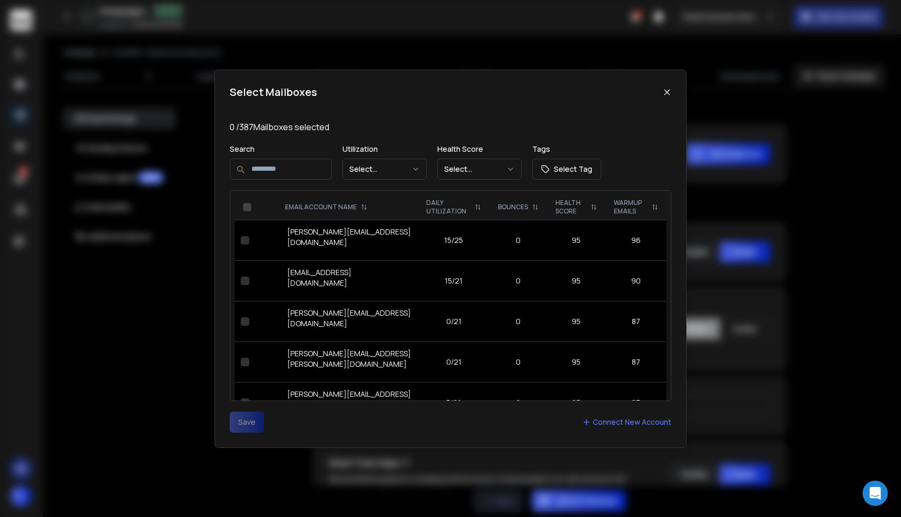
click at [318, 170] on input at bounding box center [281, 169] width 102 height 21
type input "***"
click at [232, 256] on button "Select this Page" at bounding box center [234, 259] width 8 height 8
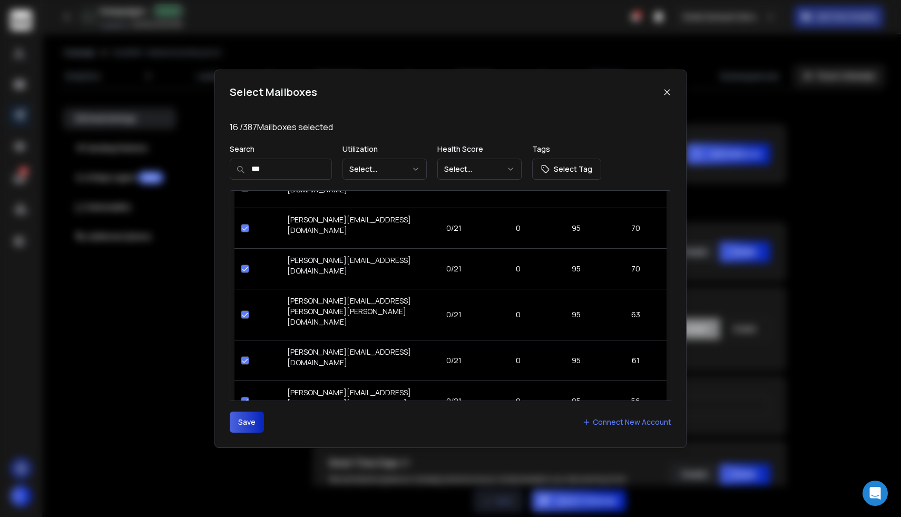
scroll to position [378, 0]
click at [245, 477] on button "button" at bounding box center [245, 481] width 8 height 8
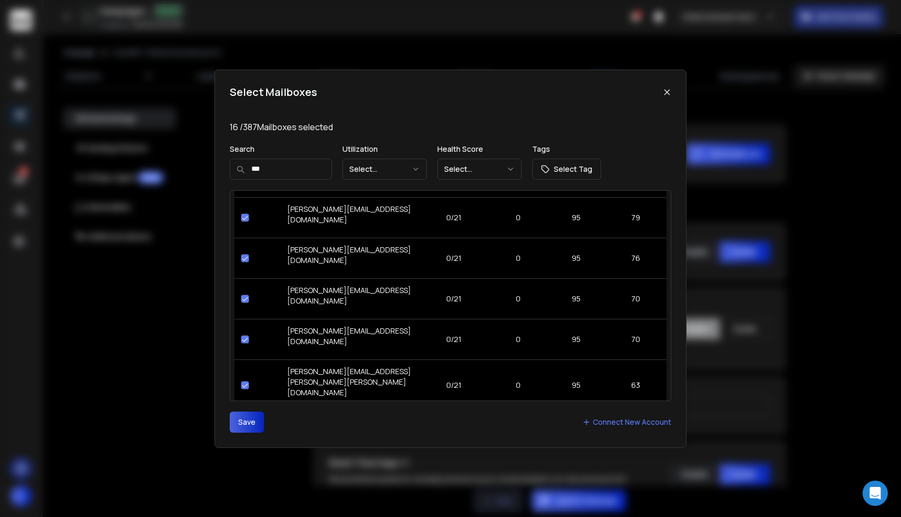
scroll to position [304, 0]
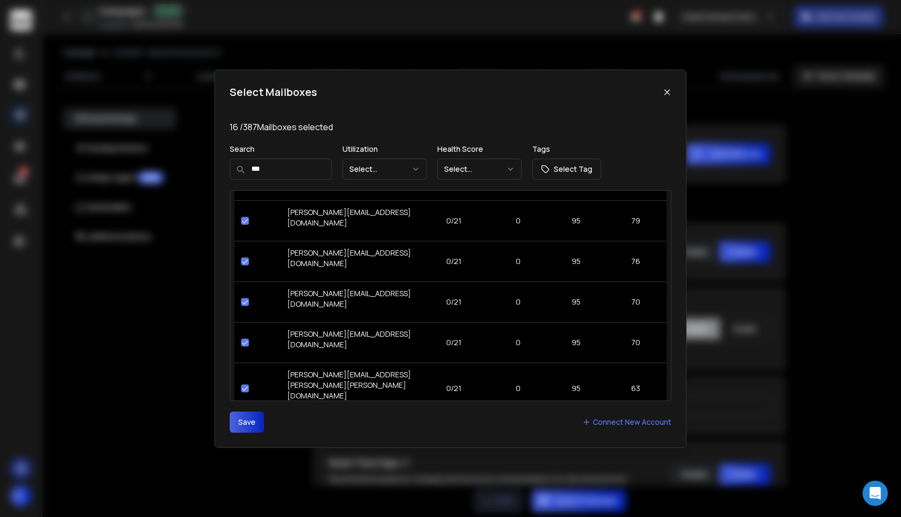
click at [242, 426] on button "Save" at bounding box center [247, 422] width 34 height 21
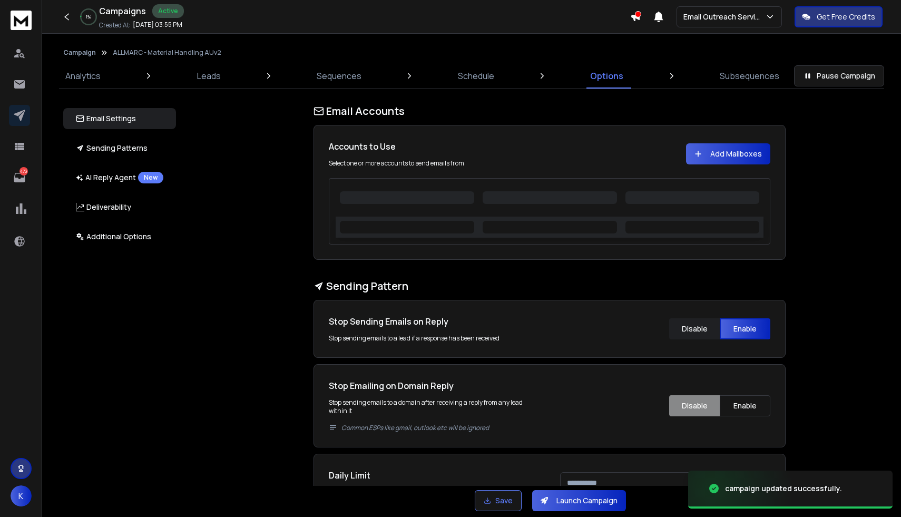
click at [558, 496] on button "Launch Campaign" at bounding box center [579, 500] width 94 height 21
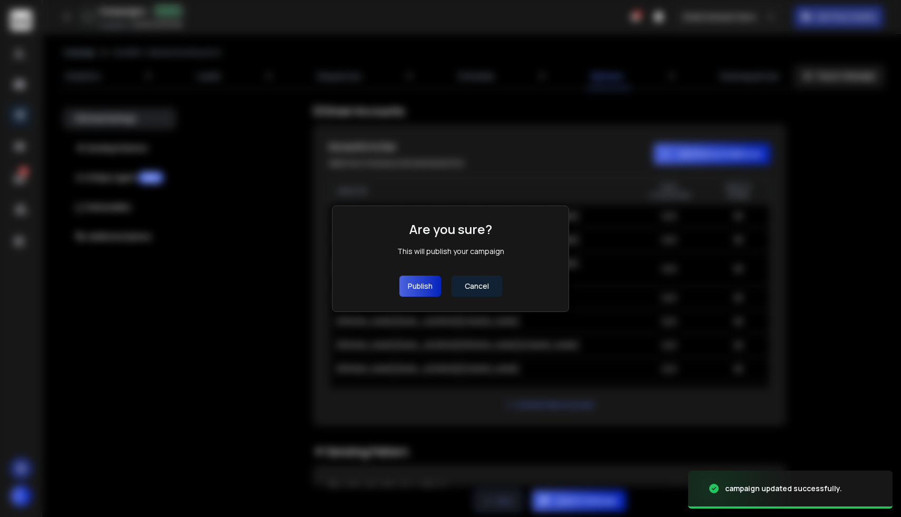
click at [423, 290] on button "Publish" at bounding box center [420, 286] width 42 height 21
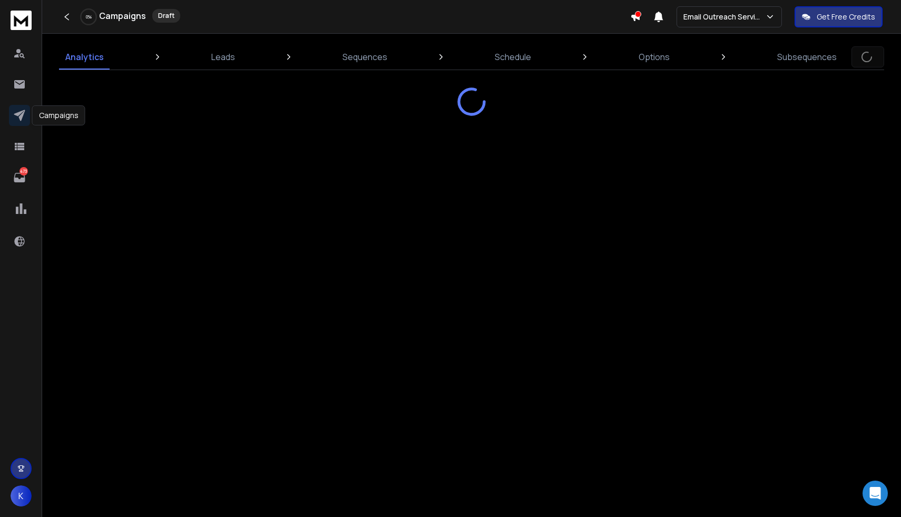
click at [21, 117] on icon at bounding box center [19, 115] width 11 height 11
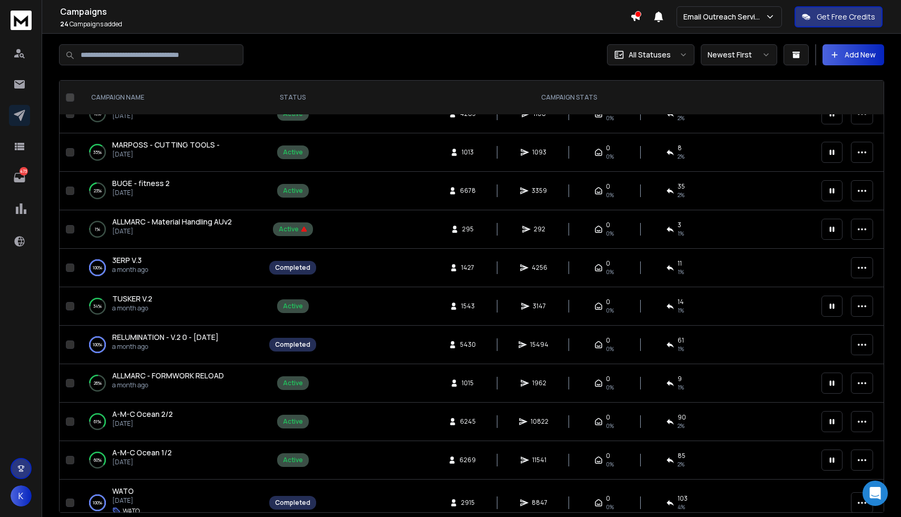
scroll to position [522, 0]
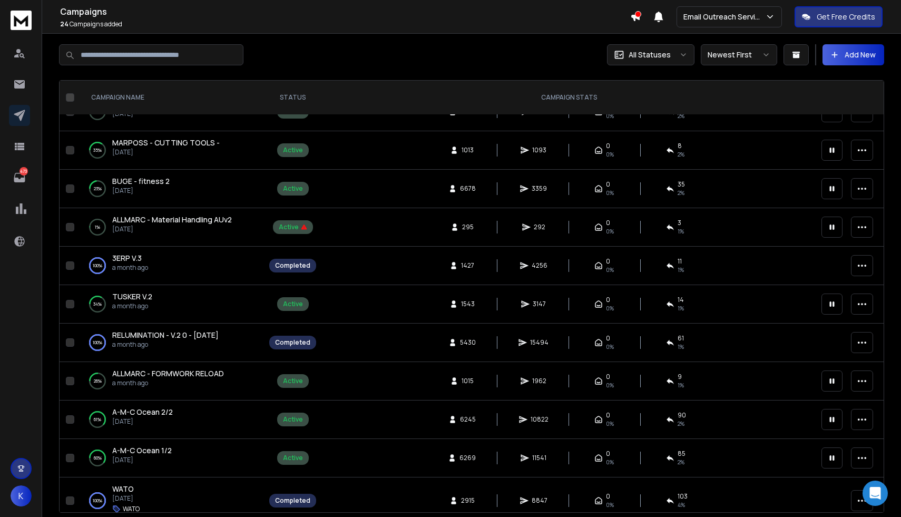
click at [143, 295] on span "TUSKER V.2" at bounding box center [132, 296] width 40 height 10
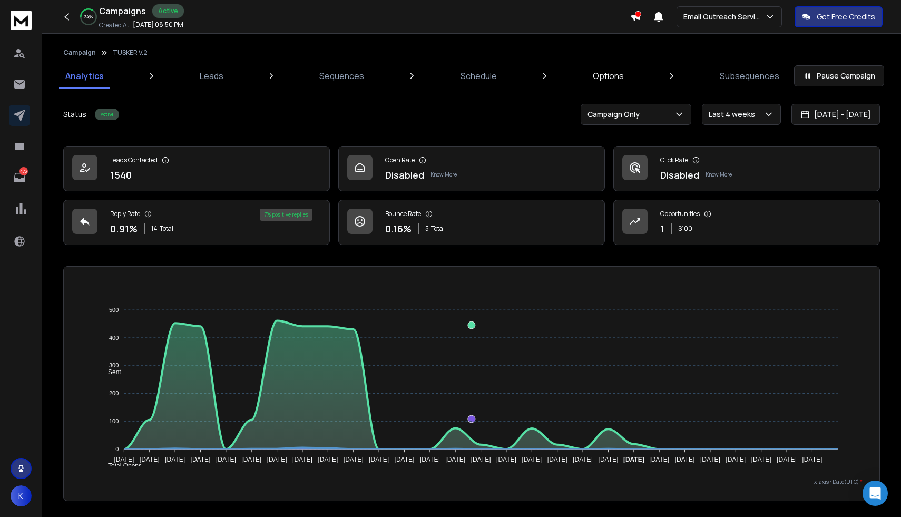
click at [604, 76] on p "Options" at bounding box center [608, 76] width 31 height 13
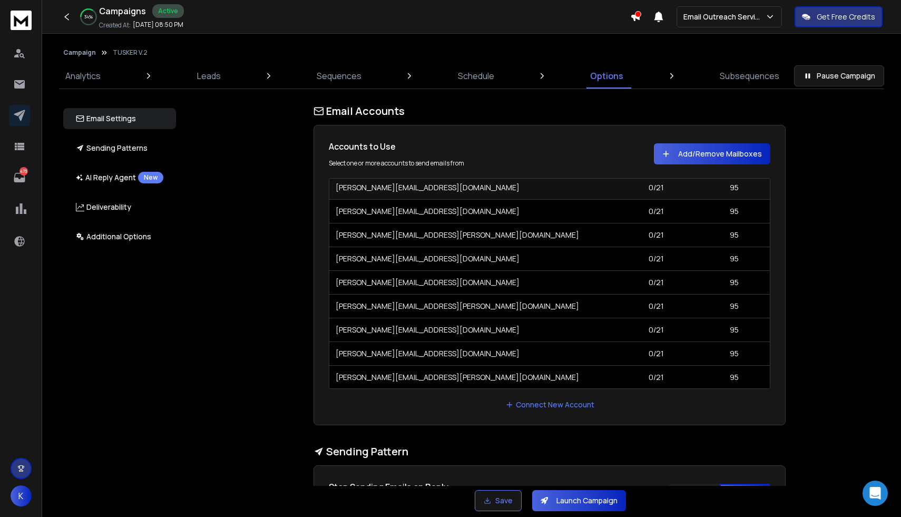
scroll to position [171, 0]
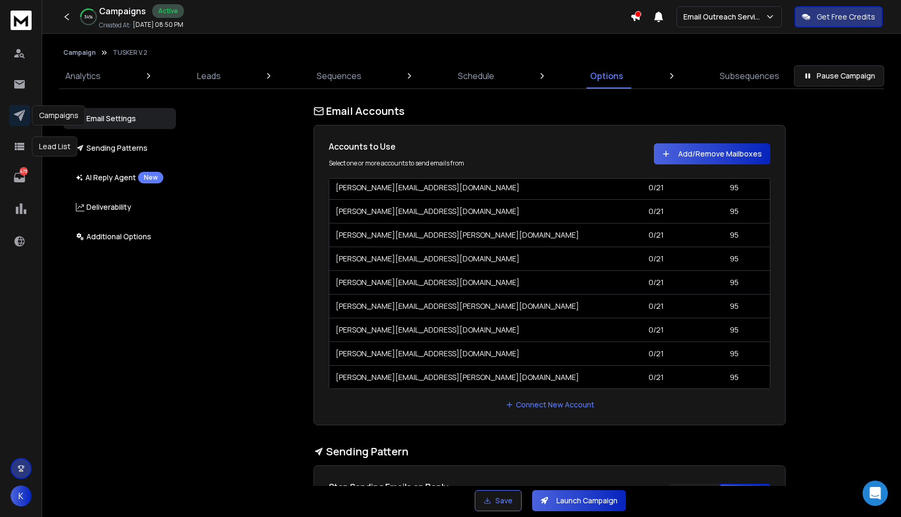
click at [19, 118] on icon at bounding box center [19, 115] width 11 height 11
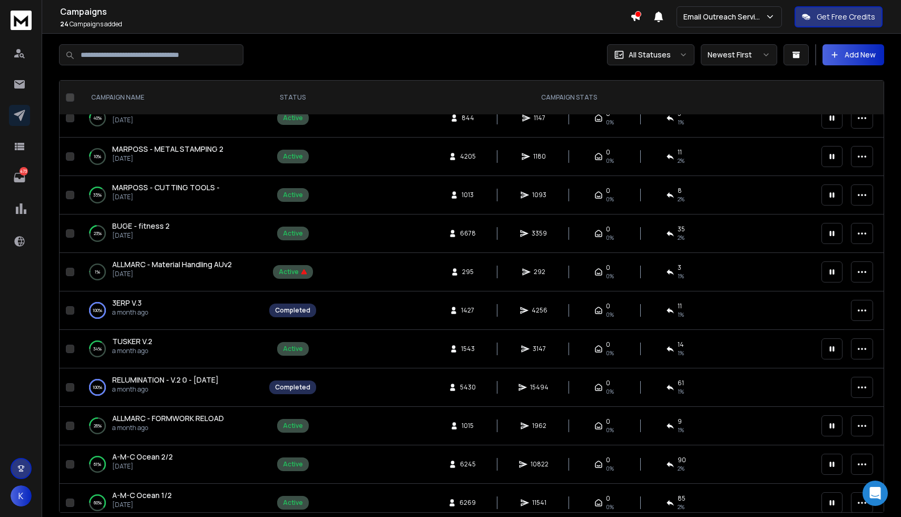
scroll to position [542, 0]
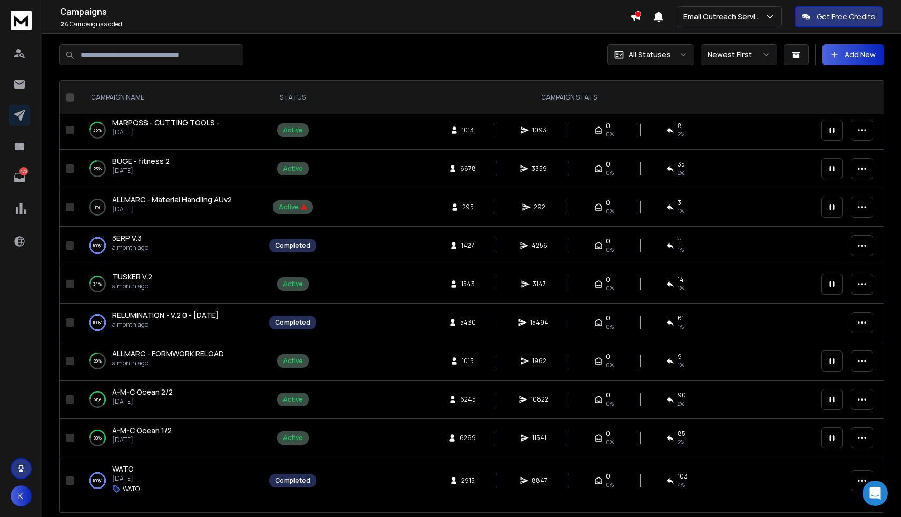
click at [202, 200] on span "ALLMARC - Material Handling AUv2" at bounding box center [172, 199] width 120 height 10
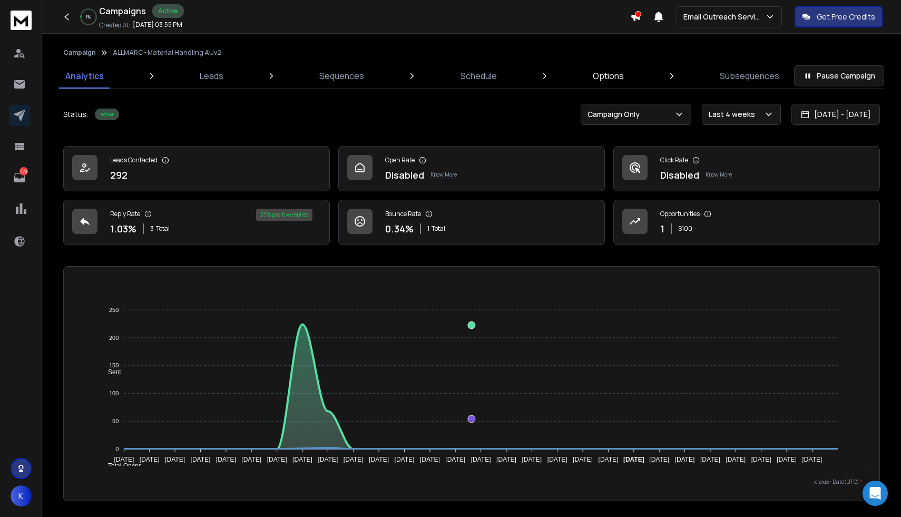
click at [604, 74] on p "Options" at bounding box center [608, 76] width 31 height 13
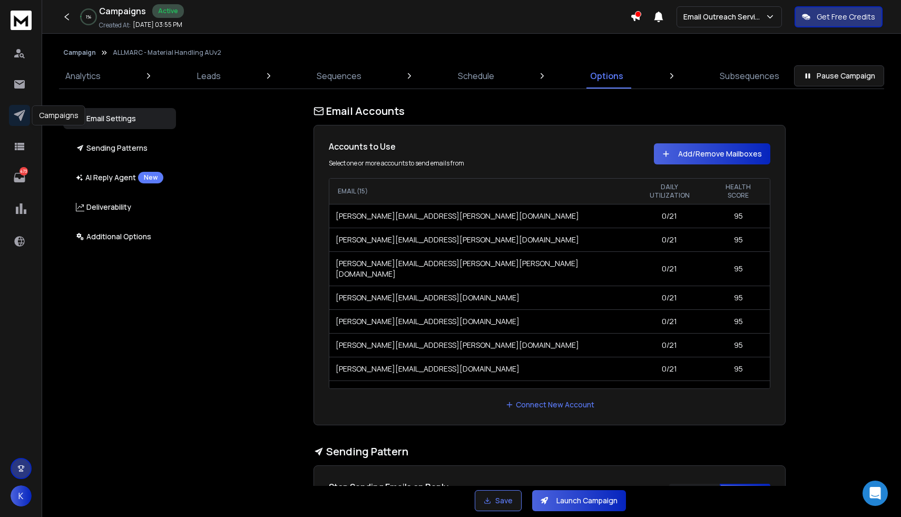
click at [23, 116] on icon at bounding box center [19, 115] width 13 height 13
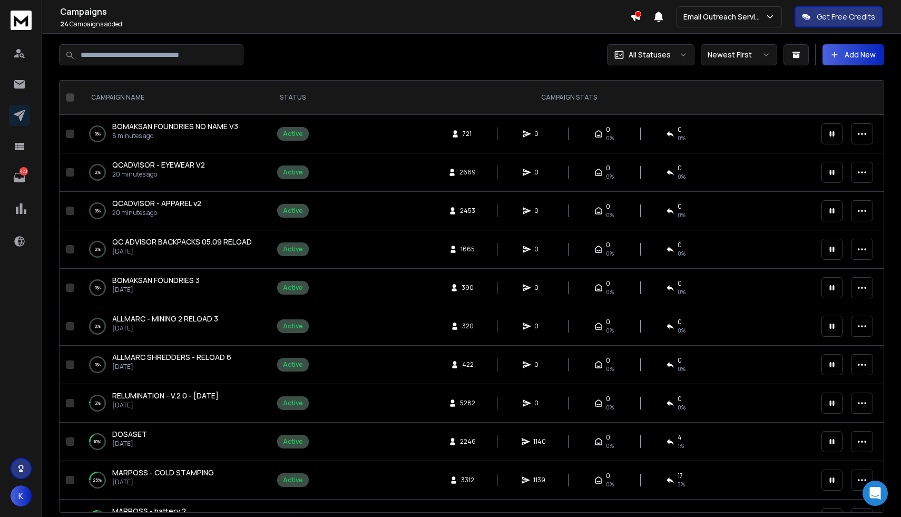
scroll to position [542, 0]
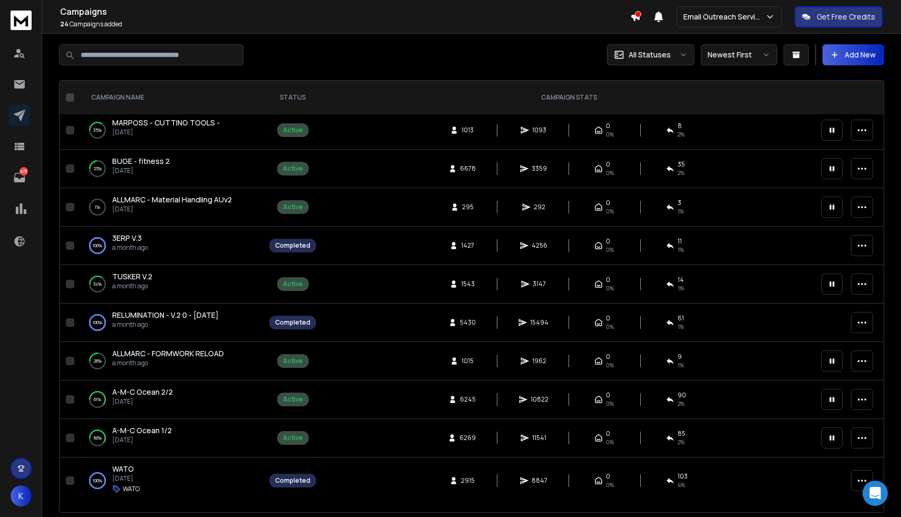
click at [159, 357] on span "ALLMARC - FORMWORK RELOAD" at bounding box center [168, 353] width 112 height 10
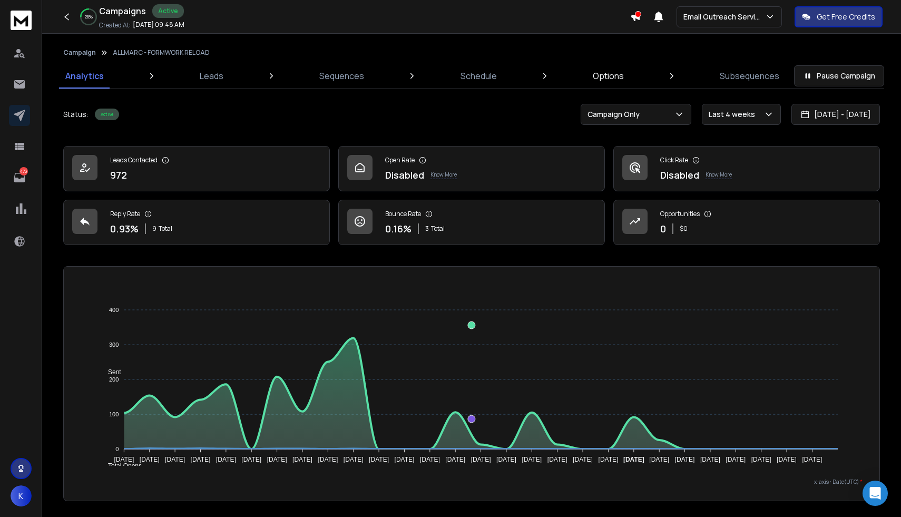
click at [614, 83] on link "Options" at bounding box center [609, 75] width 44 height 25
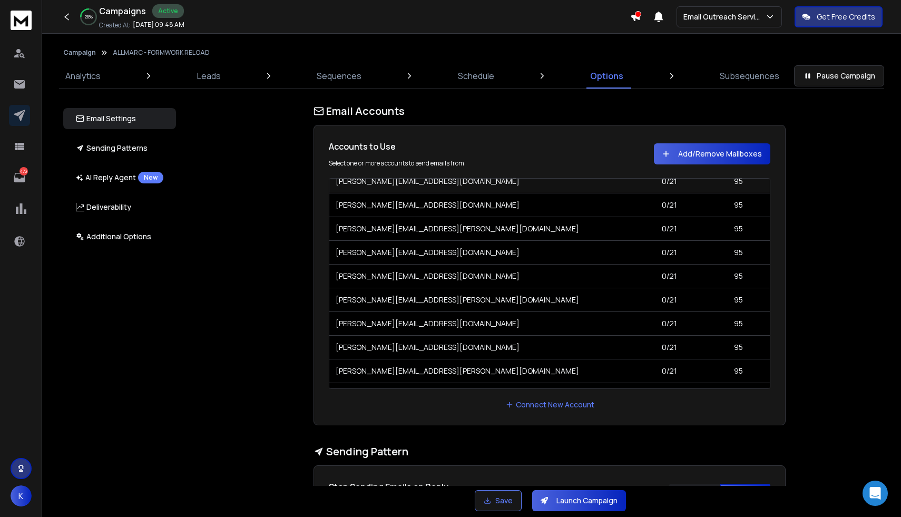
scroll to position [171, 0]
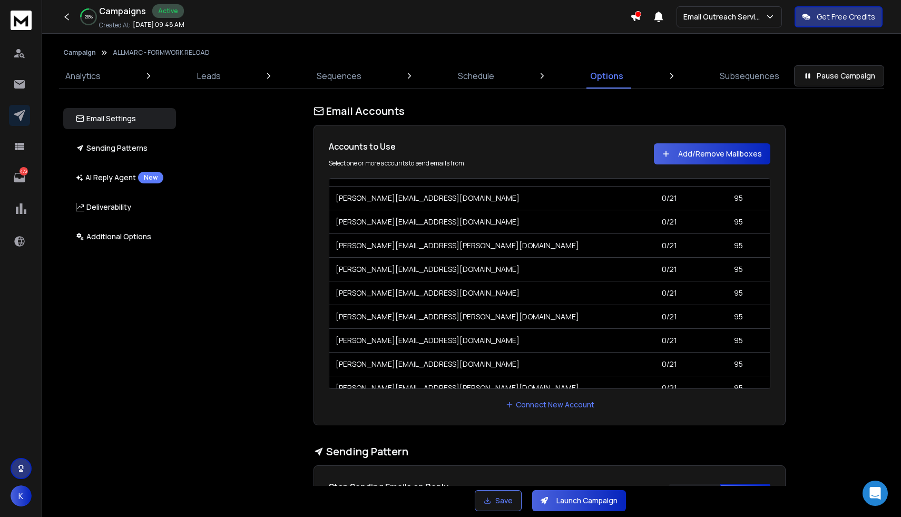
click at [683, 160] on button "Add/Remove Mailboxes" at bounding box center [712, 153] width 116 height 21
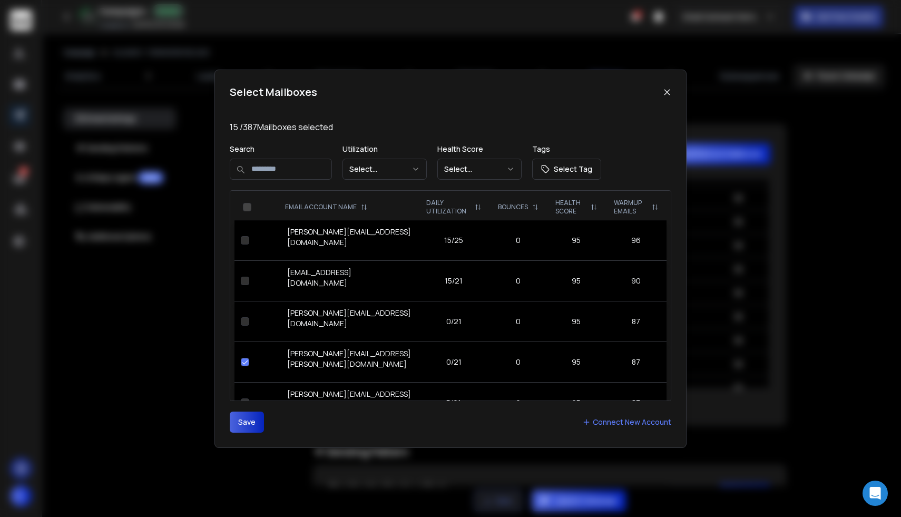
click at [272, 168] on input at bounding box center [281, 169] width 102 height 21
type input "***"
click at [280, 171] on input "***" at bounding box center [281, 169] width 102 height 21
click at [237, 256] on button "Select this Page" at bounding box center [234, 259] width 8 height 8
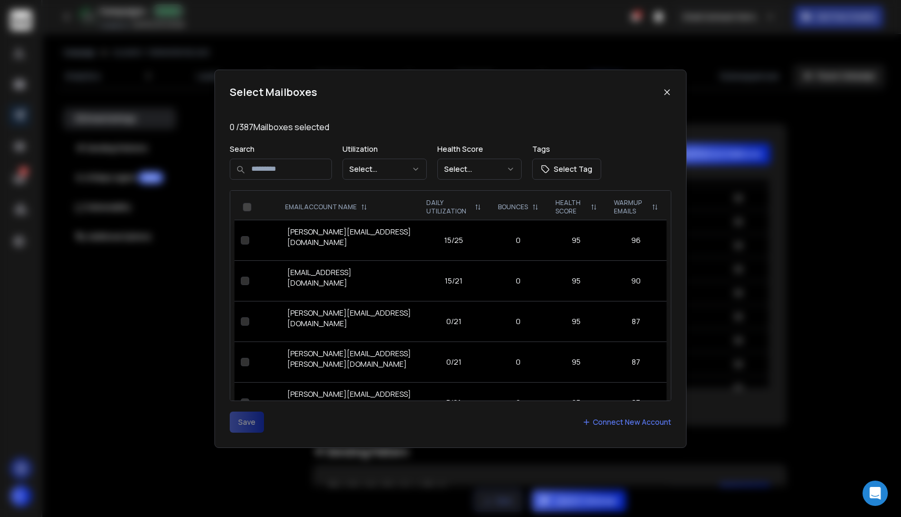
click at [297, 168] on input at bounding box center [281, 169] width 102 height 21
type input "****"
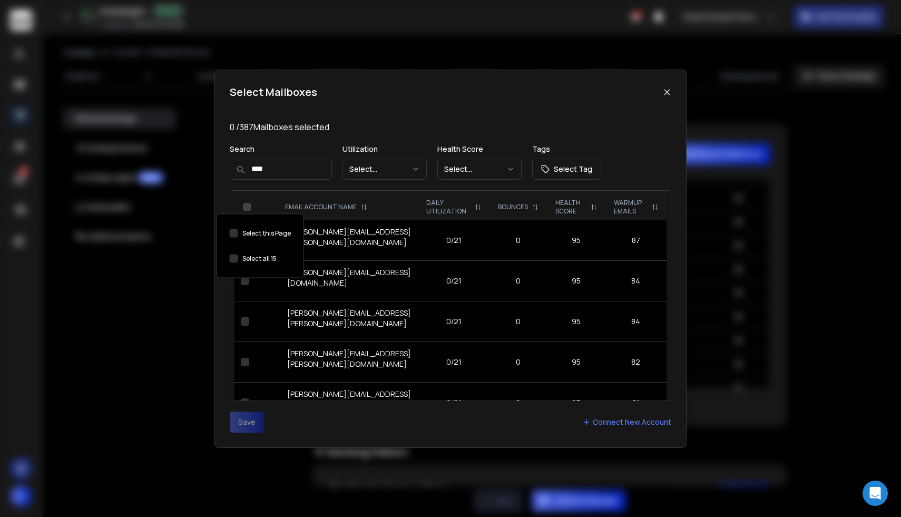
click at [234, 257] on button "Select this Page" at bounding box center [234, 259] width 8 height 8
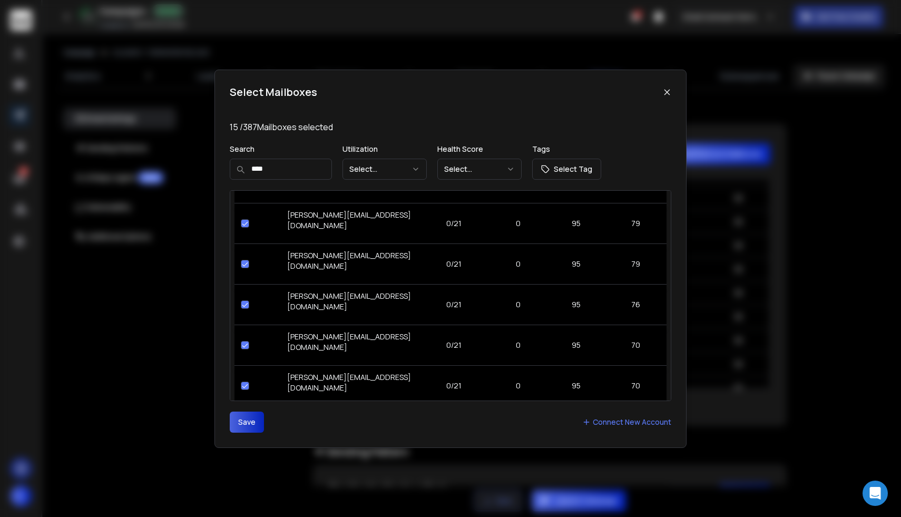
scroll to position [344, 0]
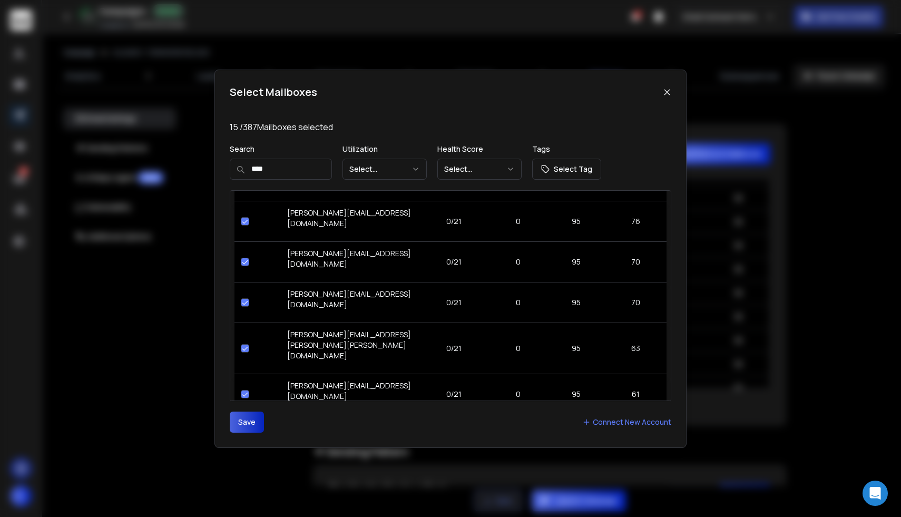
click at [244, 417] on button "Save" at bounding box center [247, 422] width 34 height 21
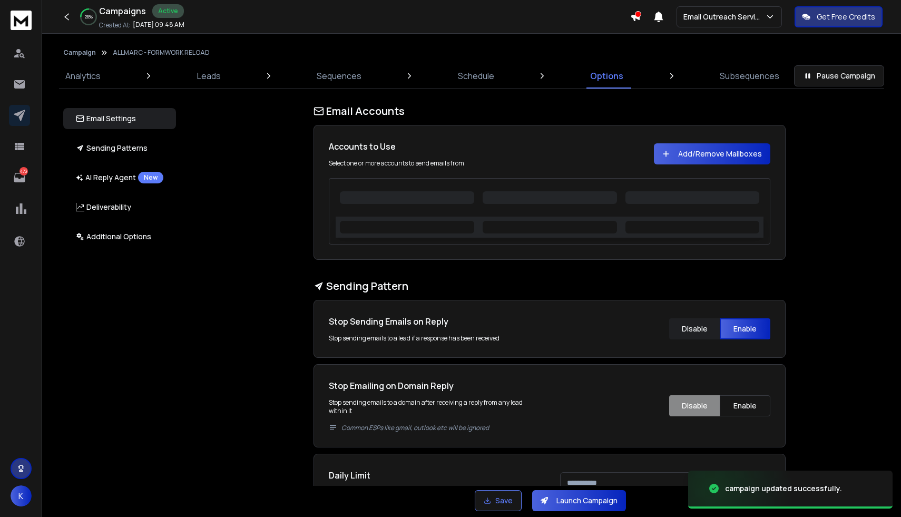
click at [554, 495] on button "Launch Campaign" at bounding box center [579, 500] width 94 height 21
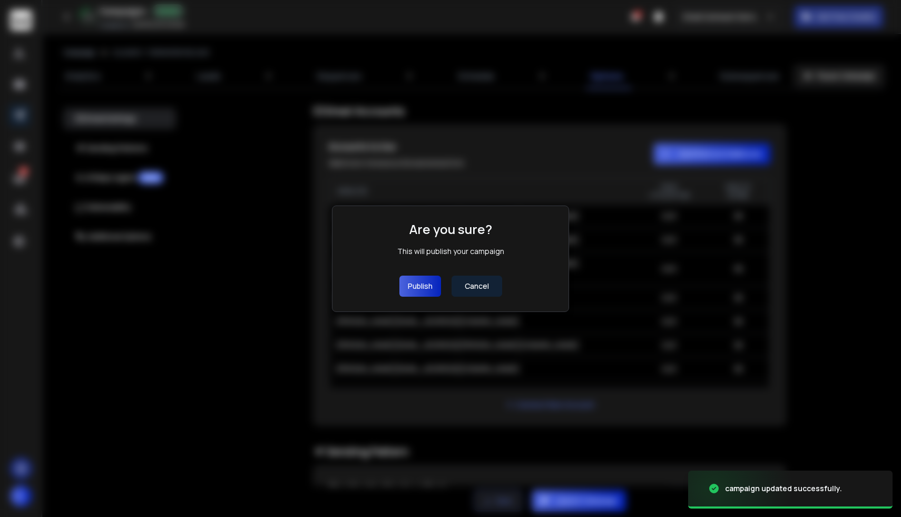
click at [411, 286] on button "Publish" at bounding box center [420, 286] width 42 height 21
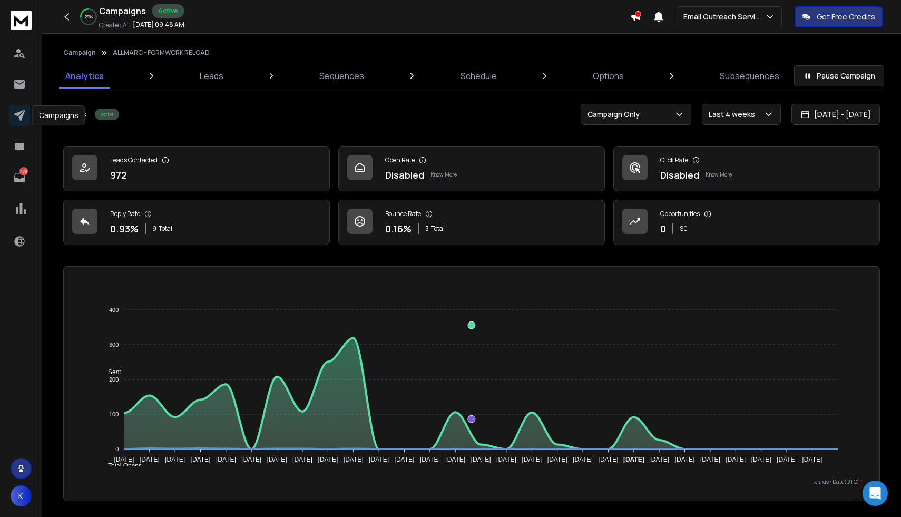
click at [25, 113] on link at bounding box center [19, 115] width 21 height 21
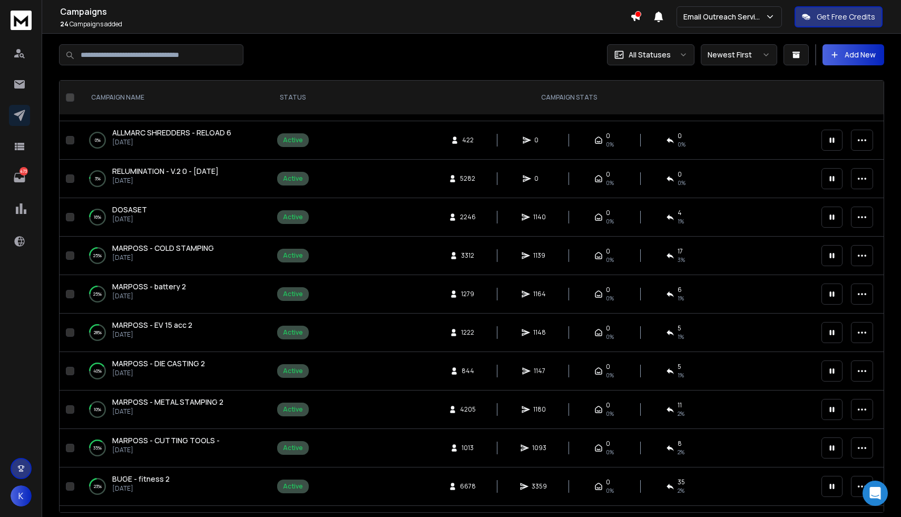
scroll to position [542, 0]
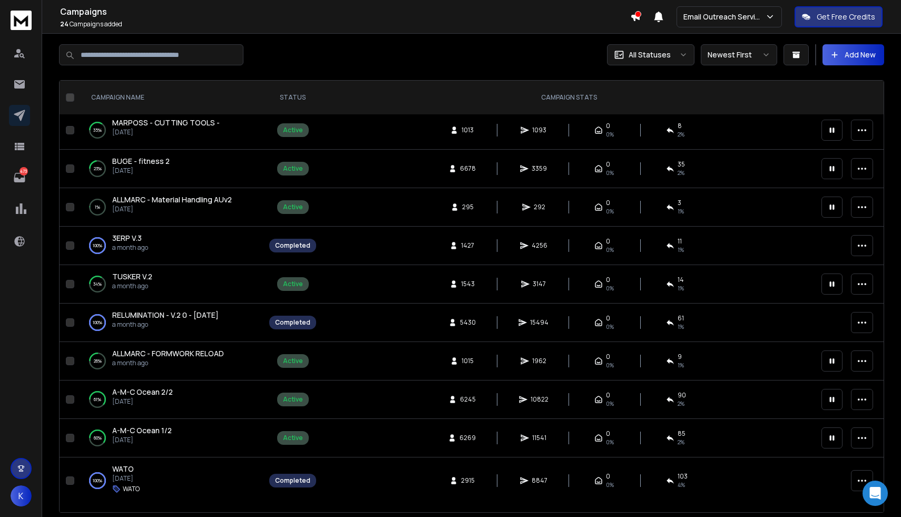
click at [142, 280] on span "TUSKER V.2" at bounding box center [132, 276] width 40 height 10
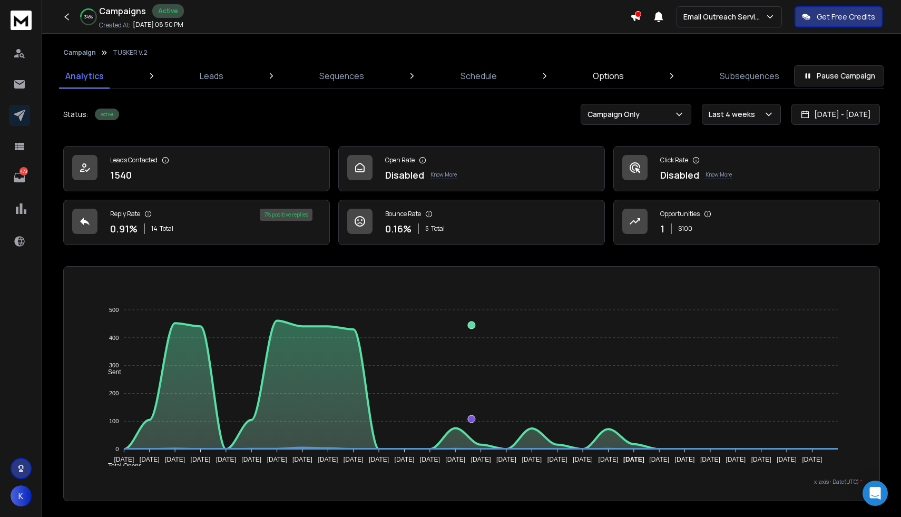
click at [604, 77] on p "Options" at bounding box center [608, 76] width 31 height 13
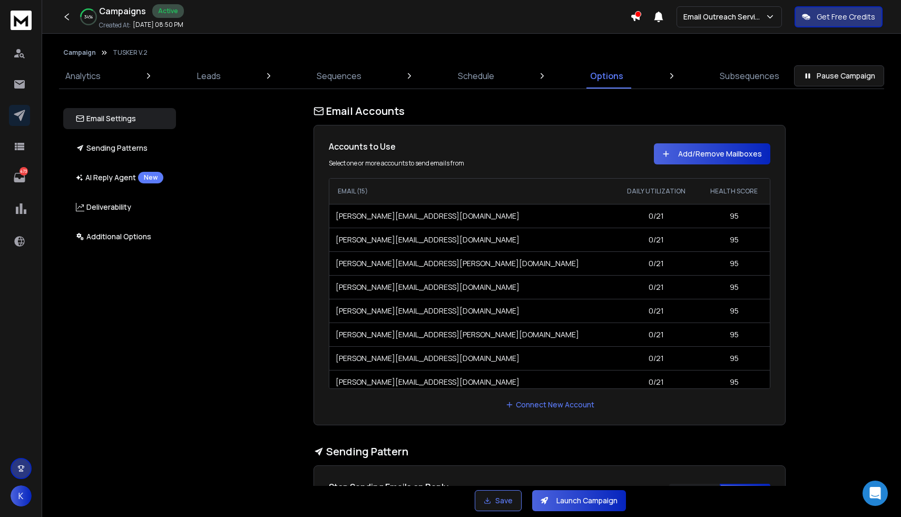
click at [713, 155] on button "Add/Remove Mailboxes" at bounding box center [712, 153] width 116 height 21
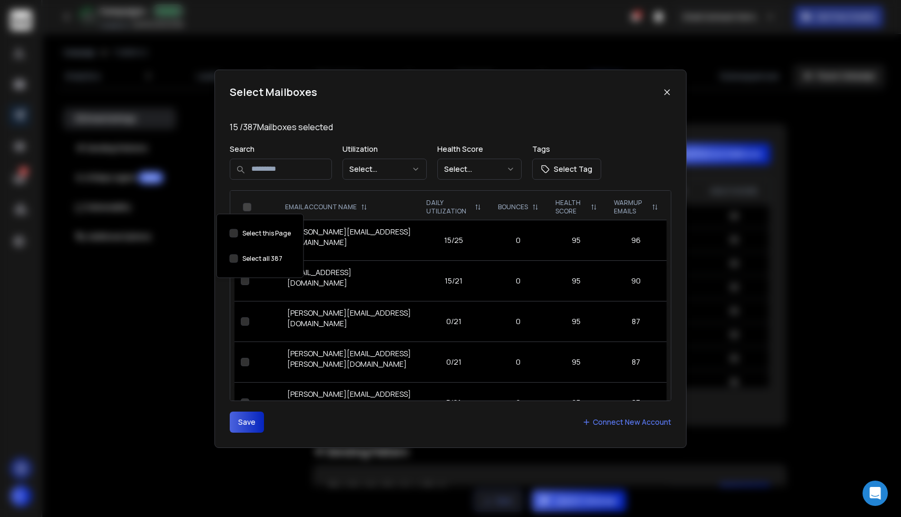
click at [233, 265] on div "Select all 387" at bounding box center [260, 258] width 61 height 21
click at [233, 263] on div "Select all 387" at bounding box center [260, 258] width 61 height 21
click at [234, 262] on button "Select this Page" at bounding box center [234, 259] width 8 height 8
click at [301, 175] on input at bounding box center [281, 169] width 102 height 21
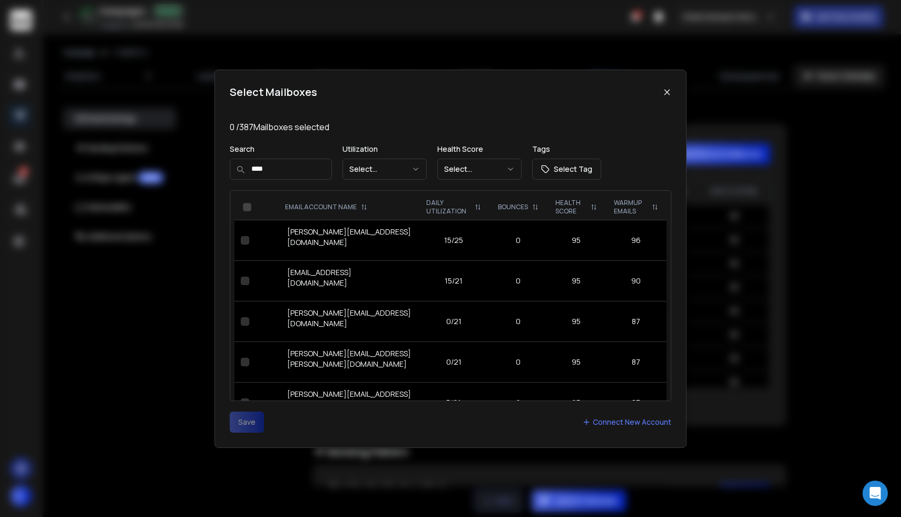
type input "****"
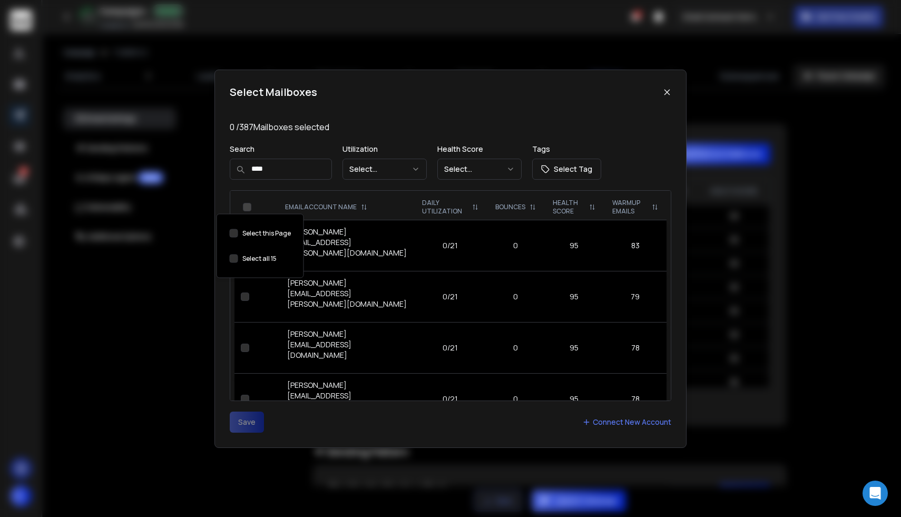
click at [233, 257] on button "Select this Page" at bounding box center [234, 259] width 8 height 8
click at [250, 427] on button "Save" at bounding box center [247, 422] width 34 height 21
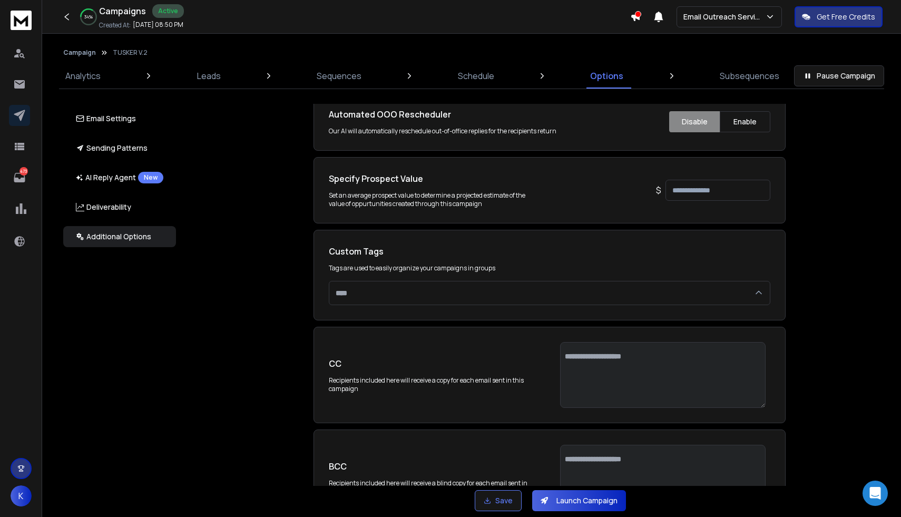
scroll to position [1962, 0]
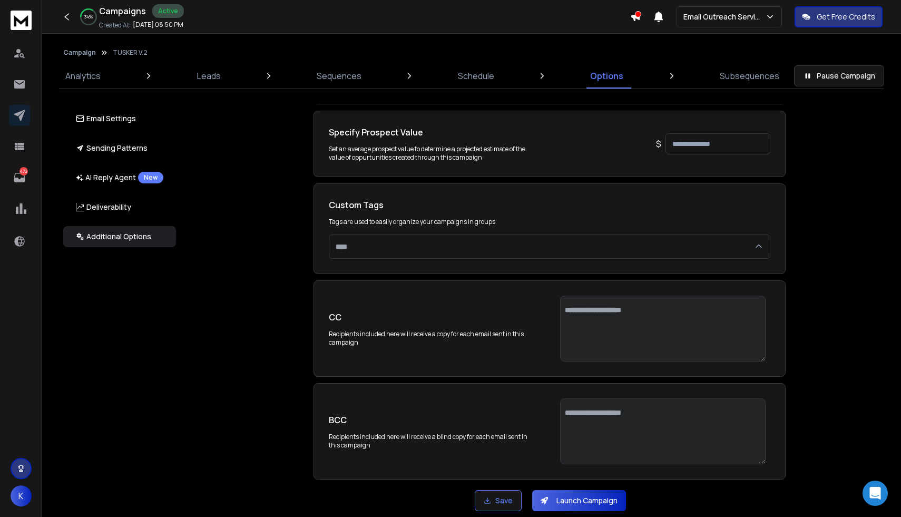
click at [560, 502] on button "Launch Campaign" at bounding box center [579, 500] width 94 height 21
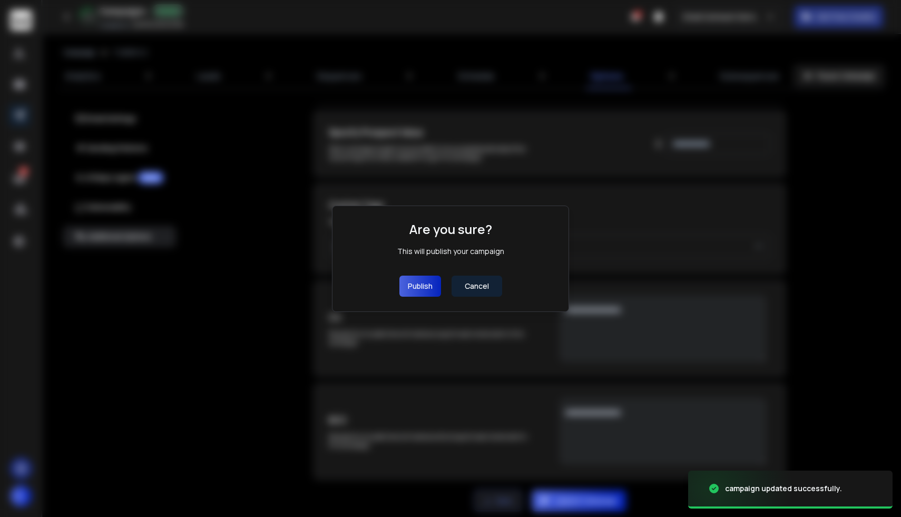
click at [416, 290] on button "Publish" at bounding box center [420, 286] width 42 height 21
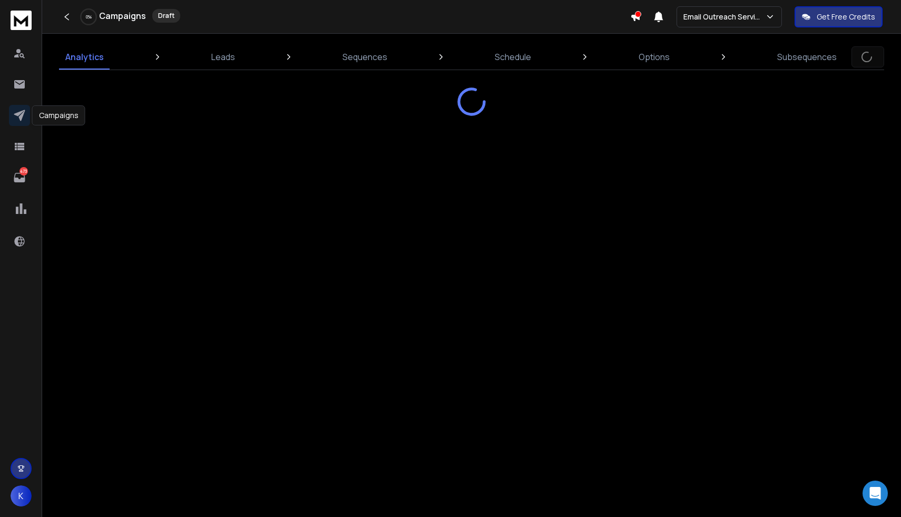
click at [22, 119] on icon at bounding box center [19, 115] width 13 height 13
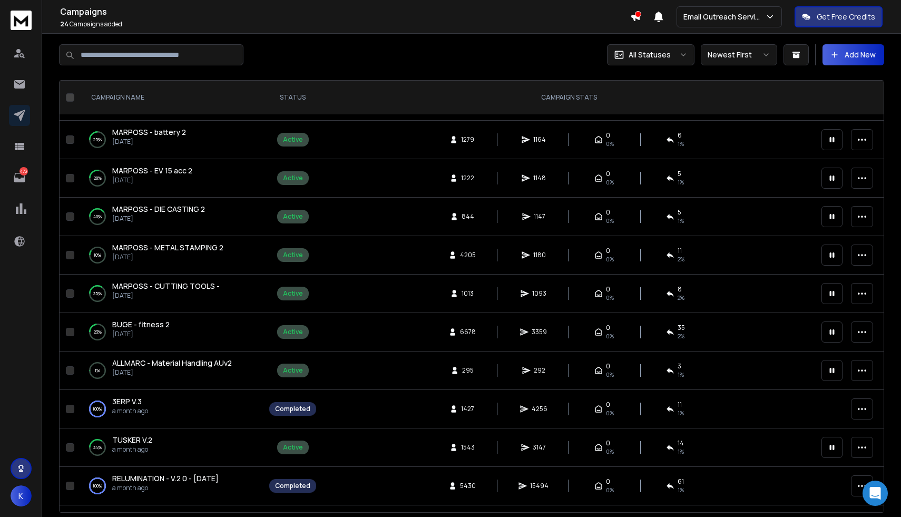
scroll to position [542, 0]
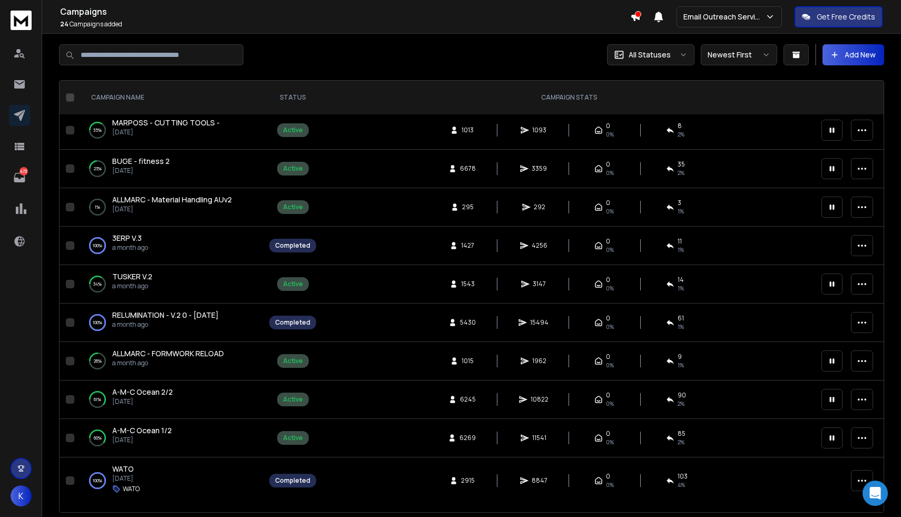
click at [151, 394] on span "A-M-C Ocean 2/2" at bounding box center [142, 392] width 61 height 10
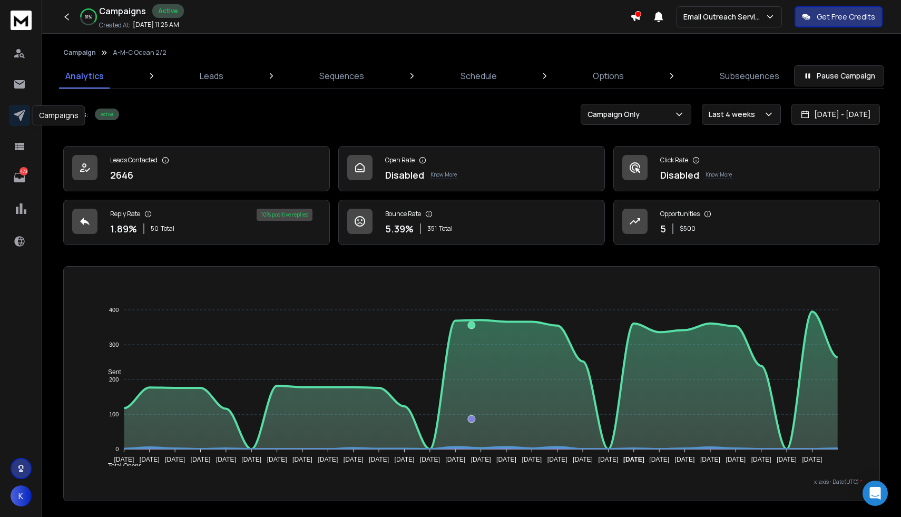
click at [11, 108] on link at bounding box center [19, 115] width 21 height 21
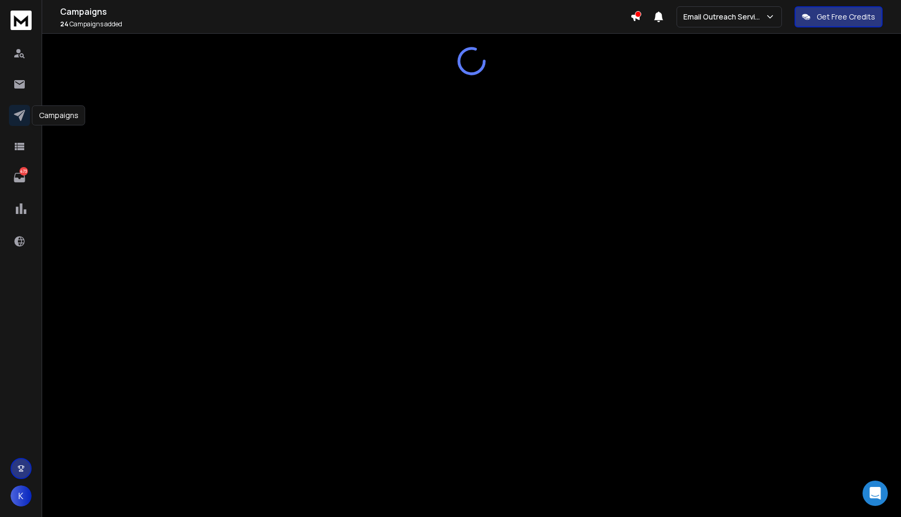
click at [11, 108] on link at bounding box center [19, 115] width 21 height 21
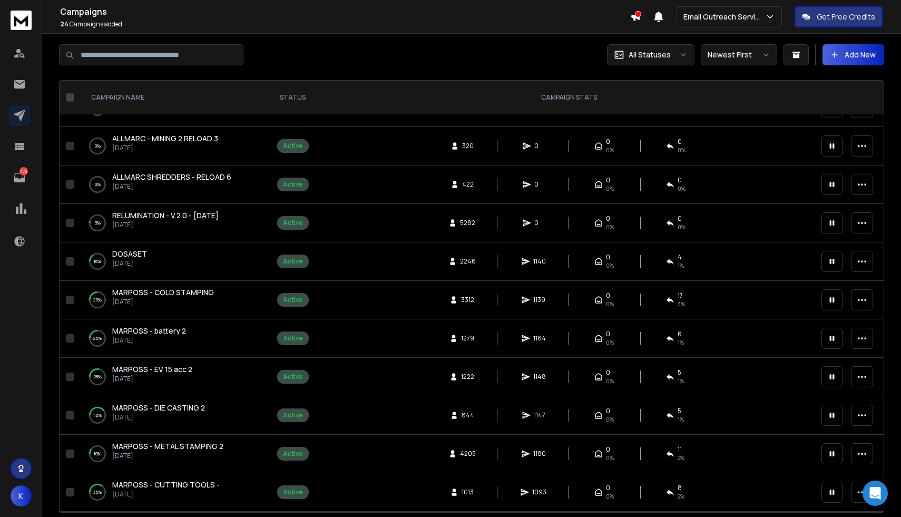
scroll to position [542, 0]
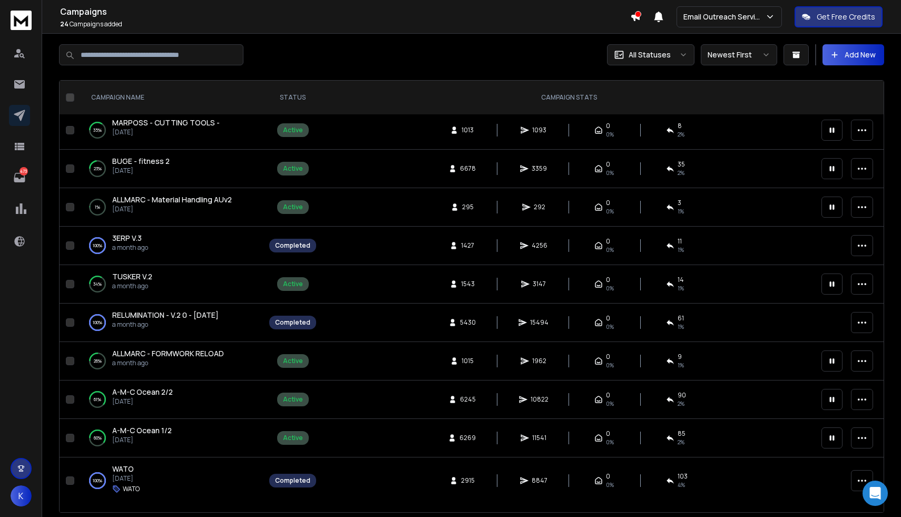
click at [139, 432] on span "A-M-C Ocean 1/2" at bounding box center [142, 430] width 60 height 10
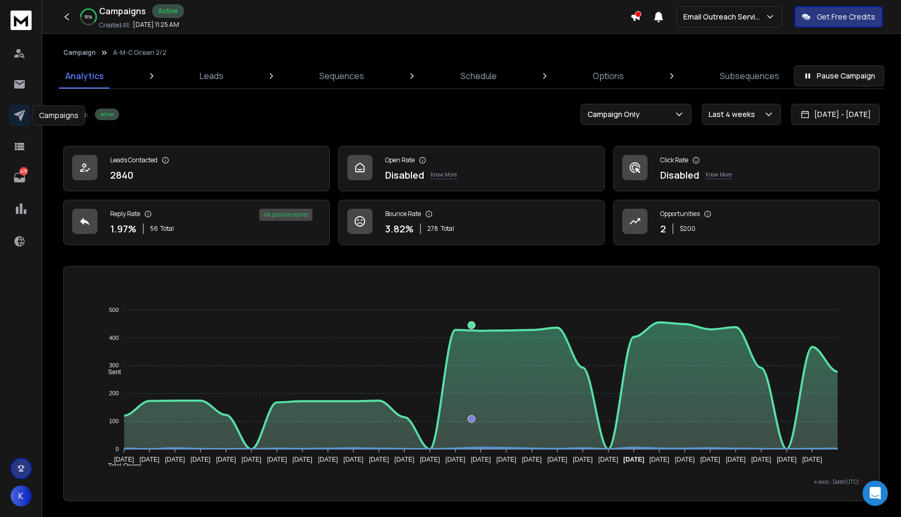
click at [24, 113] on icon at bounding box center [19, 115] width 13 height 13
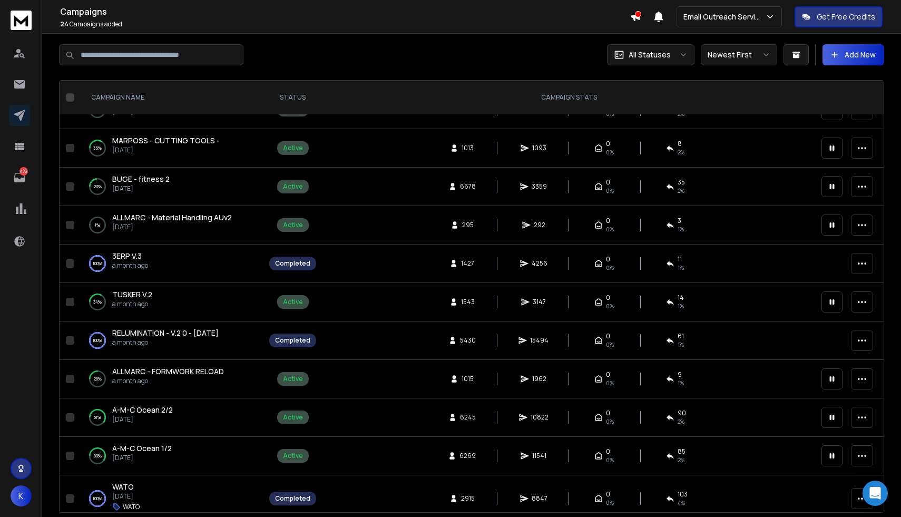
scroll to position [521, 0]
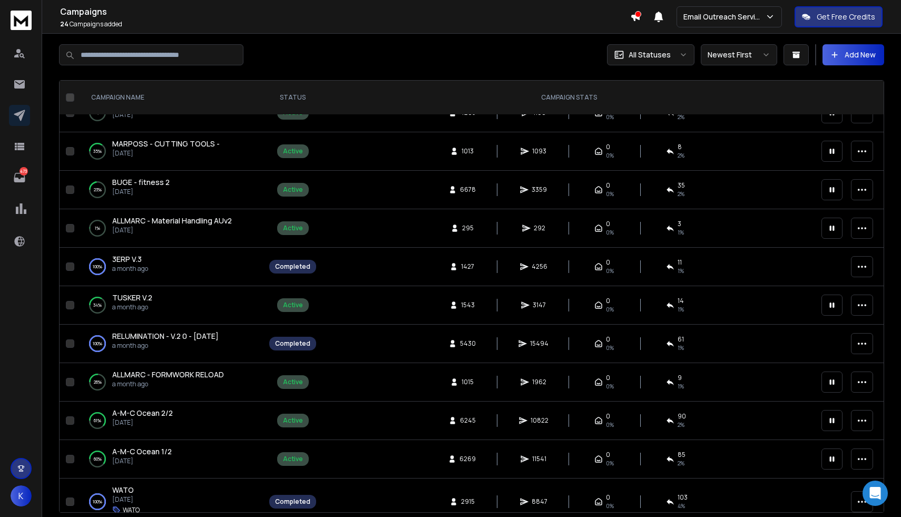
click at [858, 340] on icon "button" at bounding box center [862, 343] width 11 height 11
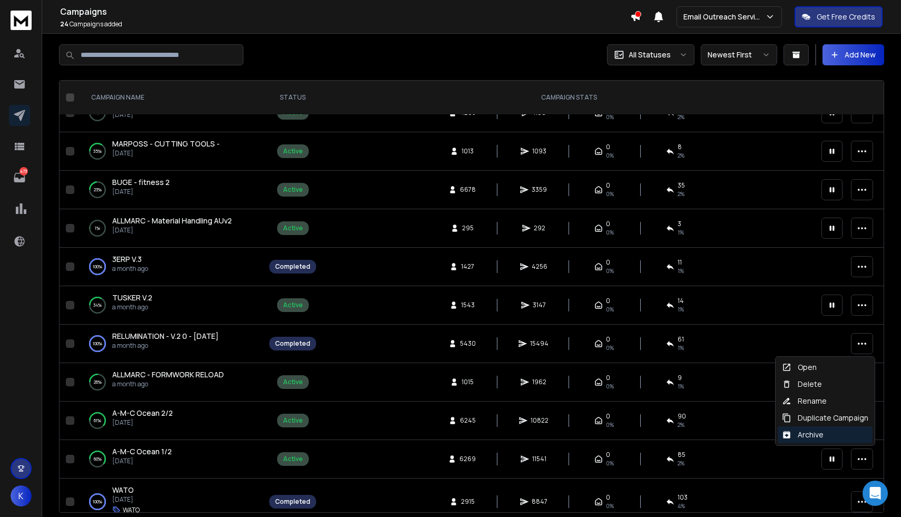
click at [819, 428] on div "Archive" at bounding box center [825, 434] width 95 height 17
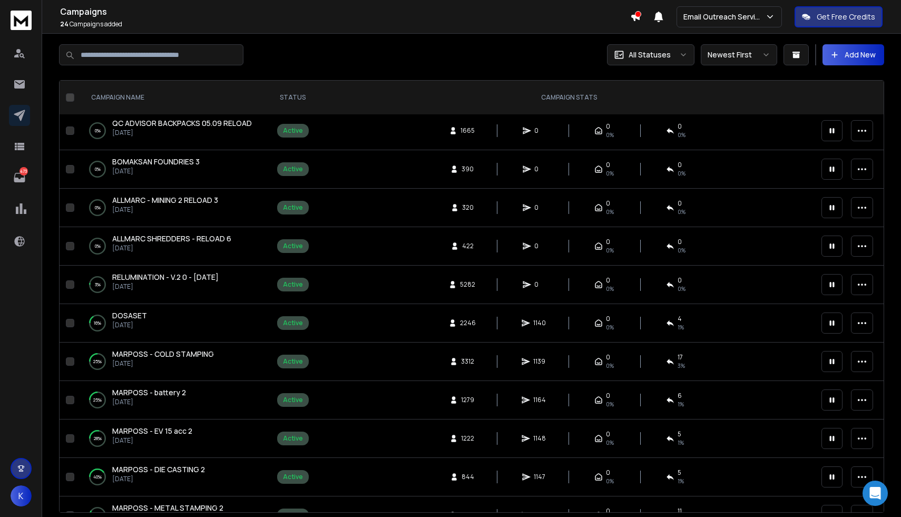
scroll to position [118, 0]
click at [128, 392] on span "MARPOSS - battery 2" at bounding box center [149, 393] width 74 height 10
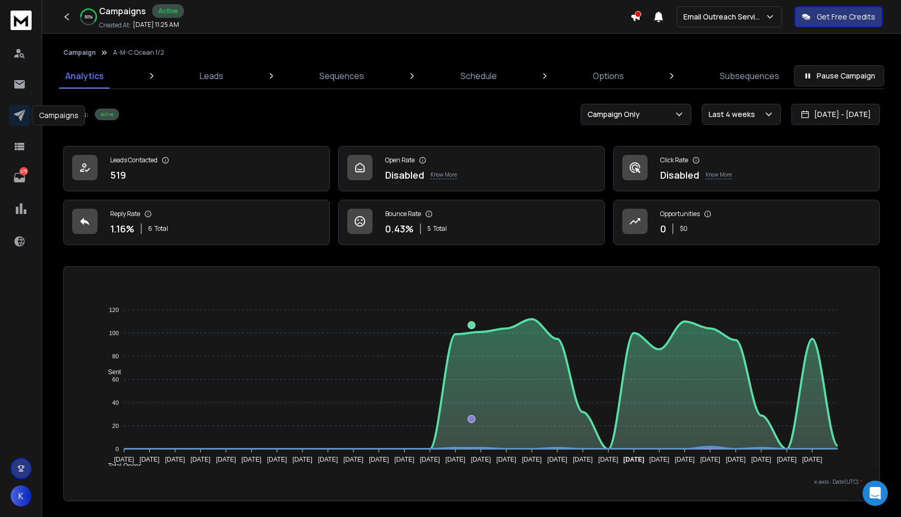
click at [24, 112] on icon at bounding box center [19, 115] width 13 height 13
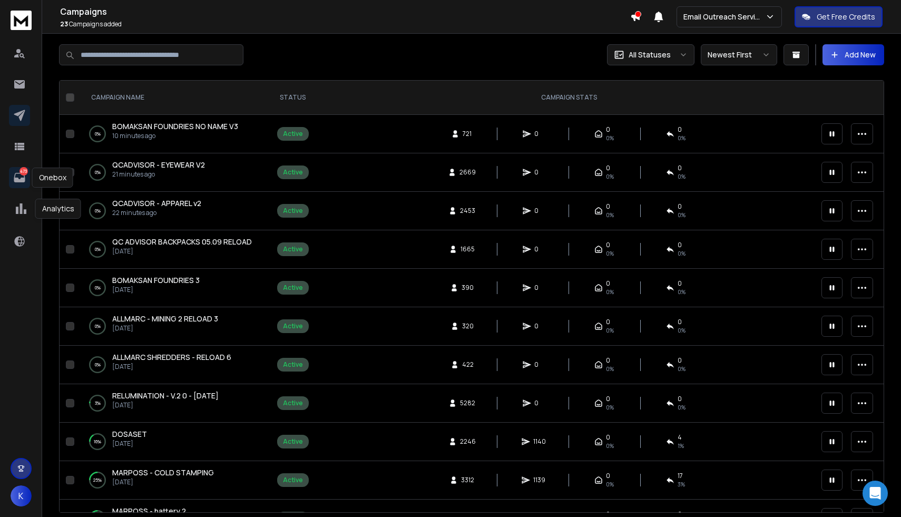
click at [21, 169] on p "473" at bounding box center [23, 171] width 8 height 8
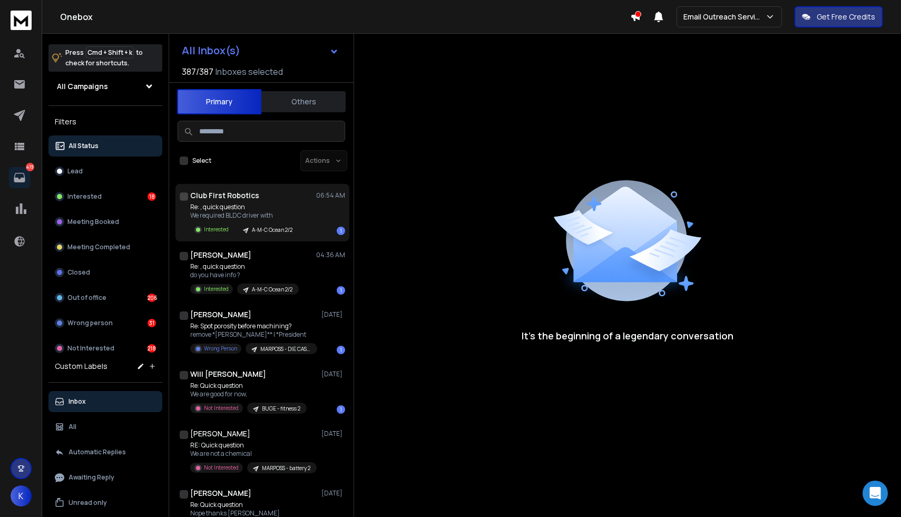
click at [210, 199] on h1 "Club First Robotics" at bounding box center [224, 195] width 69 height 11
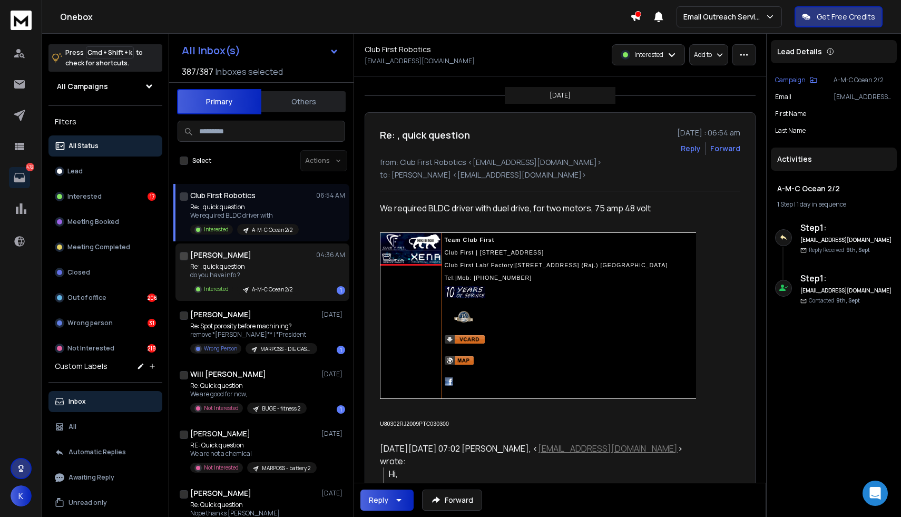
click at [259, 254] on div "[PERSON_NAME] 04:36 AM" at bounding box center [267, 255] width 155 height 11
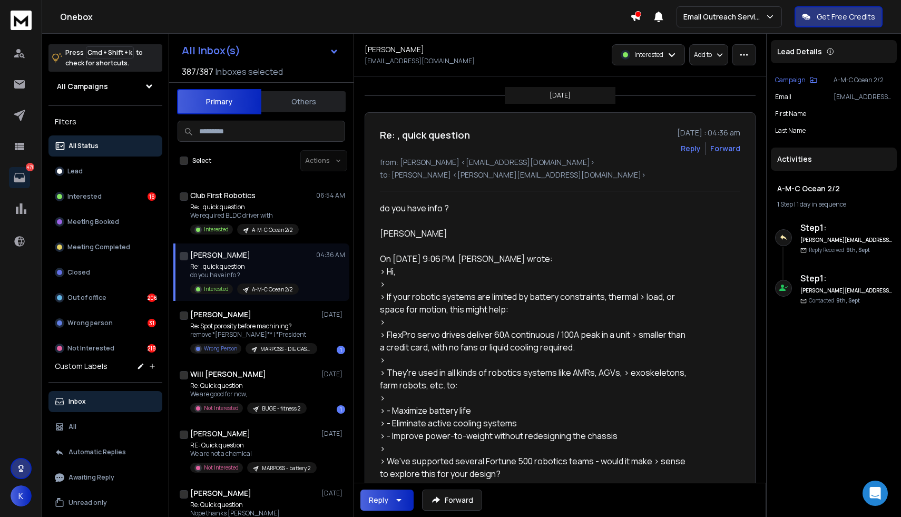
click at [499, 160] on p "from: [PERSON_NAME] <[EMAIL_ADDRESS][DOMAIN_NAME]>" at bounding box center [560, 162] width 360 height 11
click at [539, 161] on p "from: [PERSON_NAME] <[EMAIL_ADDRESS][DOMAIN_NAME]>" at bounding box center [560, 162] width 360 height 11
copy p "[DOMAIN_NAME]"
